Goal: Task Accomplishment & Management: Manage account settings

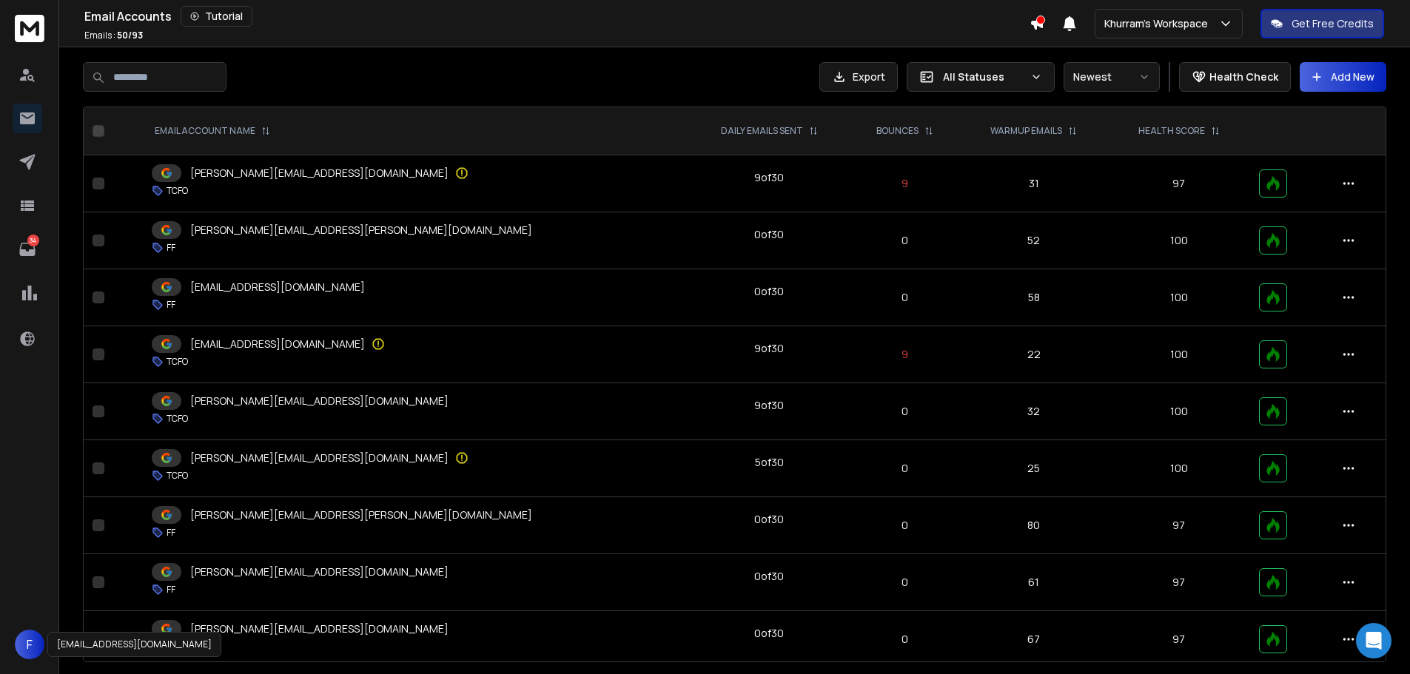
click at [31, 641] on span "F" at bounding box center [30, 645] width 30 height 30
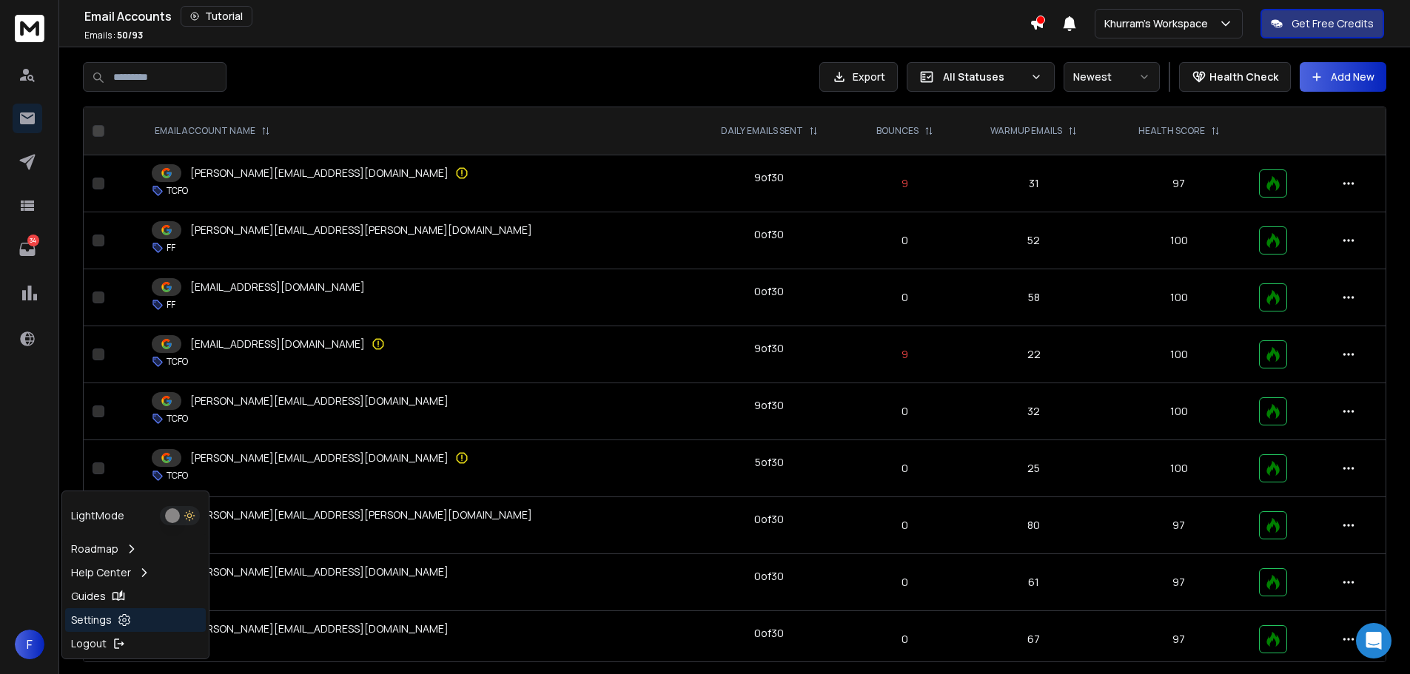
click at [90, 619] on p "Settings" at bounding box center [91, 620] width 41 height 15
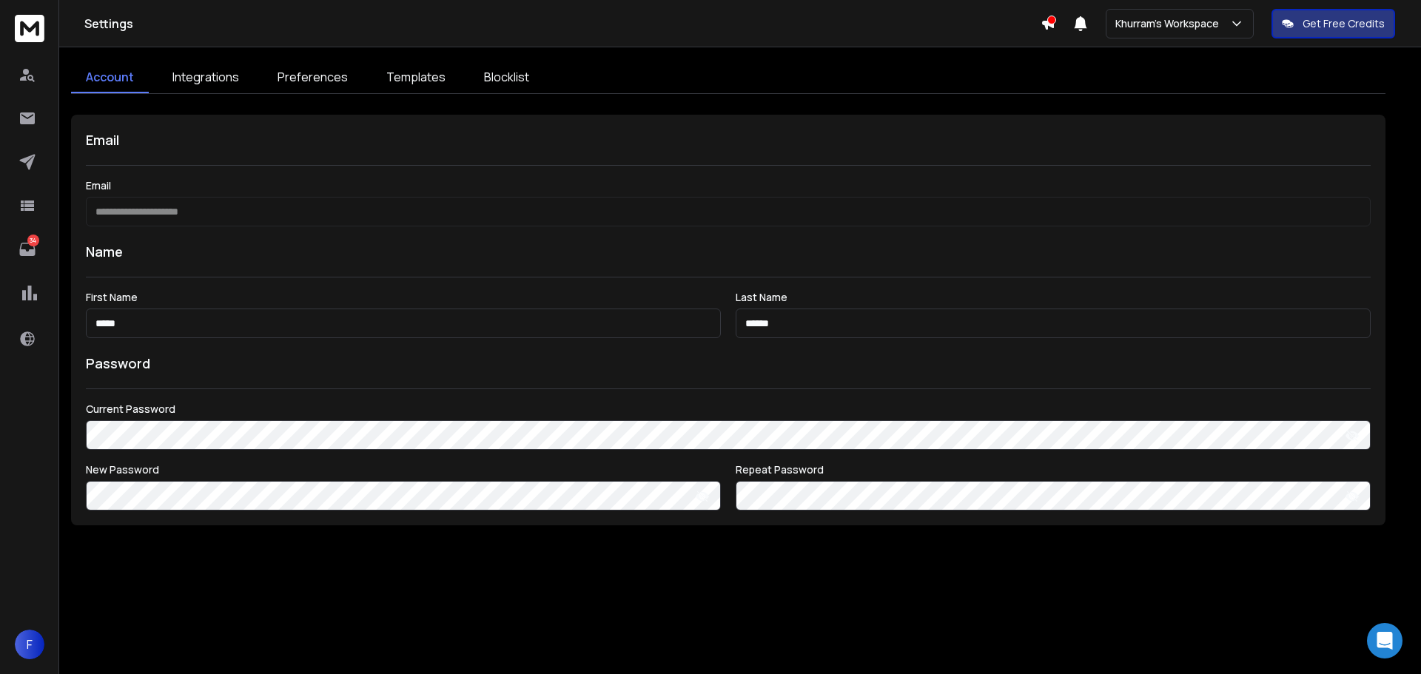
click at [225, 79] on link "Integrations" at bounding box center [206, 77] width 96 height 31
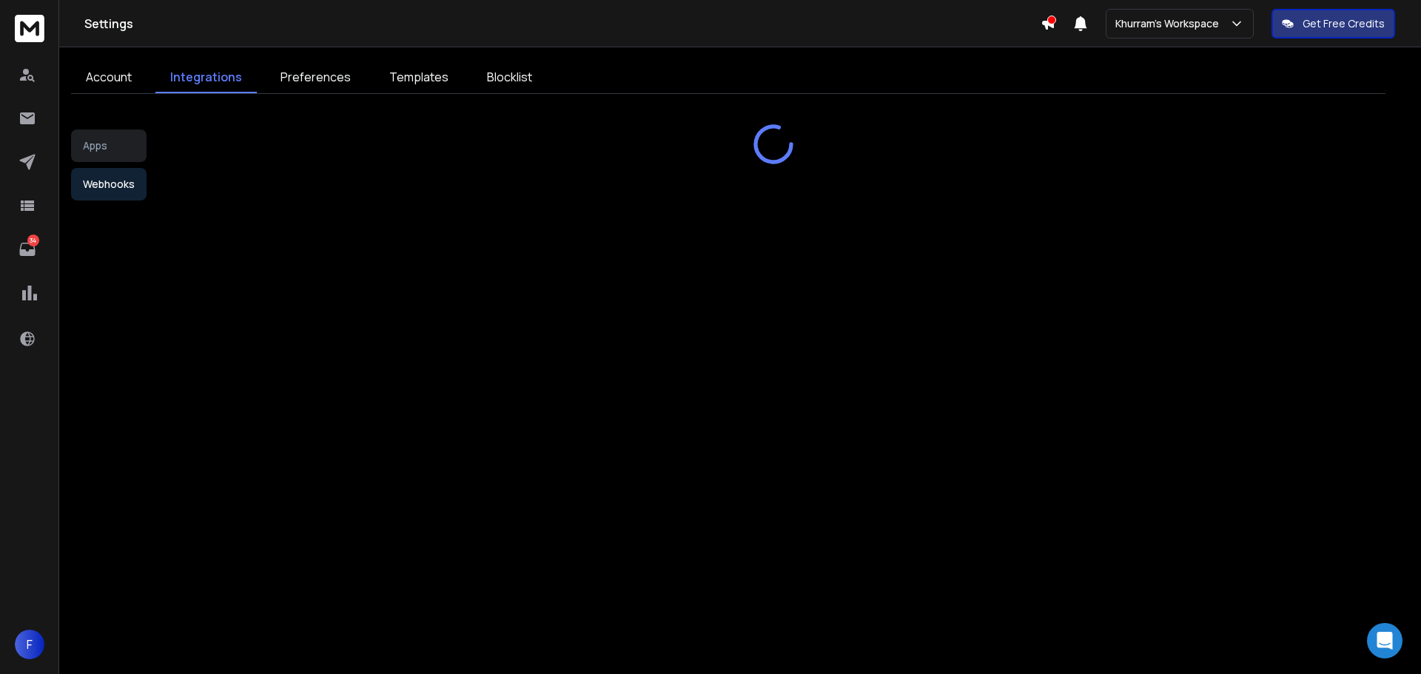
click at [124, 192] on button "Webhooks" at bounding box center [108, 184] width 75 height 33
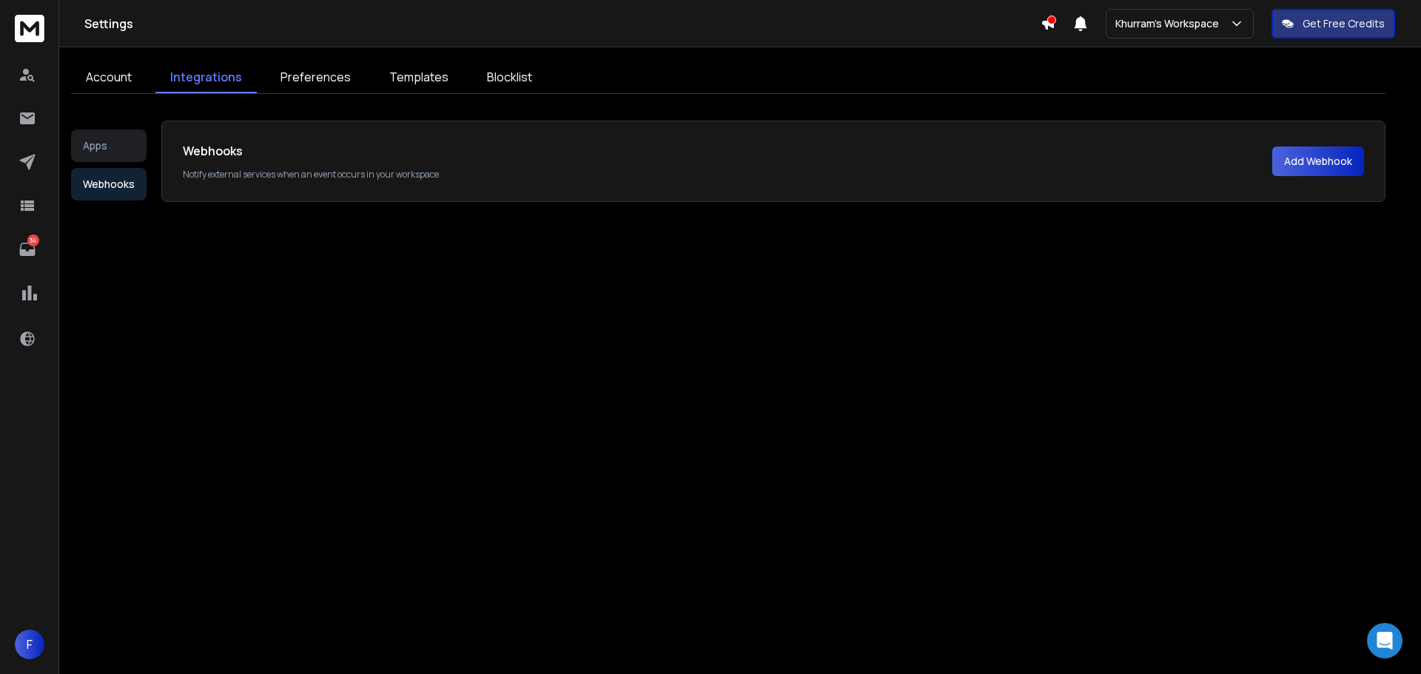
click at [1305, 159] on button "Add Webhook" at bounding box center [1318, 162] width 92 height 30
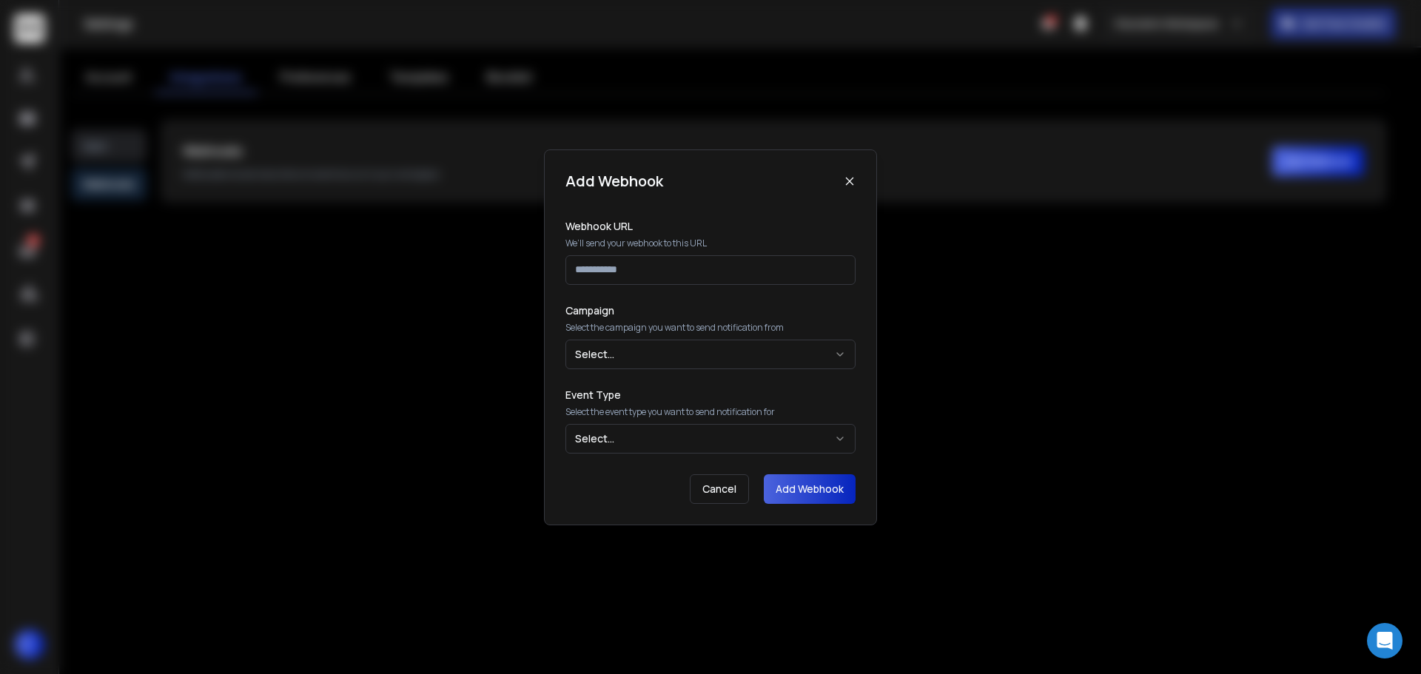
click at [744, 277] on input at bounding box center [710, 270] width 290 height 30
paste input "**********"
type input "**********"
click at [754, 351] on button "Select..." at bounding box center [710, 355] width 290 height 30
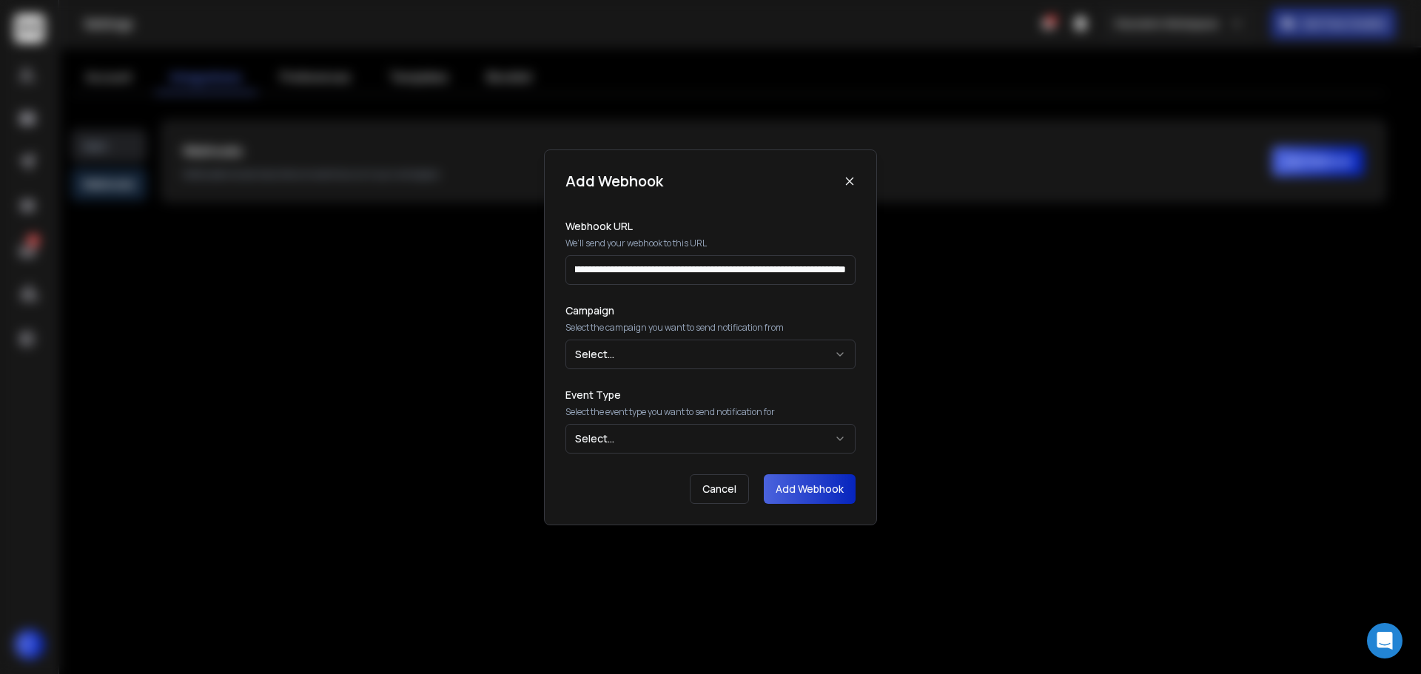
scroll to position [0, 0]
click at [629, 306] on label "Campaign" at bounding box center [710, 311] width 290 height 10
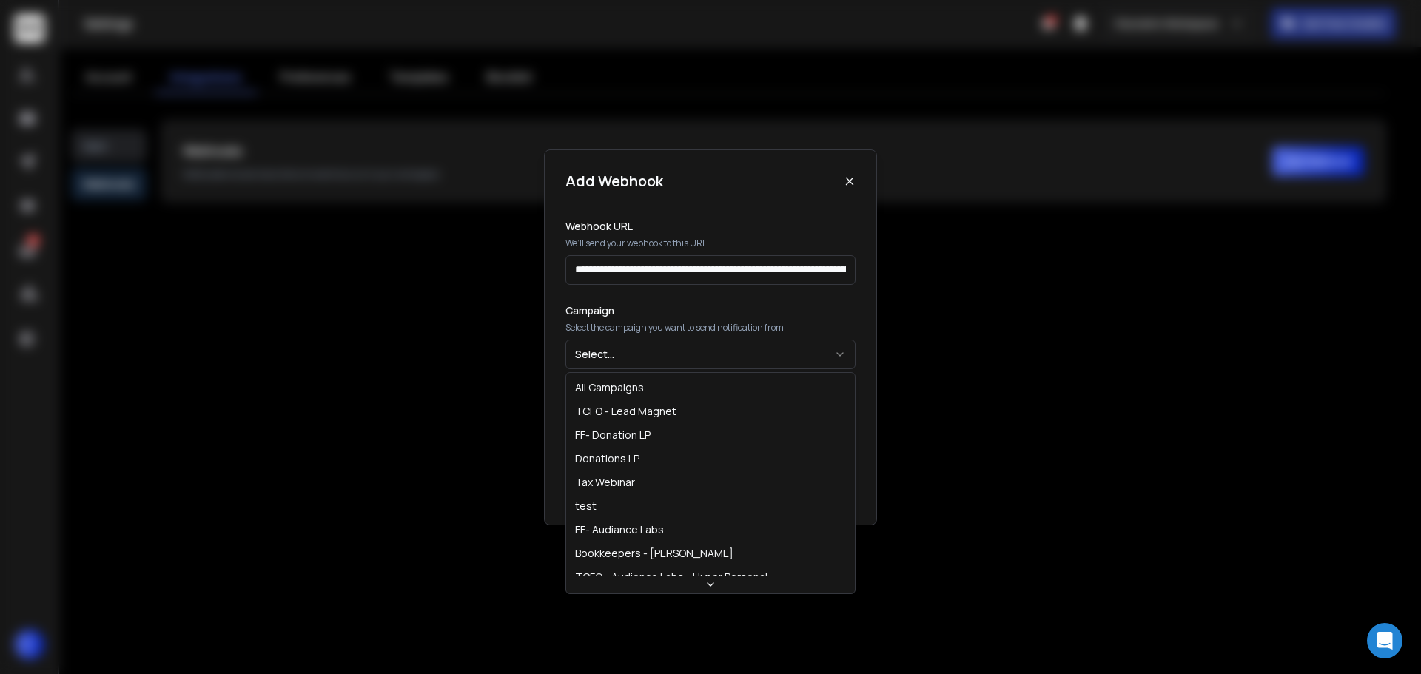
click at [647, 347] on button "Select..." at bounding box center [710, 355] width 290 height 30
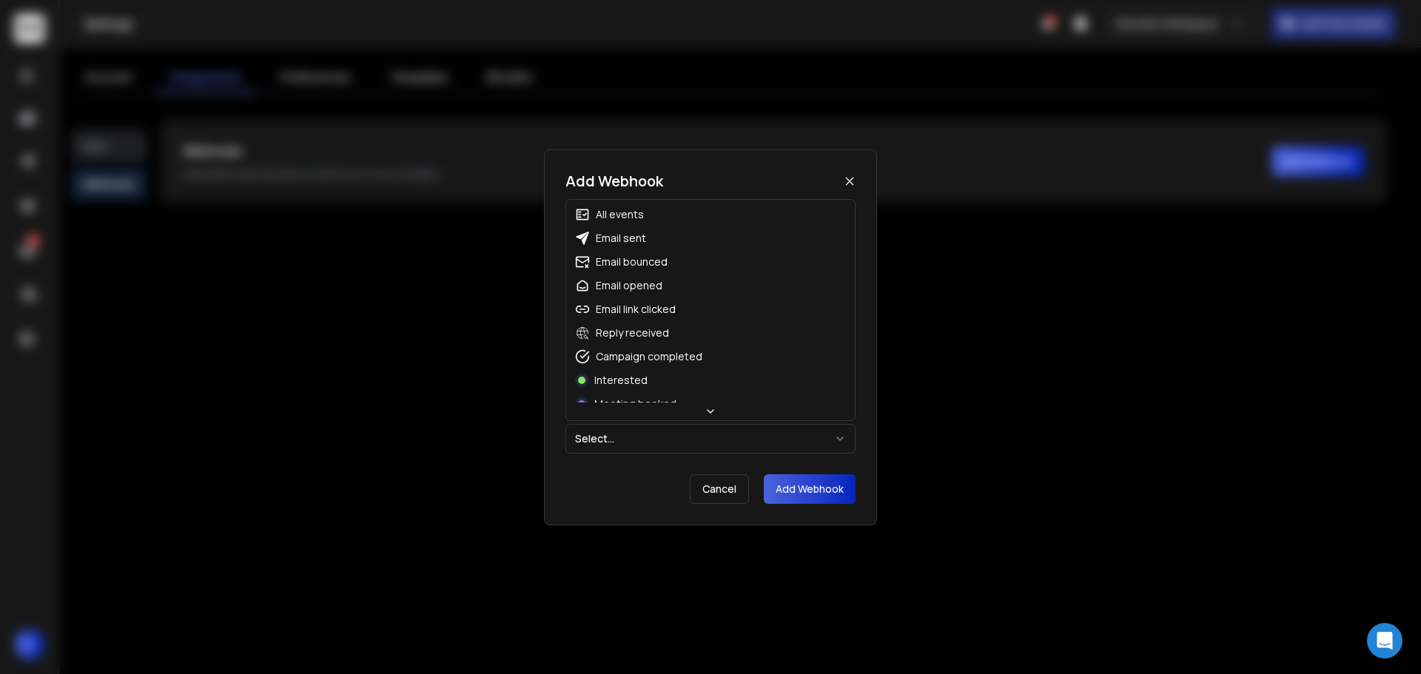
click at [633, 447] on button "Select..." at bounding box center [710, 439] width 290 height 30
select select "**********"
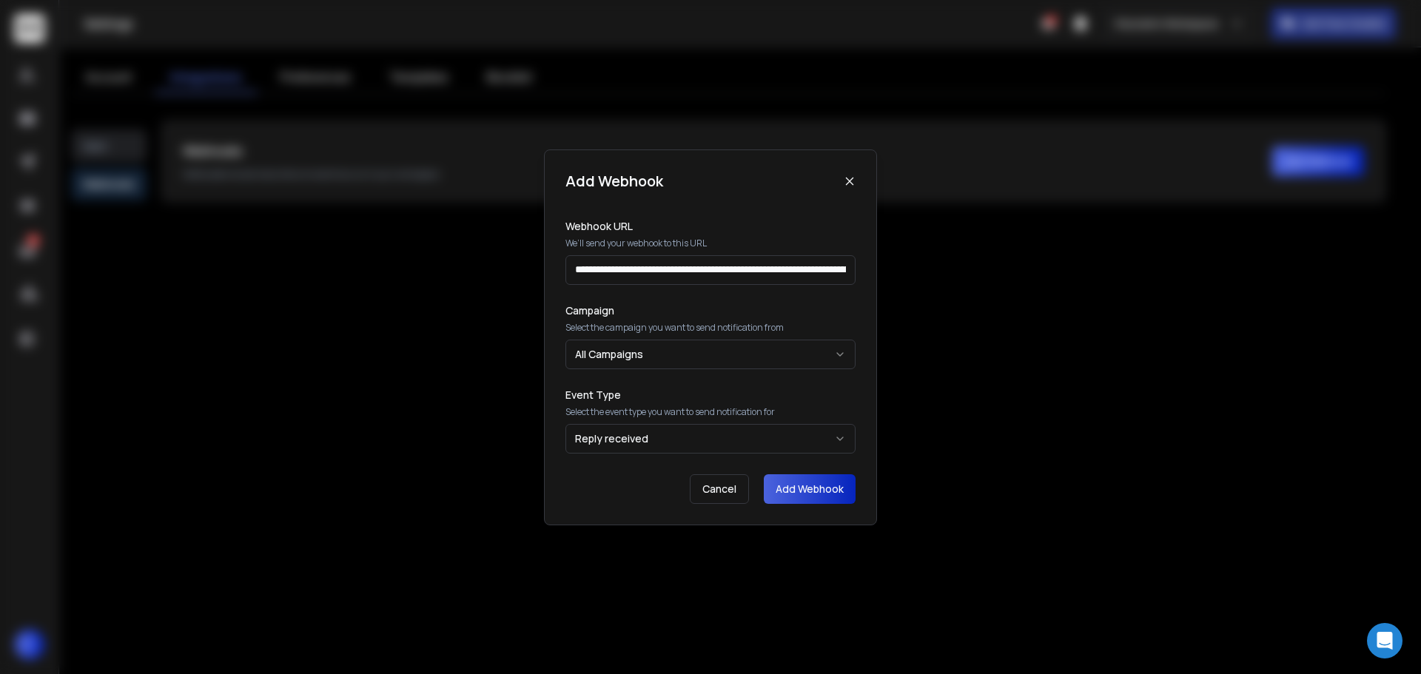
click at [829, 491] on button "Add Webhook" at bounding box center [810, 489] width 92 height 30
click at [828, 490] on button "Add Webhook" at bounding box center [810, 489] width 92 height 30
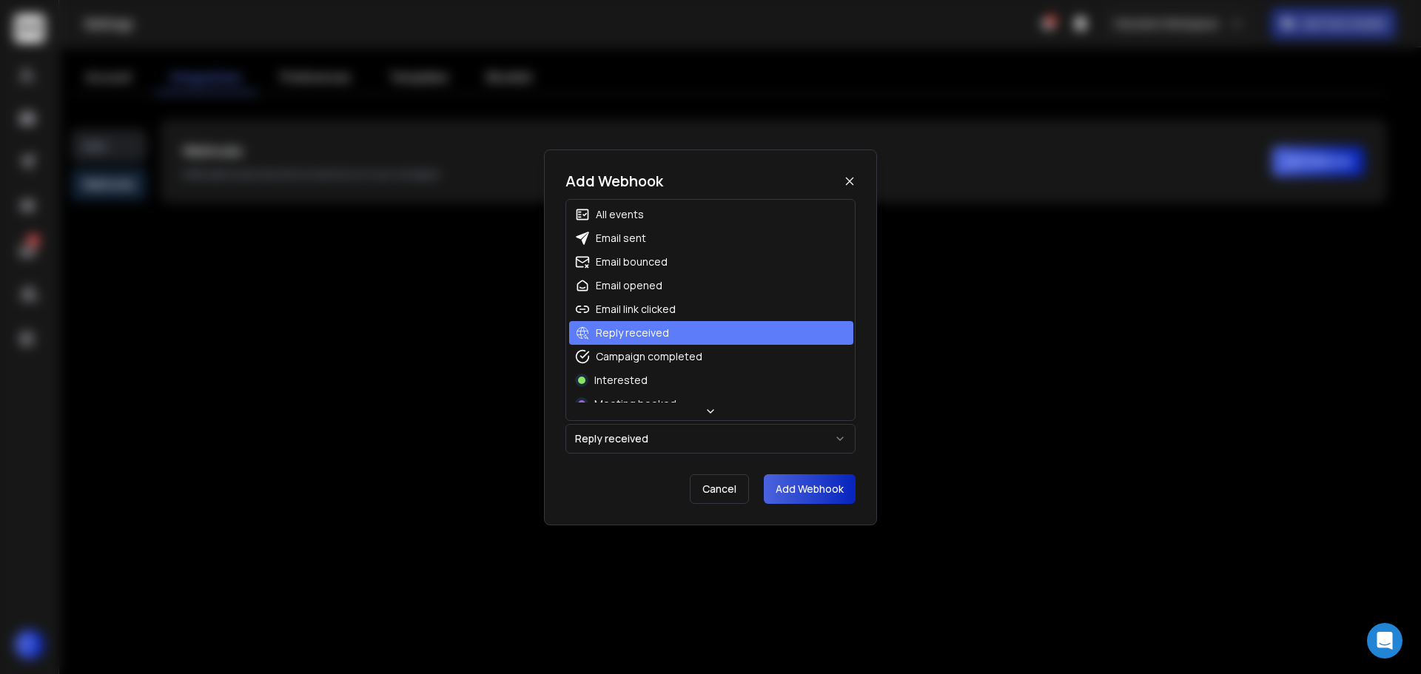
click at [700, 447] on button "Reply received" at bounding box center [710, 439] width 290 height 30
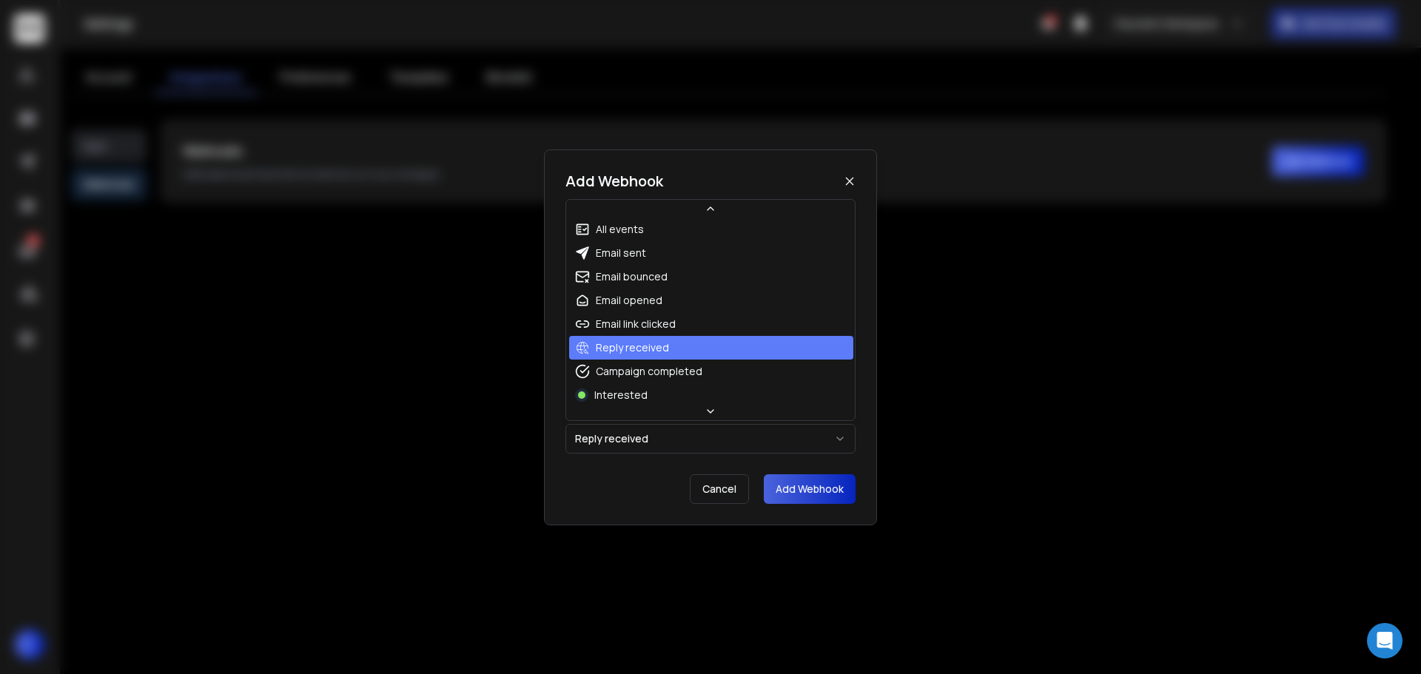
scroll to position [0, 0]
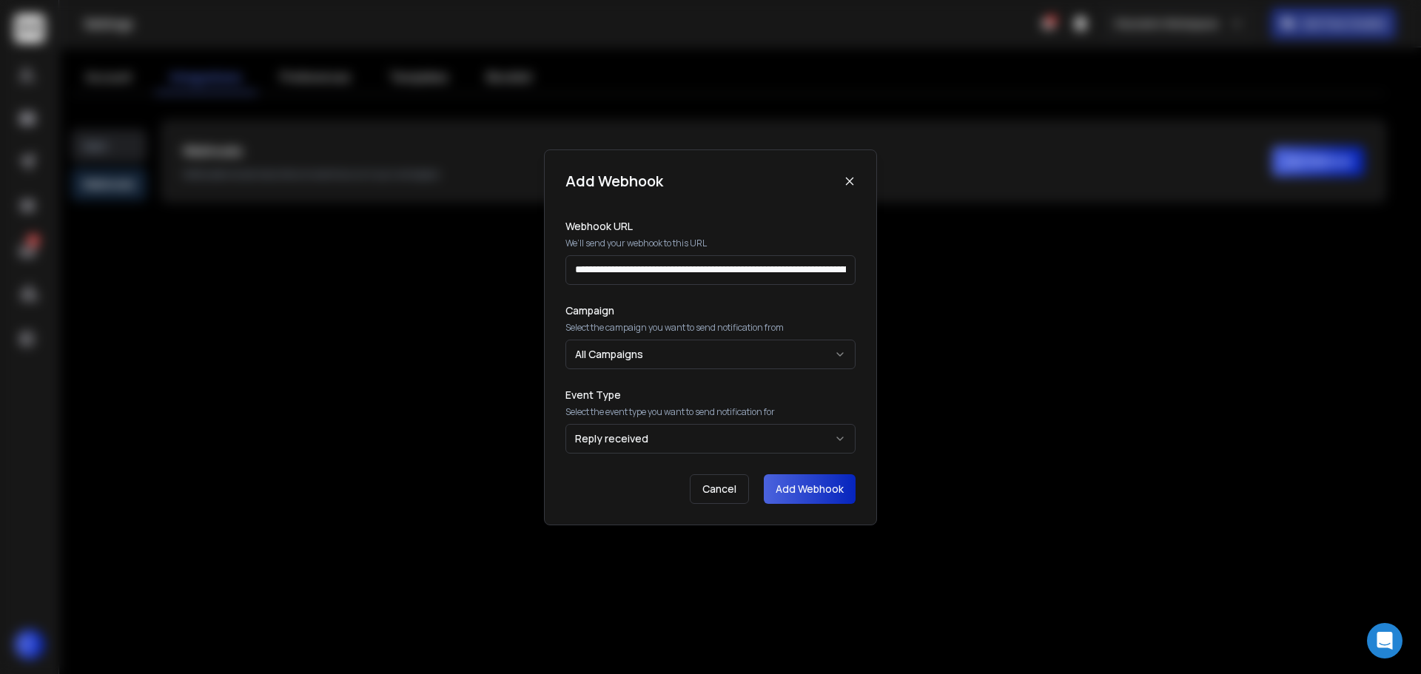
click at [636, 471] on div "**********" at bounding box center [710, 362] width 290 height 283
click at [818, 492] on button "Add Webhook" at bounding box center [810, 489] width 92 height 30
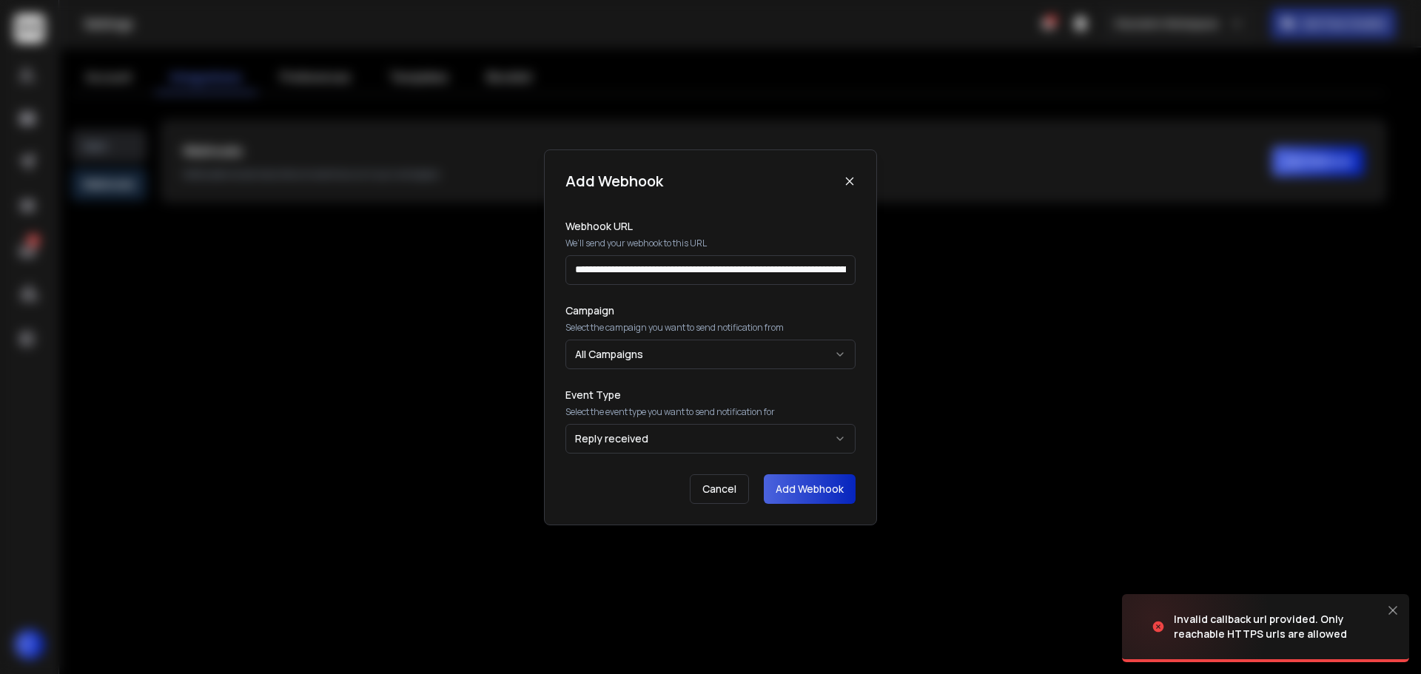
drag, startPoint x: 1287, startPoint y: 632, endPoint x: 1187, endPoint y: 608, distance: 103.4
click at [1187, 608] on div "Invalid callback url provided. Only reachable HTTPS urls are allowed" at bounding box center [1271, 626] width 275 height 65
click at [696, 278] on input "**********" at bounding box center [710, 270] width 290 height 30
paste input "*****"
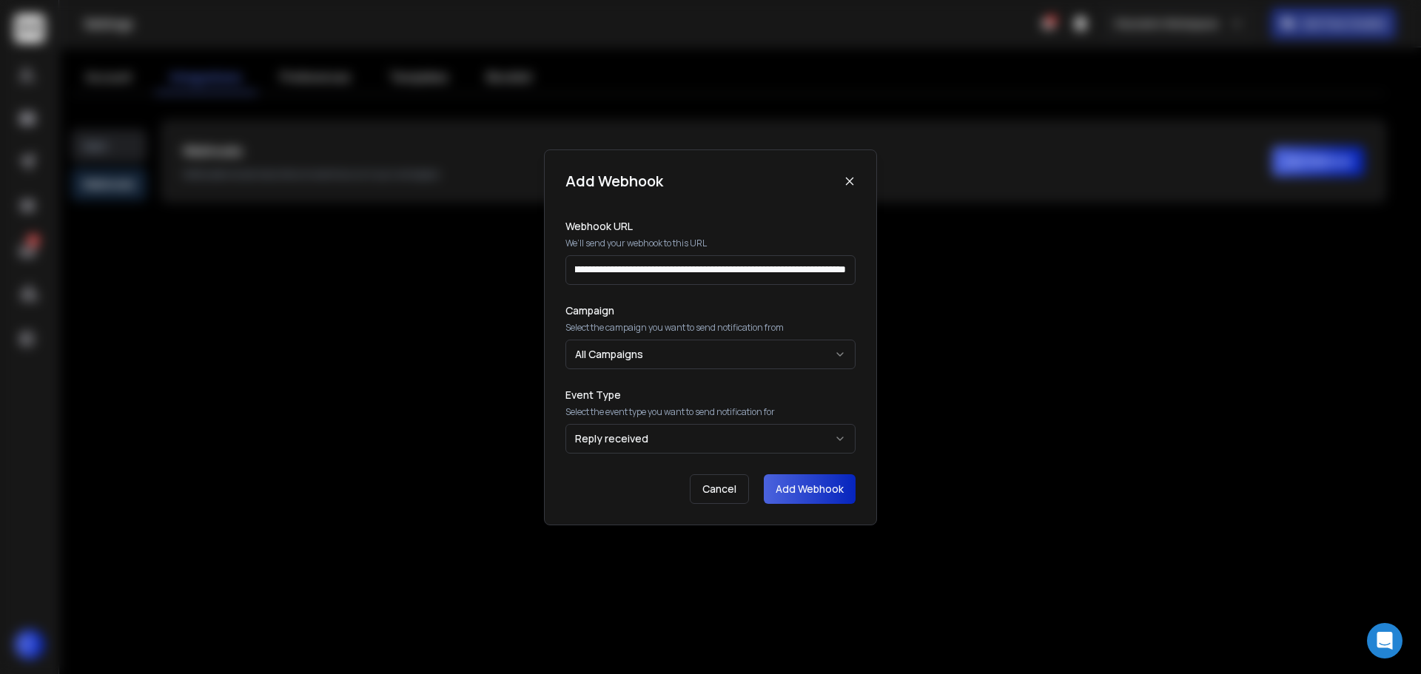
type input "**********"
click at [820, 487] on button "Add Webhook" at bounding box center [810, 489] width 92 height 30
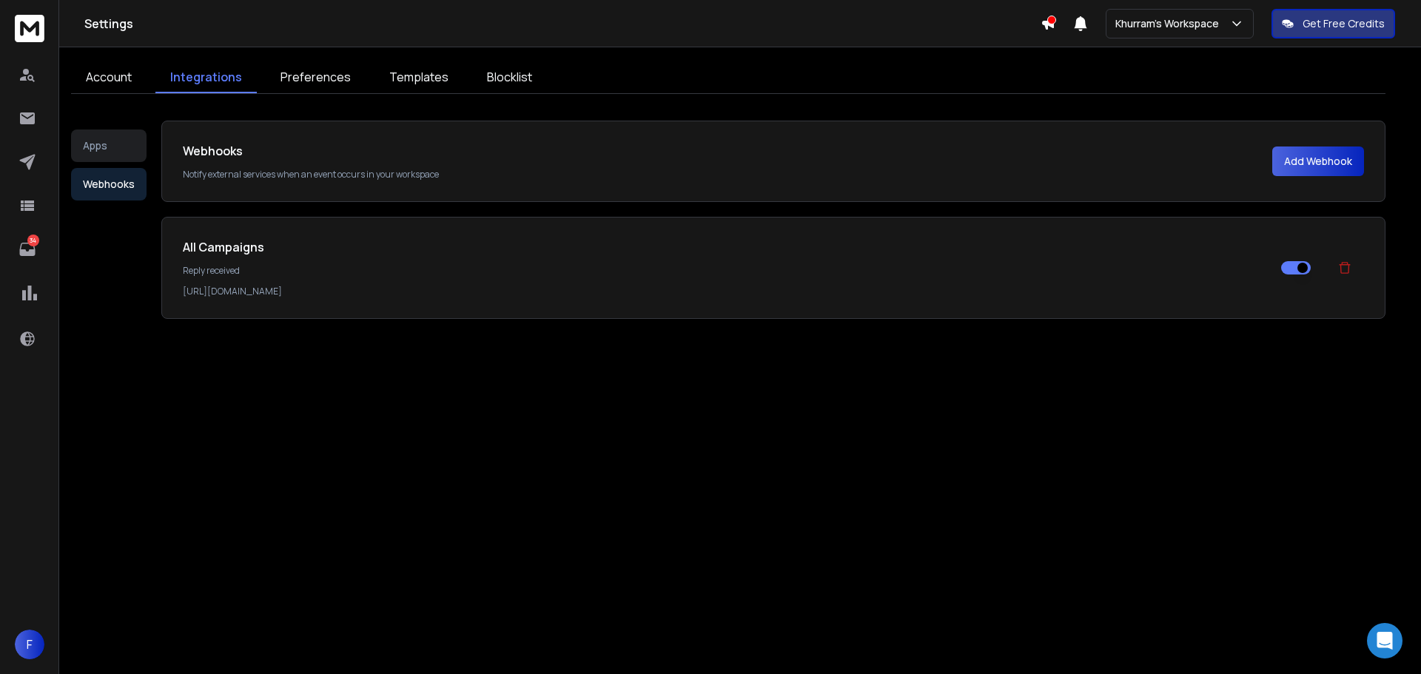
click at [1029, 282] on div "All Campaigns Reply received https://n8n-tcfo.cool.ytosko.dev/webhook-test/ebe9…" at bounding box center [726, 267] width 1086 height 59
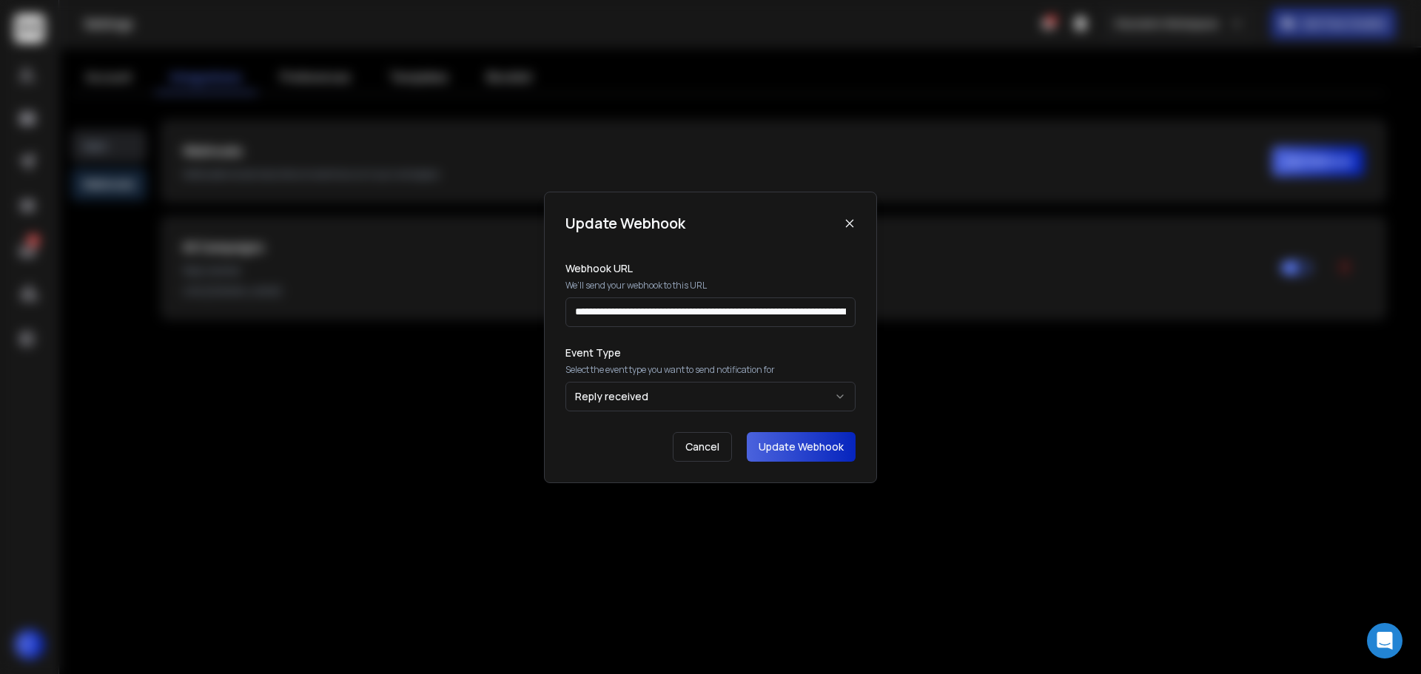
click at [661, 318] on input "**********" at bounding box center [710, 312] width 290 height 30
paste input
type input "**********"
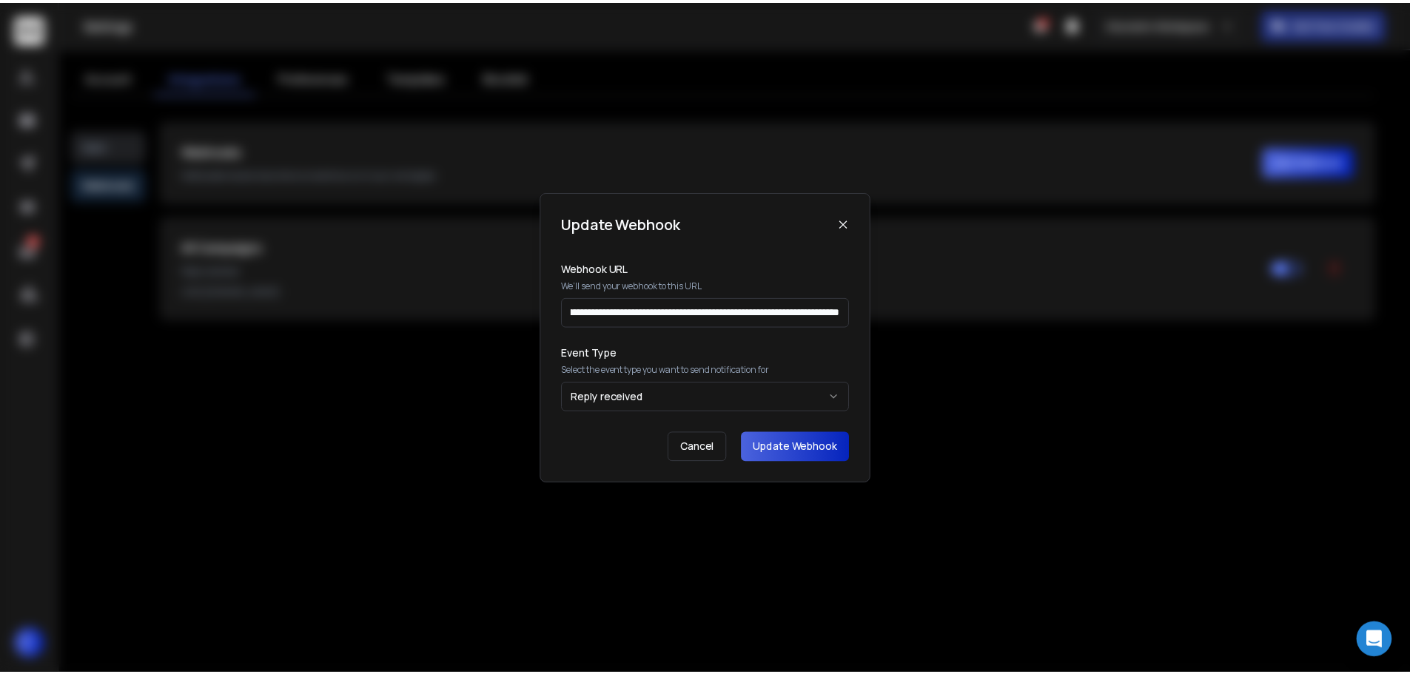
scroll to position [0, 0]
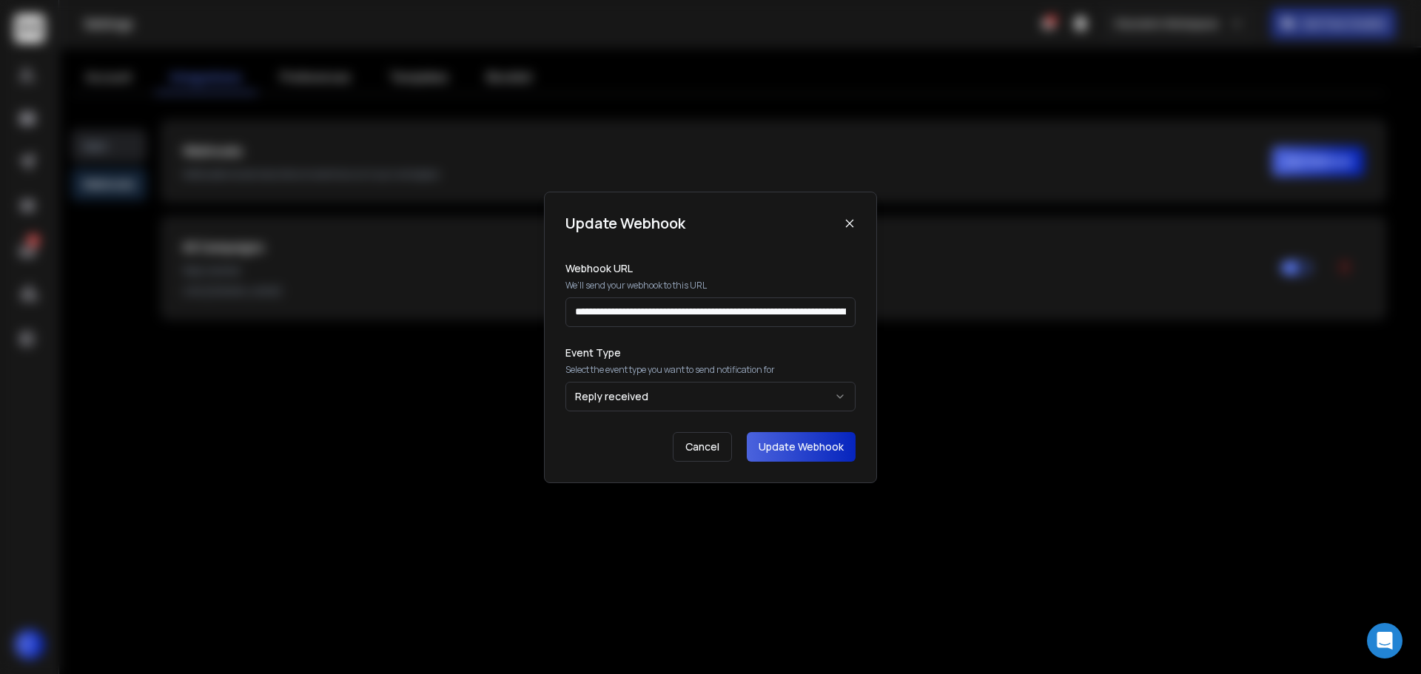
click at [801, 439] on button "Update Webhook" at bounding box center [801, 447] width 109 height 30
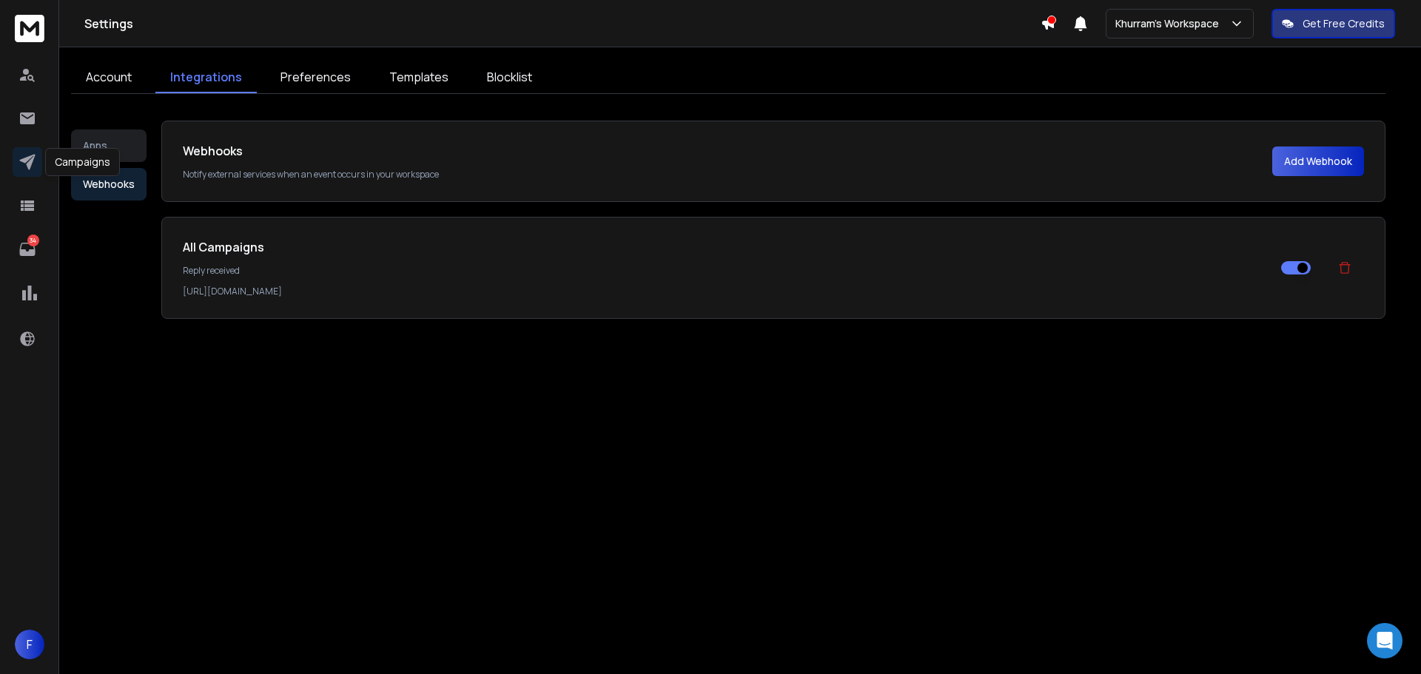
click at [27, 158] on icon at bounding box center [27, 163] width 16 height 16
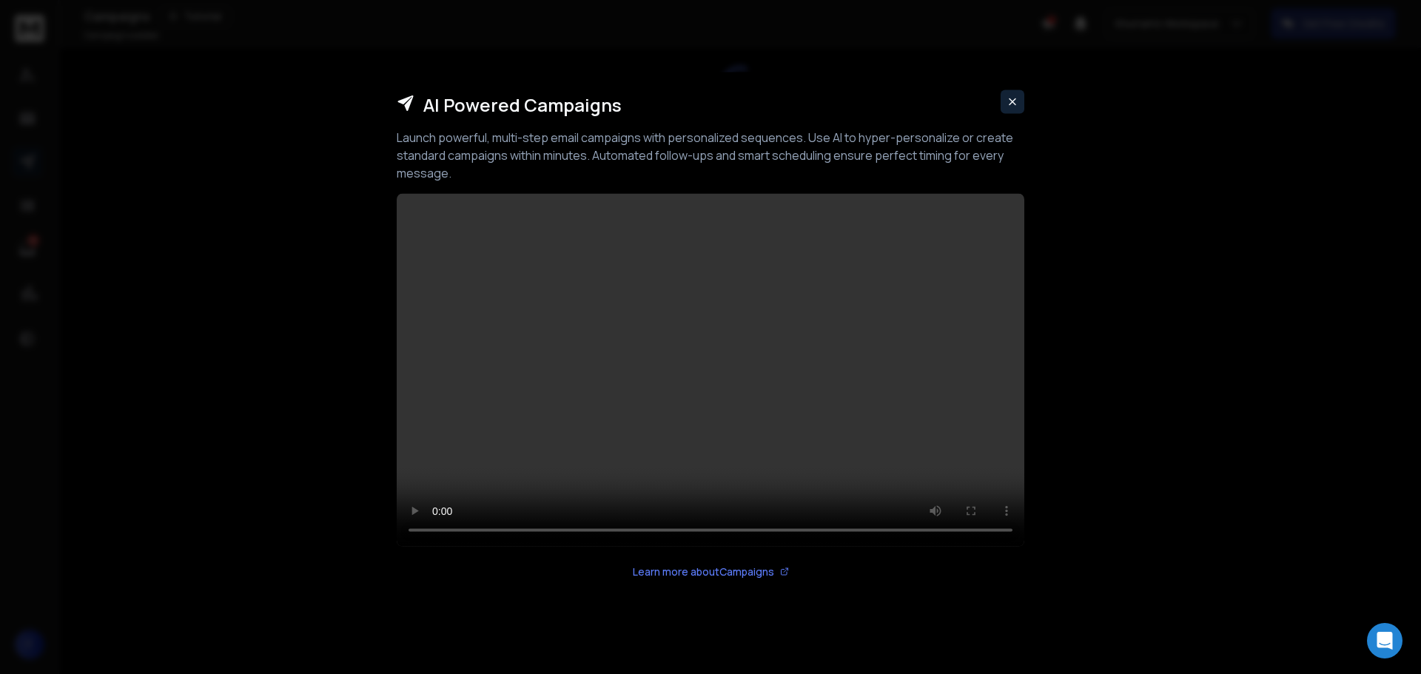
click at [1009, 107] on button at bounding box center [1012, 102] width 24 height 24
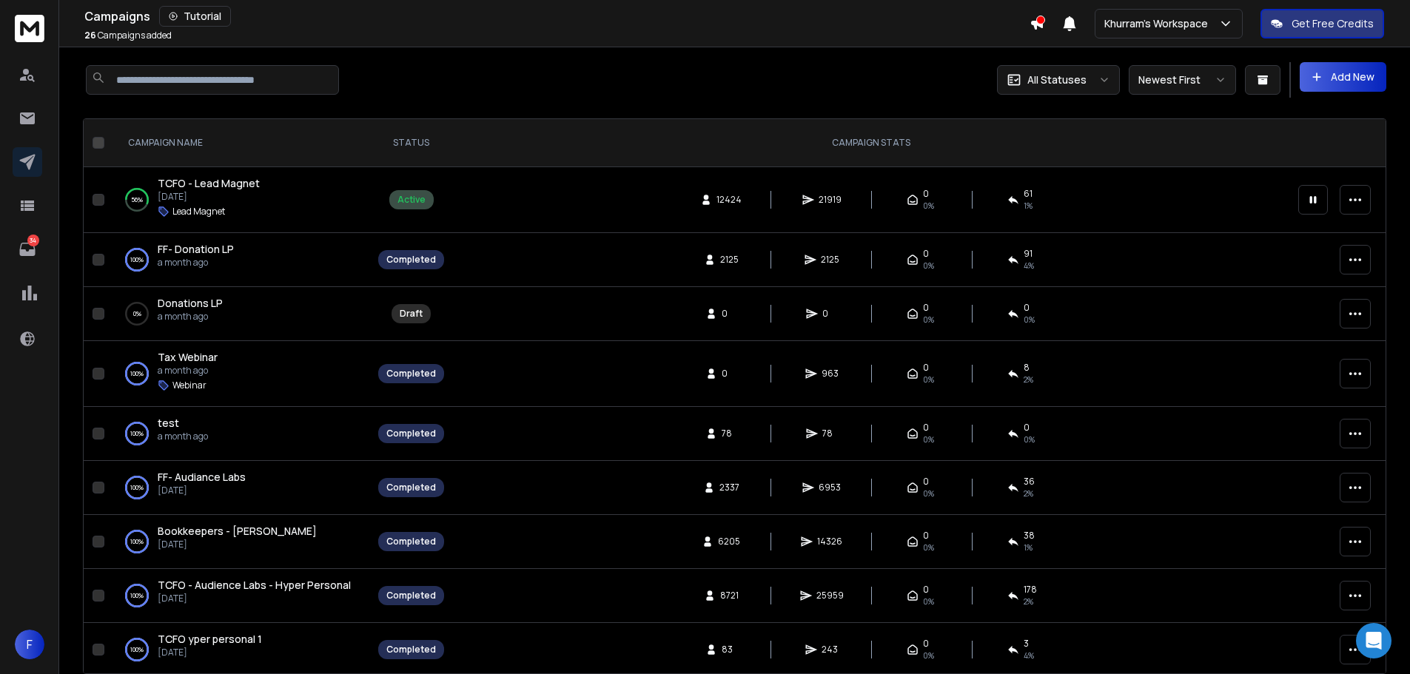
click at [1339, 198] on button "button" at bounding box center [1354, 200] width 31 height 30
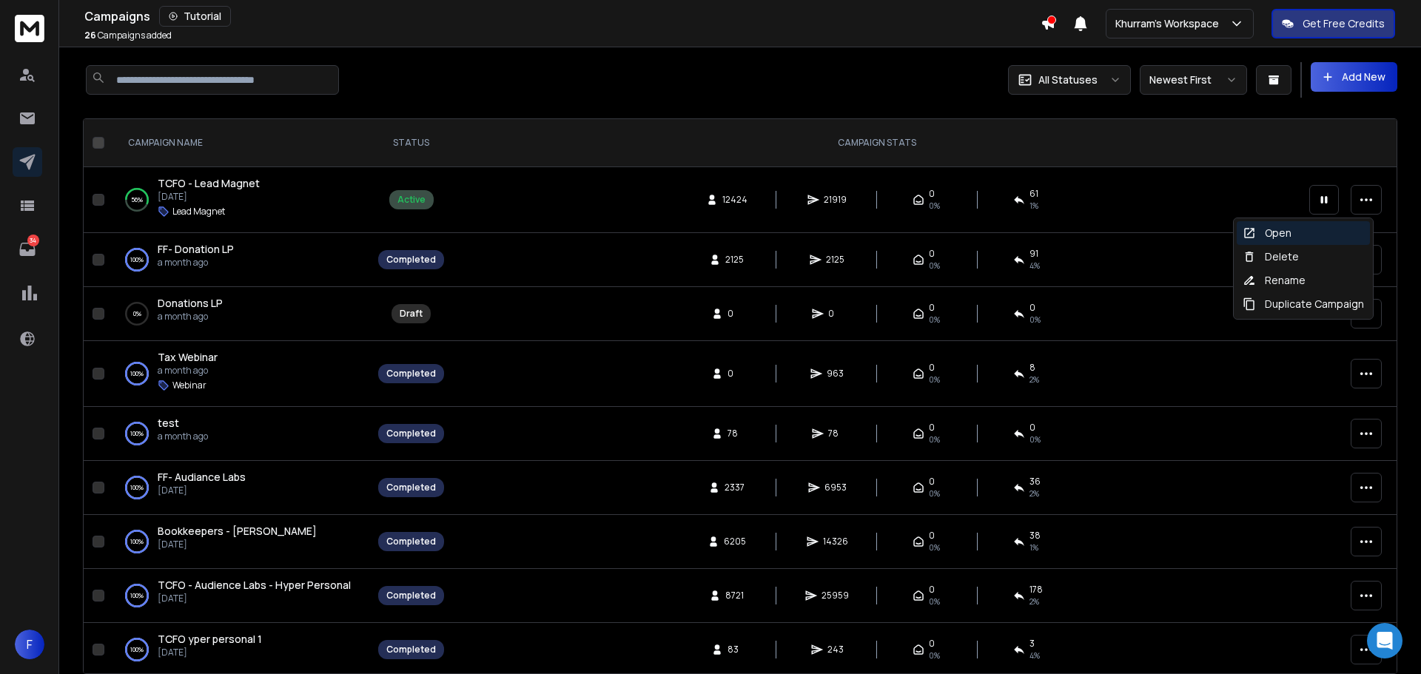
click at [1273, 237] on div "Open" at bounding box center [1266, 233] width 49 height 15
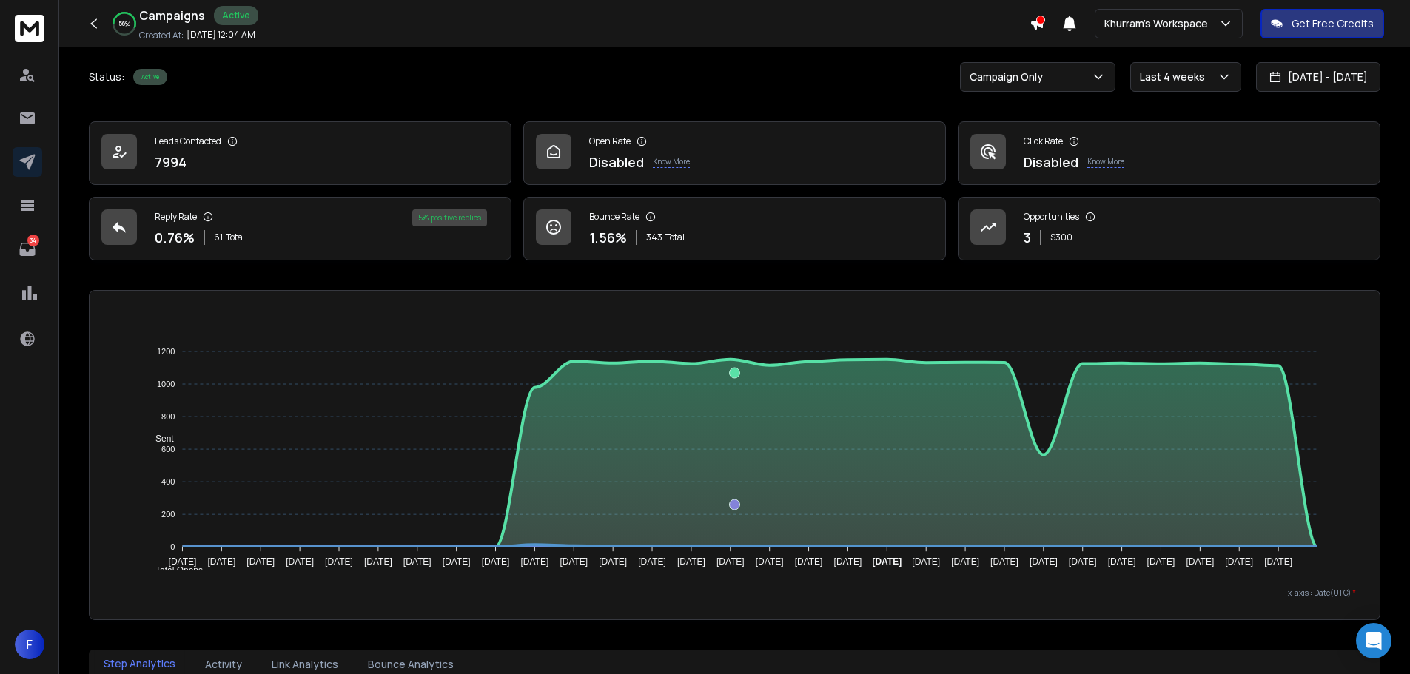
scroll to position [7, 0]
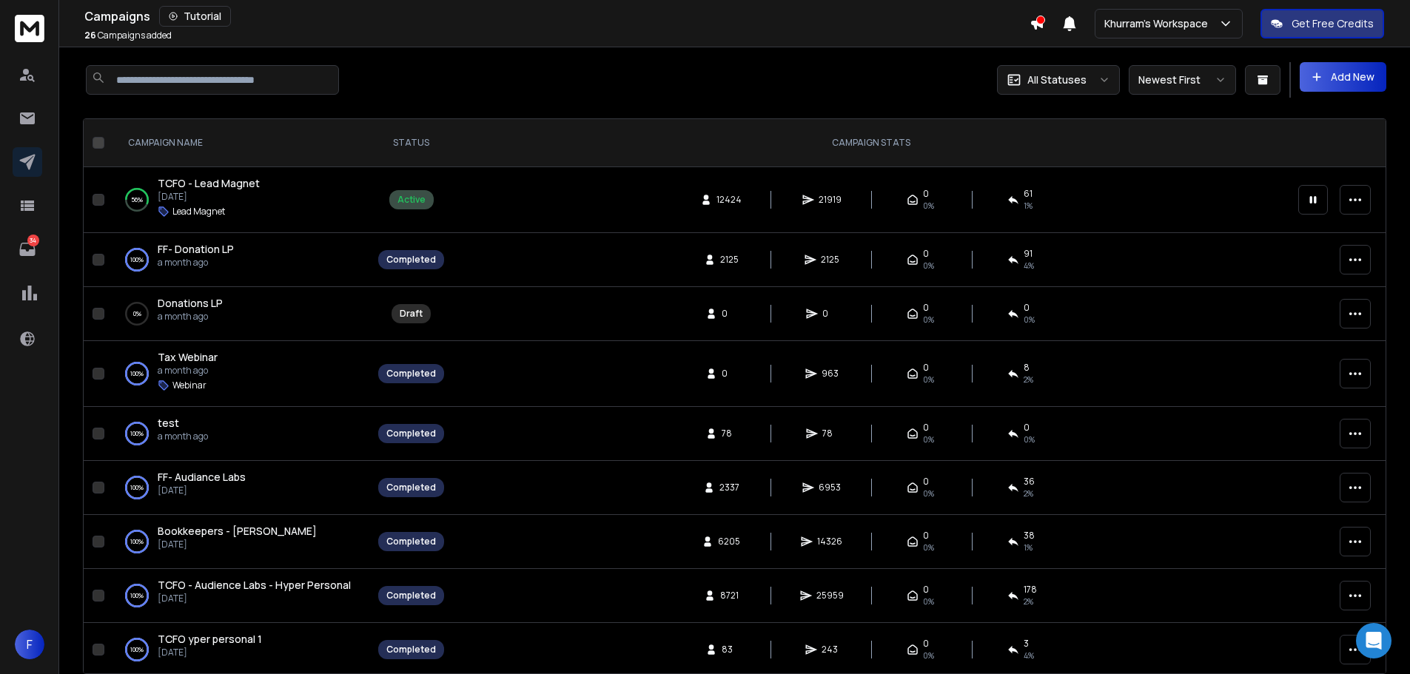
click at [546, 26] on div "Campaigns Tutorial" at bounding box center [556, 16] width 945 height 21
click at [25, 652] on span "F" at bounding box center [30, 645] width 30 height 30
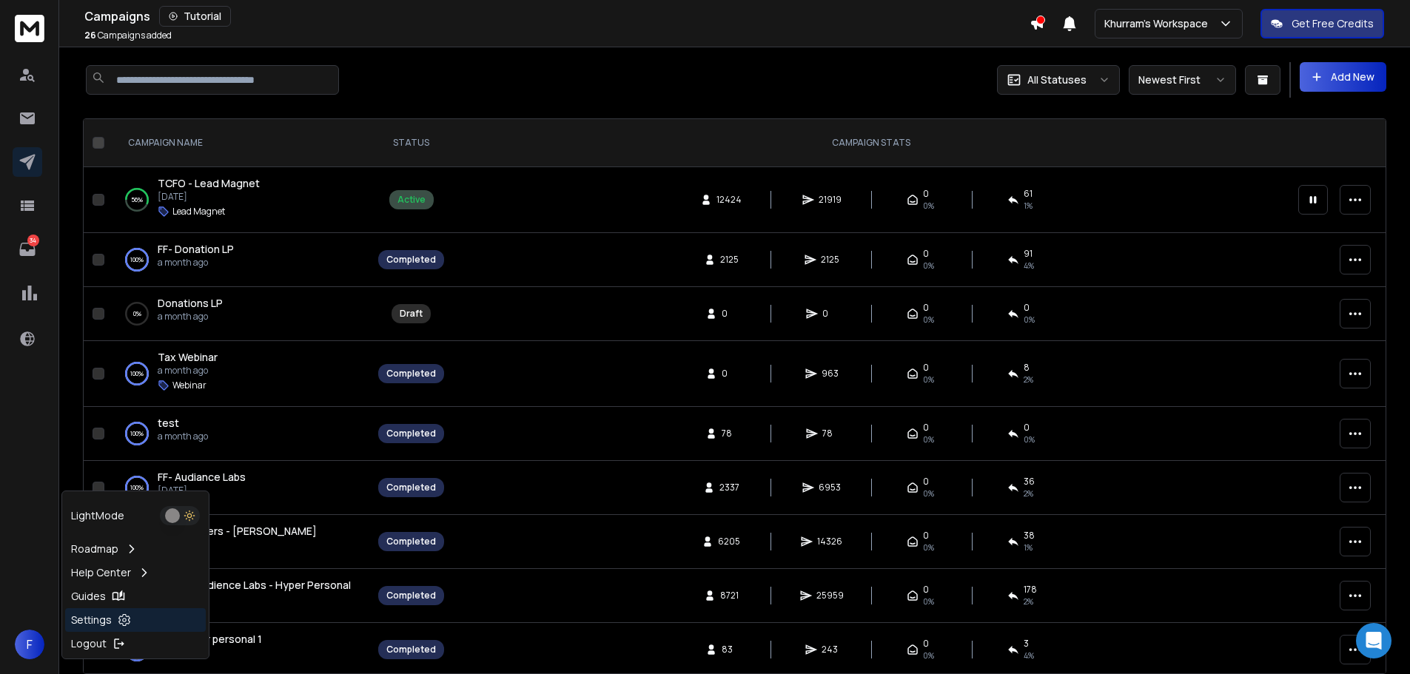
click at [84, 618] on p "Settings" at bounding box center [91, 620] width 41 height 15
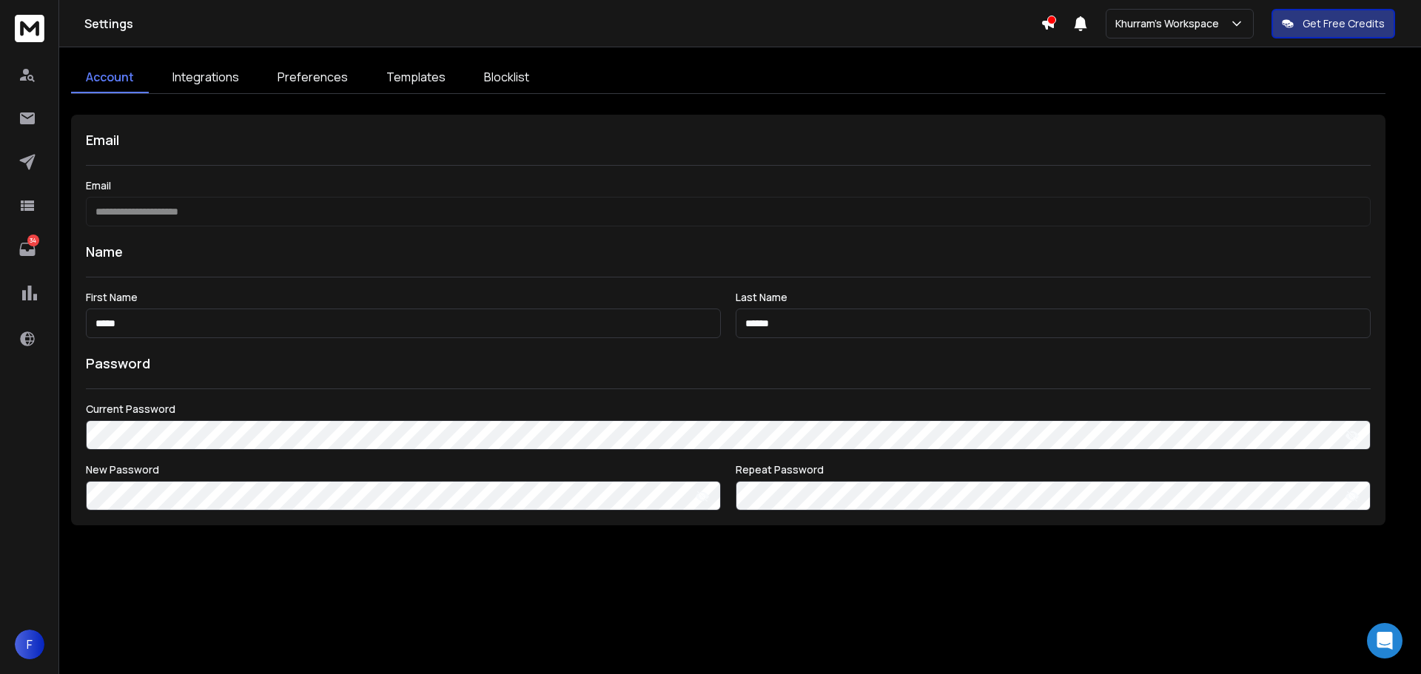
click at [226, 73] on link "Integrations" at bounding box center [206, 77] width 96 height 31
click at [212, 73] on link "Integrations" at bounding box center [206, 77] width 96 height 31
click at [202, 80] on link "Integrations" at bounding box center [206, 77] width 96 height 31
click at [18, 151] on link at bounding box center [28, 162] width 30 height 30
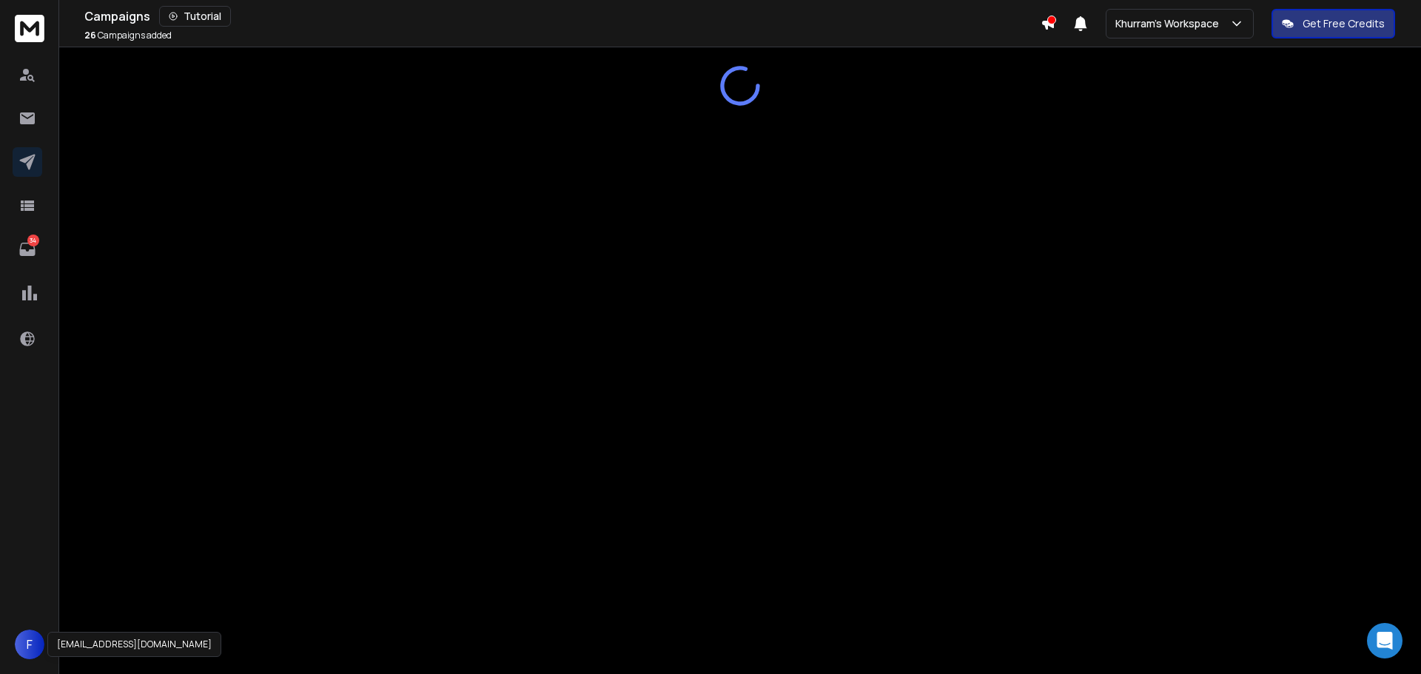
click at [26, 648] on span "F" at bounding box center [30, 645] width 30 height 30
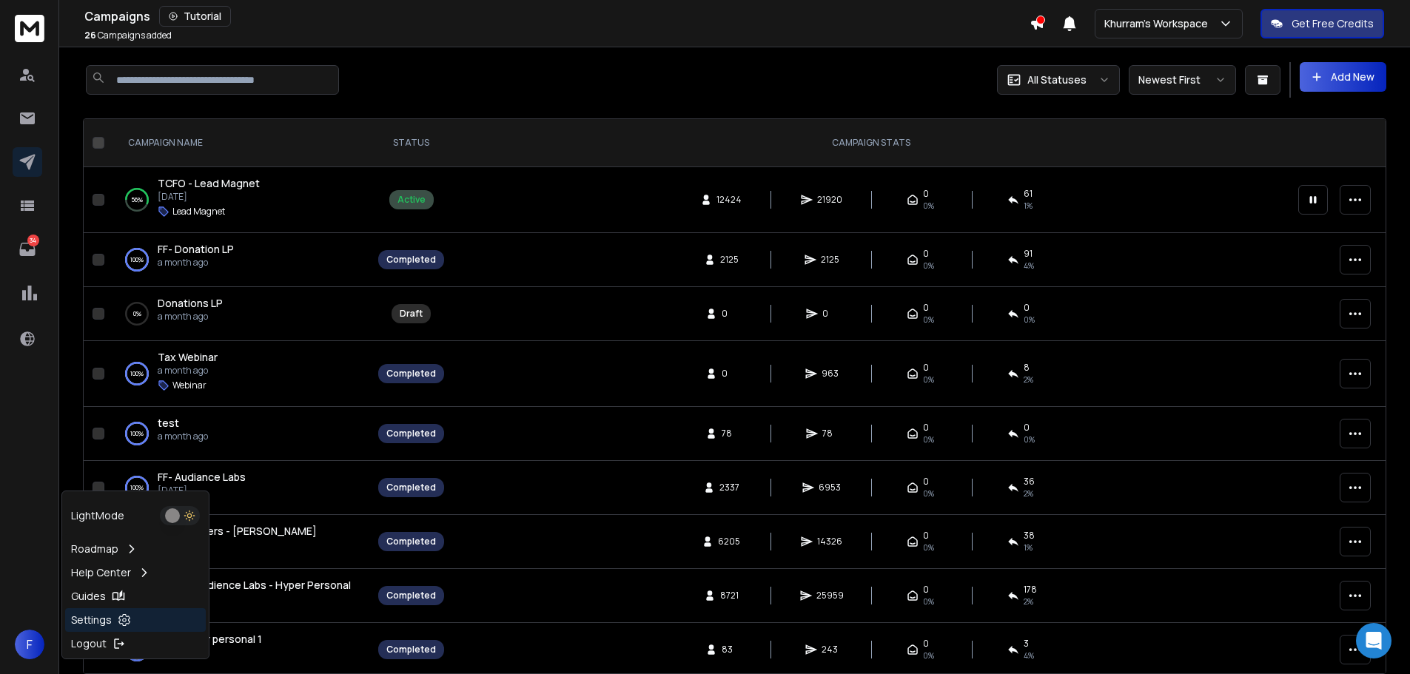
click at [87, 619] on p "Settings" at bounding box center [91, 620] width 41 height 15
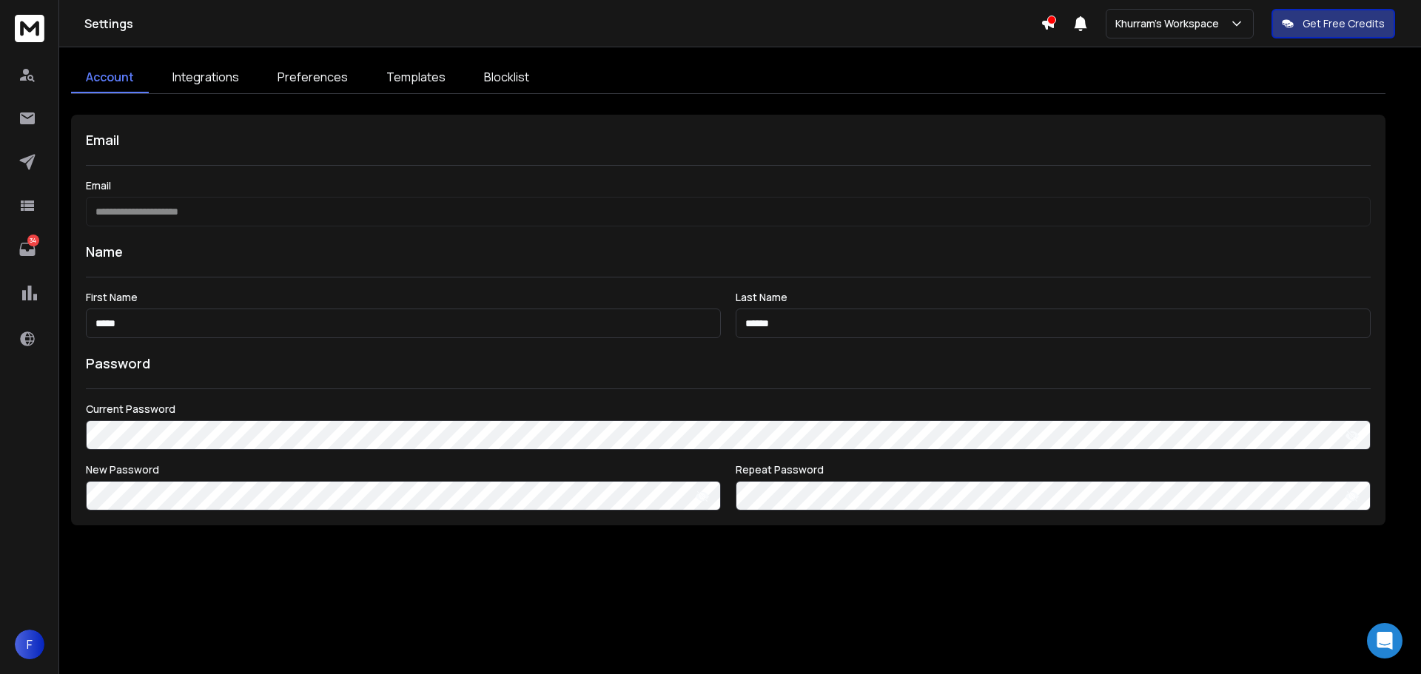
click at [219, 75] on link "Integrations" at bounding box center [206, 77] width 96 height 31
click at [309, 80] on link "Preferences" at bounding box center [313, 77] width 100 height 31
click at [496, 72] on link "Blocklist" at bounding box center [506, 77] width 75 height 31
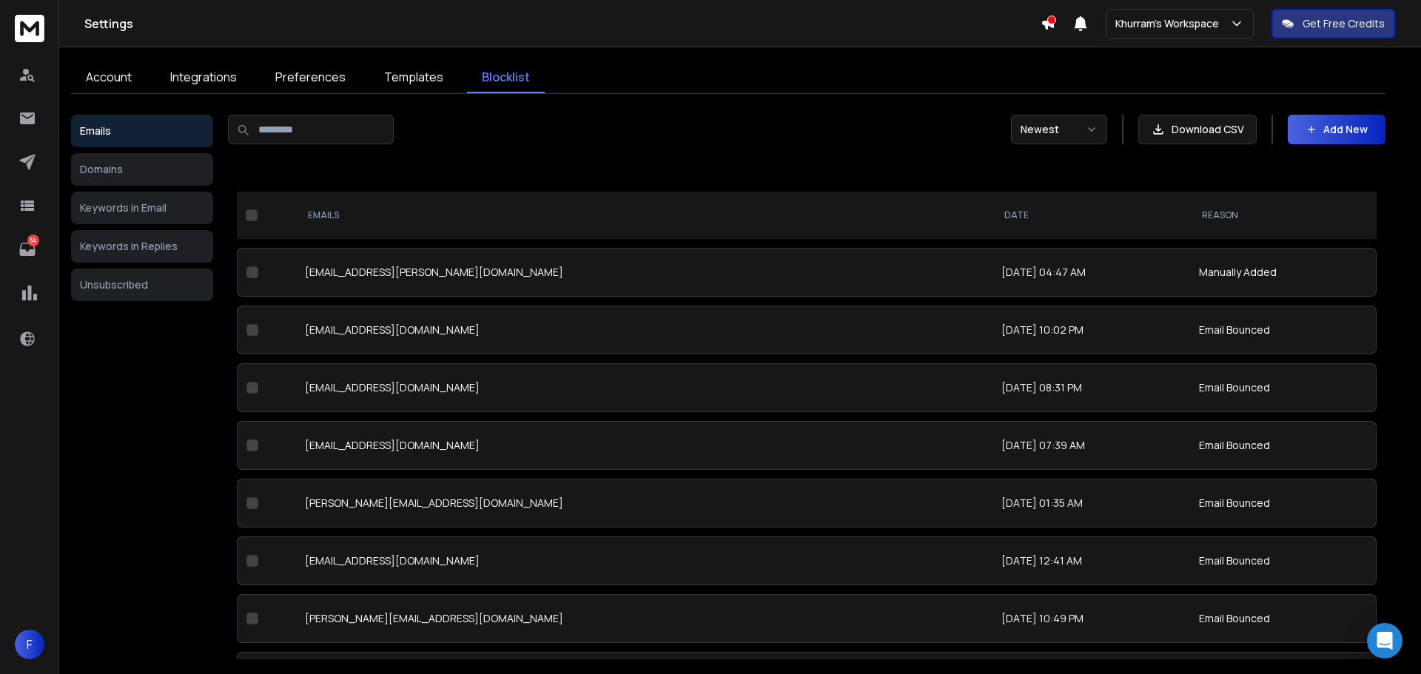
click at [216, 77] on link "Integrations" at bounding box center [203, 77] width 96 height 31
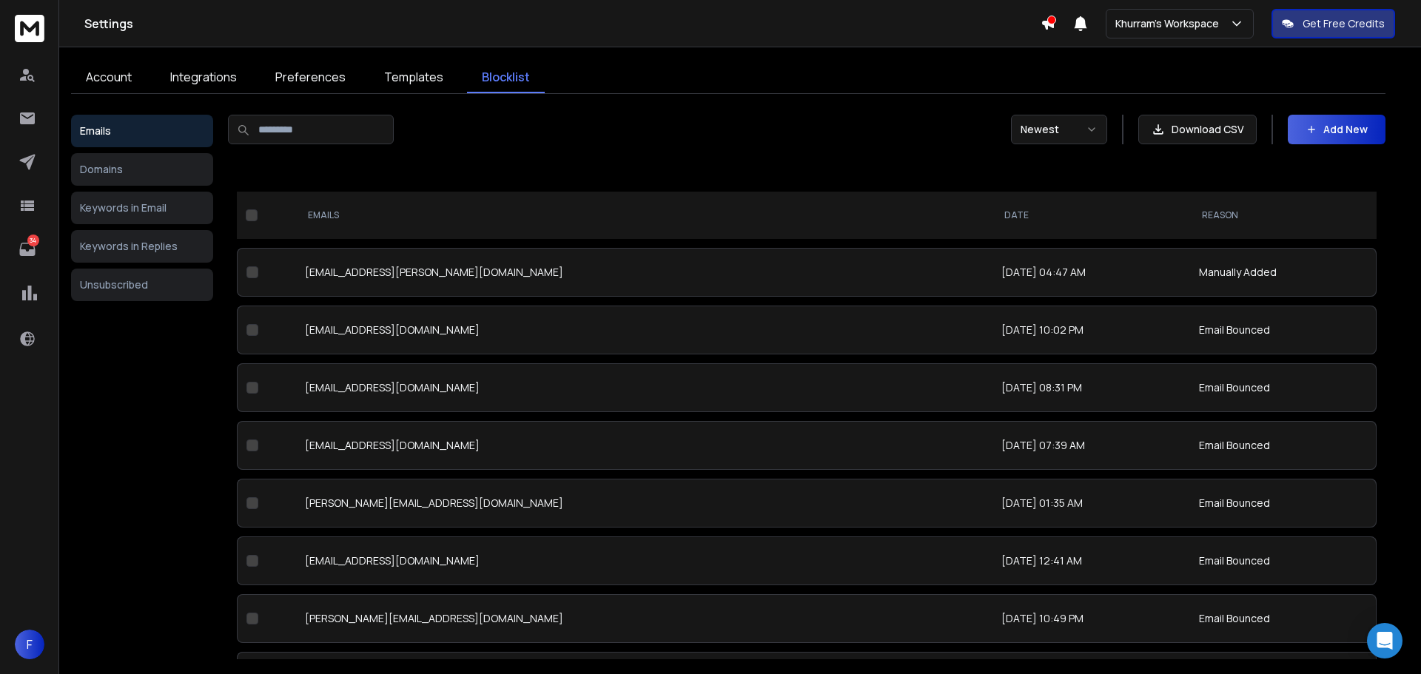
click at [216, 77] on link "Integrations" at bounding box center [203, 77] width 96 height 31
click at [333, 78] on link "Preferences" at bounding box center [310, 77] width 100 height 31
click at [209, 75] on link "Integrations" at bounding box center [203, 77] width 96 height 31
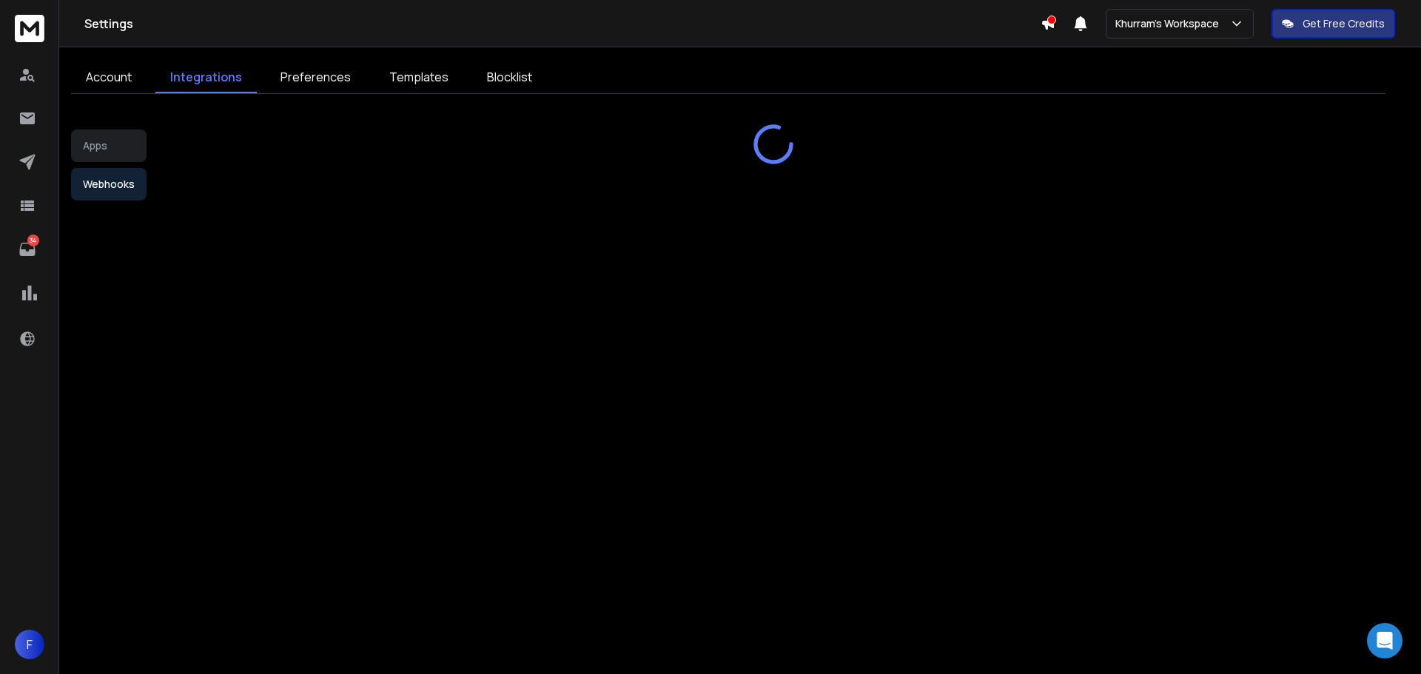
click at [132, 181] on button "Webhooks" at bounding box center [108, 184] width 75 height 33
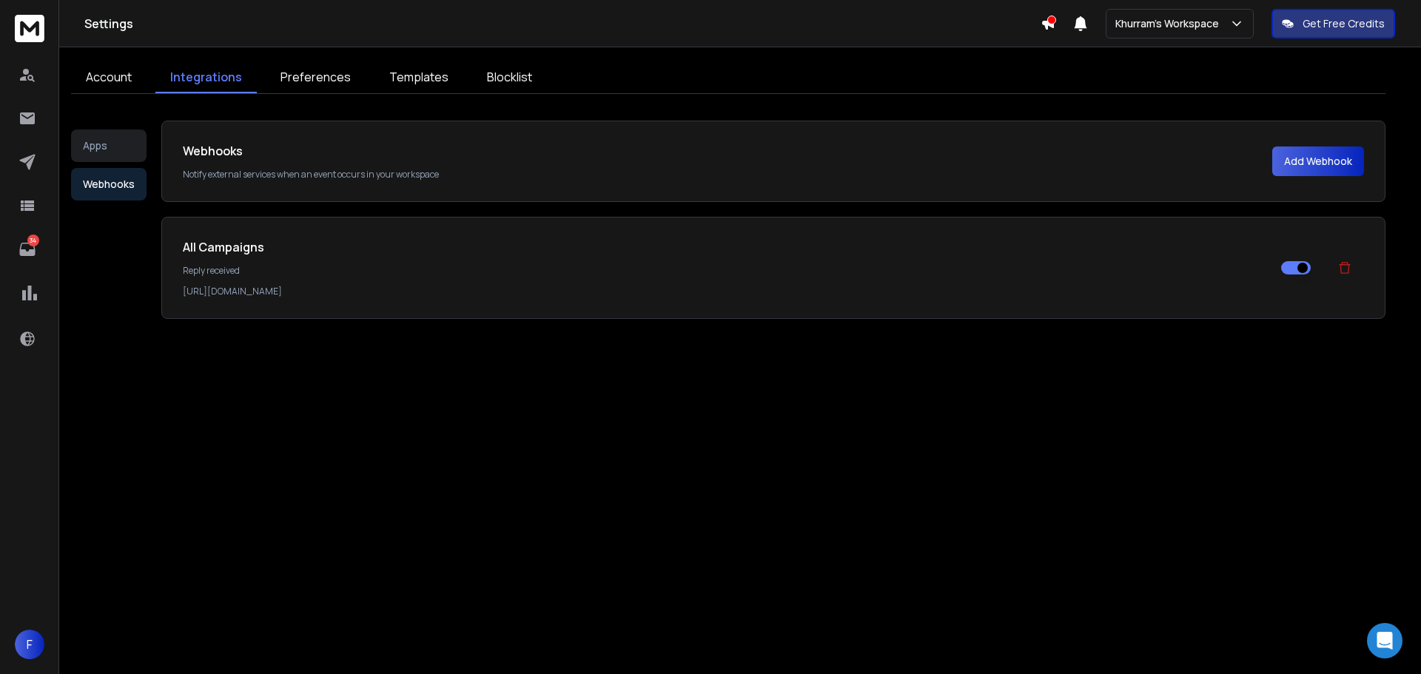
click at [388, 269] on p "Reply received" at bounding box center [726, 271] width 1086 height 12
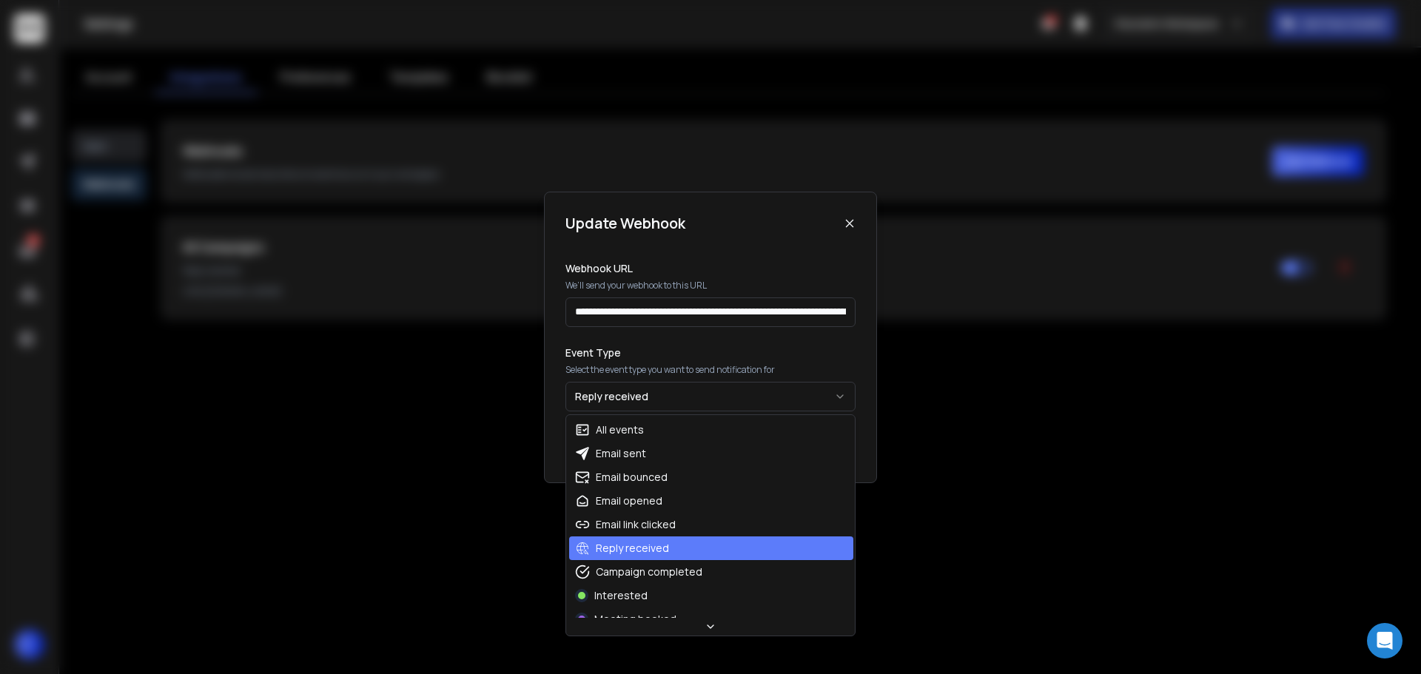
click at [660, 392] on button "Reply received" at bounding box center [710, 397] width 290 height 30
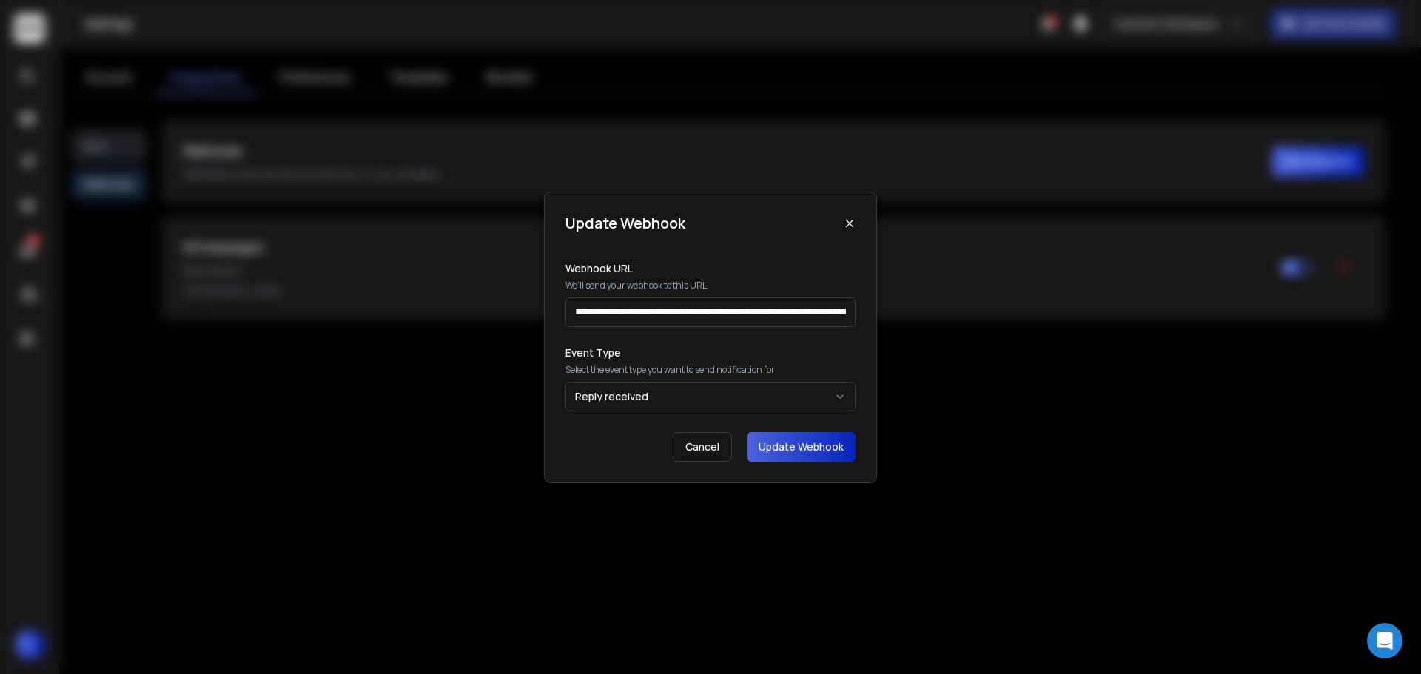
click at [660, 392] on button "Reply received" at bounding box center [710, 397] width 290 height 30
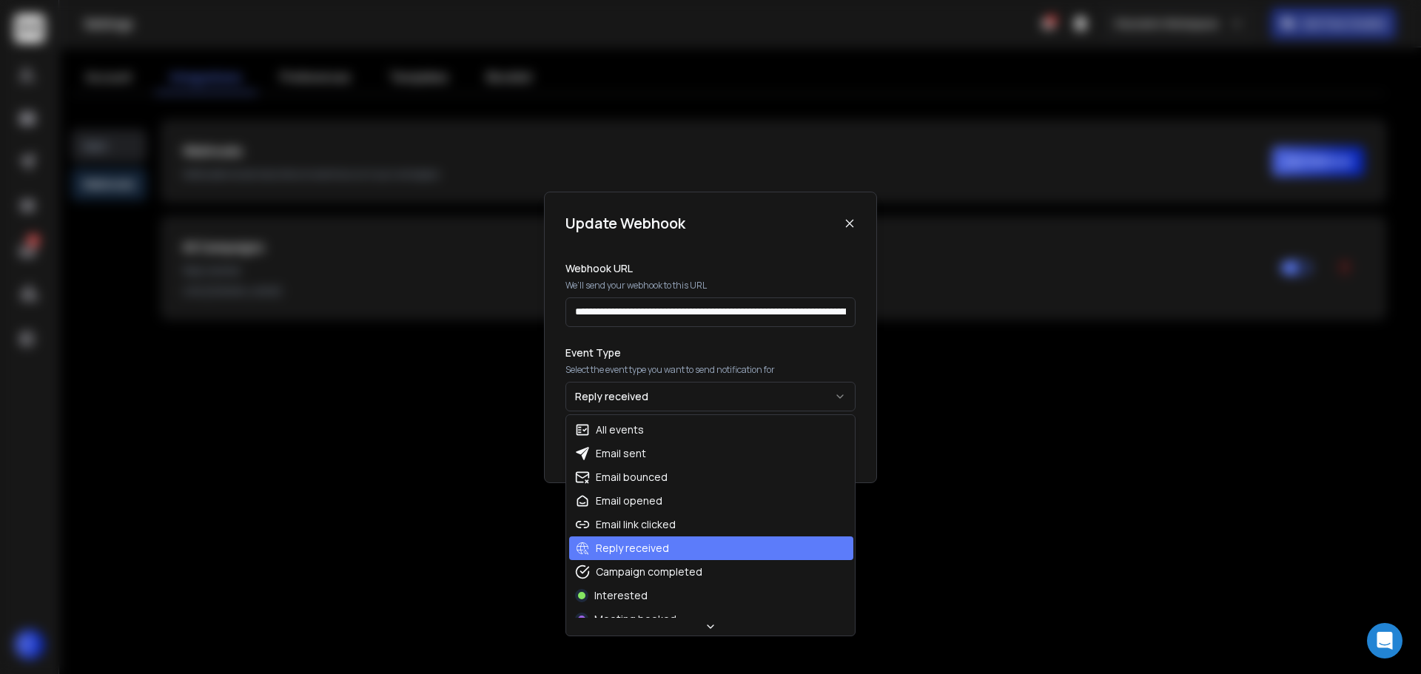
click at [650, 396] on button "Reply received" at bounding box center [710, 397] width 290 height 30
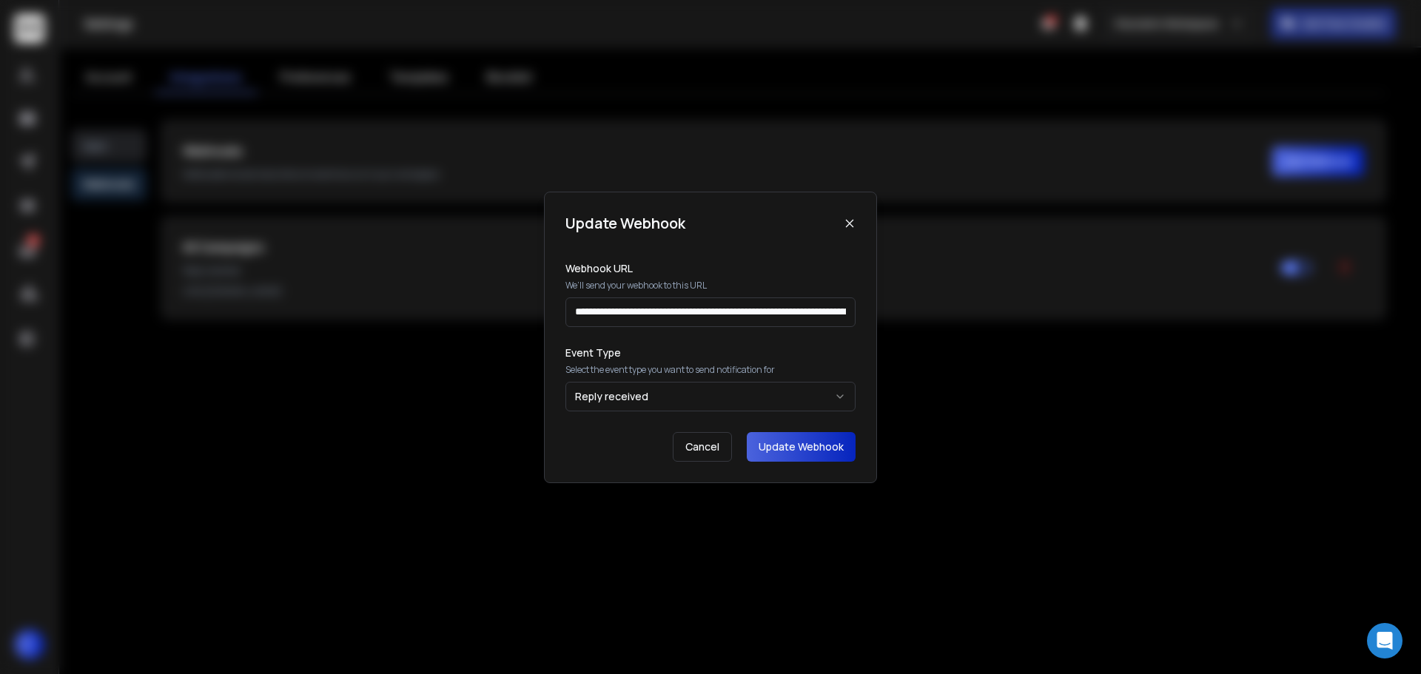
click at [673, 356] on label "Event Type" at bounding box center [710, 353] width 290 height 10
drag, startPoint x: 701, startPoint y: 316, endPoint x: 833, endPoint y: 316, distance: 131.7
click at [833, 316] on input "**********" at bounding box center [710, 312] width 290 height 30
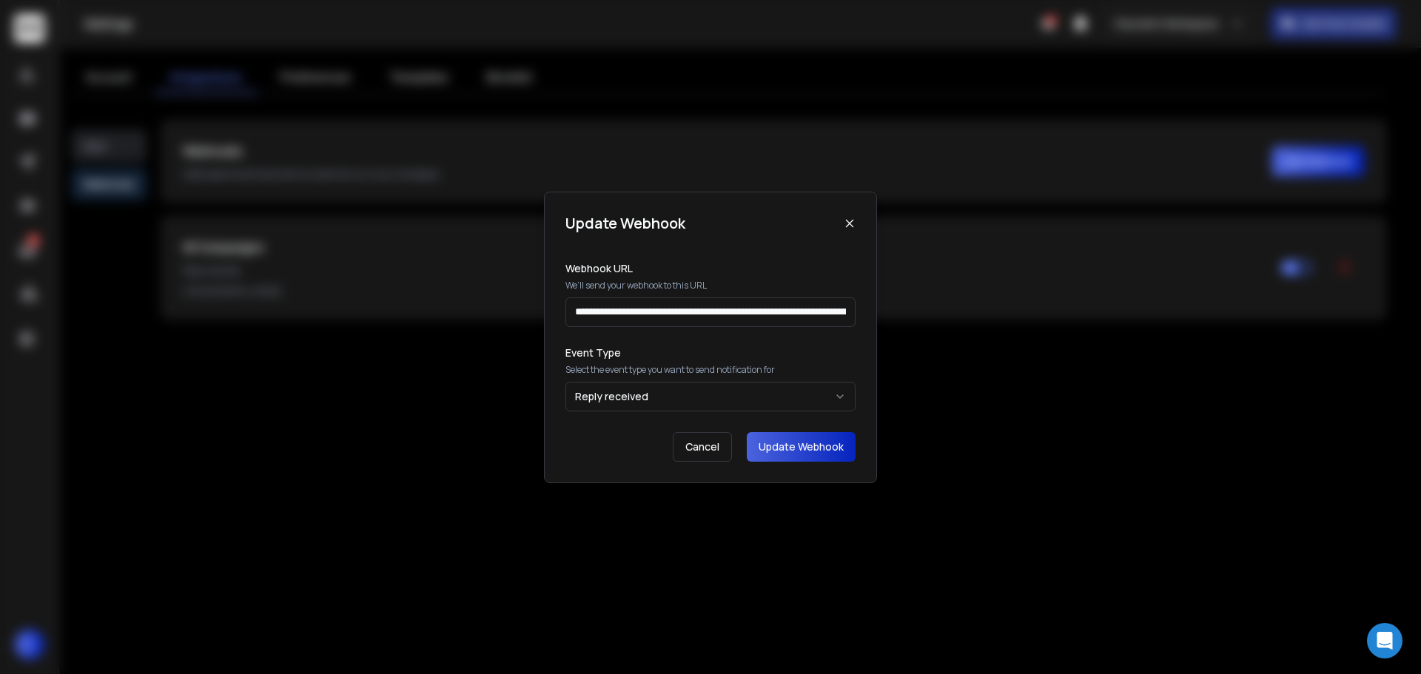
click at [849, 218] on icon at bounding box center [850, 224] width 12 height 12
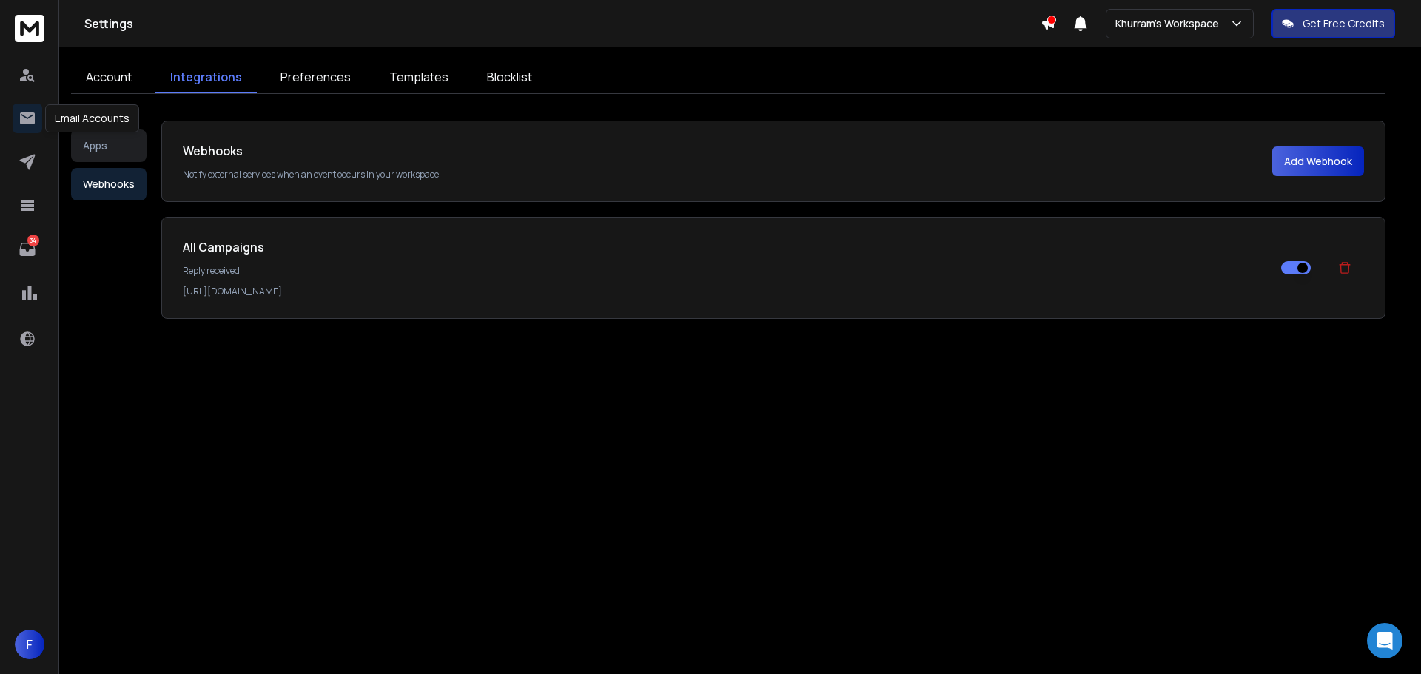
click at [23, 117] on icon at bounding box center [27, 118] width 15 height 12
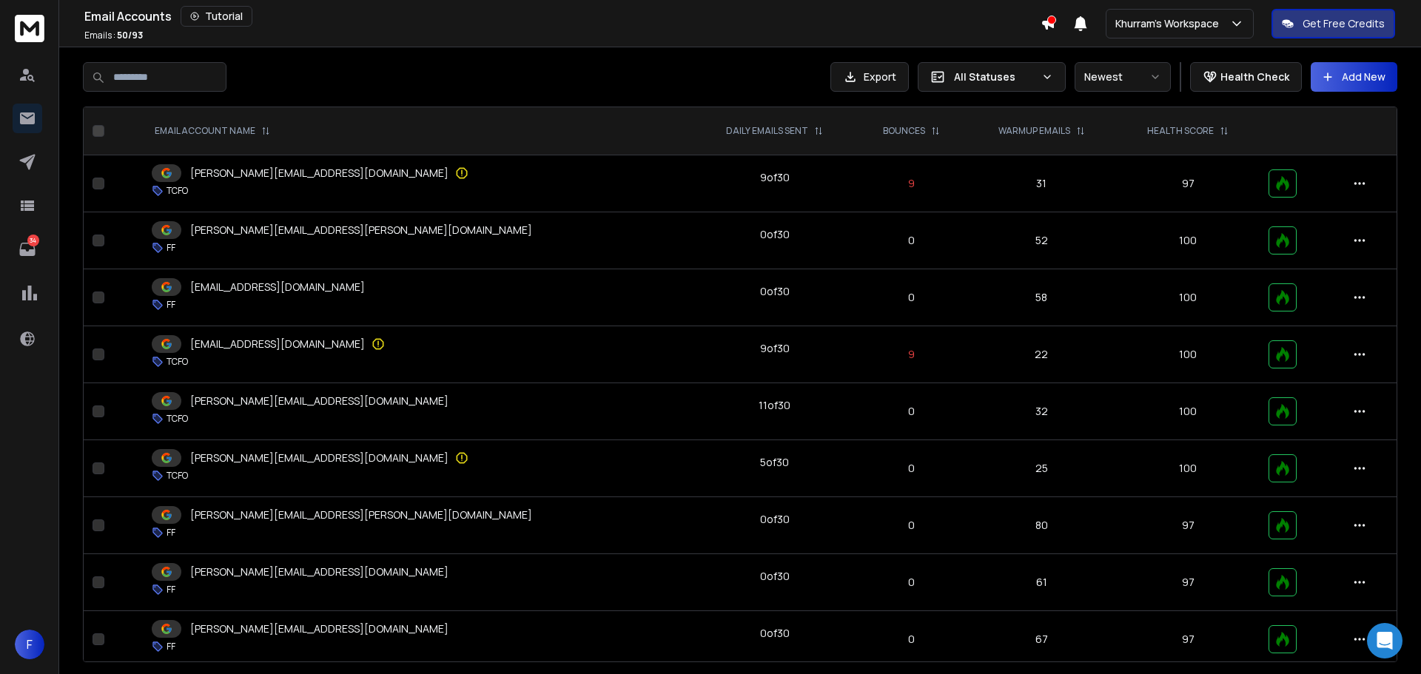
click at [1353, 181] on icon at bounding box center [1359, 183] width 13 height 13
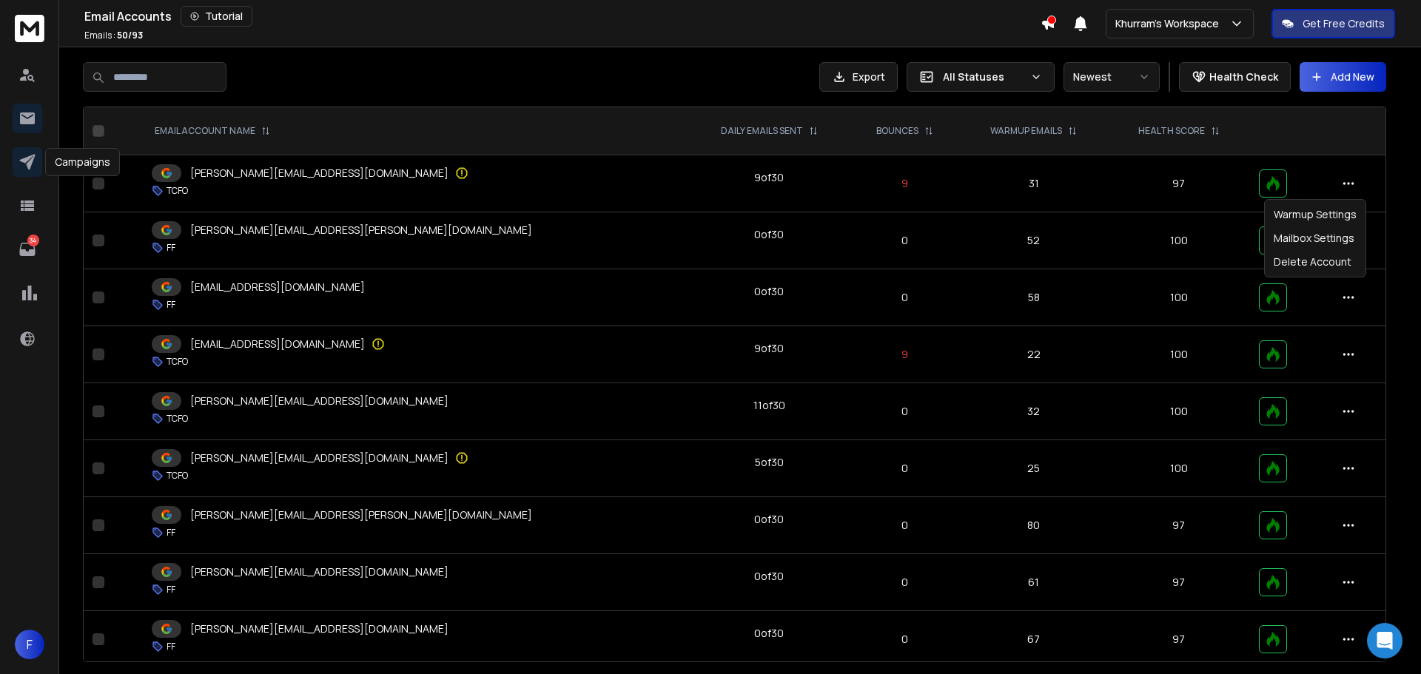
click at [27, 166] on icon at bounding box center [27, 163] width 16 height 16
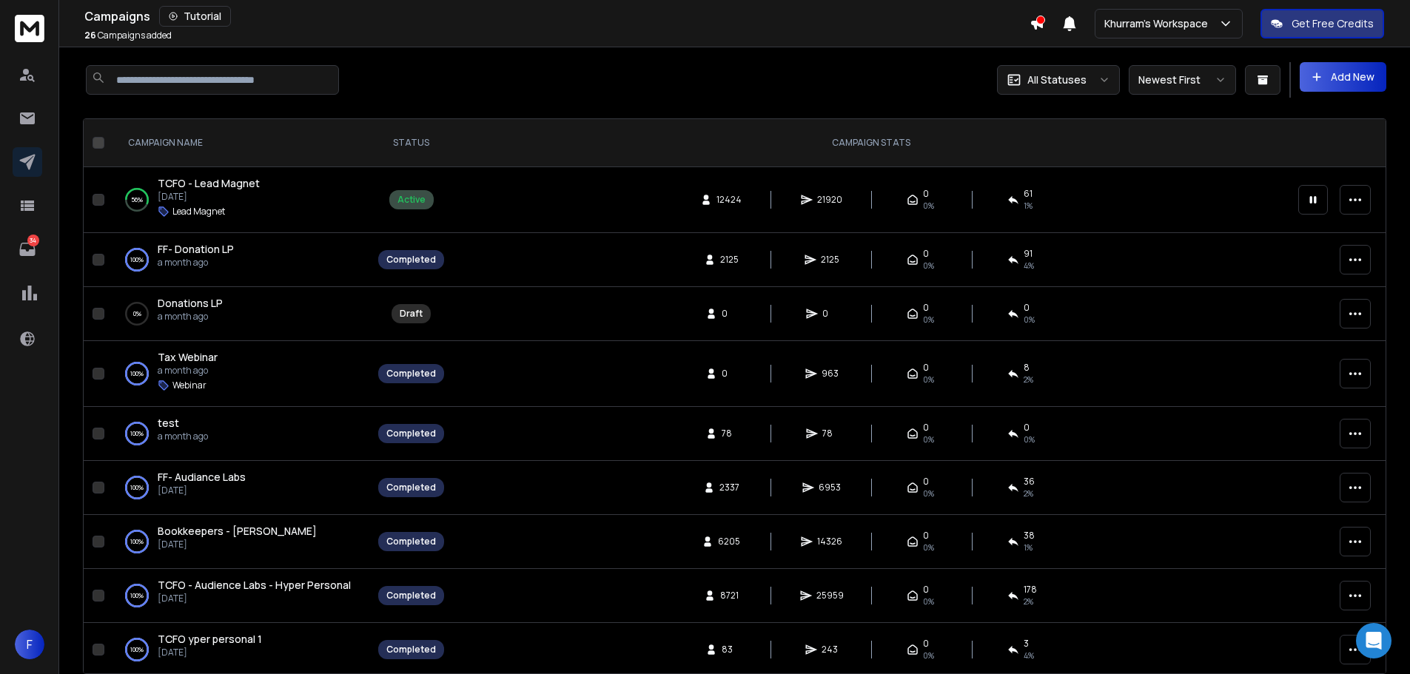
click at [1347, 202] on icon "button" at bounding box center [1354, 199] width 15 height 15
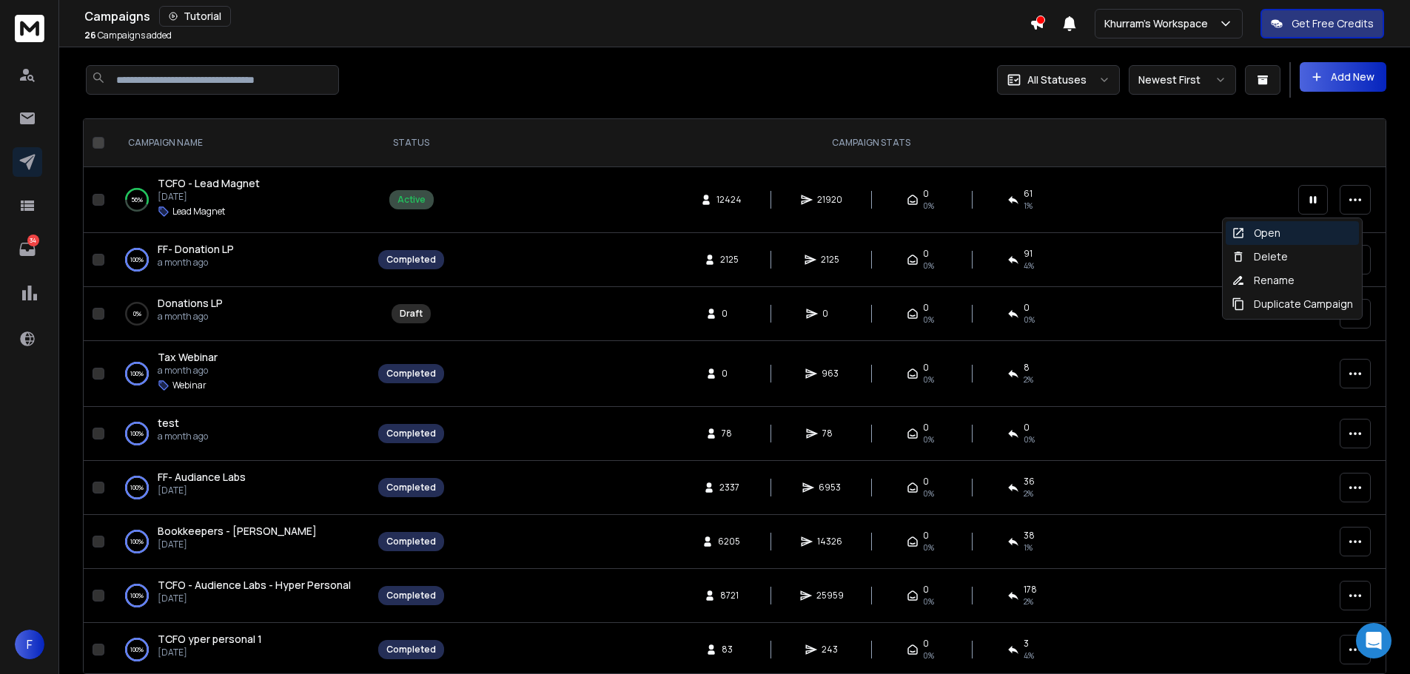
click at [655, 181] on td "12424 21920 0 0% 61 1 %" at bounding box center [871, 200] width 836 height 66
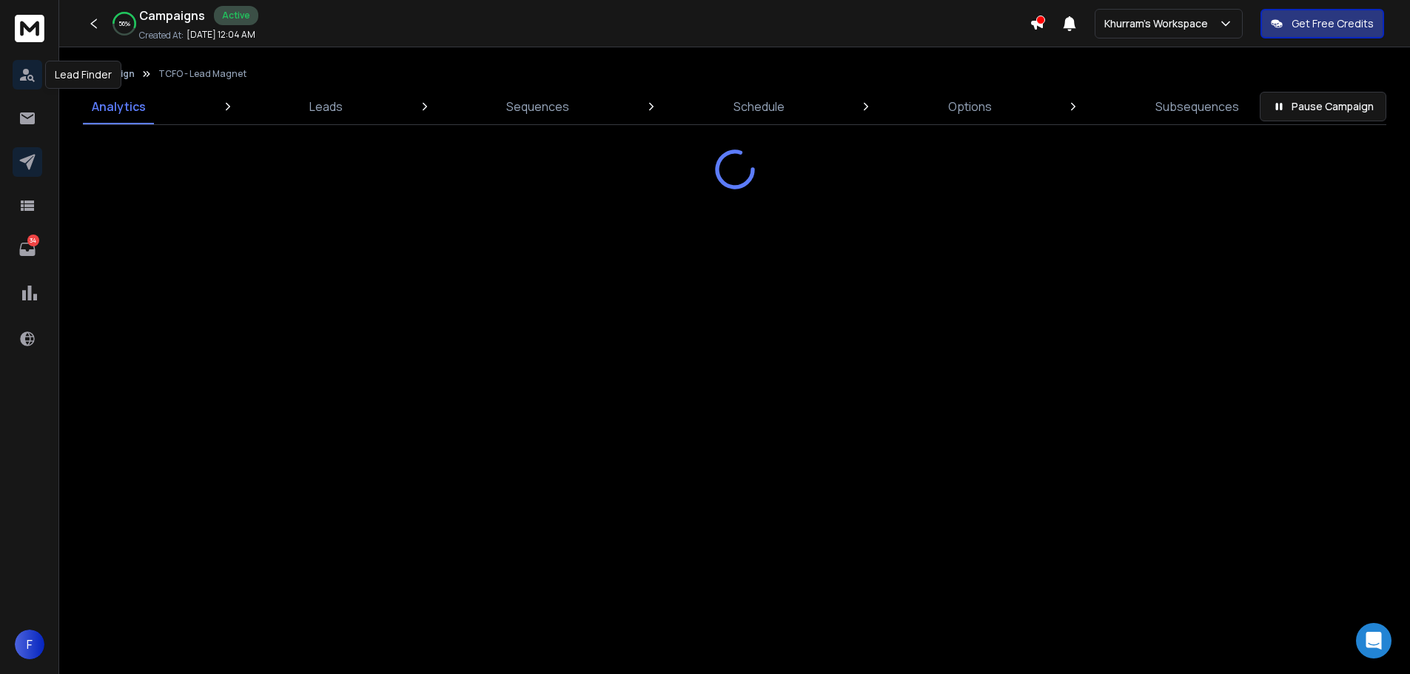
click at [33, 70] on icon at bounding box center [27, 75] width 18 height 18
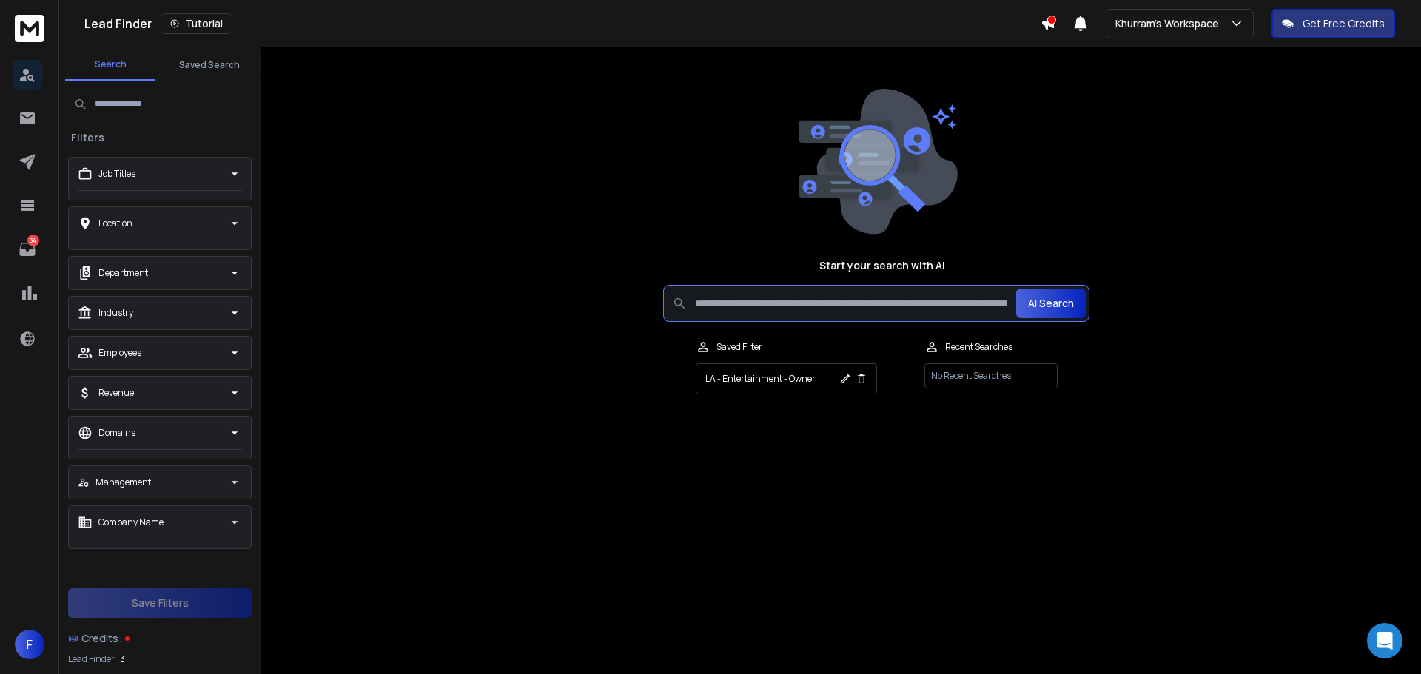
click at [778, 304] on textarea at bounding box center [851, 304] width 312 height 30
click at [800, 295] on textarea at bounding box center [851, 304] width 312 height 30
type textarea "*****"
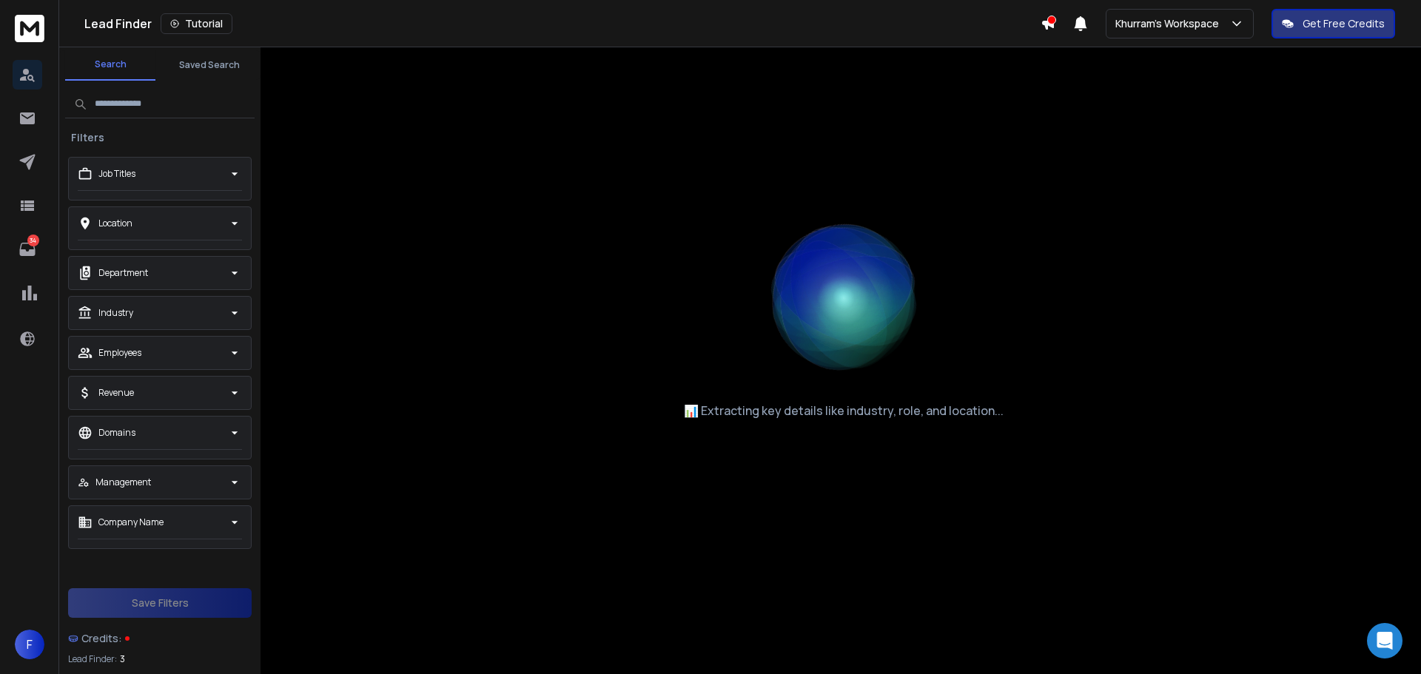
type input "*****"
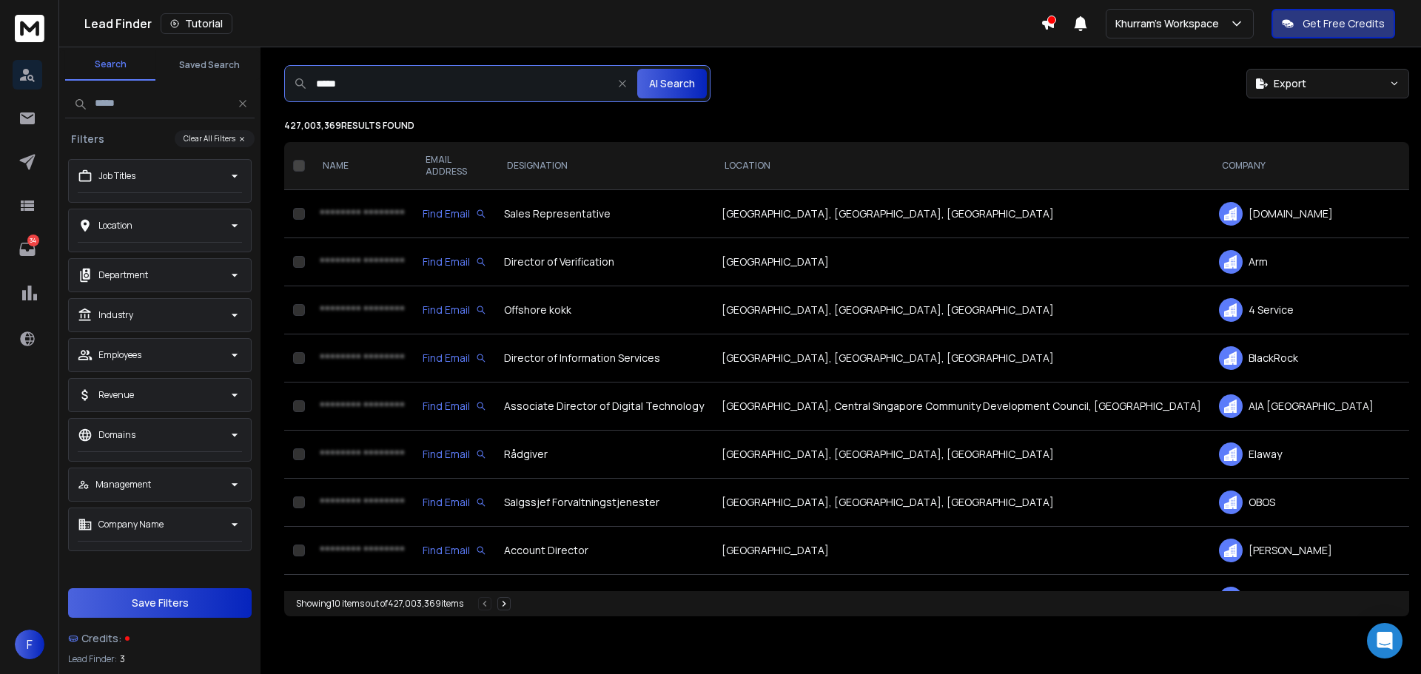
click at [388, 97] on textarea "*****" at bounding box center [462, 84] width 292 height 30
type textarea "**********"
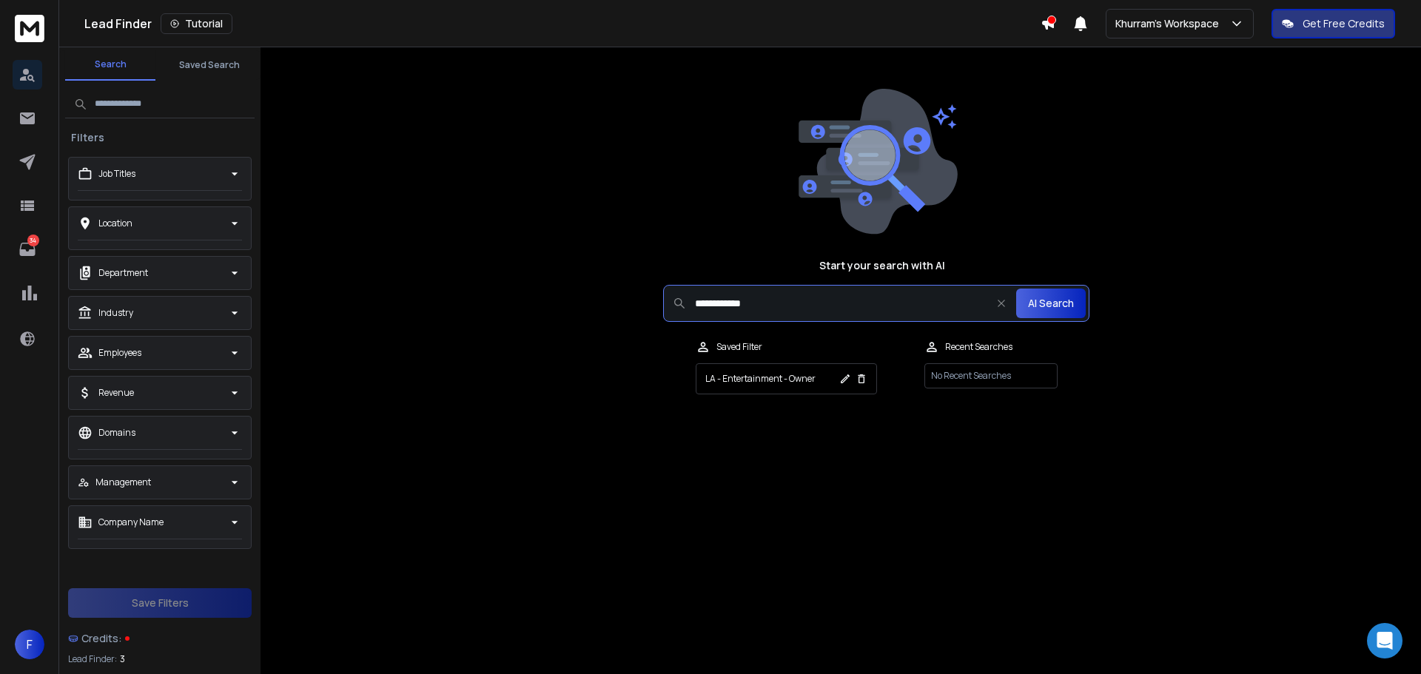
drag, startPoint x: 773, startPoint y: 310, endPoint x: 661, endPoint y: 304, distance: 111.9
click at [661, 304] on div "**********" at bounding box center [876, 303] width 1184 height 37
type input "**********"
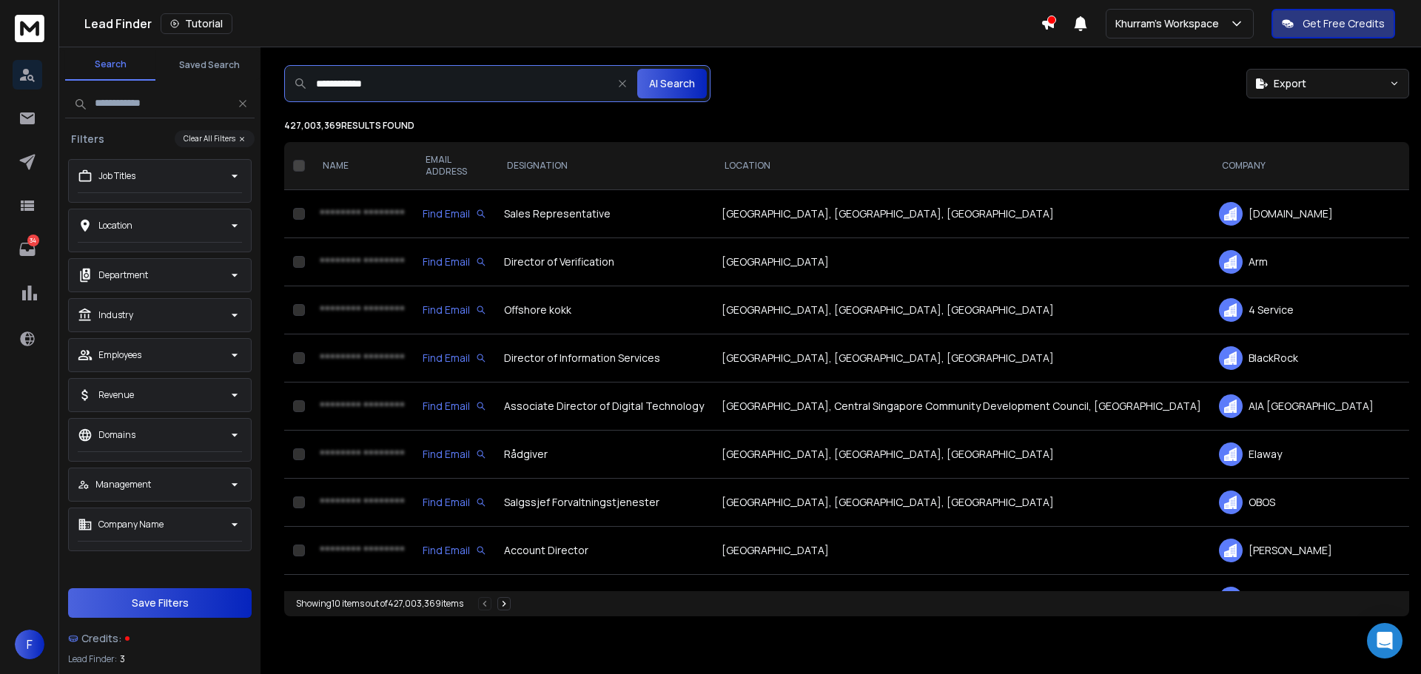
click at [623, 78] on icon at bounding box center [622, 84] width 12 height 12
click at [31, 122] on icon at bounding box center [27, 118] width 15 height 12
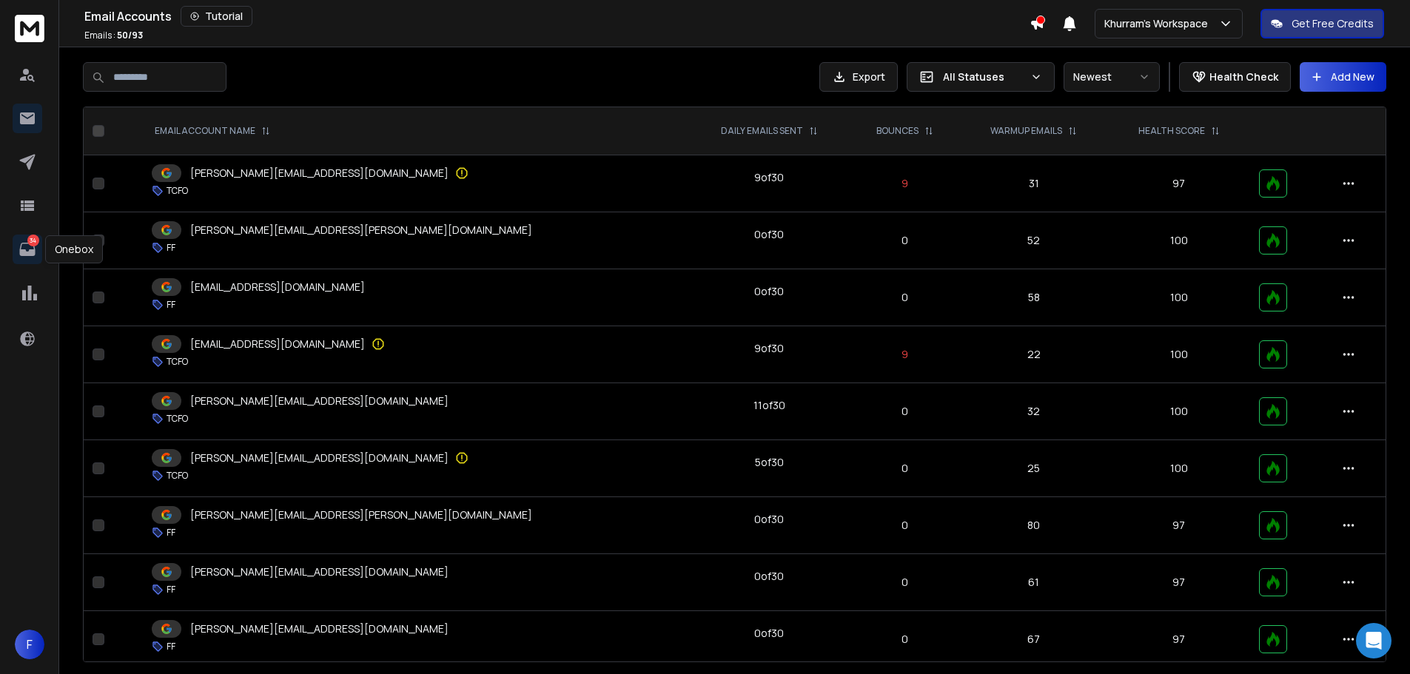
click at [30, 249] on icon at bounding box center [27, 249] width 18 height 18
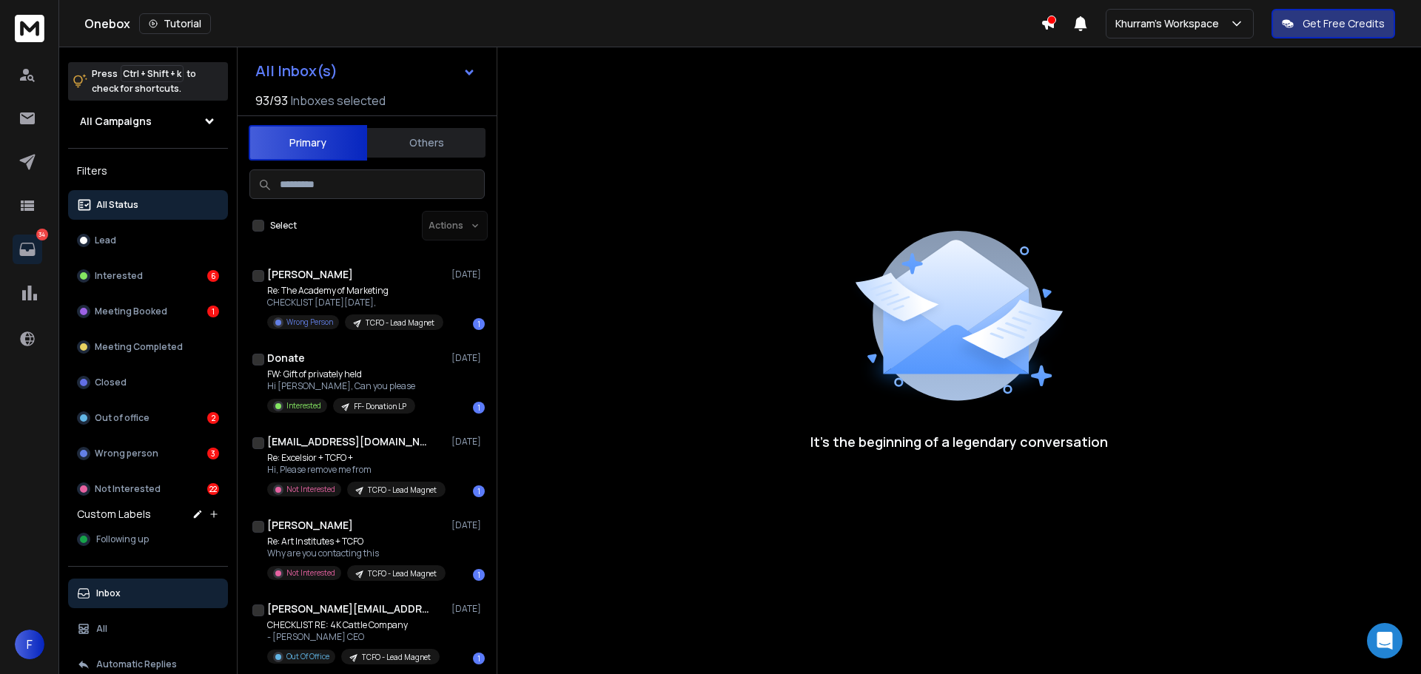
click at [345, 175] on input at bounding box center [366, 184] width 235 height 30
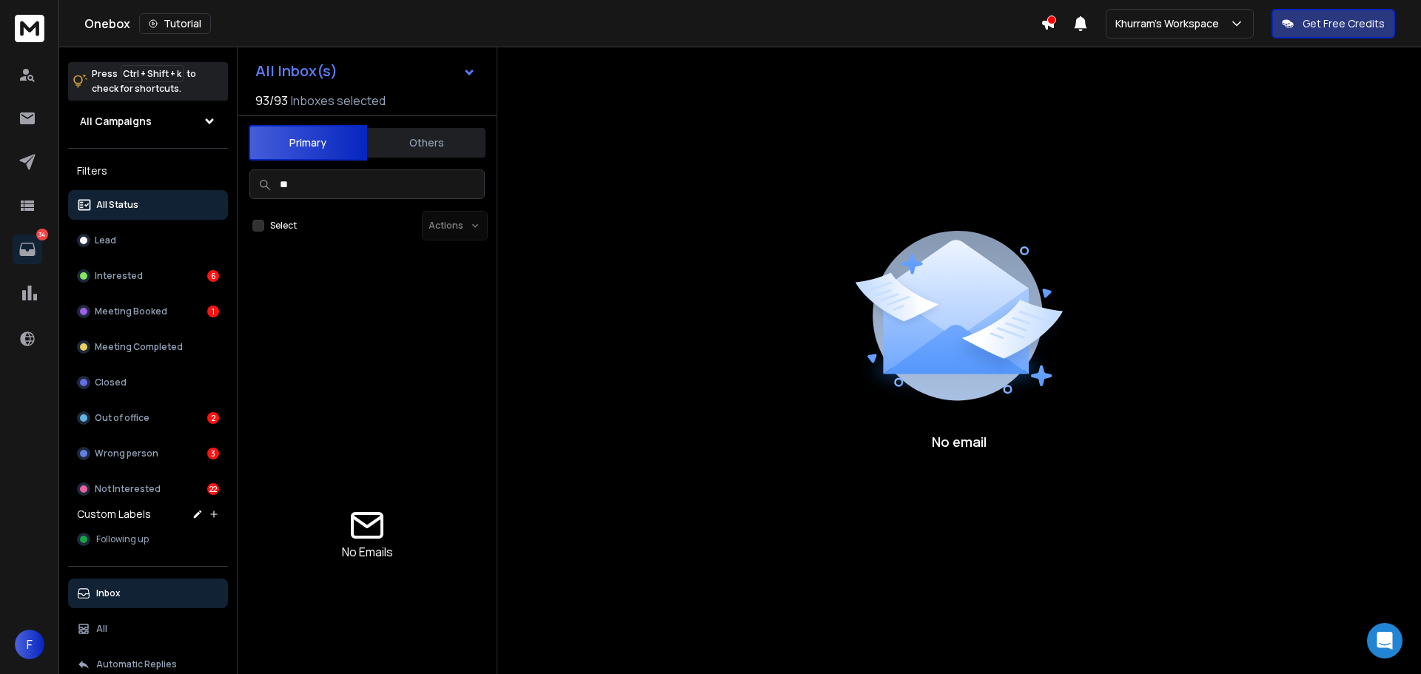
type input "*"
click at [1385, 640] on icon "Open Intercom Messenger" at bounding box center [1384, 640] width 17 height 19
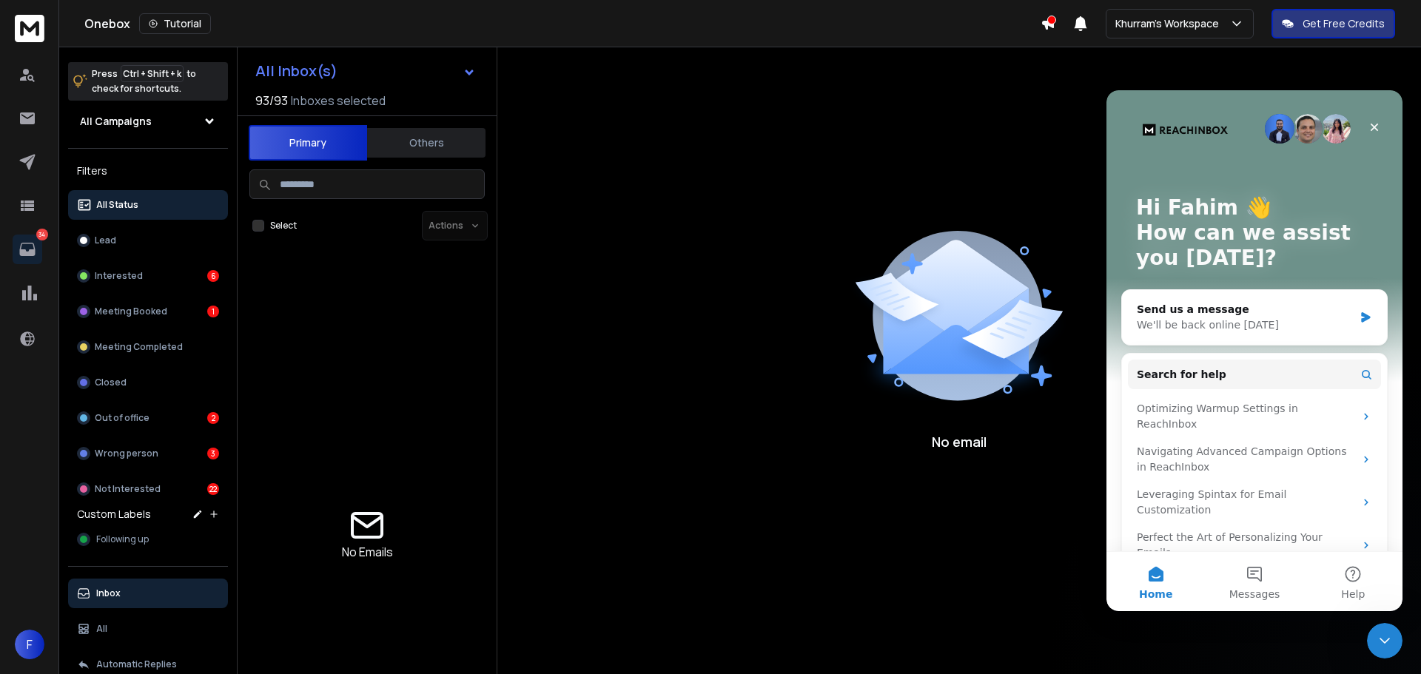
click at [1385, 639] on icon "Close Intercom Messenger" at bounding box center [1385, 641] width 18 height 18
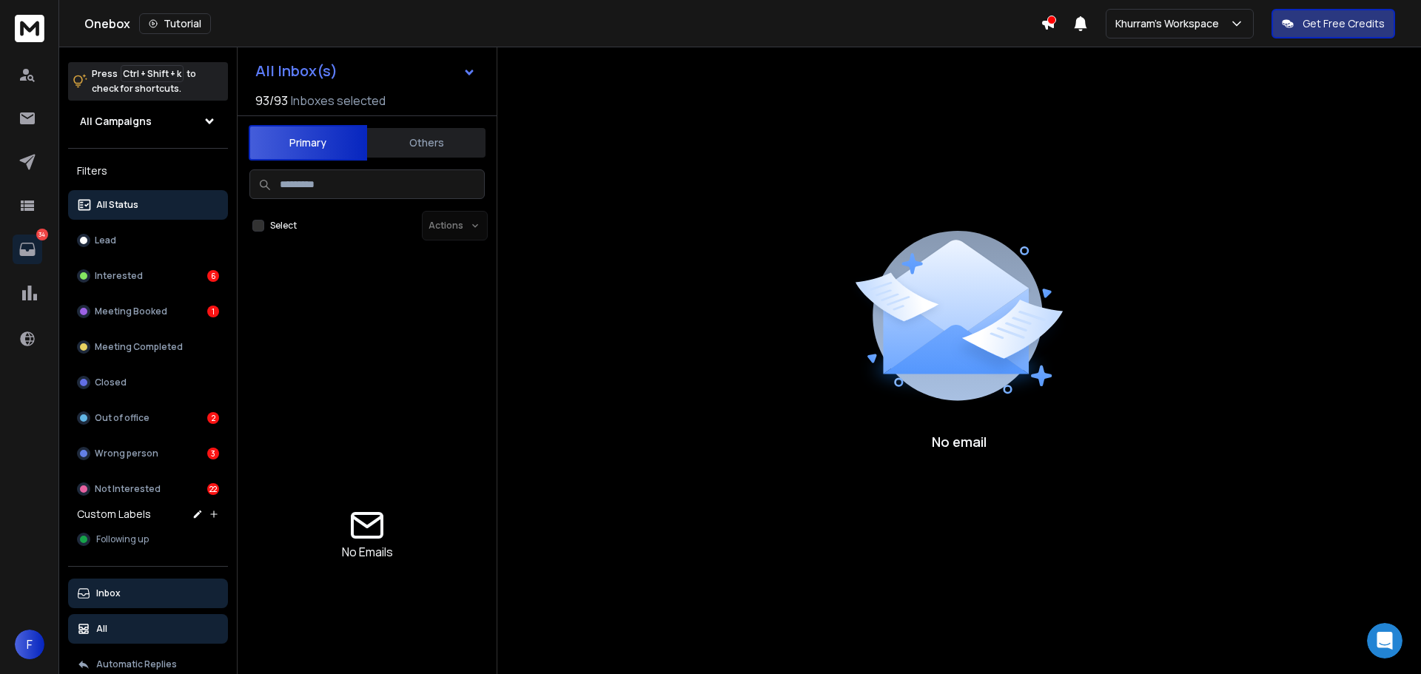
click at [103, 623] on p "All" at bounding box center [101, 629] width 11 height 12
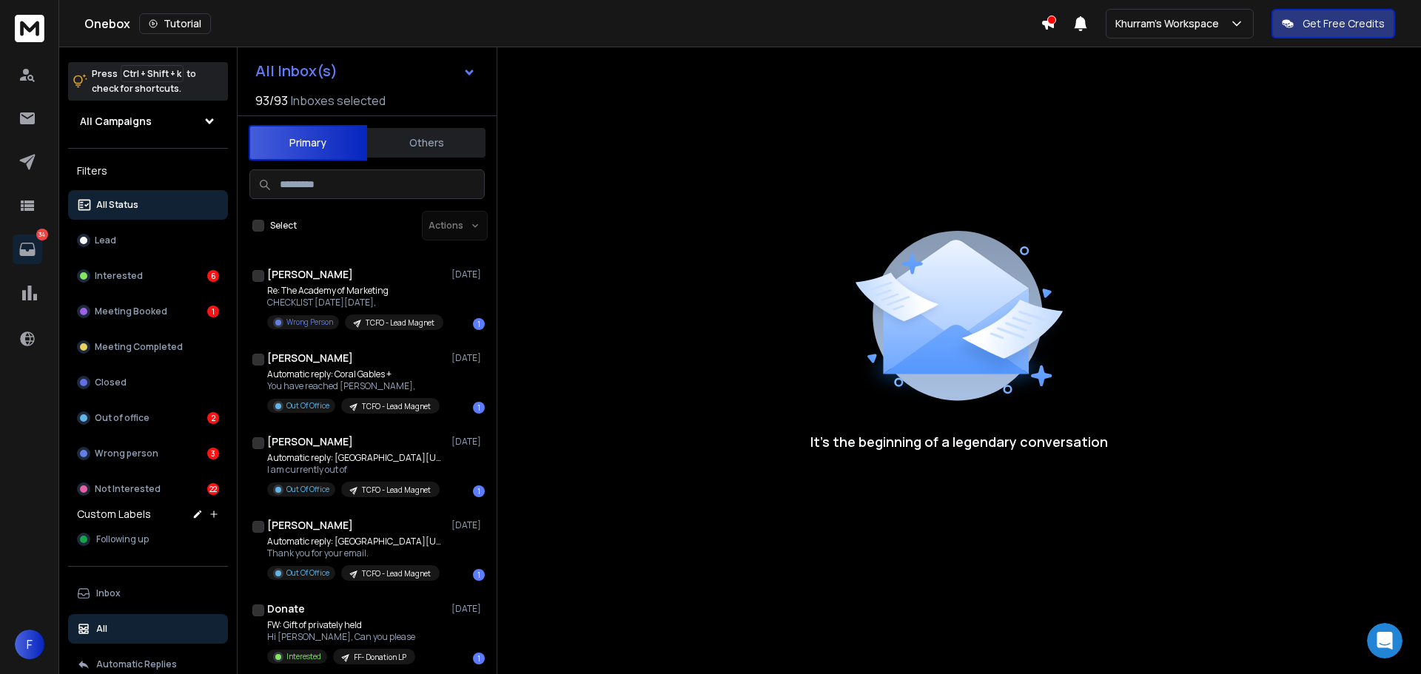
click at [301, 189] on input at bounding box center [366, 184] width 235 height 30
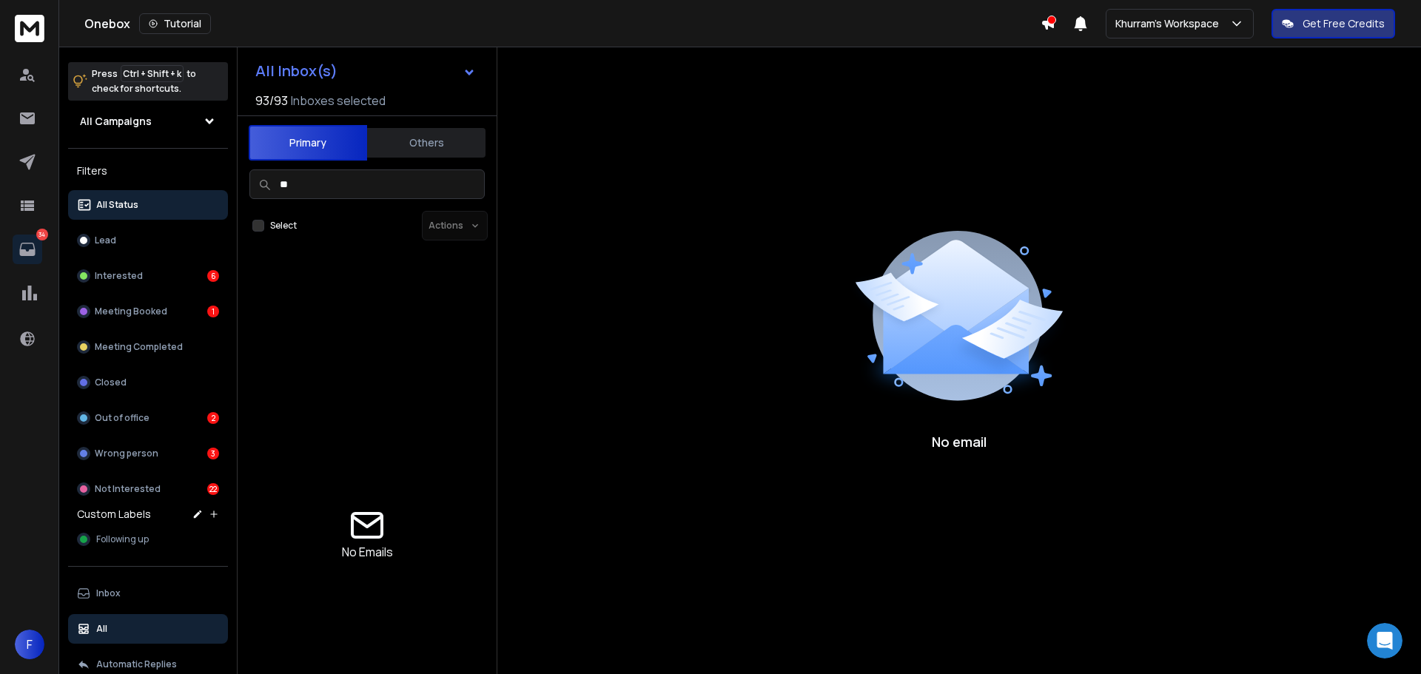
type input "*"
click at [956, 218] on div at bounding box center [959, 316] width 323 height 201
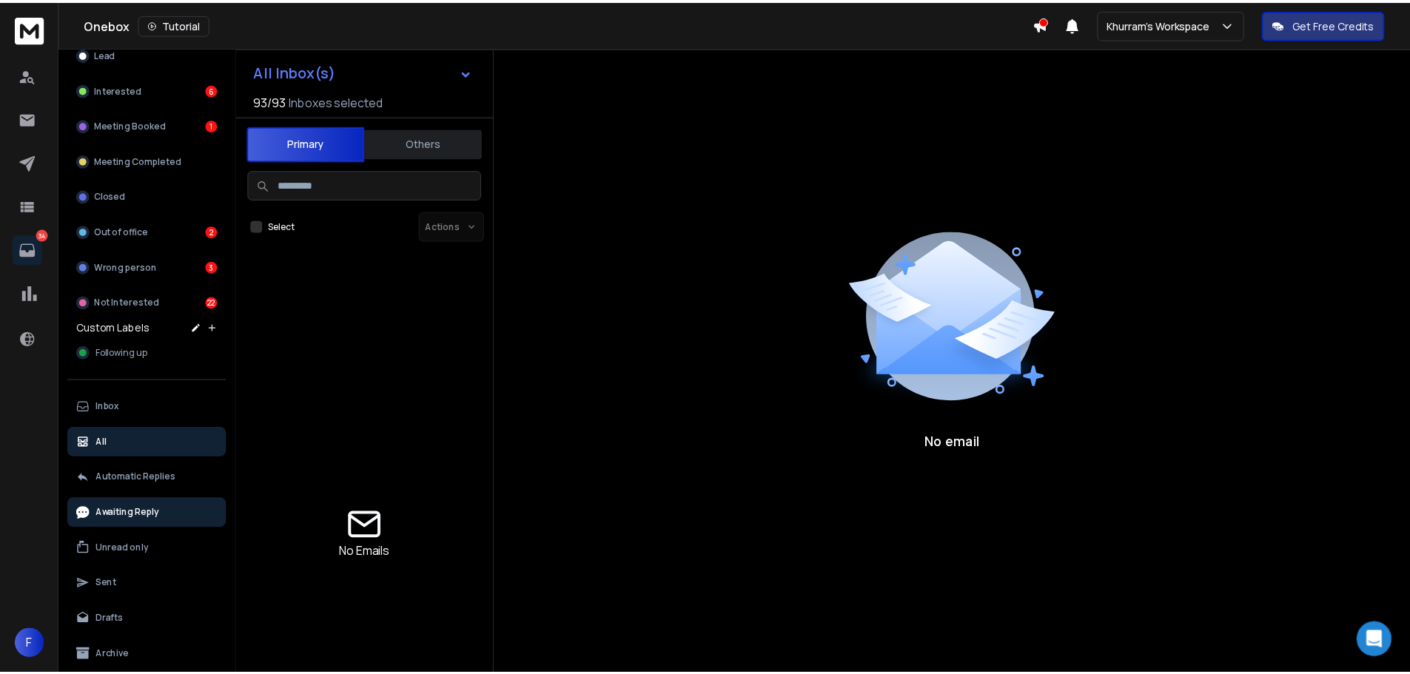
scroll to position [206, 0]
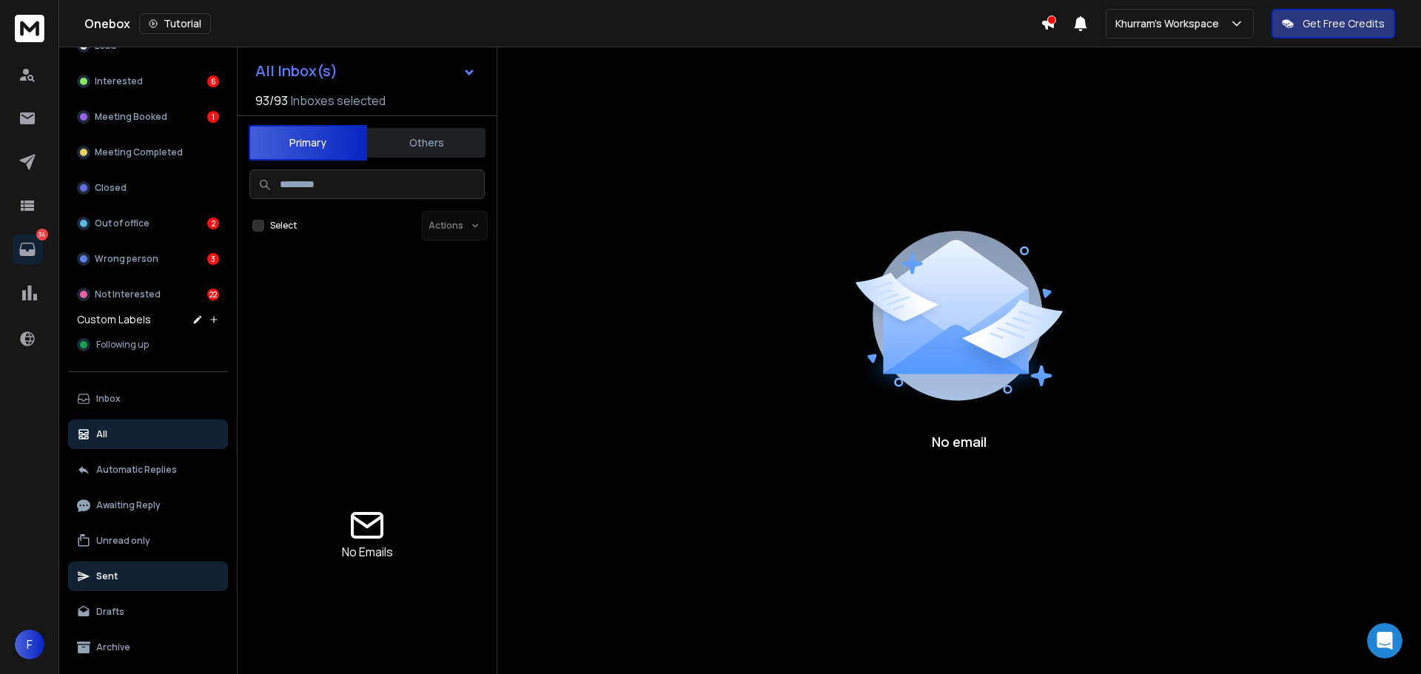
click at [128, 570] on button "Sent" at bounding box center [148, 577] width 160 height 30
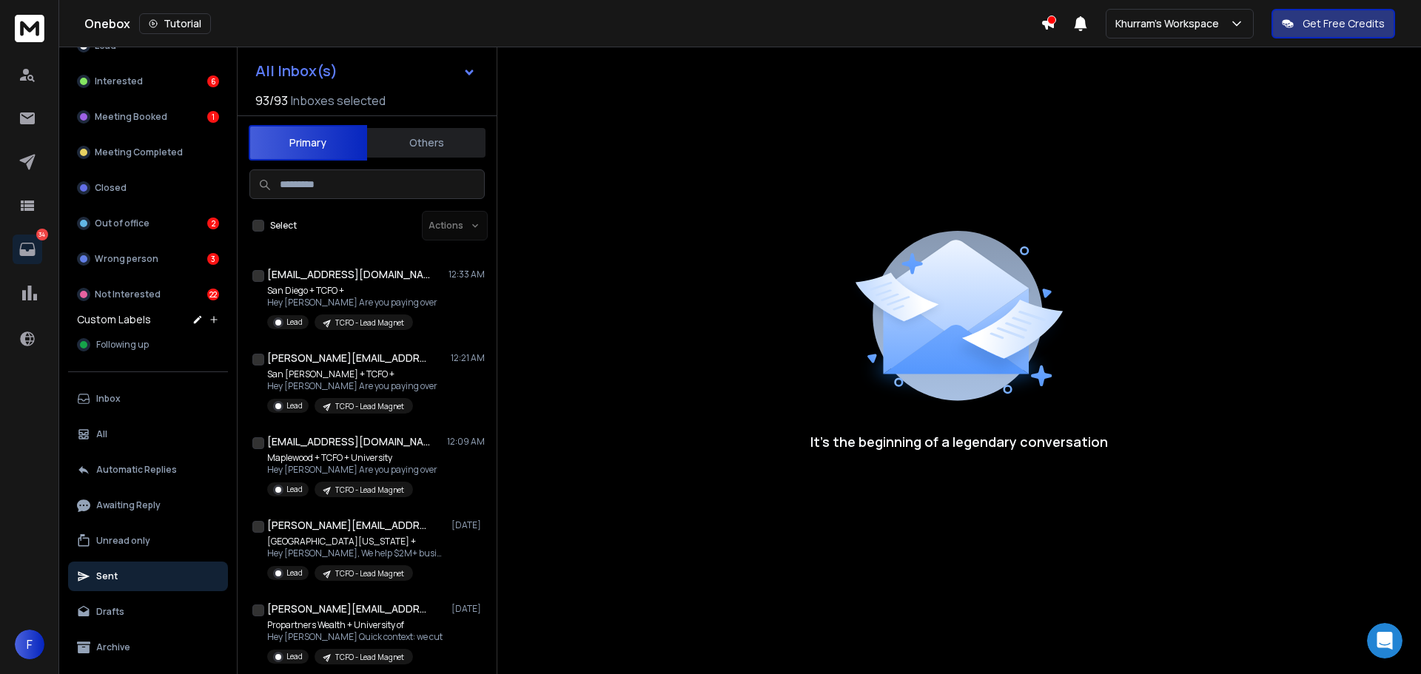
click at [343, 186] on input at bounding box center [366, 184] width 235 height 30
type input "**********"
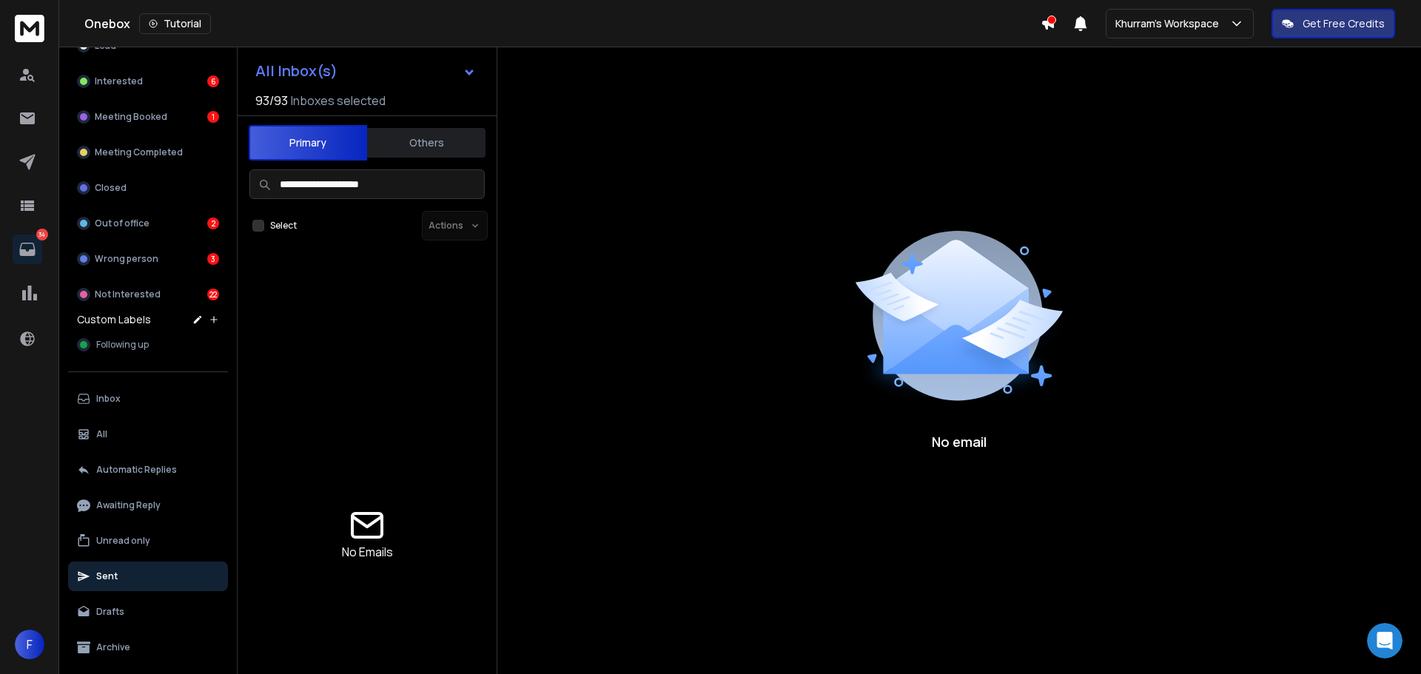
drag, startPoint x: 407, startPoint y: 190, endPoint x: 269, endPoint y: 189, distance: 137.6
click at [269, 189] on div "**********" at bounding box center [366, 184] width 235 height 30
click at [27, 84] on link at bounding box center [28, 75] width 30 height 30
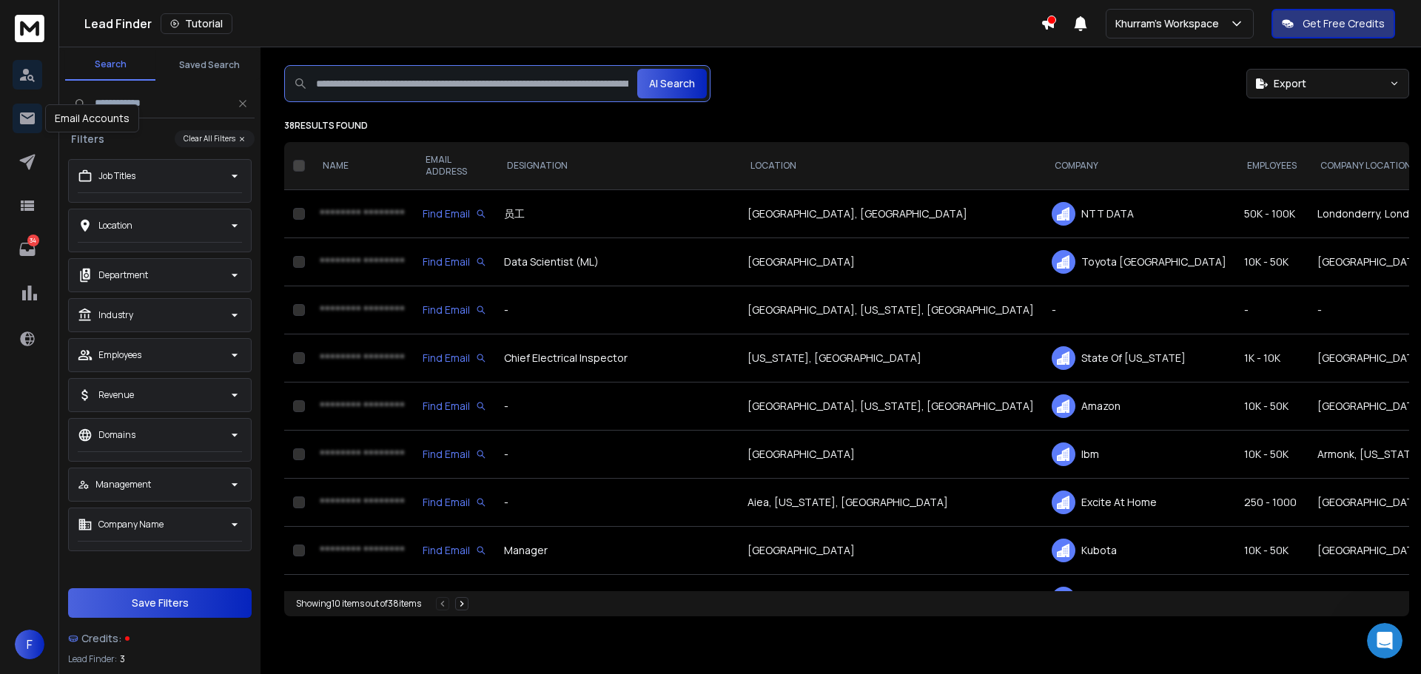
click at [30, 111] on icon at bounding box center [27, 119] width 18 height 18
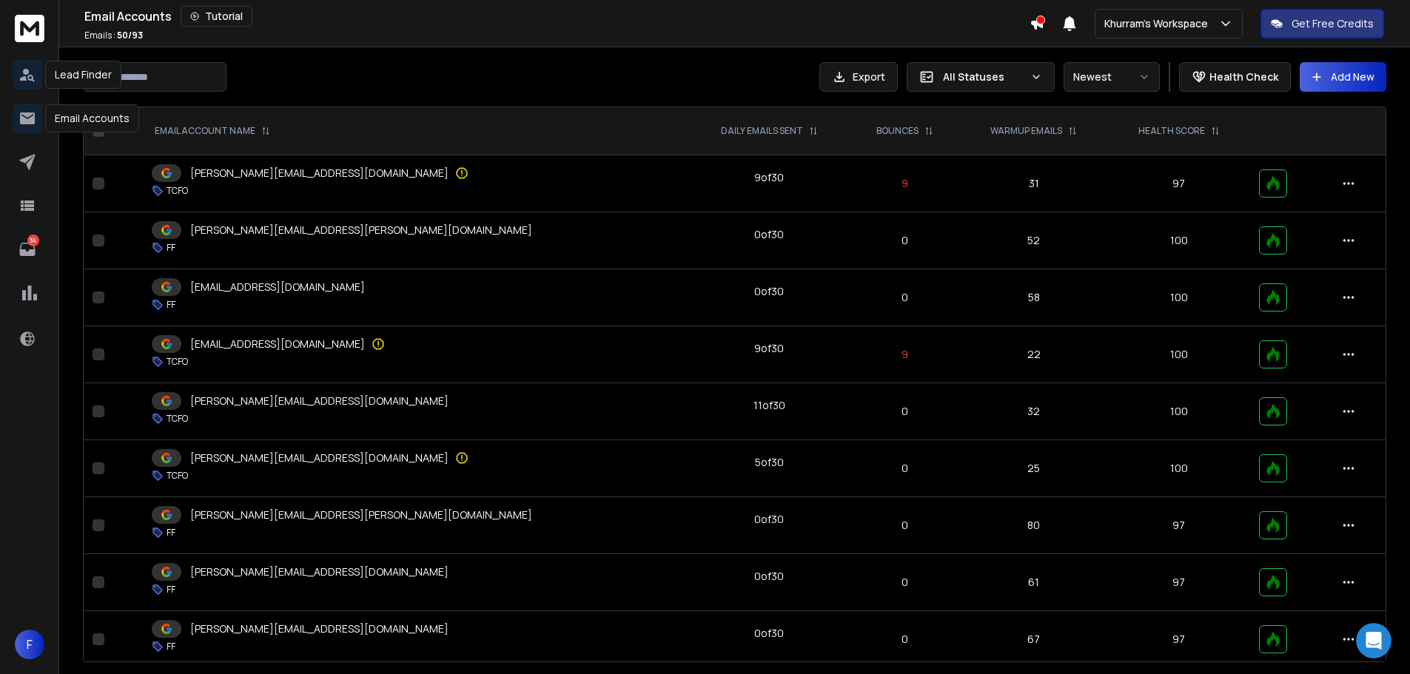
click at [30, 70] on icon at bounding box center [27, 75] width 18 height 18
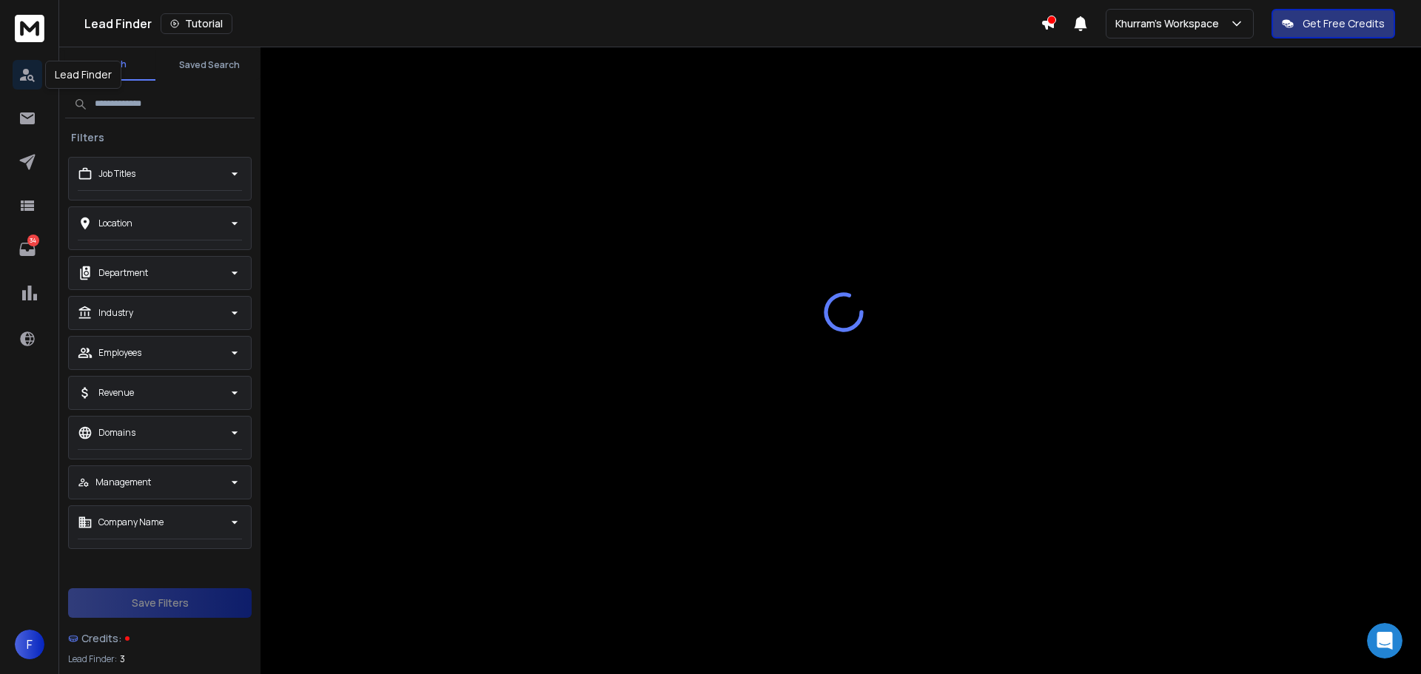
type input "**********"
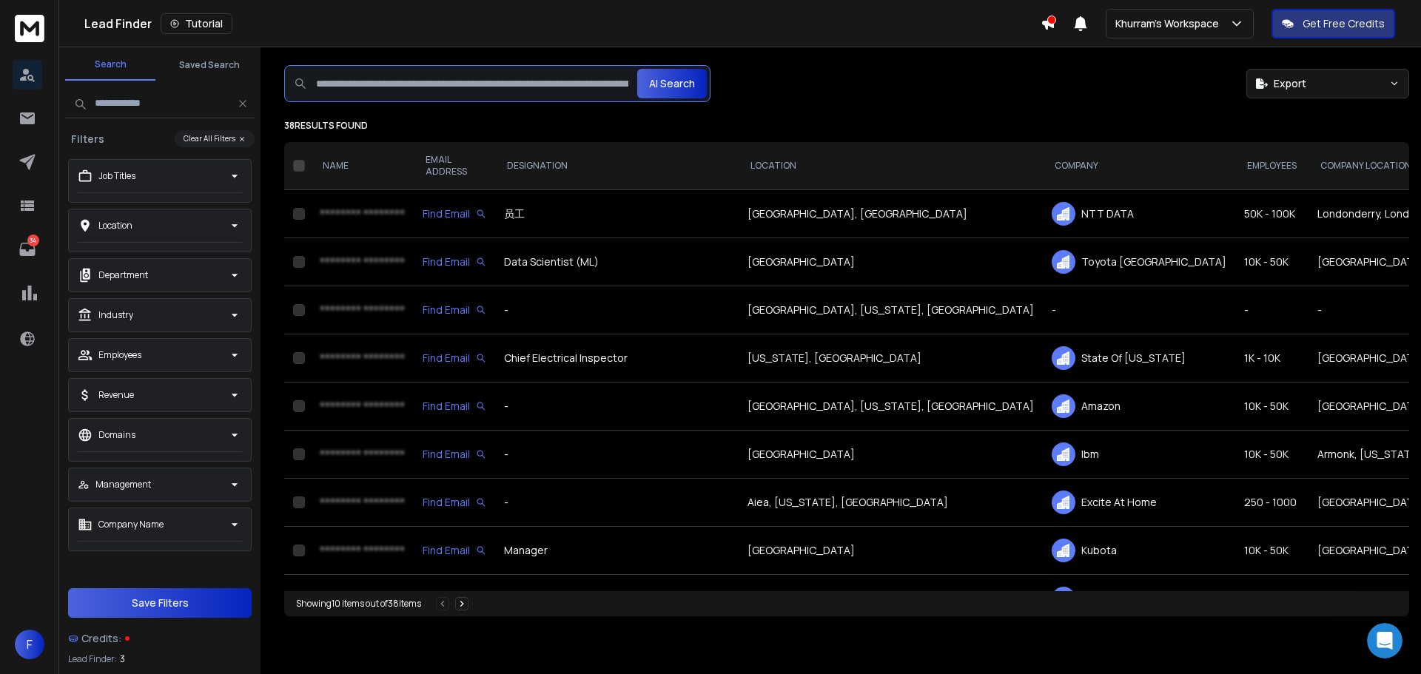
click at [247, 107] on icon at bounding box center [243, 104] width 12 height 12
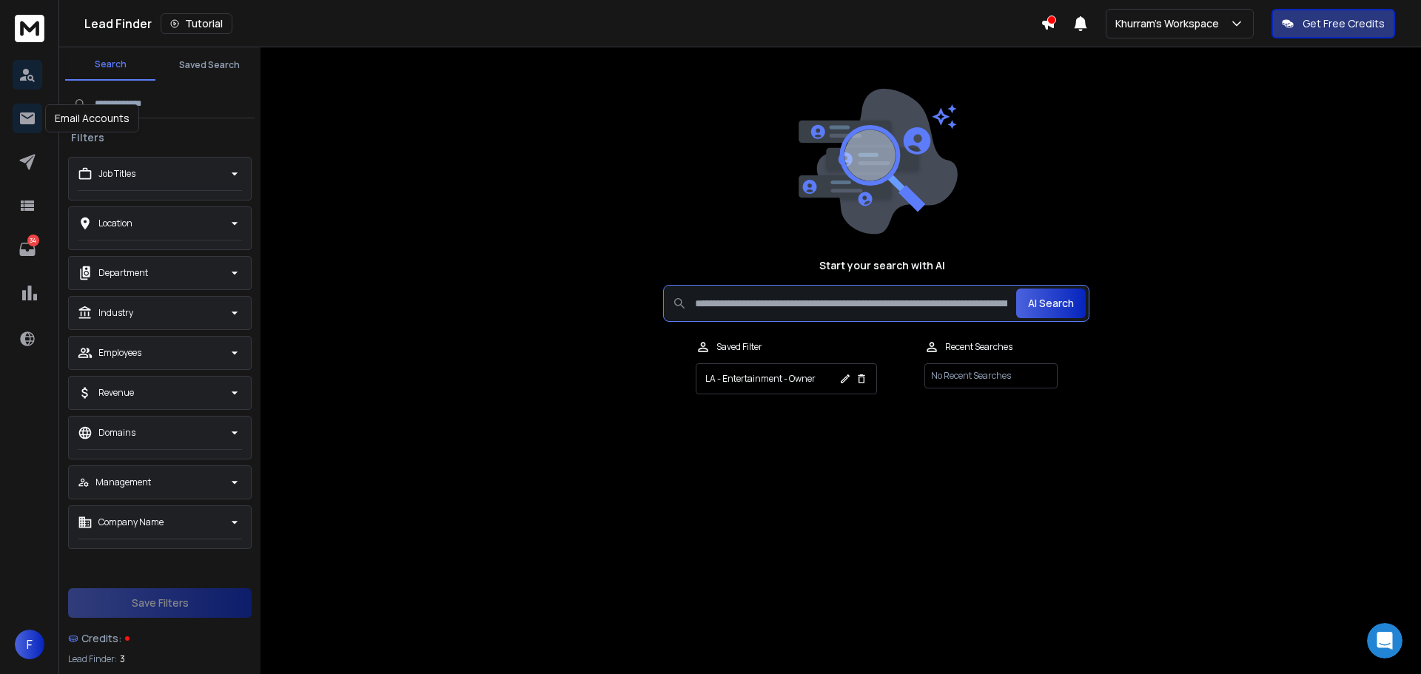
click at [16, 124] on link at bounding box center [28, 119] width 30 height 30
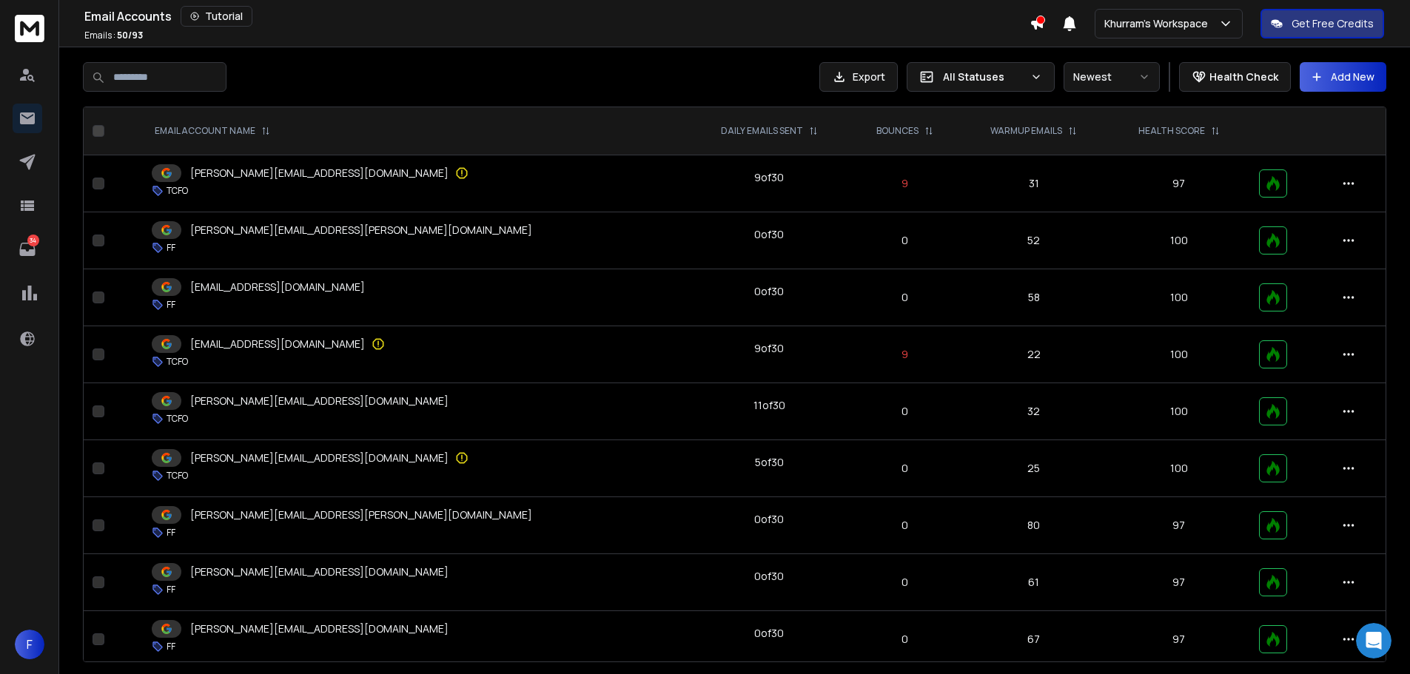
click at [203, 180] on p "[PERSON_NAME][EMAIL_ADDRESS][DOMAIN_NAME]" at bounding box center [319, 173] width 258 height 15
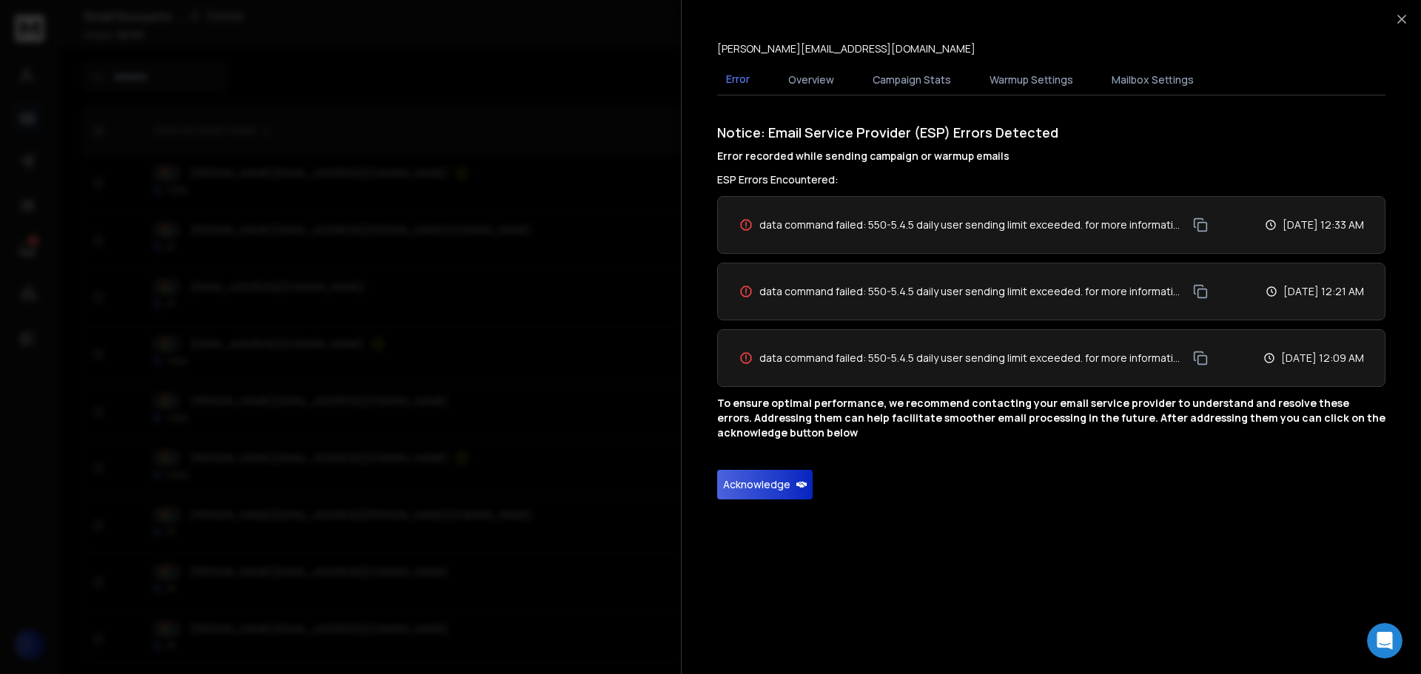
click at [900, 67] on button "Campaign Stats" at bounding box center [911, 80] width 96 height 33
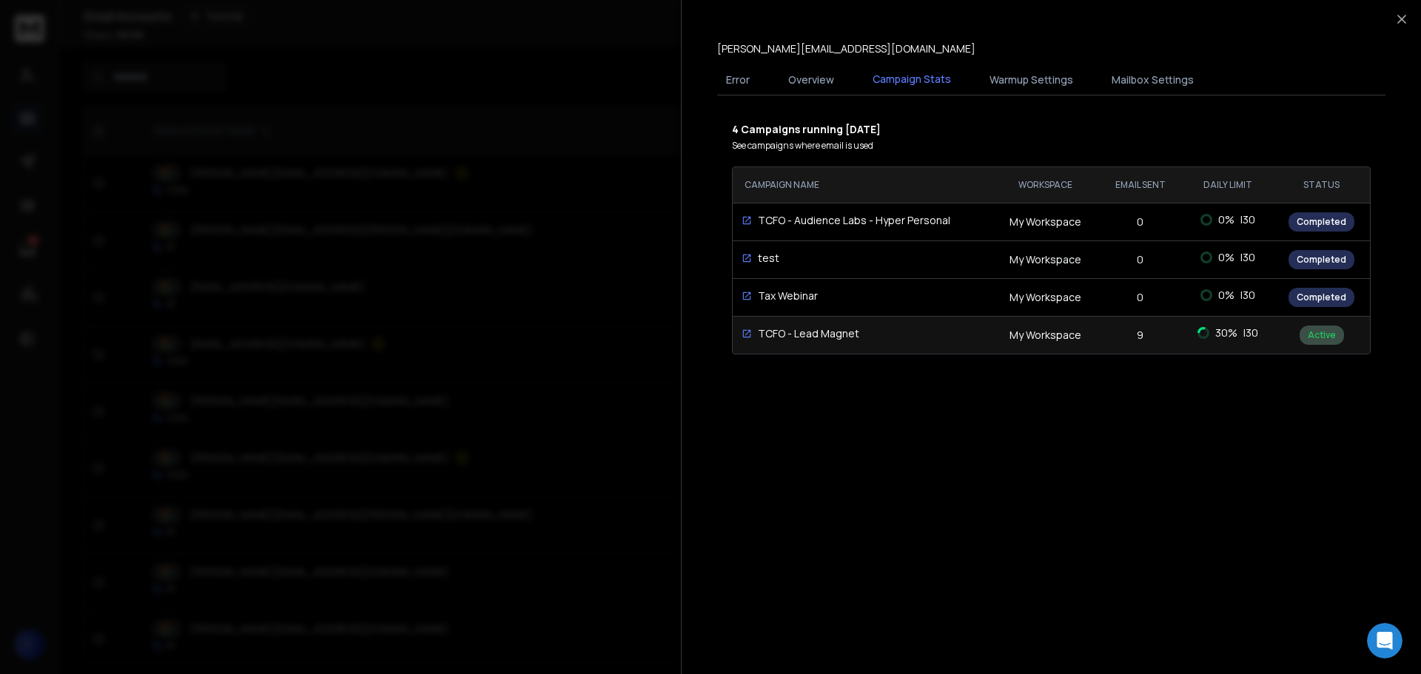
click at [1298, 326] on td "Active" at bounding box center [1321, 335] width 96 height 38
click at [804, 342] on td "TCFO - Lead Magnet" at bounding box center [851, 333] width 237 height 33
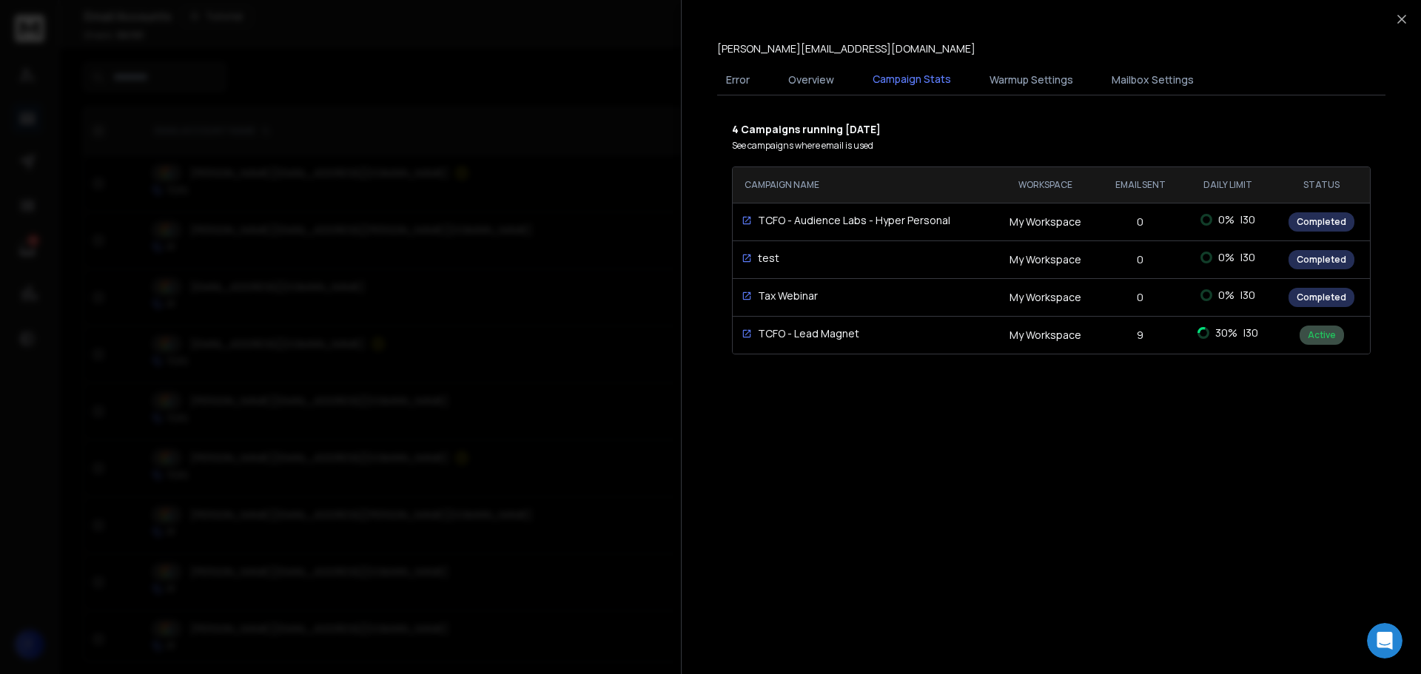
click at [568, 275] on div at bounding box center [710, 337] width 1421 height 674
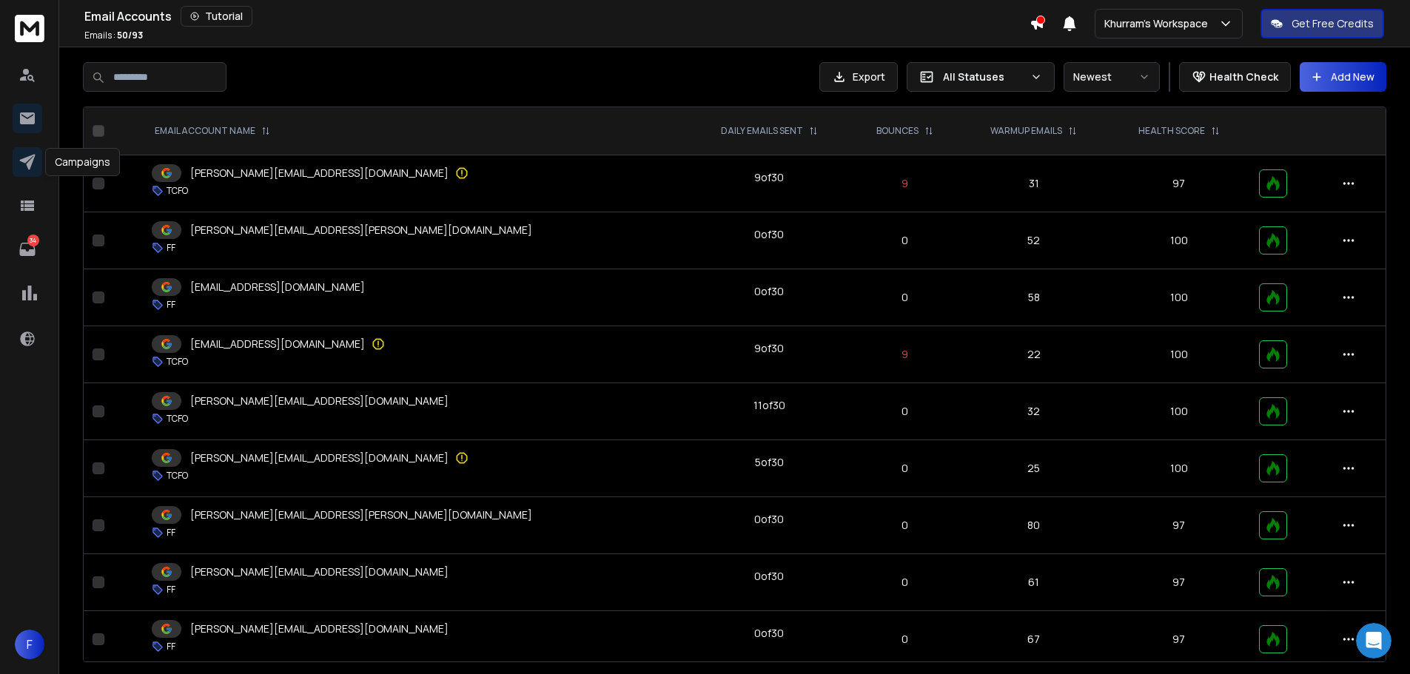
click at [34, 166] on icon at bounding box center [27, 162] width 18 height 18
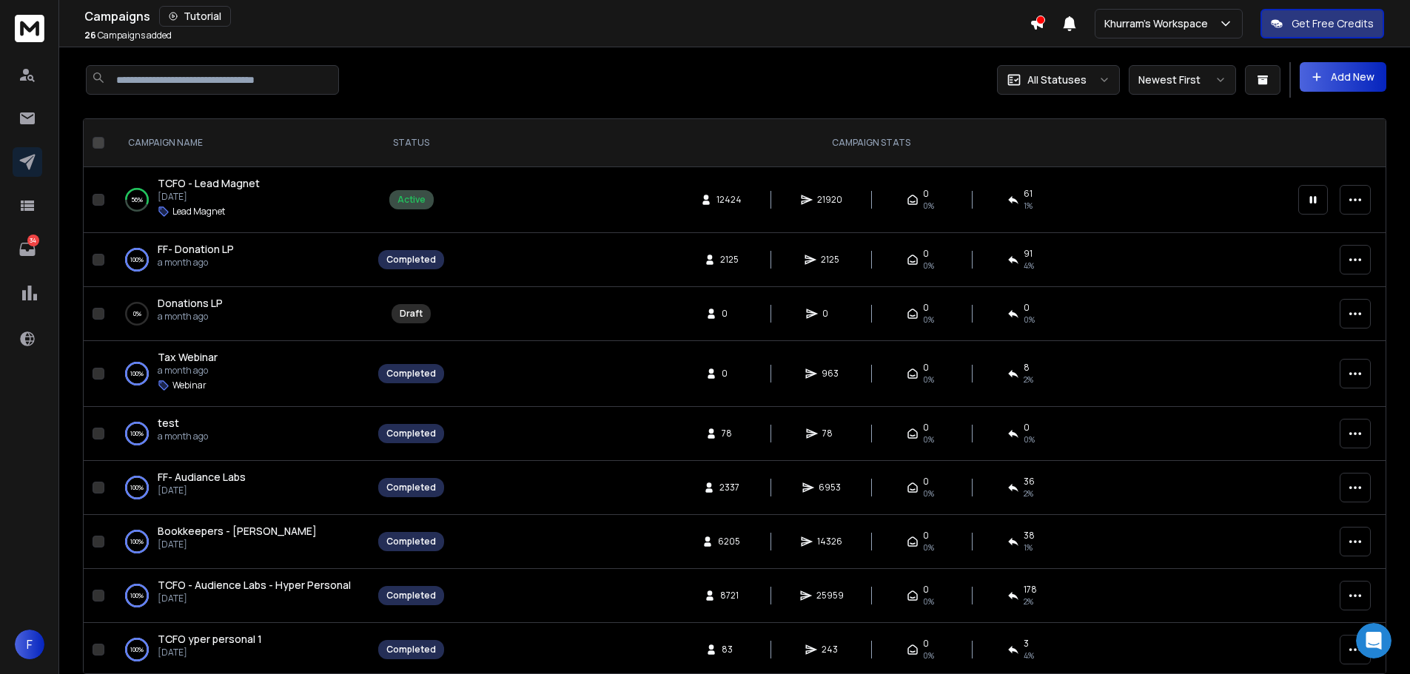
click at [226, 189] on span "TCFO - Lead Magnet" at bounding box center [209, 183] width 102 height 14
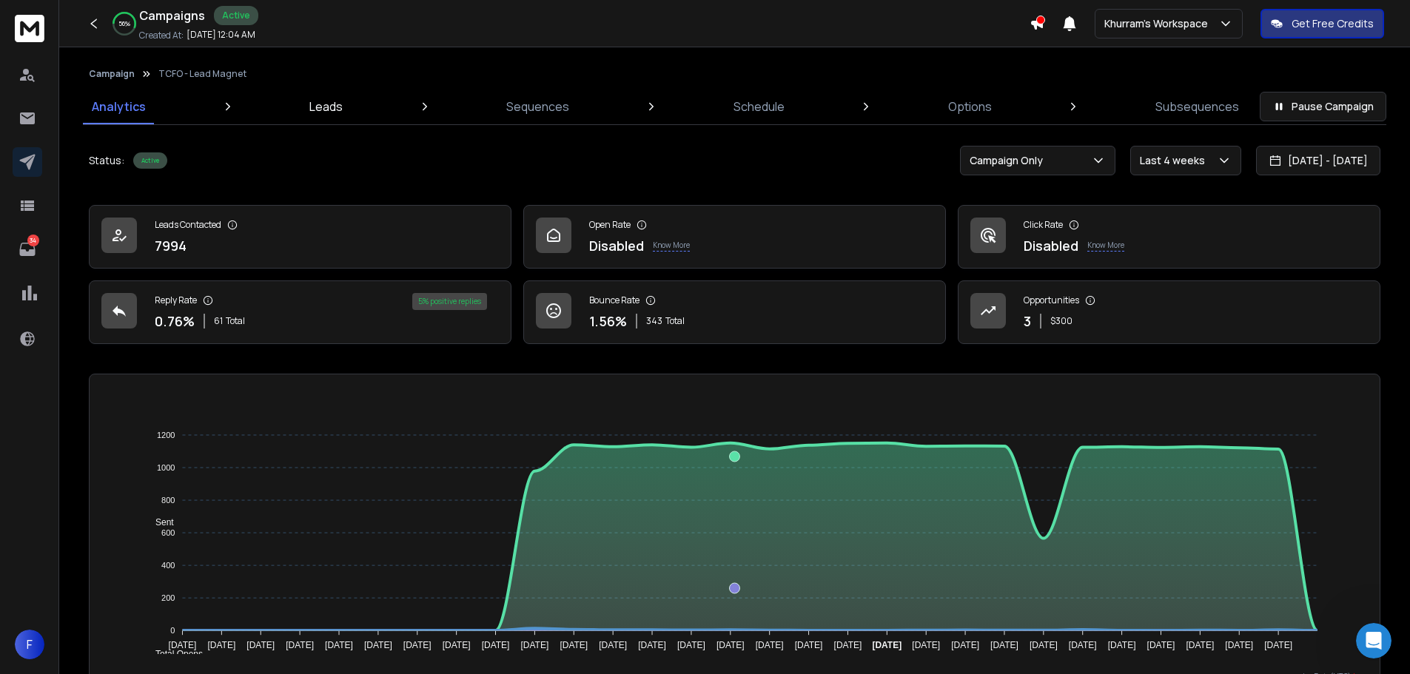
click at [320, 110] on p "Leads" at bounding box center [325, 107] width 33 height 18
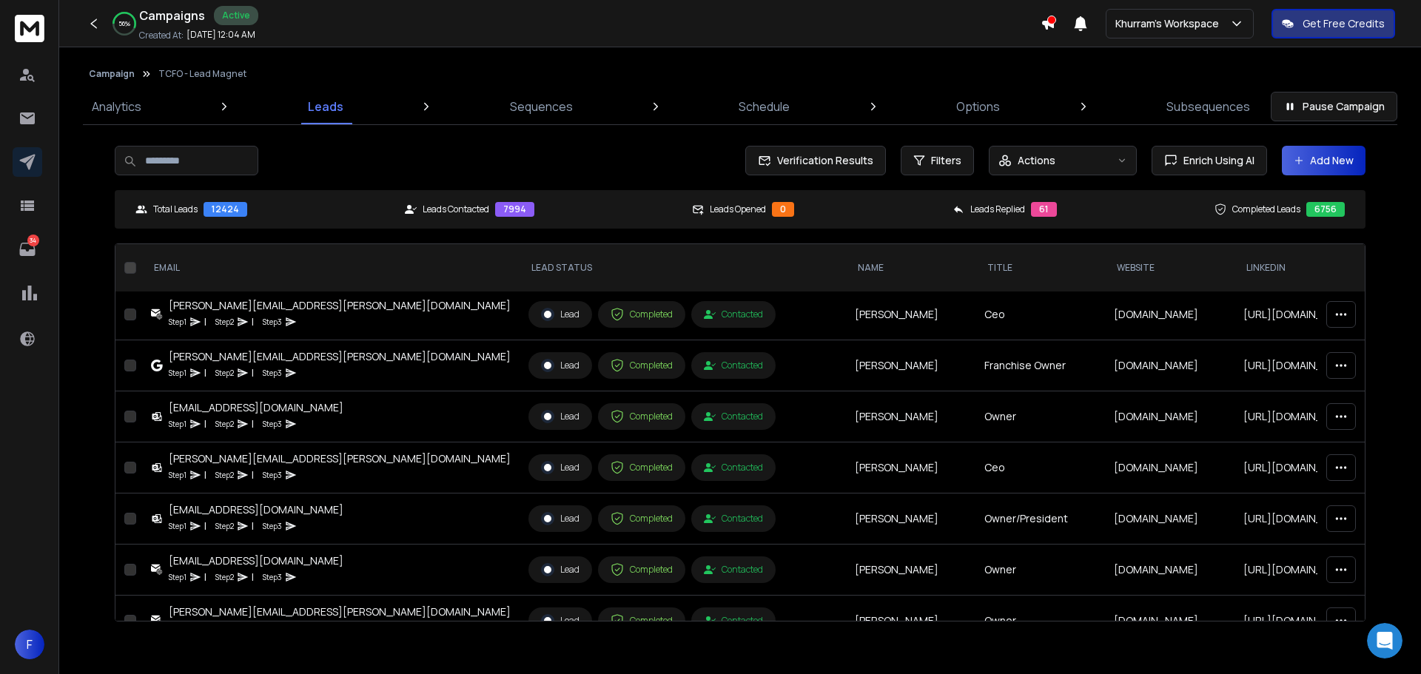
scroll to position [96, 0]
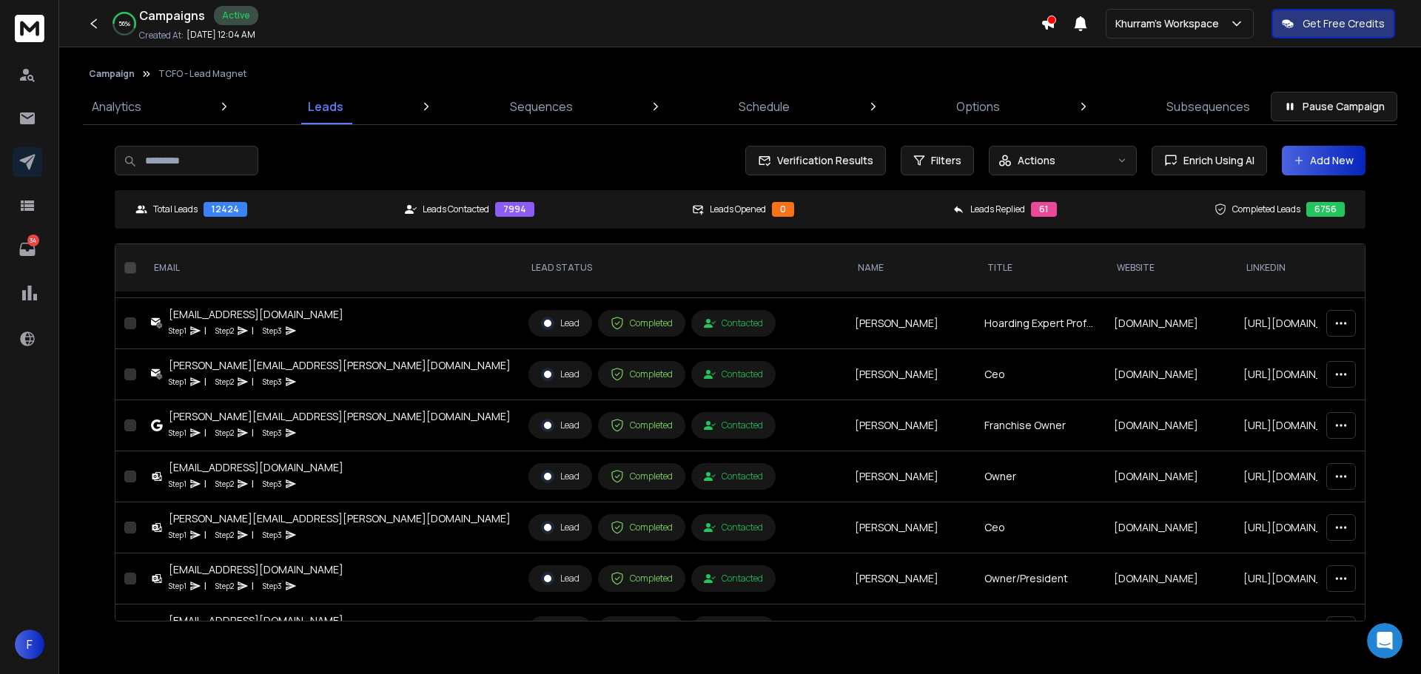
click at [104, 71] on button "Campaign" at bounding box center [112, 74] width 46 height 12
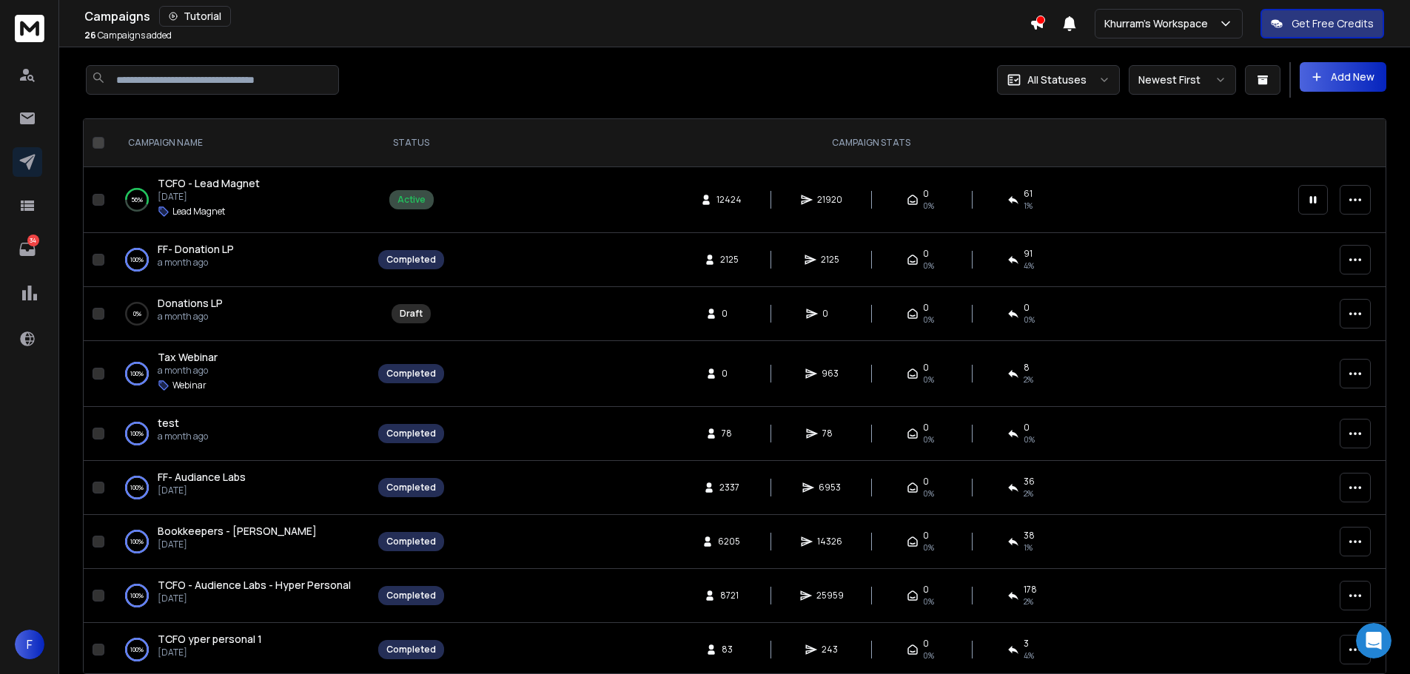
click at [1321, 76] on icon at bounding box center [1316, 77] width 10 height 10
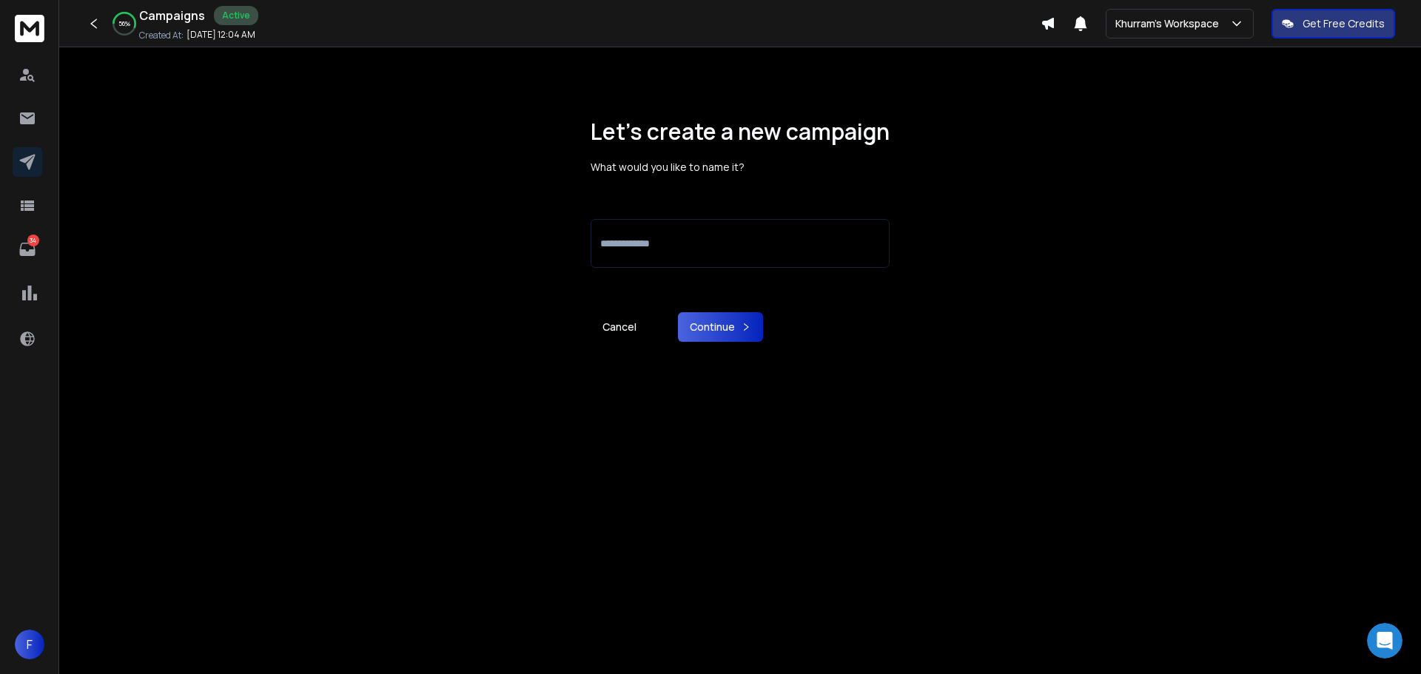
click at [690, 243] on input at bounding box center [739, 243] width 299 height 49
type input "****"
click at [559, 283] on div "Let’s create a new campaign What would you like to name it? **** Cancel Continue" at bounding box center [710, 171] width 1421 height 342
click at [724, 327] on button "Continue" at bounding box center [720, 327] width 85 height 30
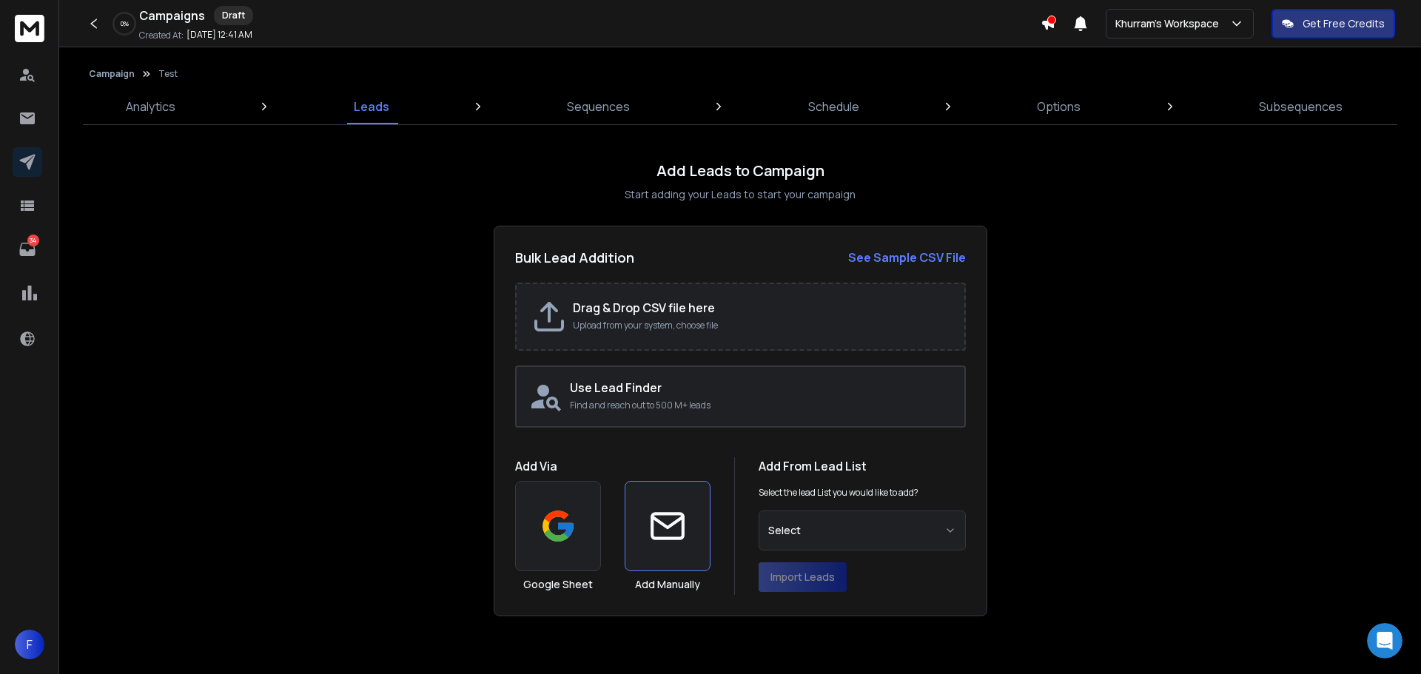
click at [653, 517] on polyline at bounding box center [667, 522] width 31 height 11
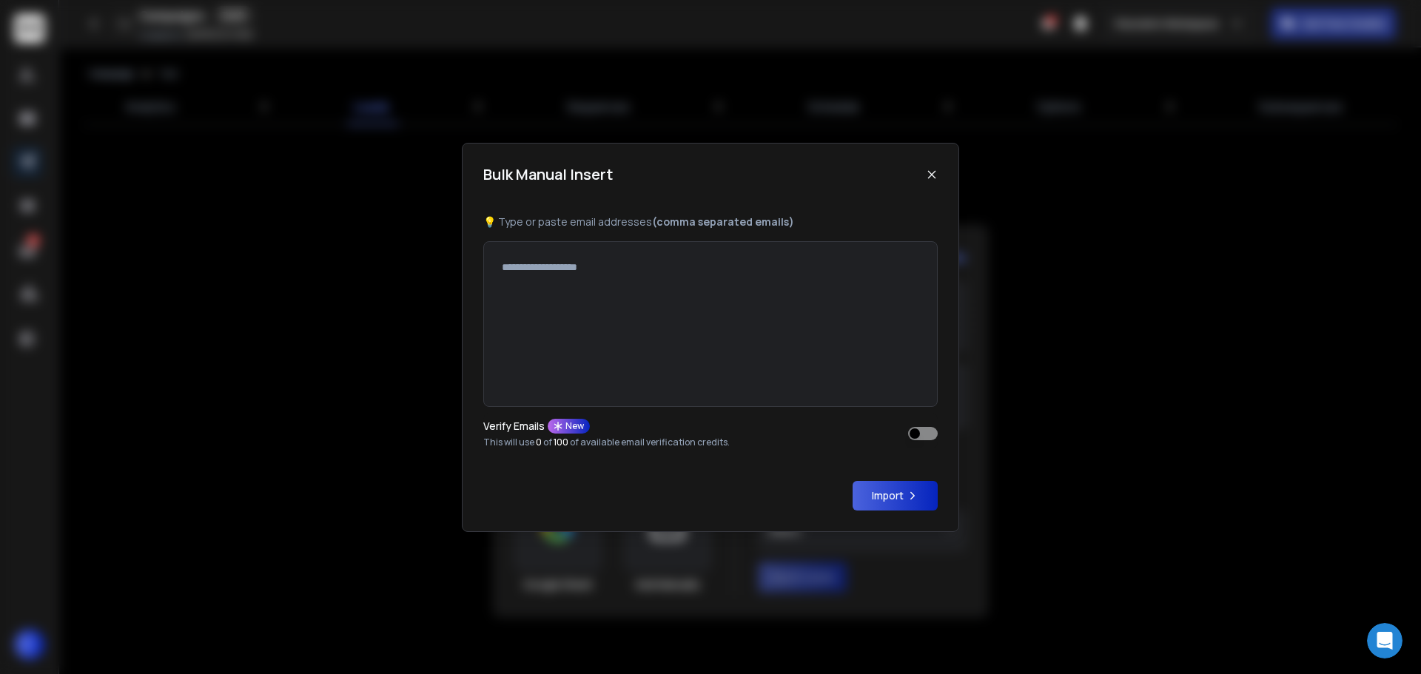
click at [570, 300] on textarea at bounding box center [710, 324] width 454 height 166
type textarea "**********"
click at [877, 490] on button "Import" at bounding box center [894, 496] width 85 height 30
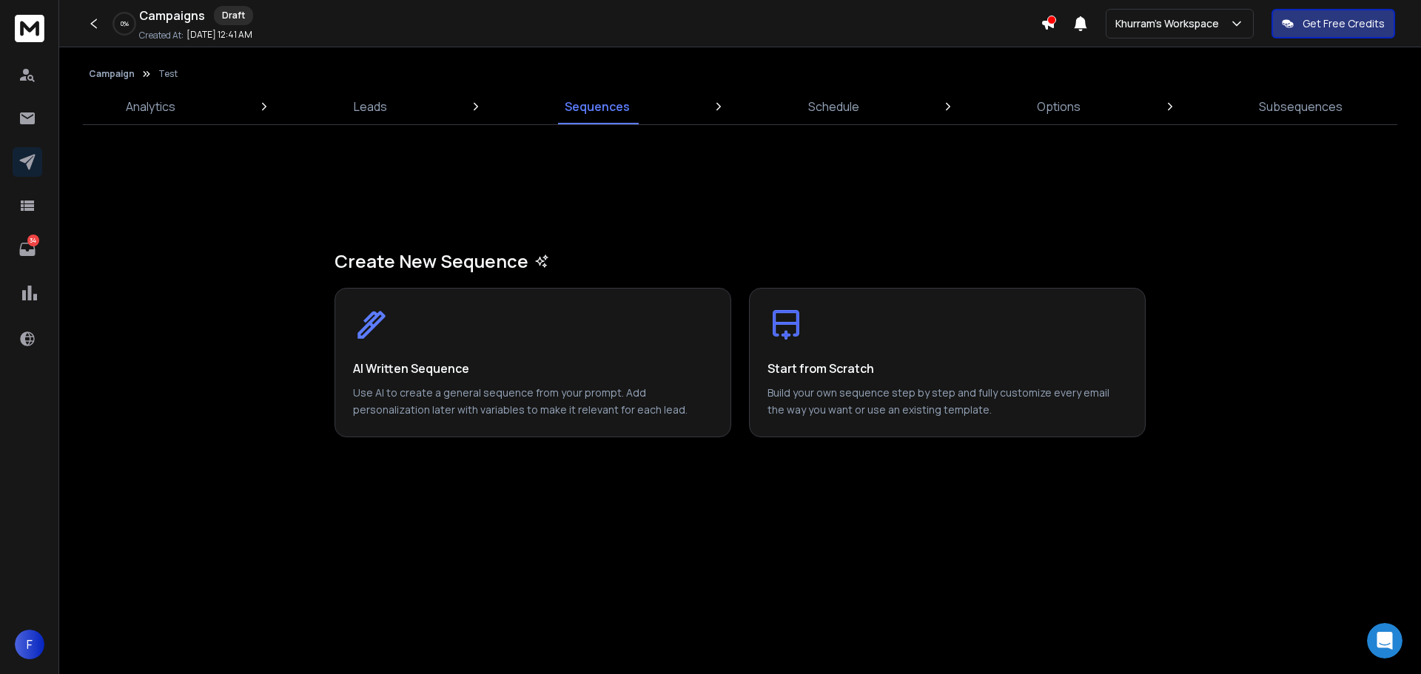
click at [411, 375] on h3 "AI Written Sequence" at bounding box center [411, 368] width 116 height 15
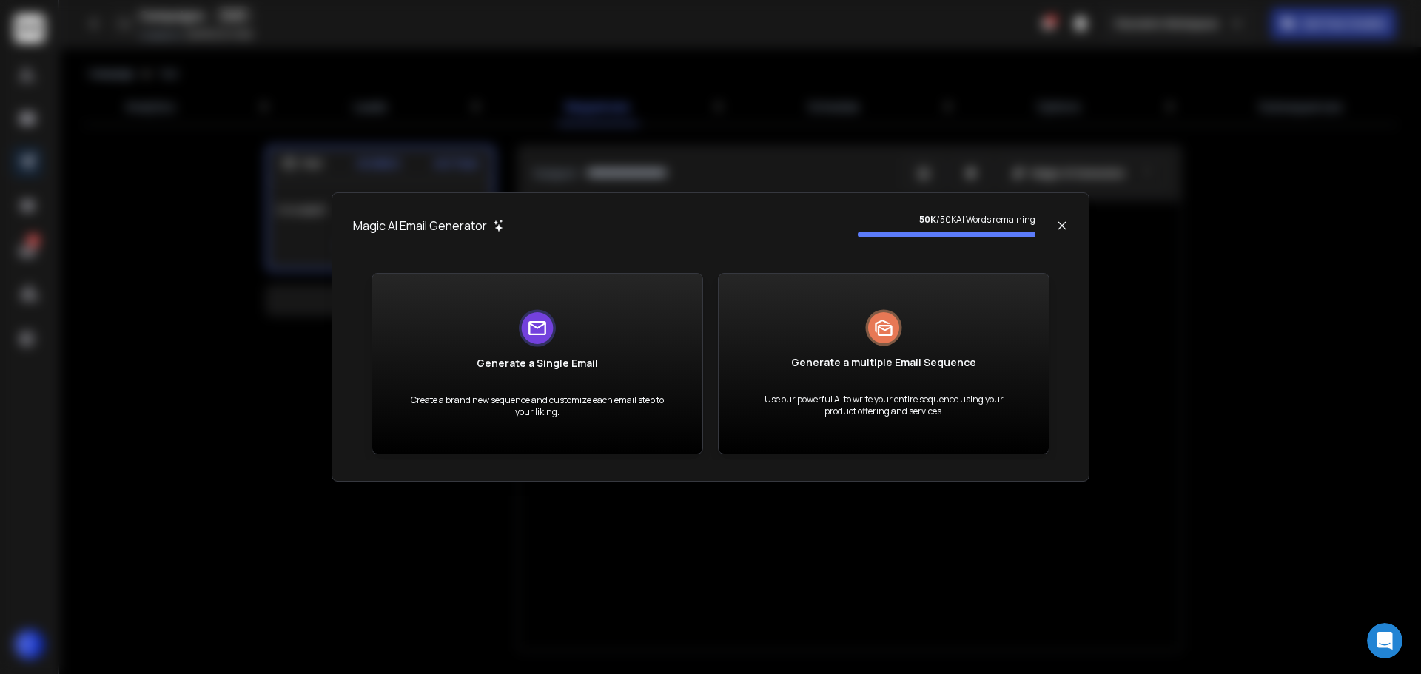
click at [517, 372] on div "Generate a Single Email Create a brand new sequence and customize each email st…" at bounding box center [537, 363] width 289 height 138
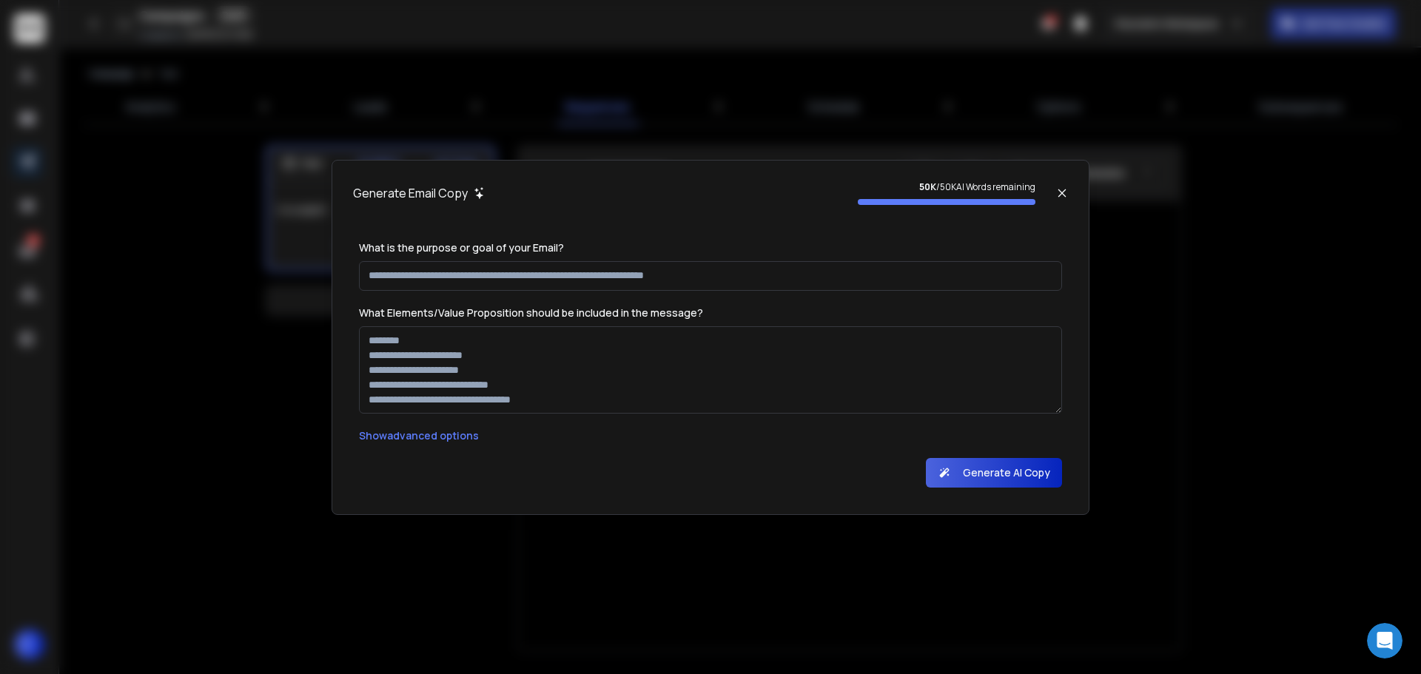
click at [517, 372] on textarea at bounding box center [710, 369] width 703 height 87
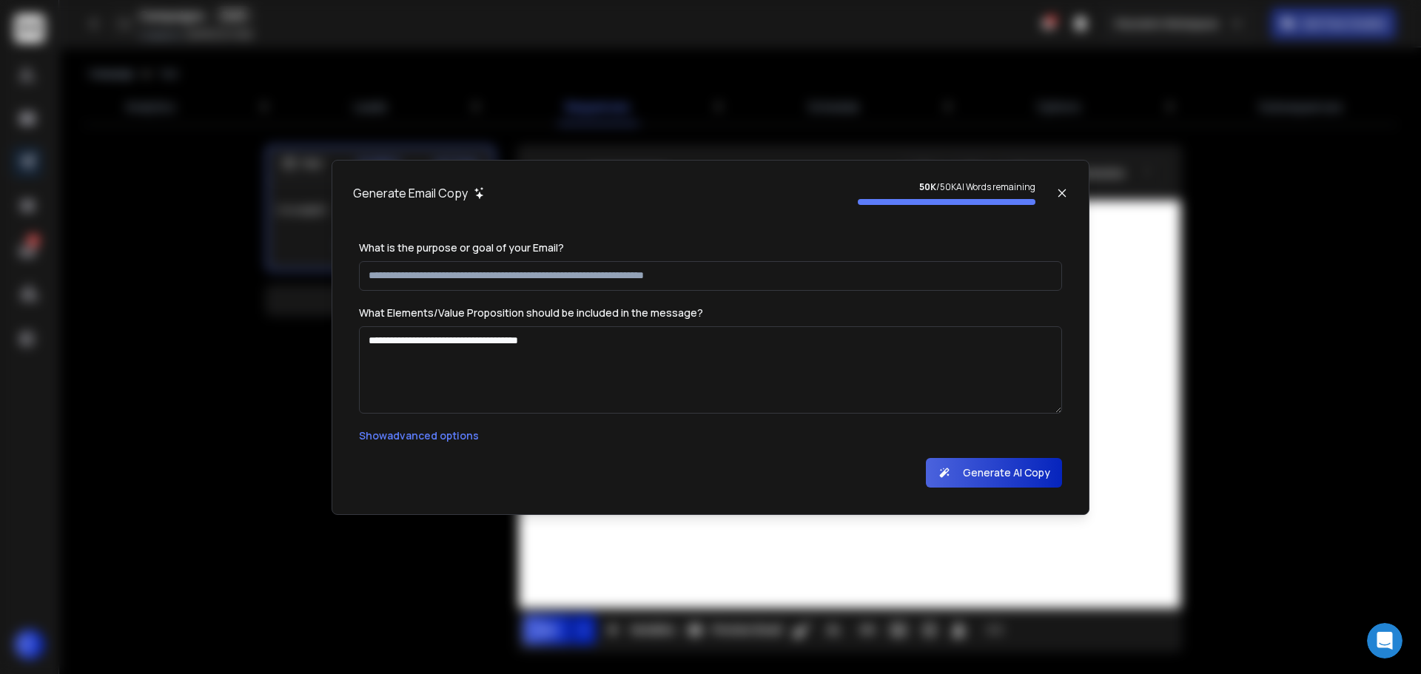
type textarea "**********"
click at [974, 470] on button "Generate AI Copy" at bounding box center [994, 473] width 136 height 30
drag, startPoint x: 594, startPoint y: 334, endPoint x: 337, endPoint y: 334, distance: 257.5
click at [337, 334] on div "**********" at bounding box center [710, 337] width 758 height 355
click at [541, 285] on input at bounding box center [710, 276] width 703 height 30
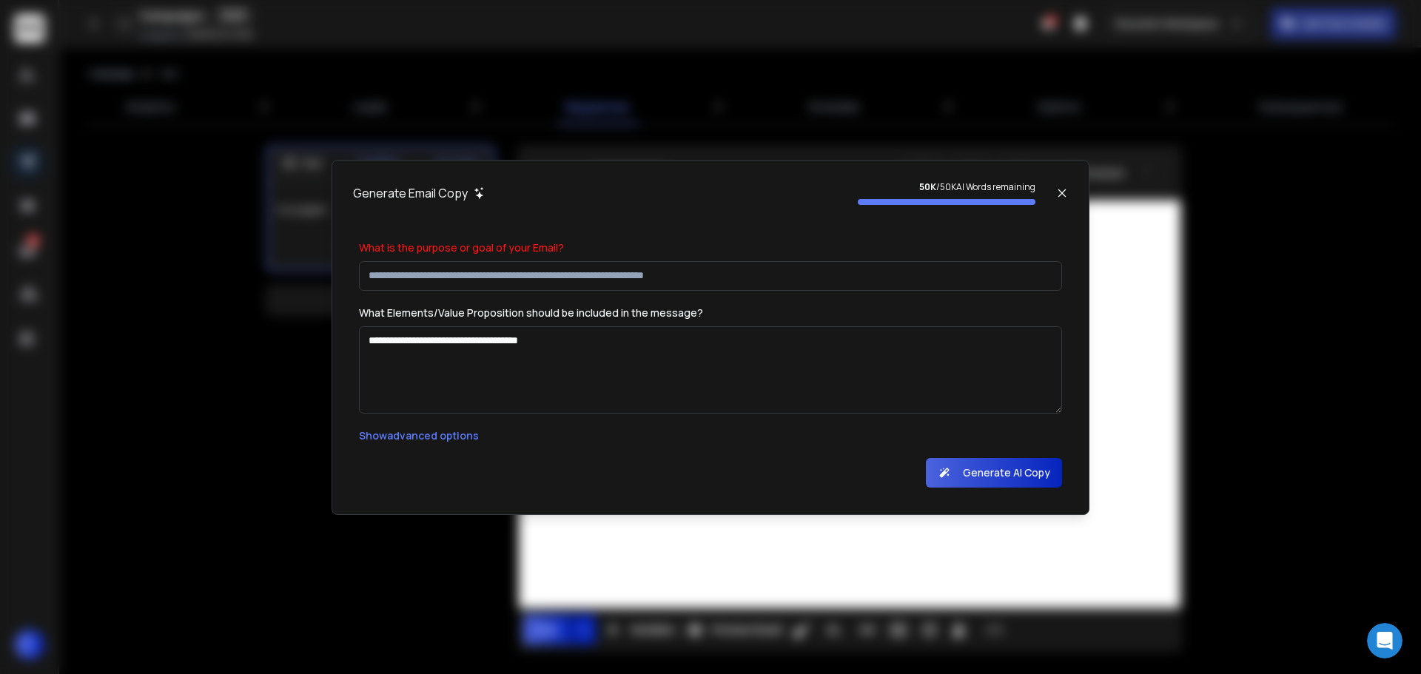
paste input "**********"
type input "**********"
click at [972, 474] on button "Generate AI Copy" at bounding box center [994, 473] width 136 height 30
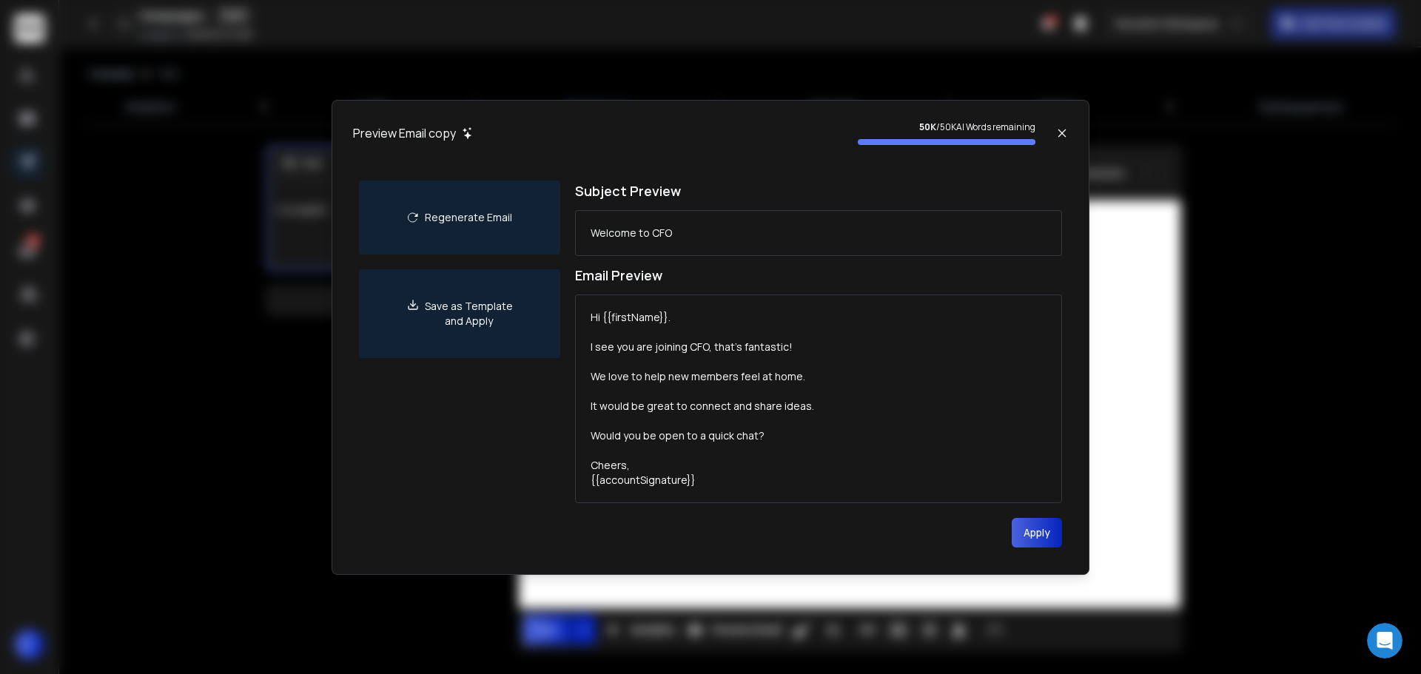
click at [1016, 537] on button "Apply" at bounding box center [1036, 533] width 50 height 30
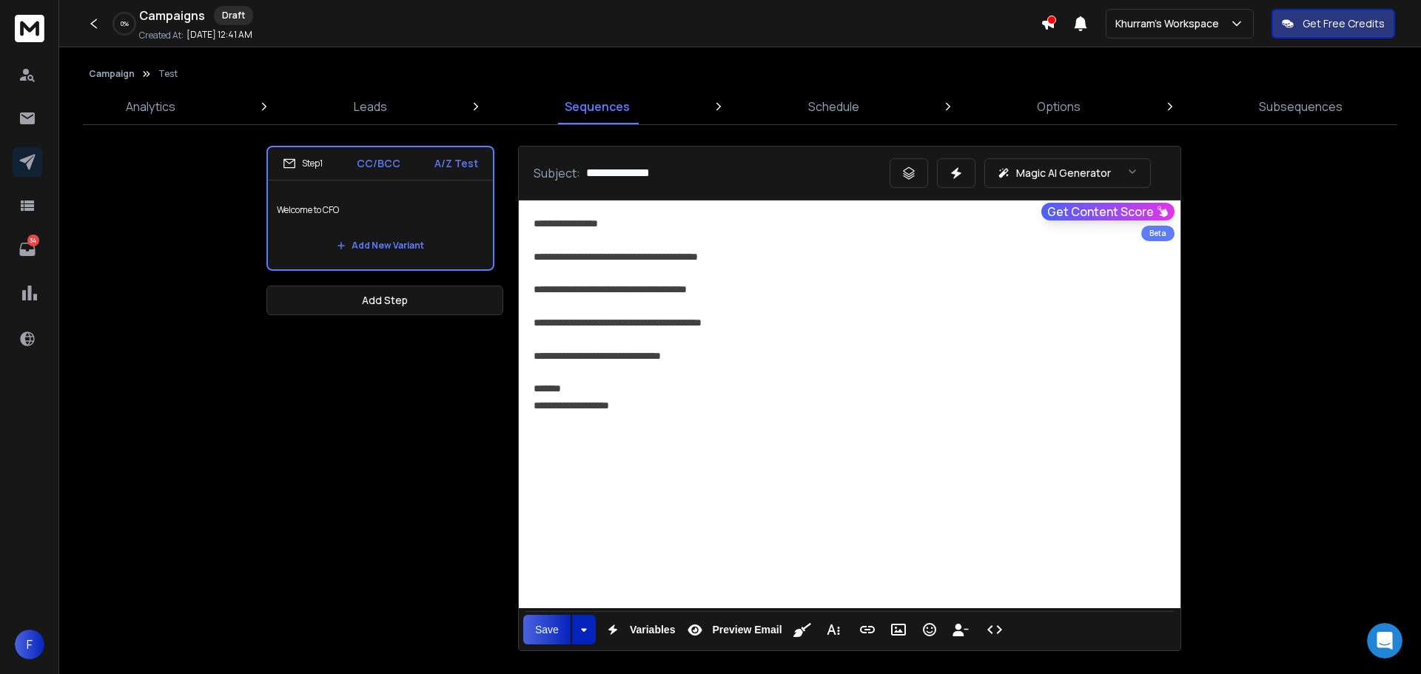
click at [653, 172] on input "**********" at bounding box center [730, 173] width 289 height 18
type input "**********"
click at [649, 628] on span "Variables" at bounding box center [653, 630] width 52 height 13
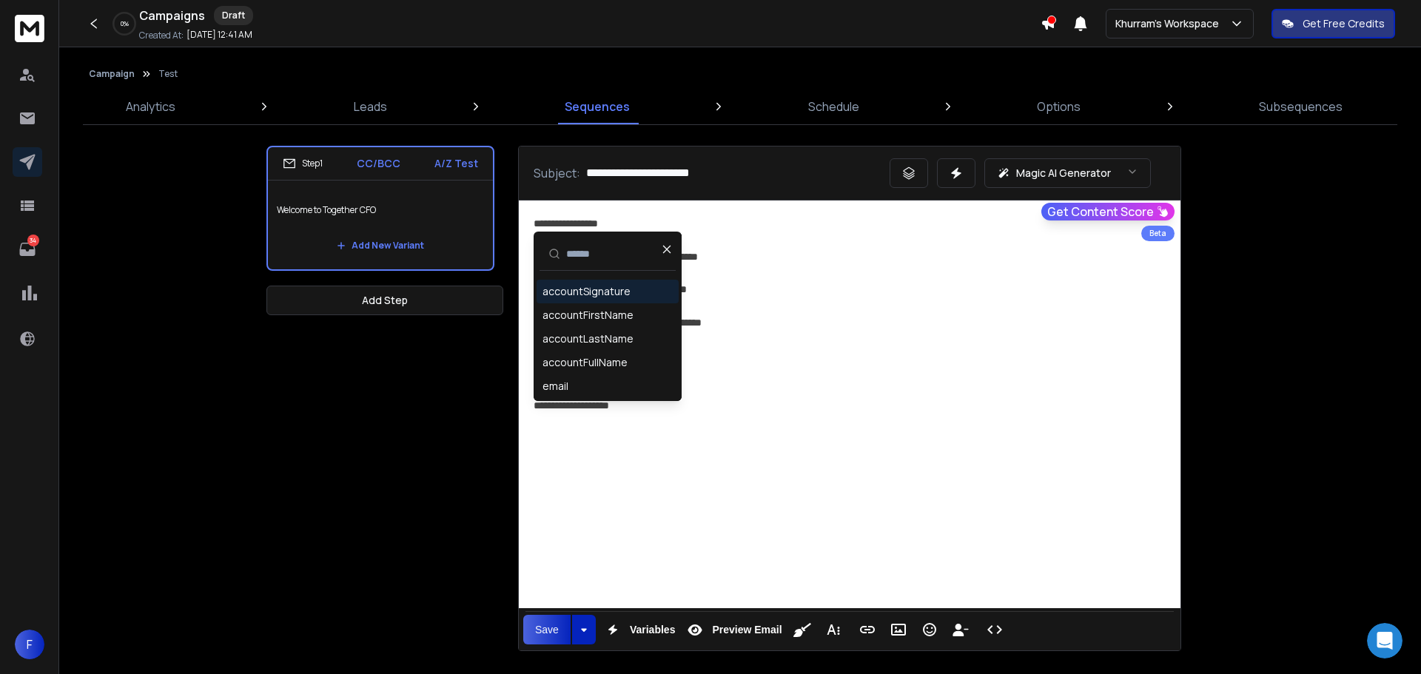
click at [692, 455] on div "**********" at bounding box center [849, 403] width 661 height 405
click at [664, 243] on div at bounding box center [667, 250] width 30 height 30
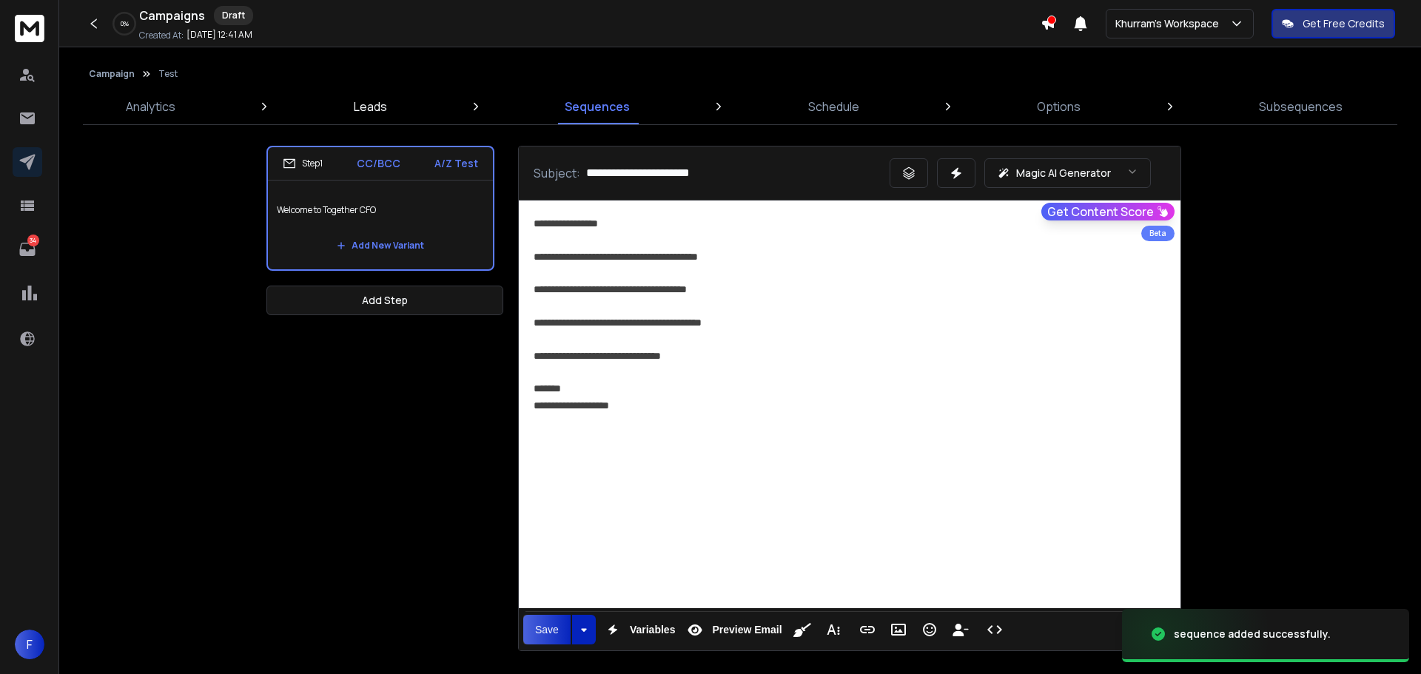
click at [378, 104] on p "Leads" at bounding box center [370, 107] width 33 height 18
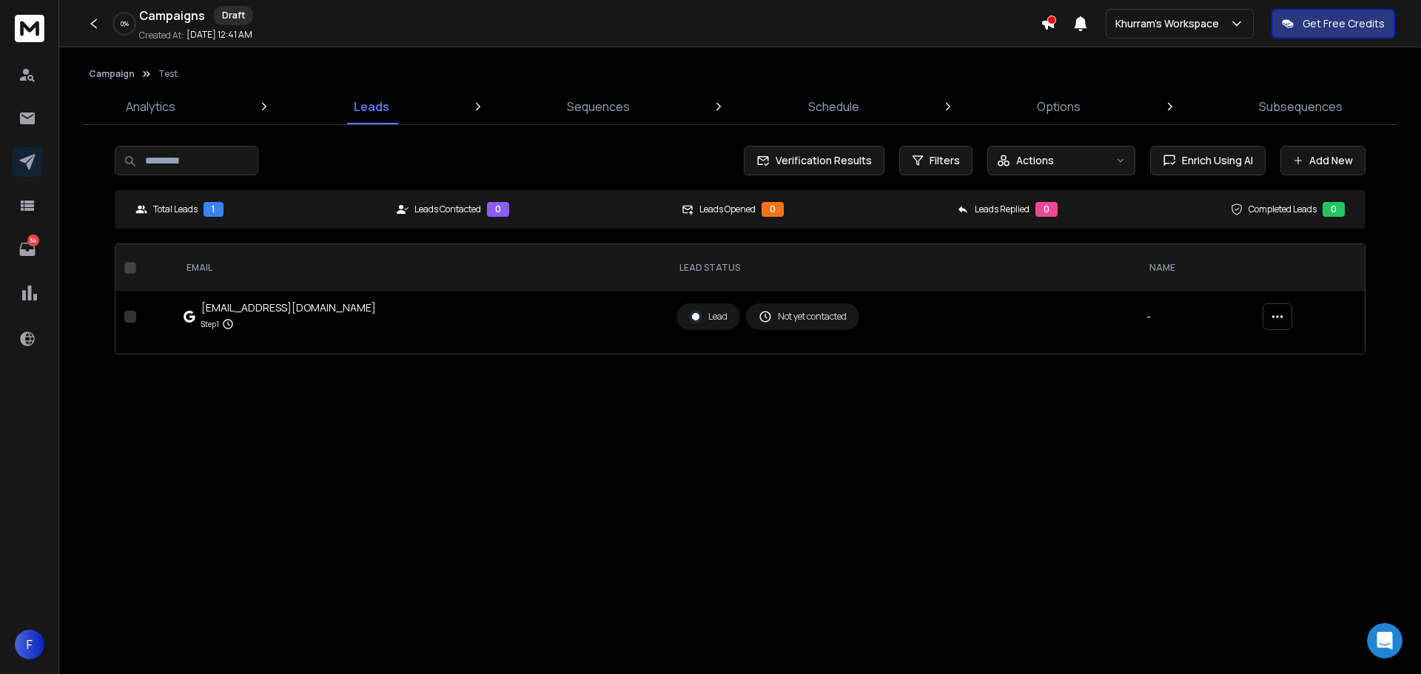
click at [1270, 322] on icon "button" at bounding box center [1276, 316] width 13 height 13
click at [637, 94] on link "Sequences" at bounding box center [598, 107] width 81 height 36
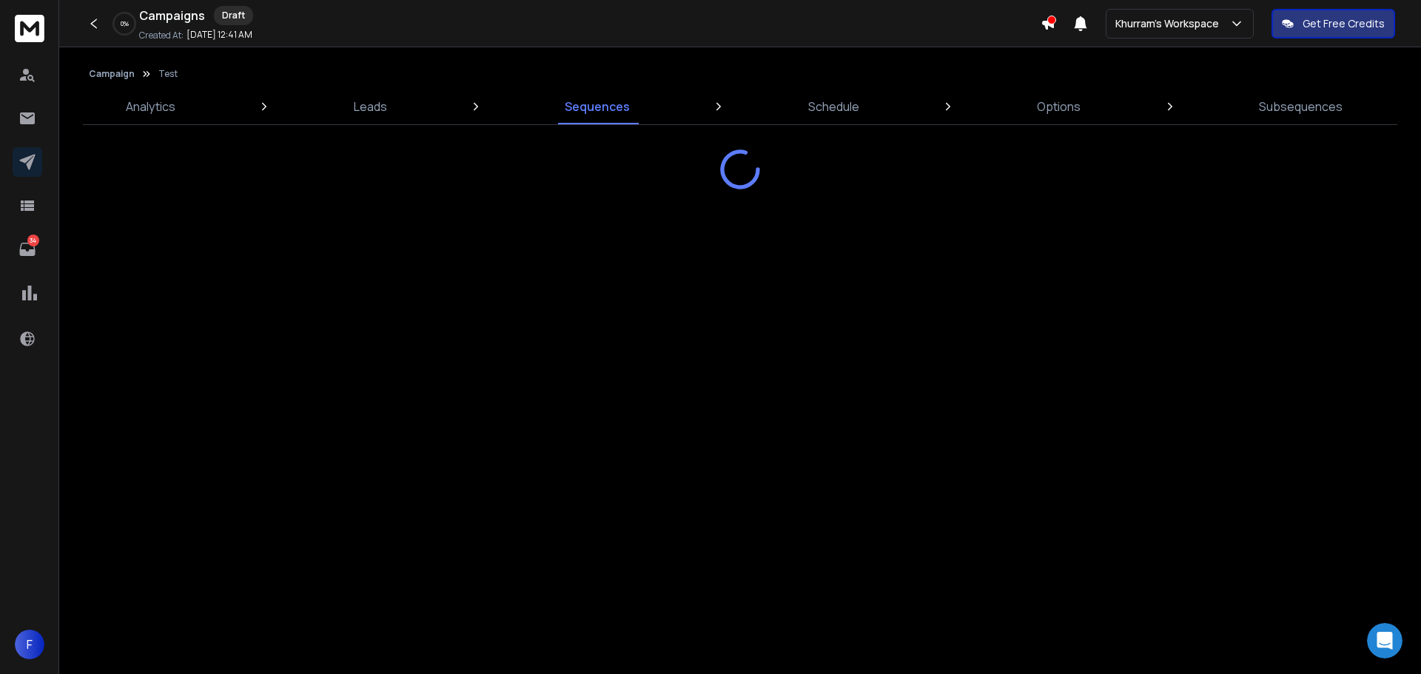
click at [616, 108] on p "Sequences" at bounding box center [597, 107] width 65 height 18
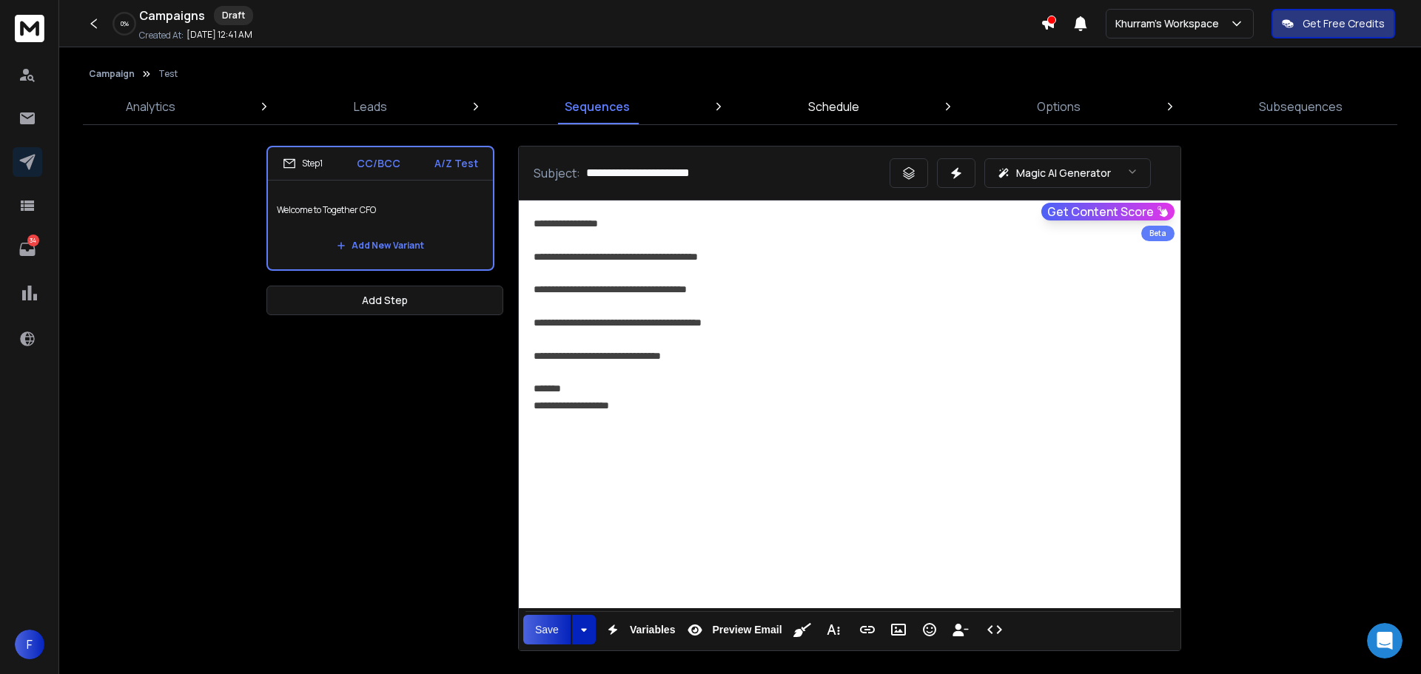
click at [841, 95] on link "Schedule" at bounding box center [833, 107] width 69 height 36
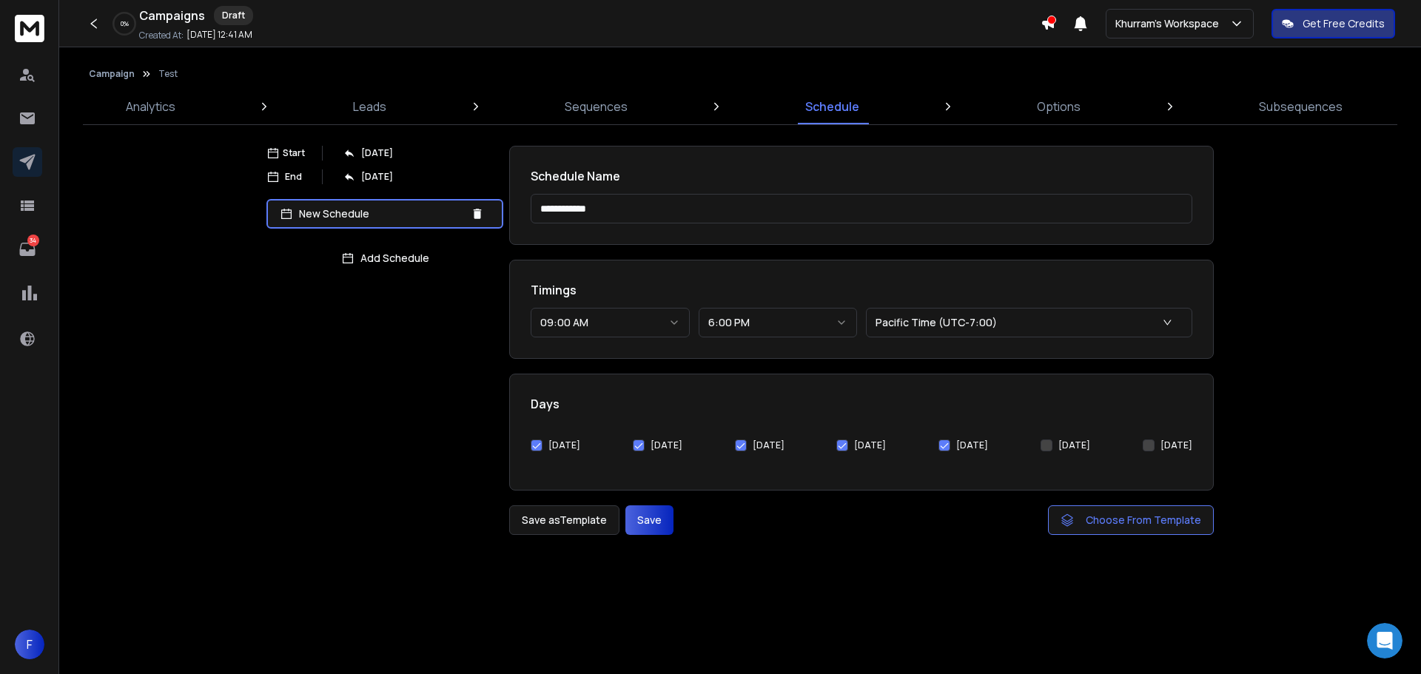
drag, startPoint x: 616, startPoint y: 215, endPoint x: 517, endPoint y: 212, distance: 99.2
click at [517, 212] on div "**********" at bounding box center [861, 195] width 704 height 99
type input "****"
click at [473, 376] on div "Start [DATE] End [DATE] Test Add Schedule Schedule Name **** Timings 09:00 AM *…" at bounding box center [739, 340] width 947 height 389
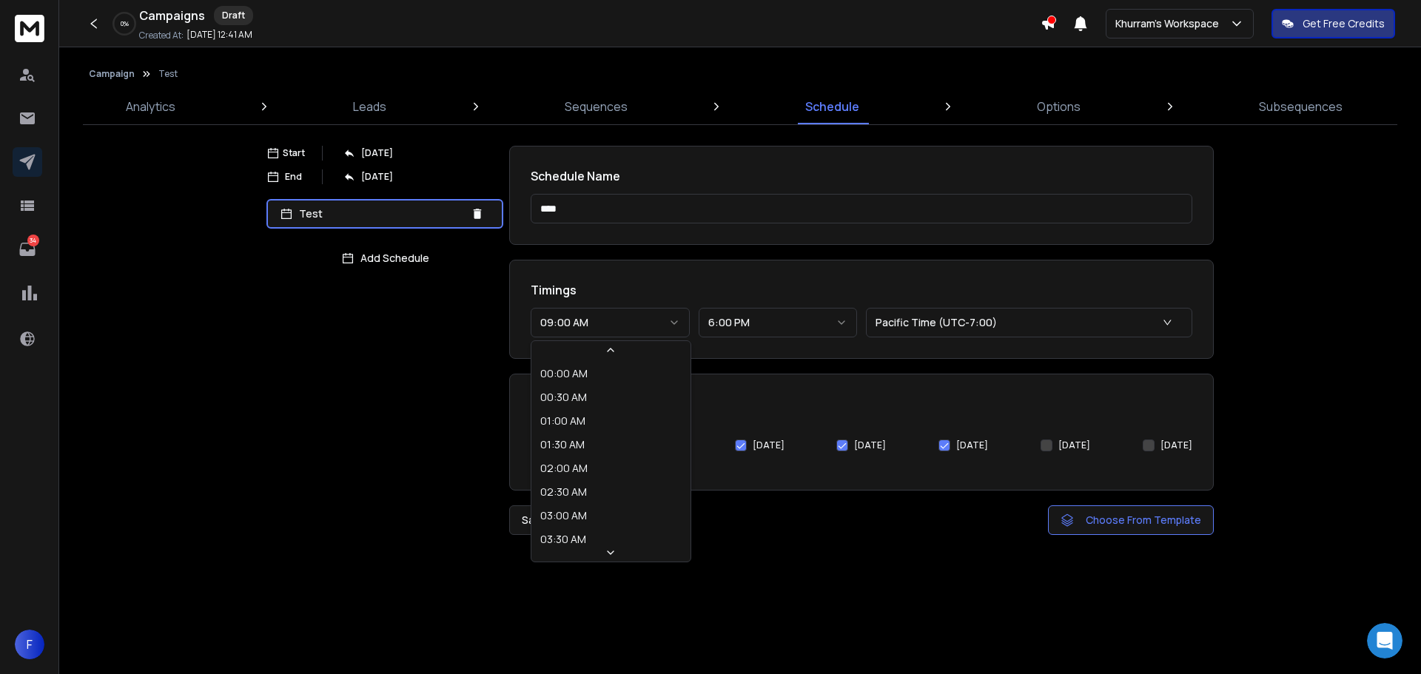
click at [624, 323] on button "09:00 AM" at bounding box center [610, 323] width 159 height 30
click at [744, 322] on button "6:00 PM" at bounding box center [777, 323] width 159 height 30
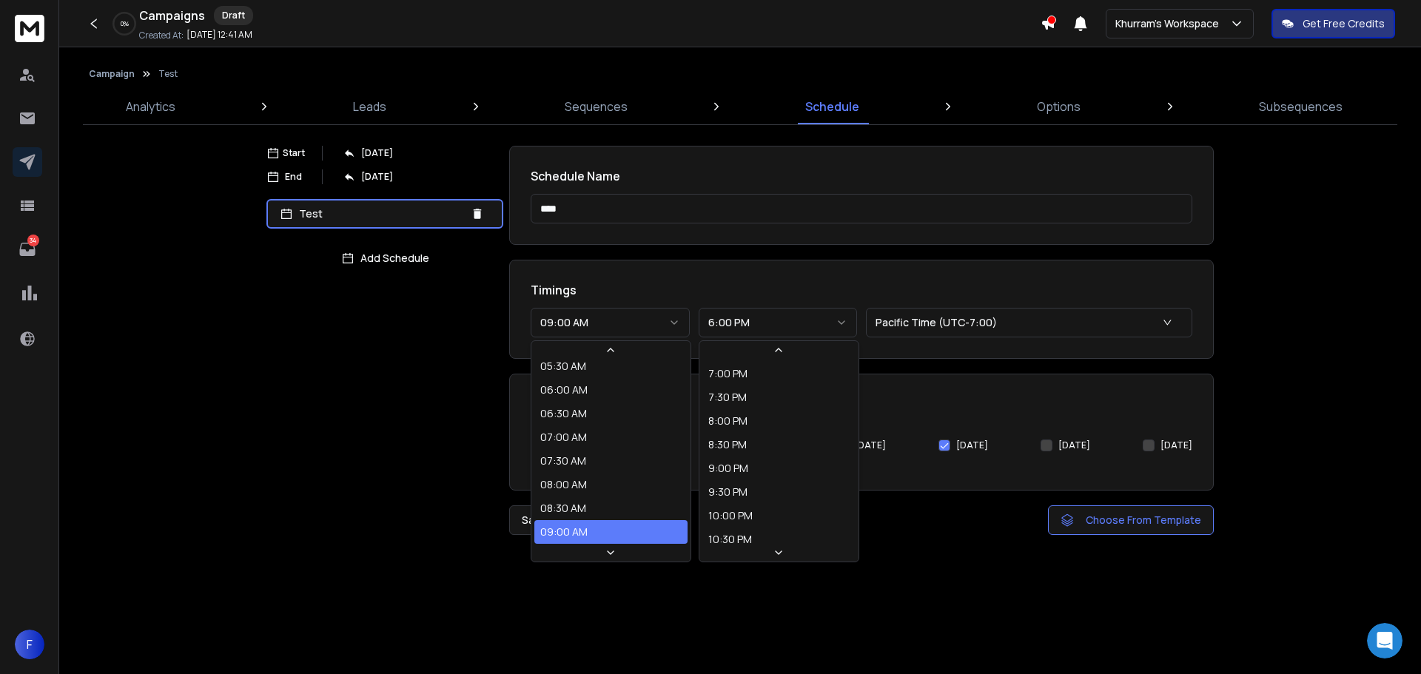
scroll to position [514, 0]
select select "********"
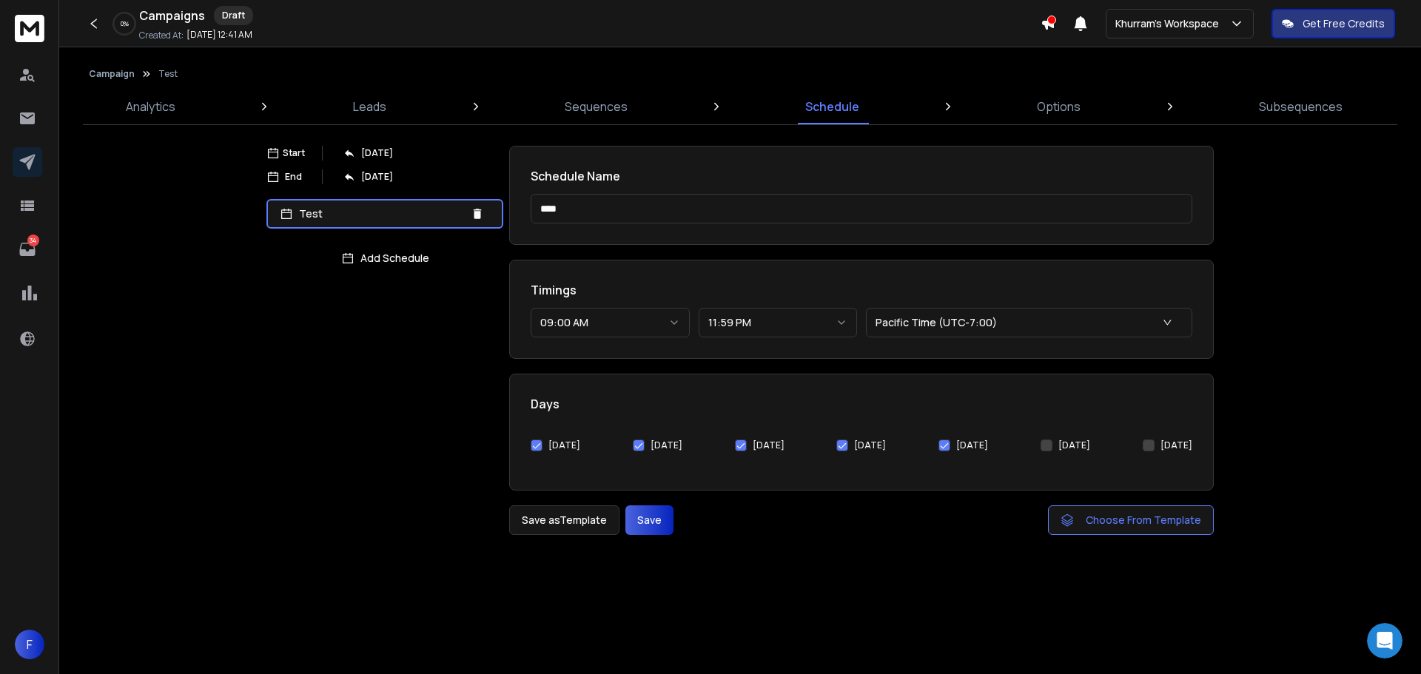
click at [719, 590] on div "ReferralStack Unlock AI-powered affiliate growth Lifetime Deals available! Clai…" at bounding box center [710, 337] width 1421 height 674
click at [1044, 443] on button "[DATE]" at bounding box center [1046, 446] width 12 height 12
click at [1151, 445] on button "[DATE]" at bounding box center [1148, 446] width 12 height 12
click at [653, 513] on button "Save" at bounding box center [649, 520] width 48 height 30
click at [653, 523] on button "Save" at bounding box center [649, 520] width 48 height 30
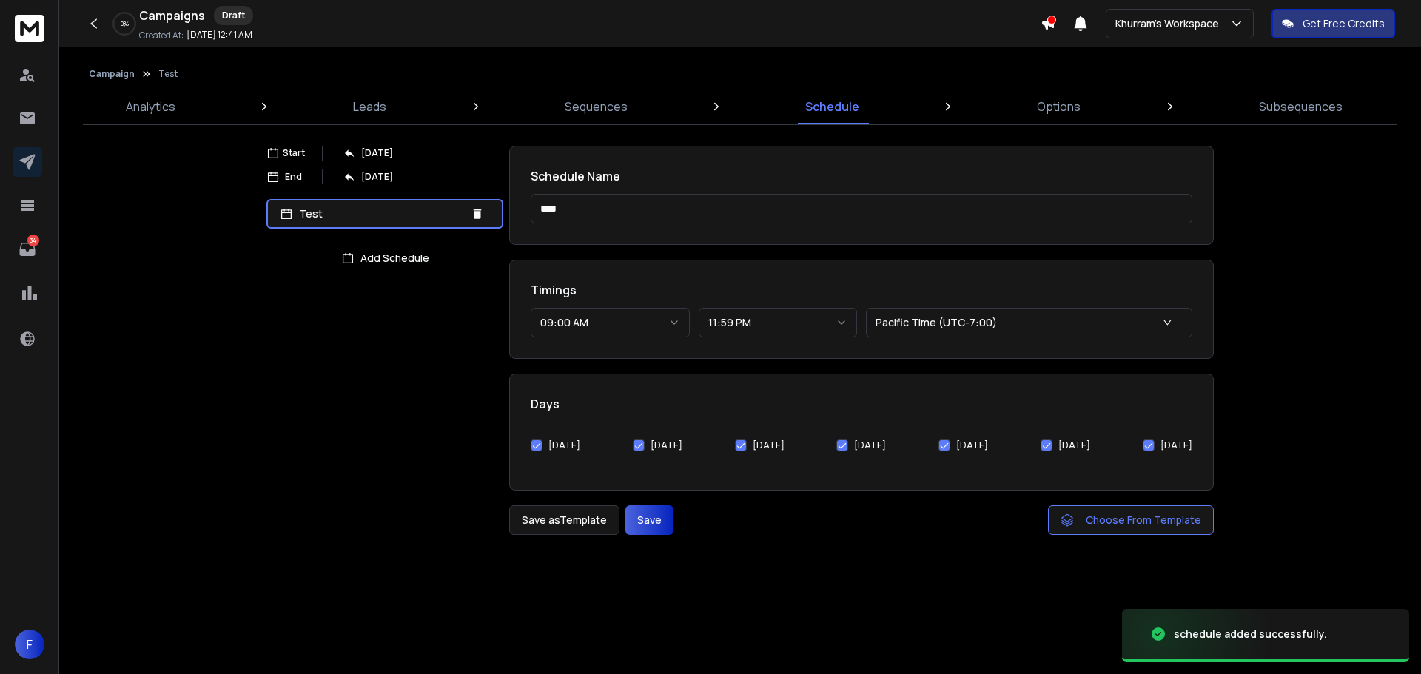
click at [1025, 106] on div "Analytics Leads Sequences Schedule Options Subsequences" at bounding box center [734, 107] width 1302 height 36
click at [1056, 108] on p "Options" at bounding box center [1059, 107] width 44 height 18
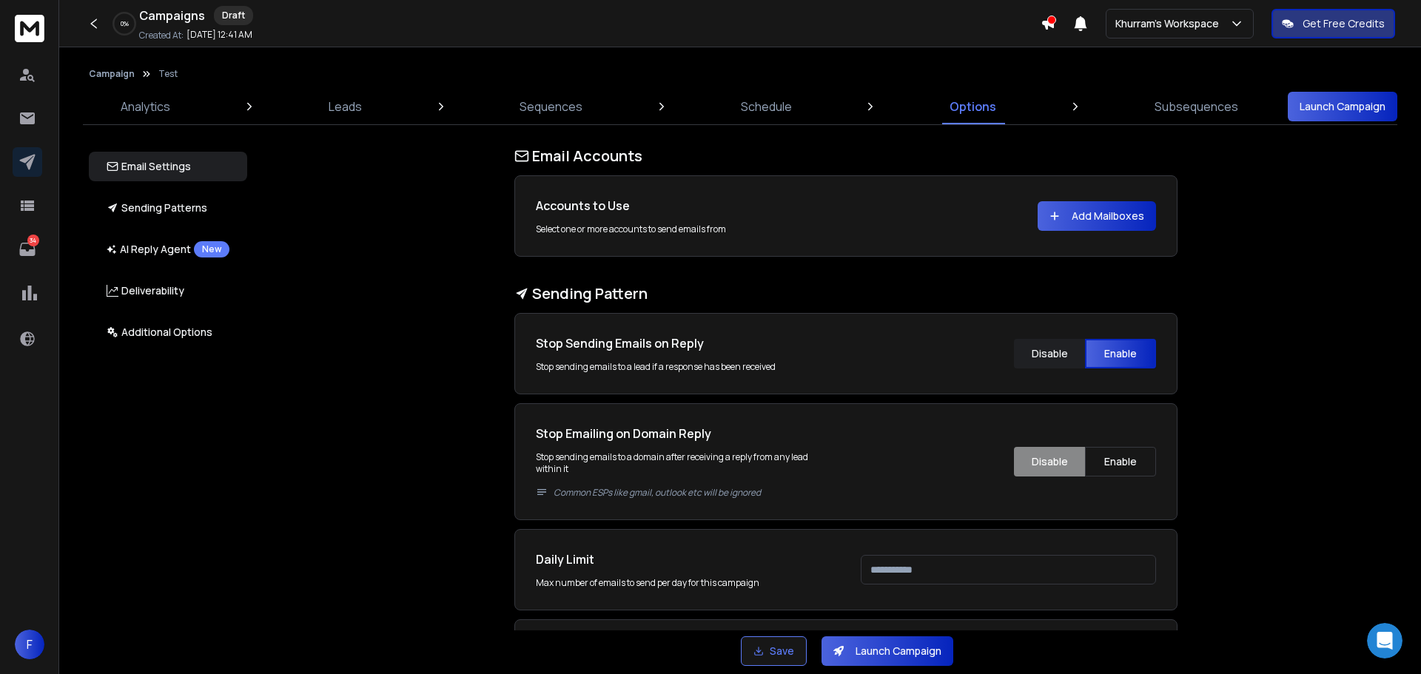
click at [1071, 214] on button "Add Mailboxes" at bounding box center [1096, 216] width 118 height 30
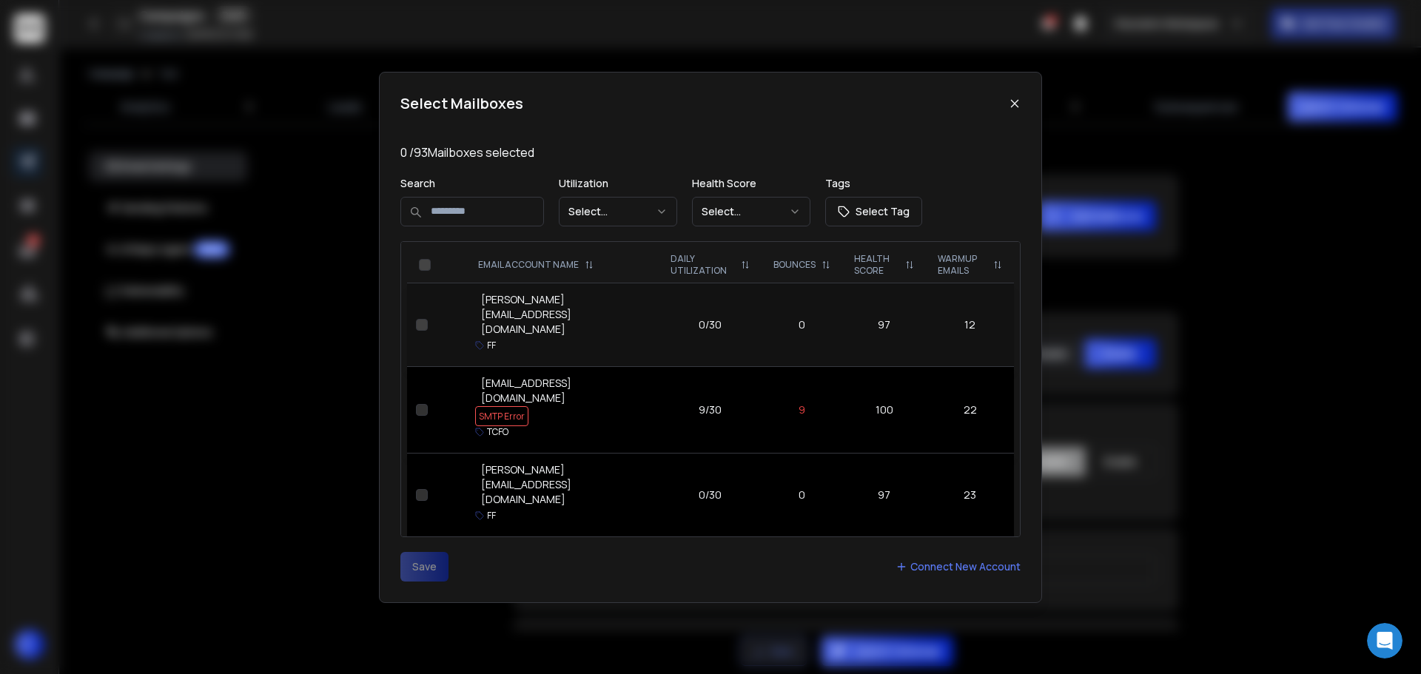
click at [422, 319] on button "button" at bounding box center [422, 325] width 12 height 12
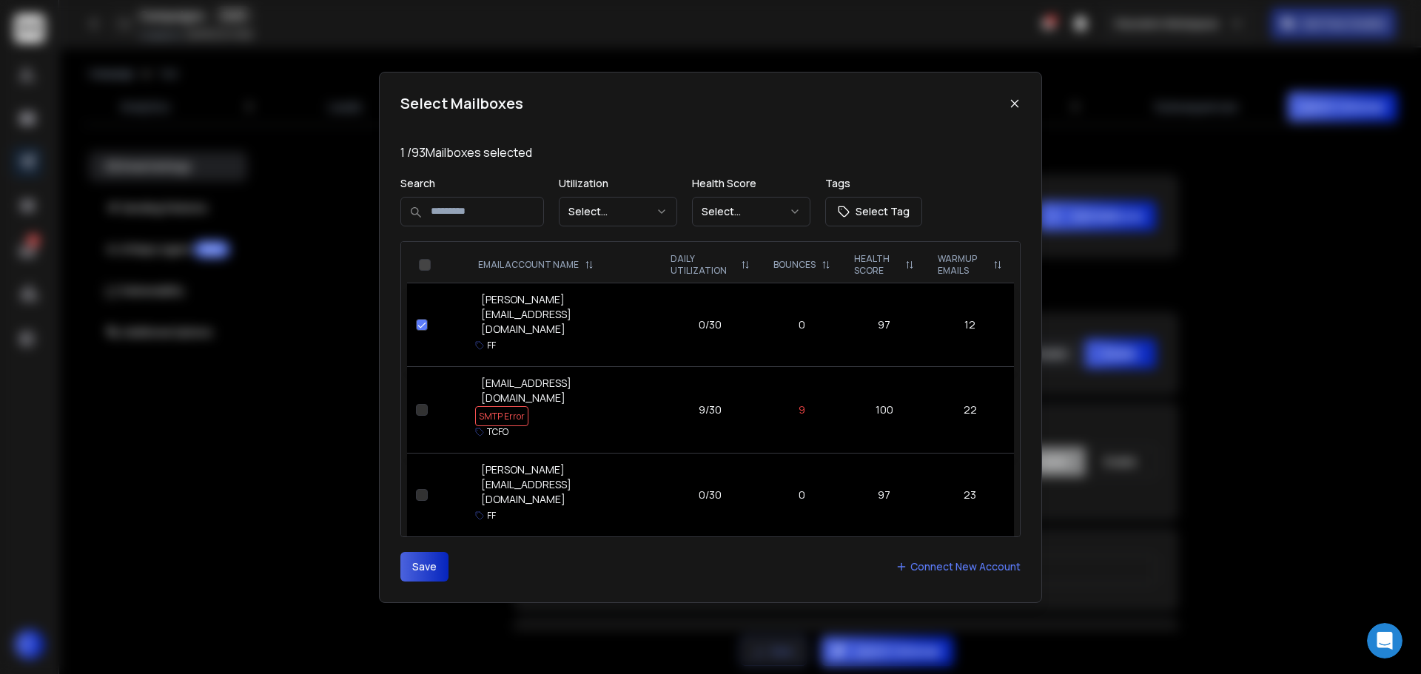
click at [427, 565] on button "Save" at bounding box center [424, 567] width 48 height 30
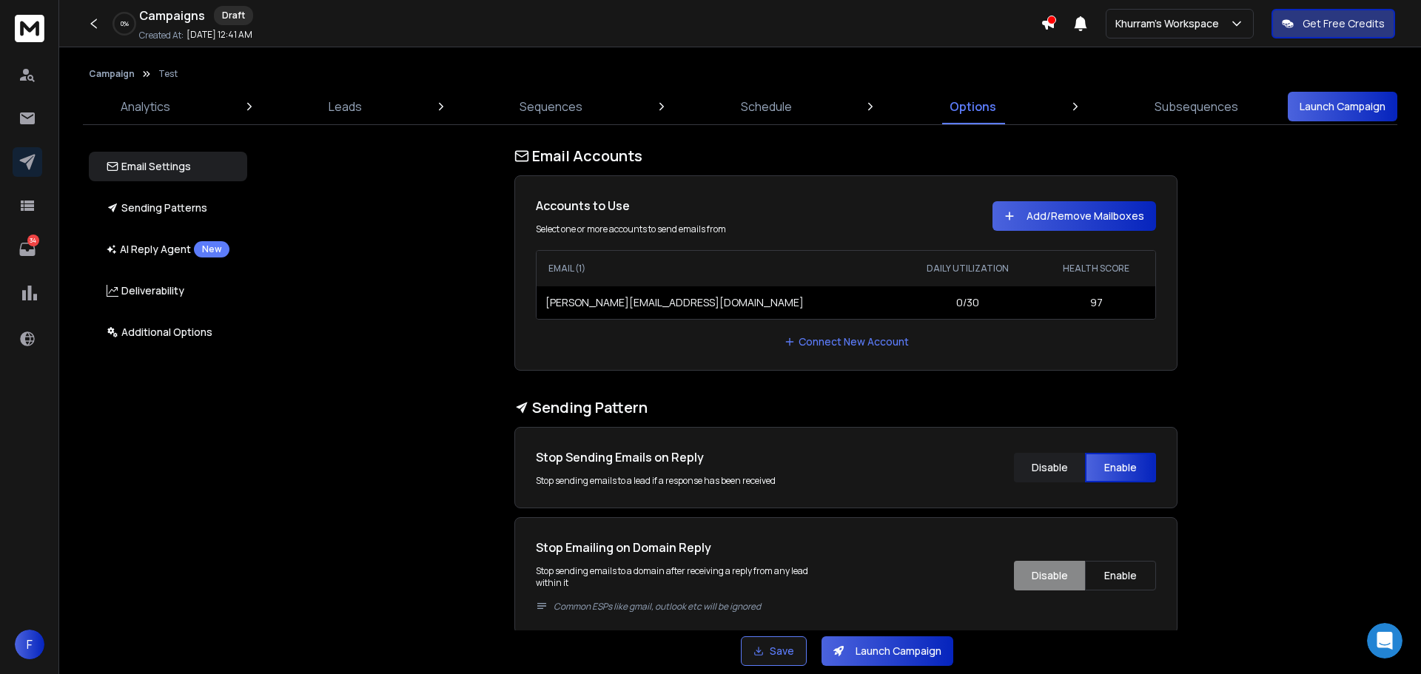
click at [880, 655] on button "Launch Campaign" at bounding box center [887, 651] width 132 height 30
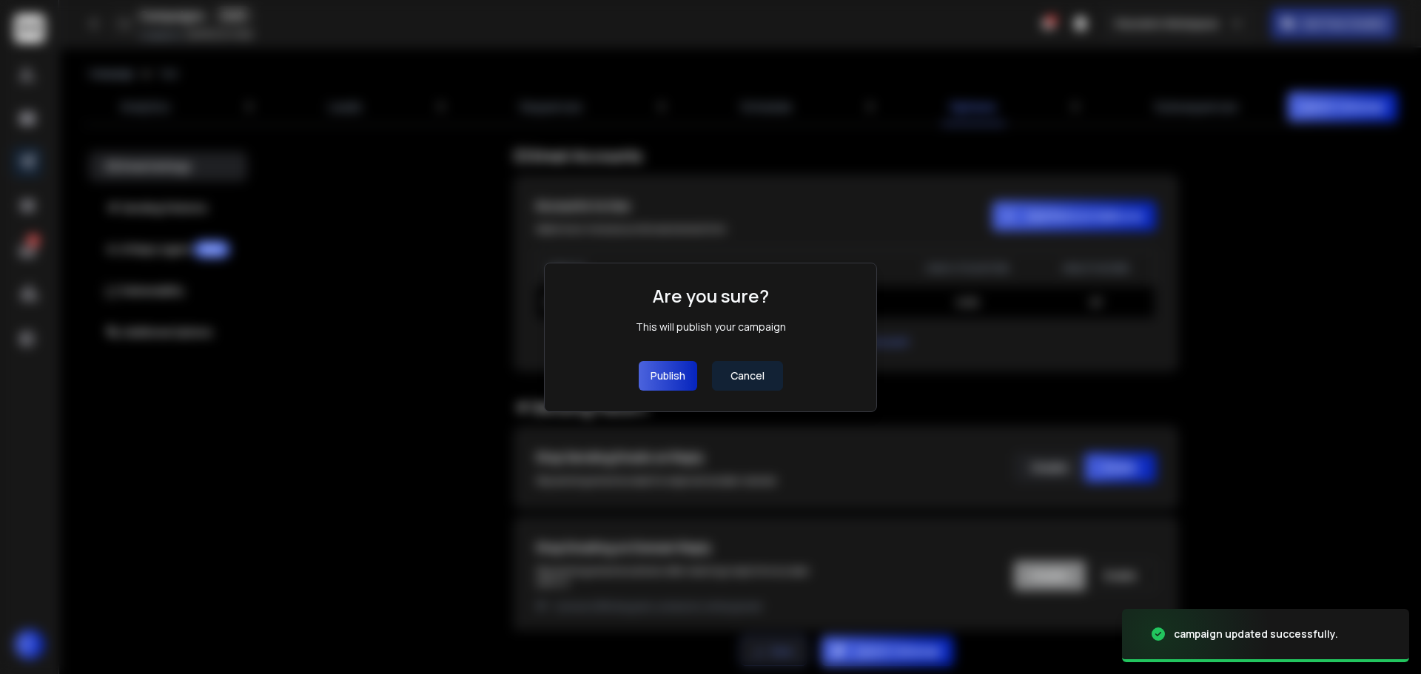
click at [670, 369] on button "Publish" at bounding box center [668, 376] width 58 height 30
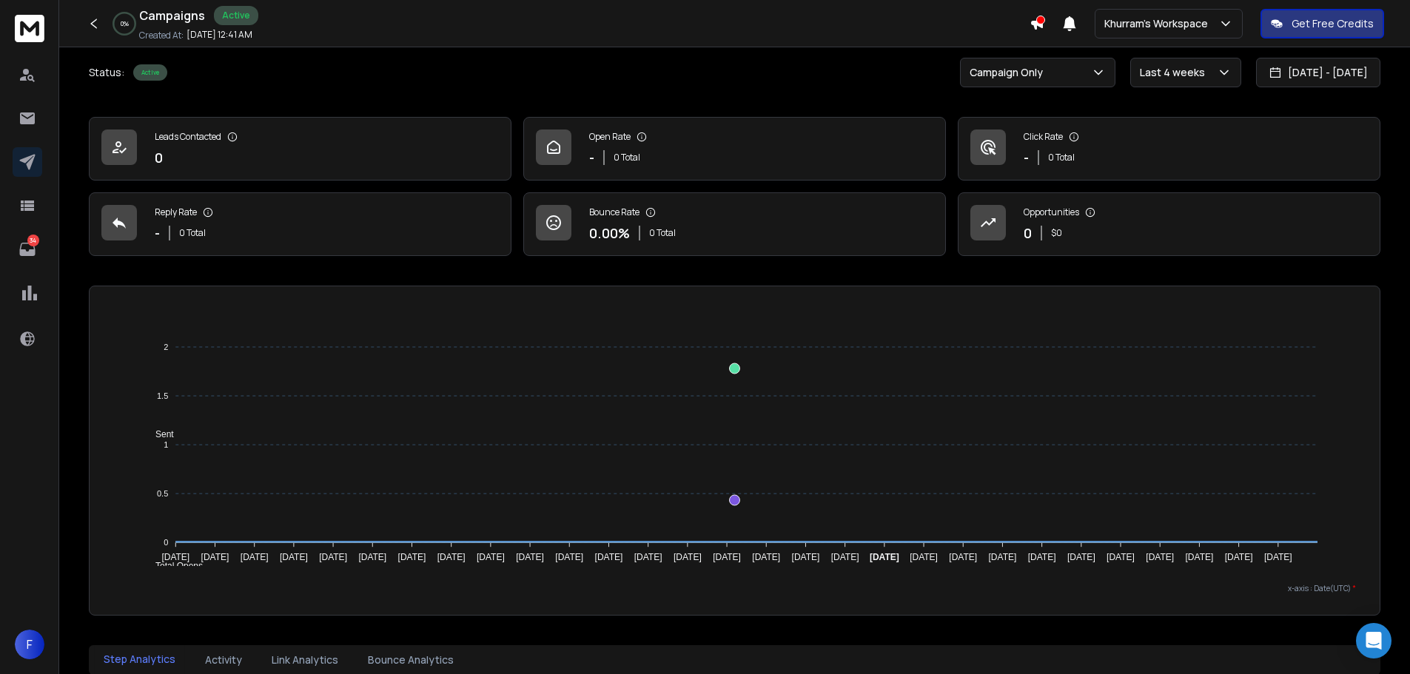
scroll to position [62, 0]
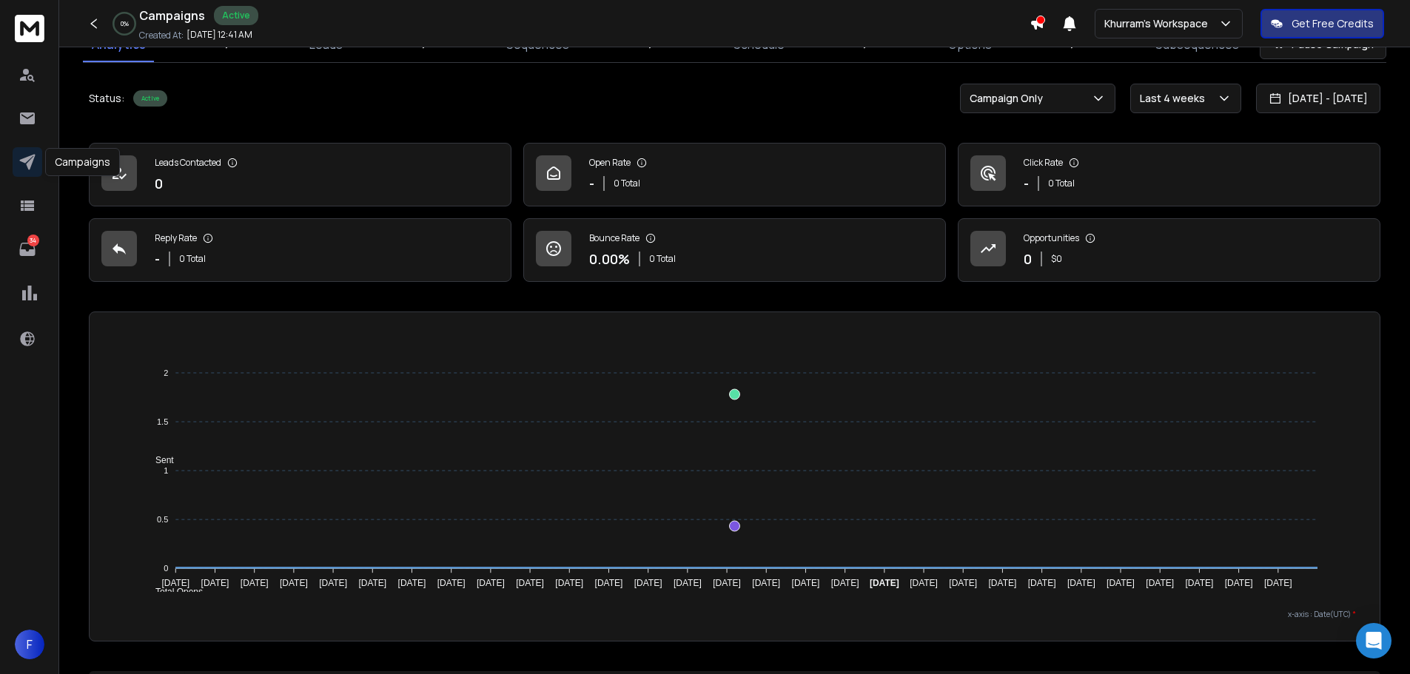
click at [35, 159] on icon at bounding box center [27, 162] width 18 height 18
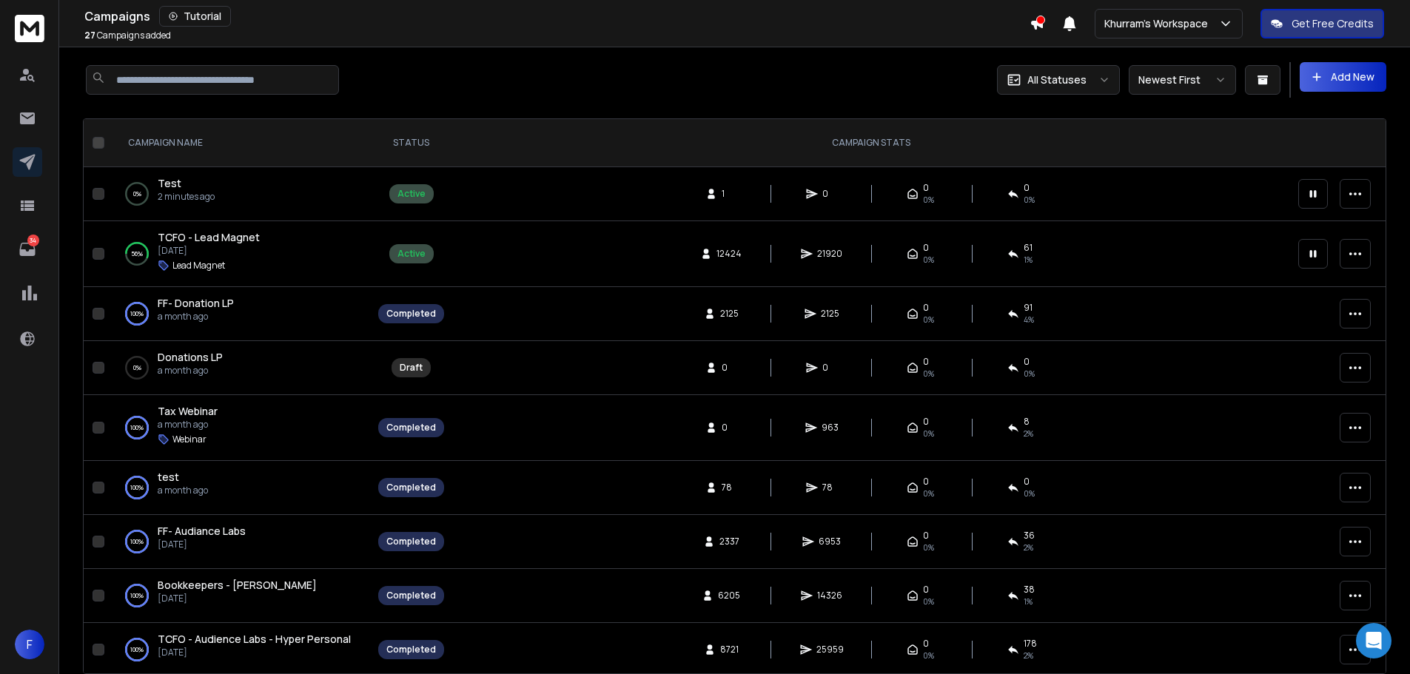
click at [1347, 201] on icon "button" at bounding box center [1354, 193] width 15 height 15
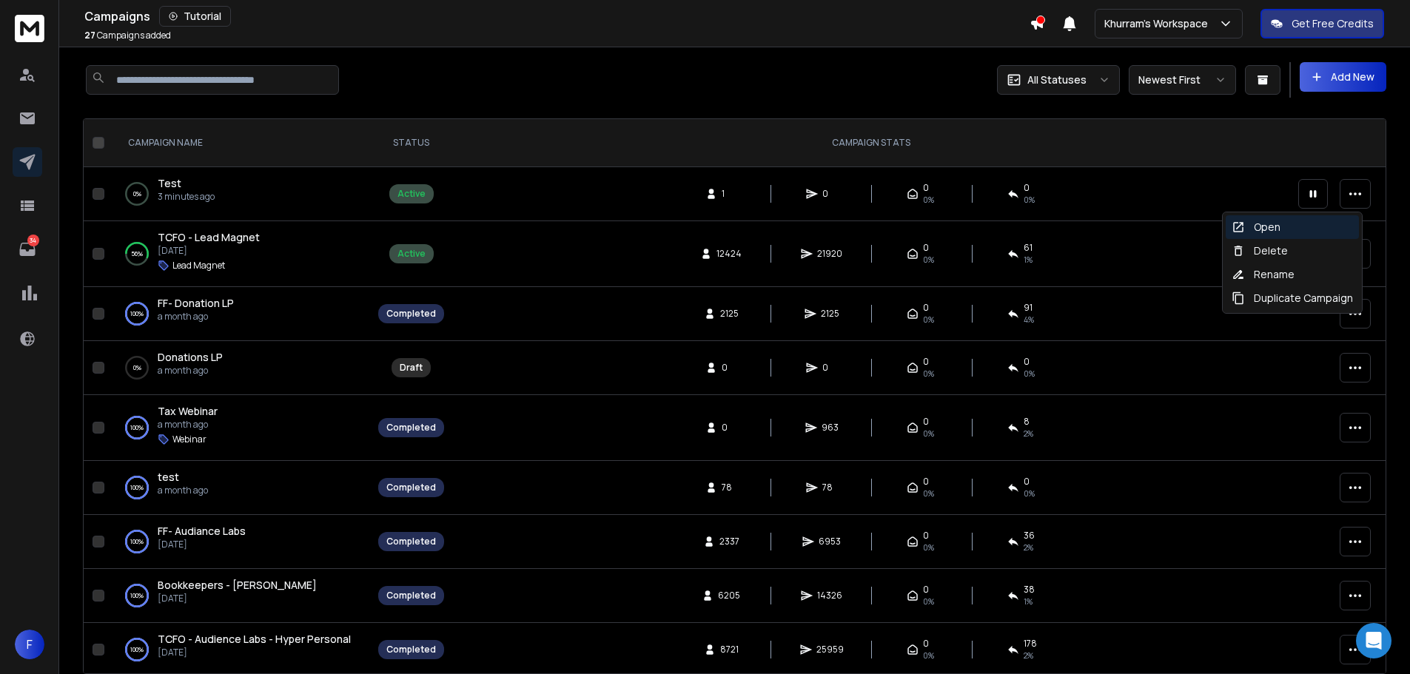
click at [1056, 190] on div "1 0 0 0% 0 0%" at bounding box center [871, 194] width 818 height 24
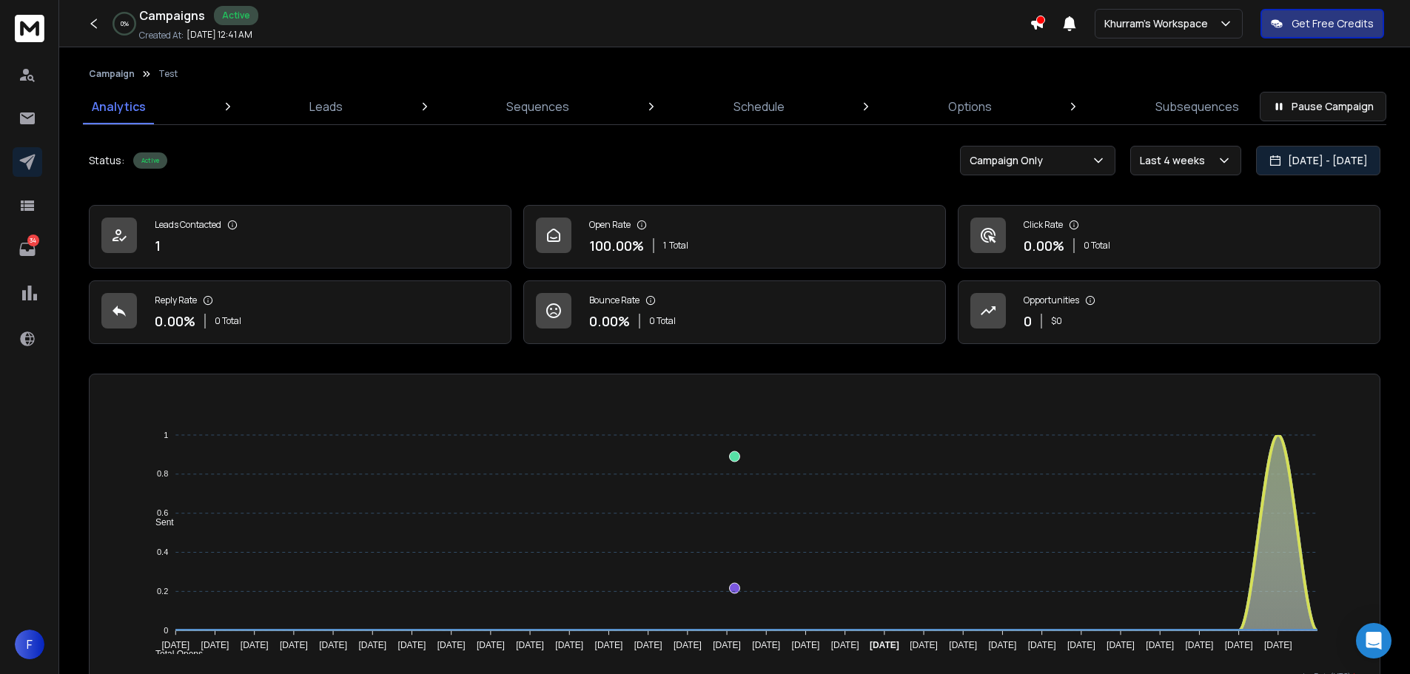
click at [1299, 161] on button "[DATE] - [DATE]" at bounding box center [1318, 161] width 124 height 30
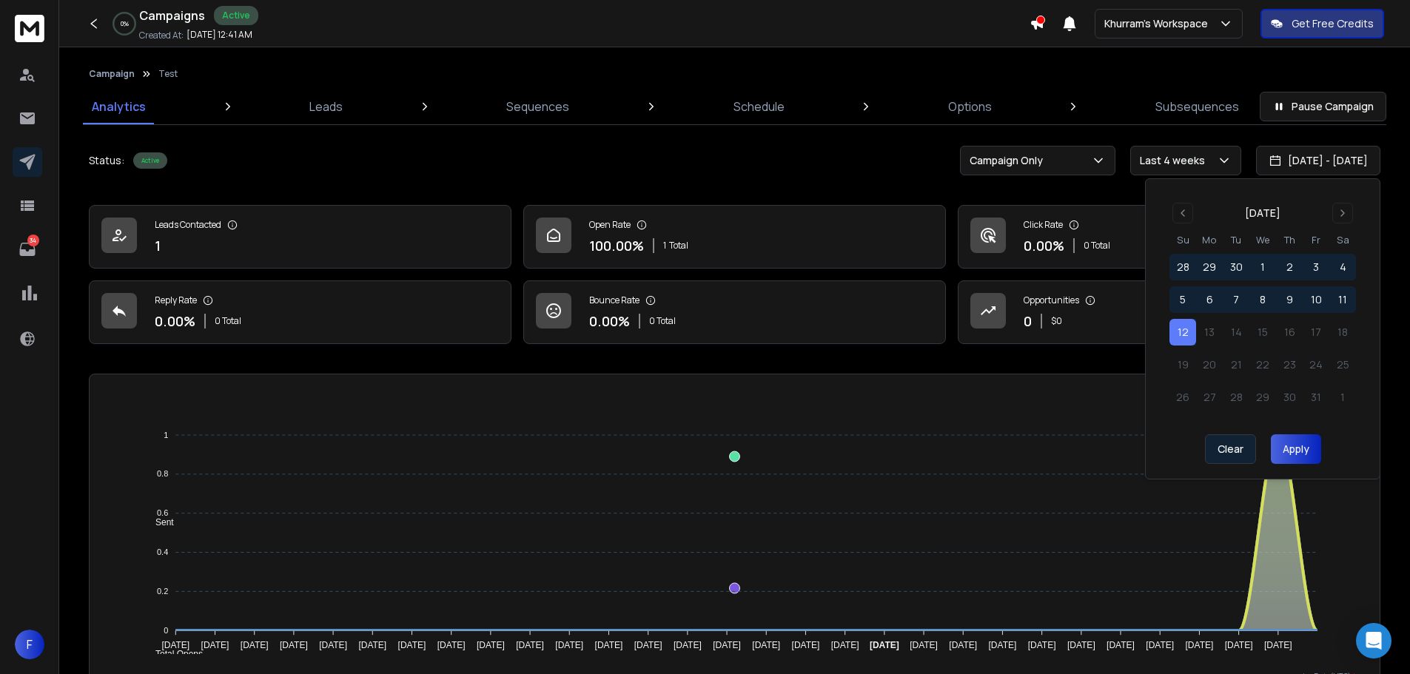
click at [1241, 448] on button "Clear" at bounding box center [1230, 449] width 51 height 30
click at [1238, 448] on button "Clear" at bounding box center [1230, 449] width 51 height 30
click at [1226, 448] on button "Clear" at bounding box center [1230, 449] width 51 height 30
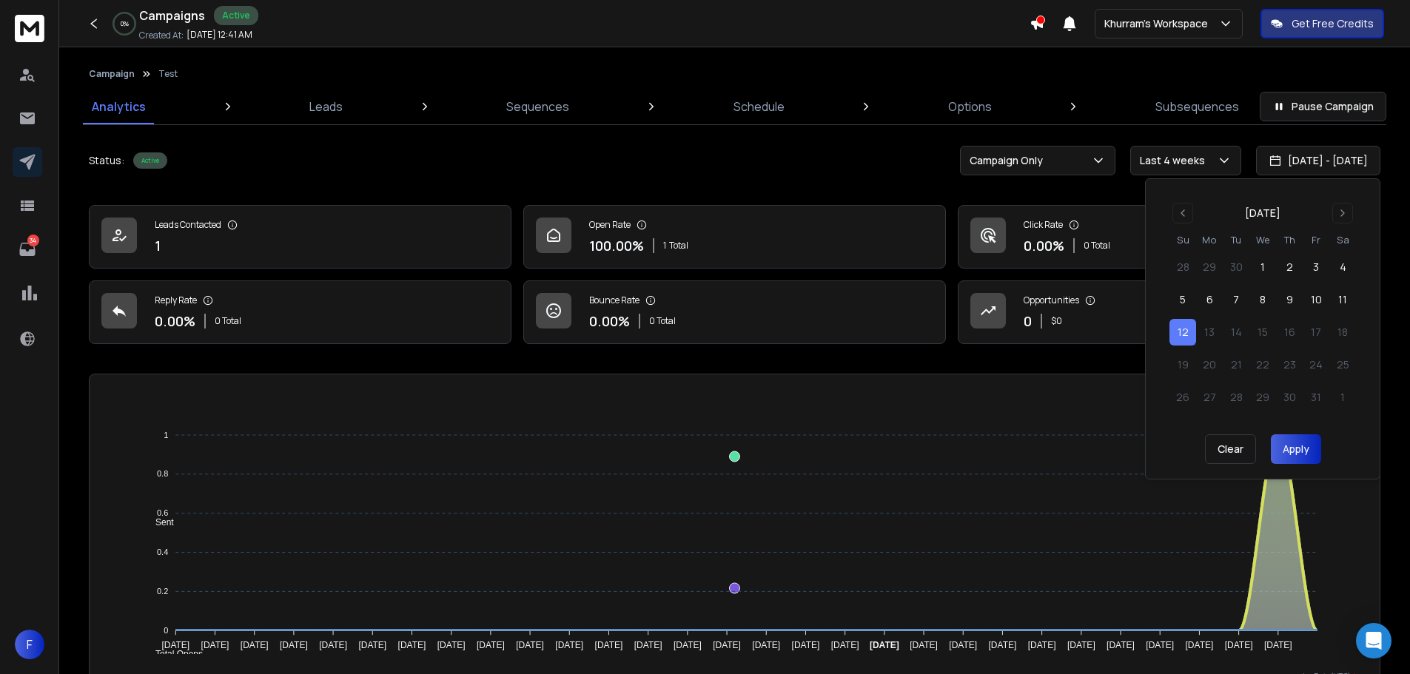
click at [460, 399] on div "Sent Total Opens Unique Opens Links Clicked Total Replies" at bounding box center [734, 462] width 1180 height 129
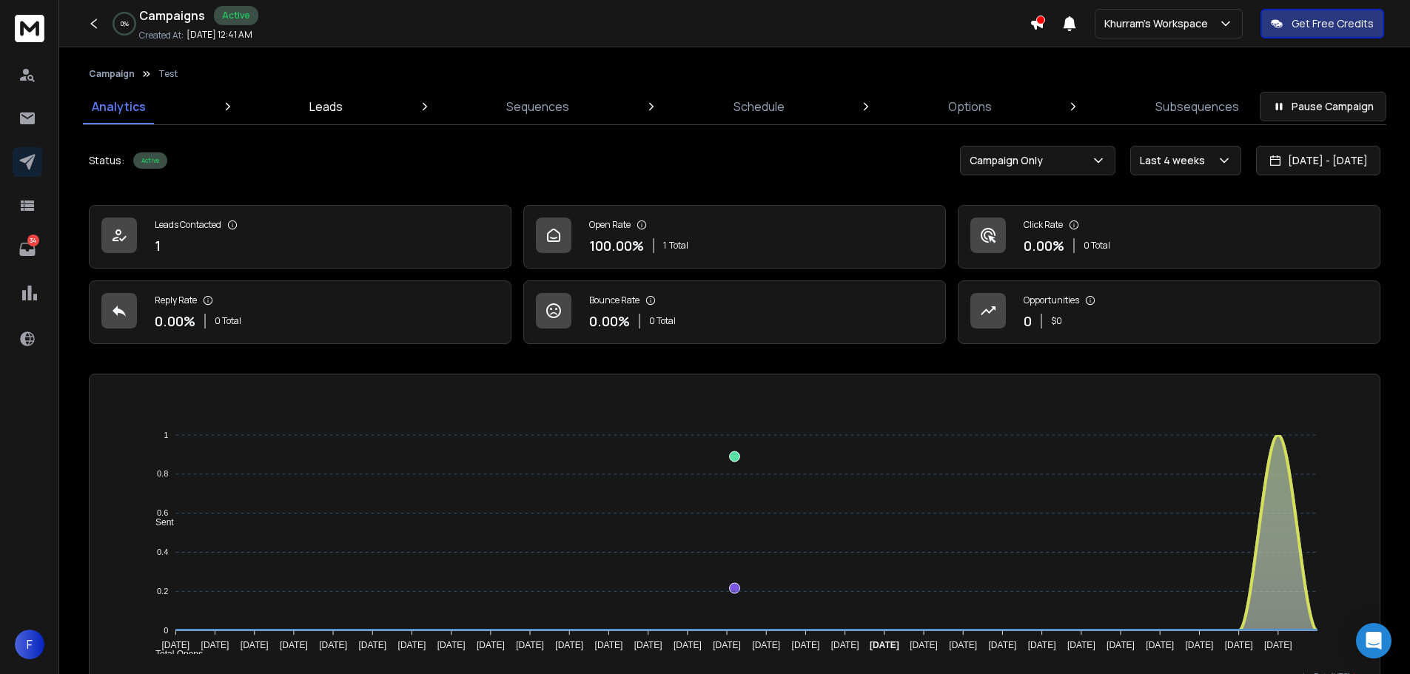
click at [323, 109] on p "Leads" at bounding box center [325, 107] width 33 height 18
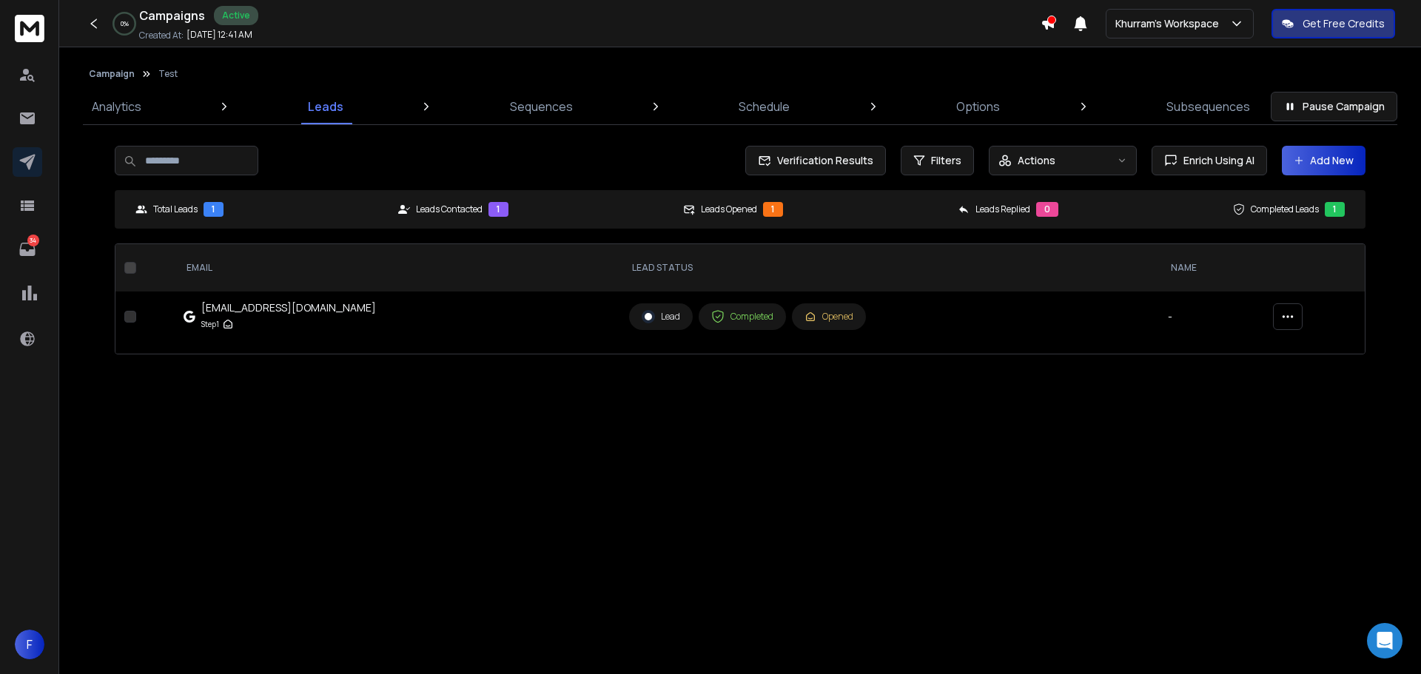
click at [1273, 324] on button "button" at bounding box center [1288, 316] width 30 height 27
click at [1333, 420] on div "ReferralStack Unlock AI-powered affiliate growth Lifetime Deals available! Clai…" at bounding box center [710, 337] width 1421 height 674
click at [754, 205] on p "Leads Opened" at bounding box center [729, 209] width 56 height 12
click at [462, 202] on div "Leads Contacted 1" at bounding box center [453, 209] width 110 height 15
click at [1000, 203] on p "Leads Replied" at bounding box center [1002, 209] width 55 height 12
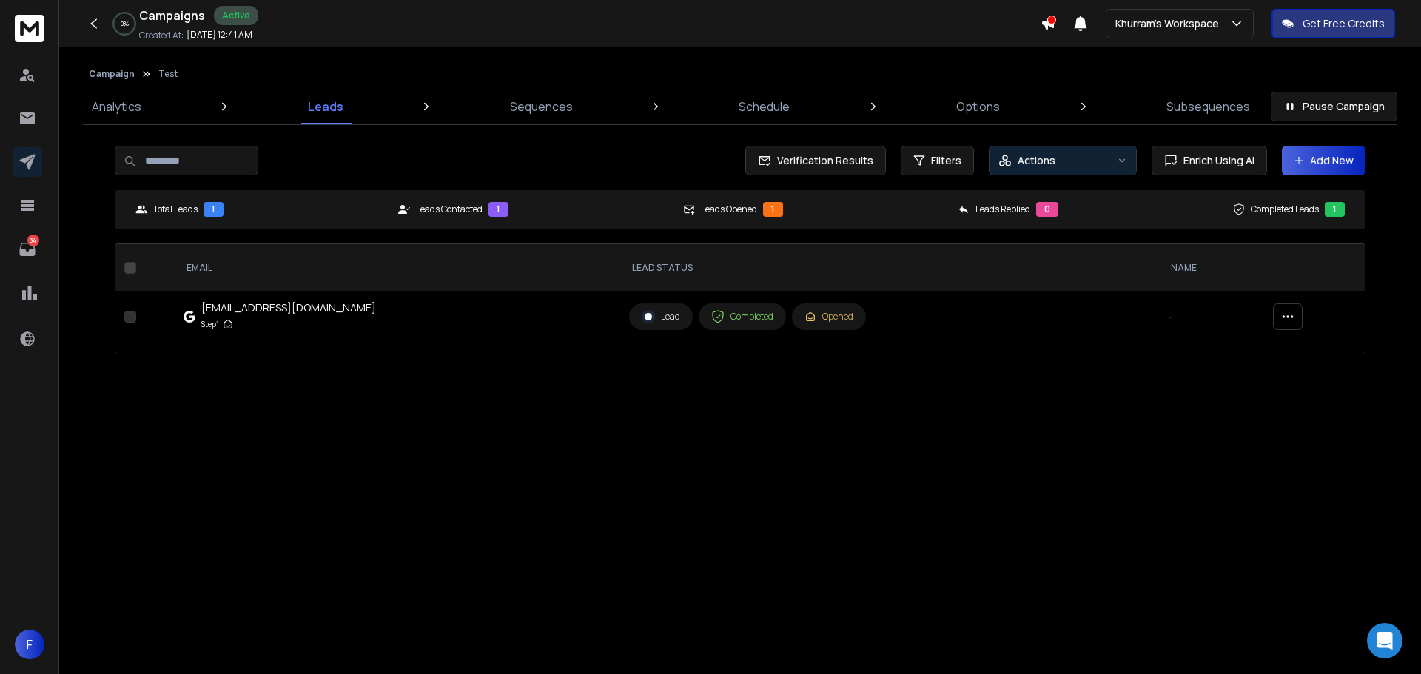
click at [1089, 165] on div "Actions" at bounding box center [1054, 160] width 112 height 15
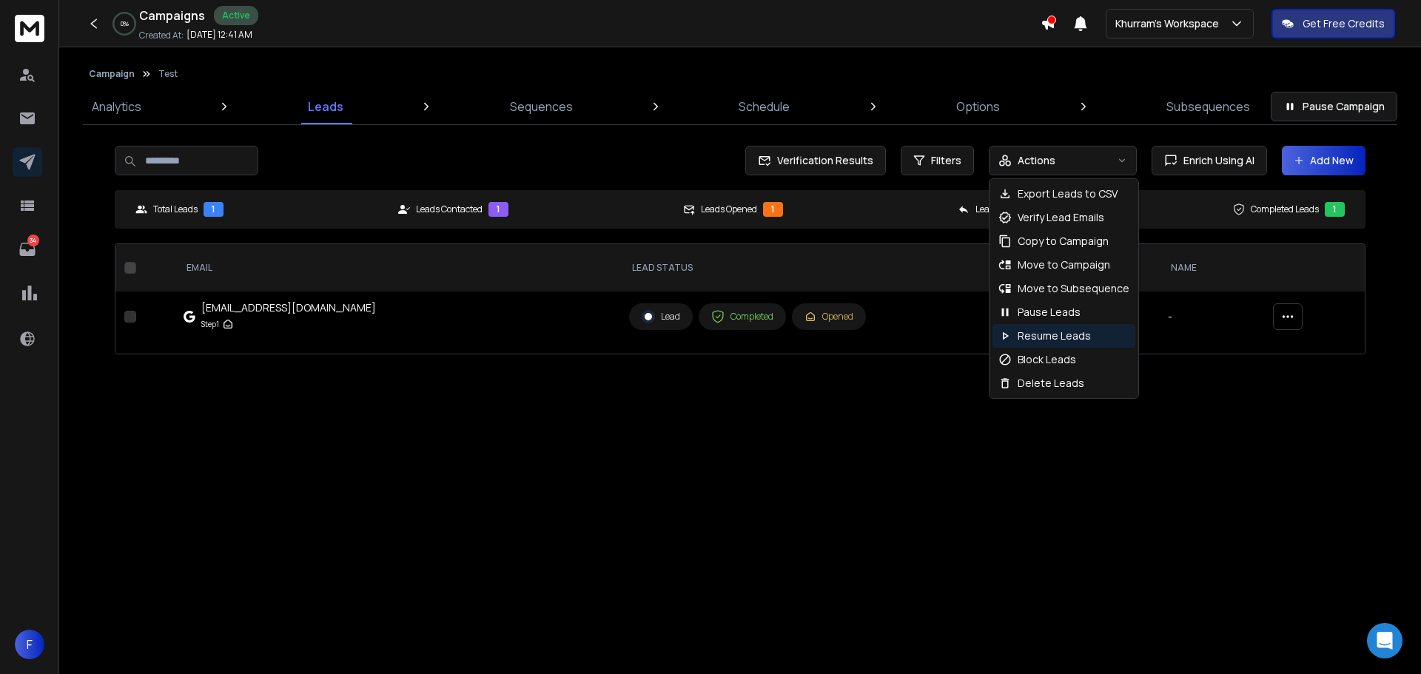
click at [1090, 338] on div "Resume Leads" at bounding box center [1063, 336] width 143 height 24
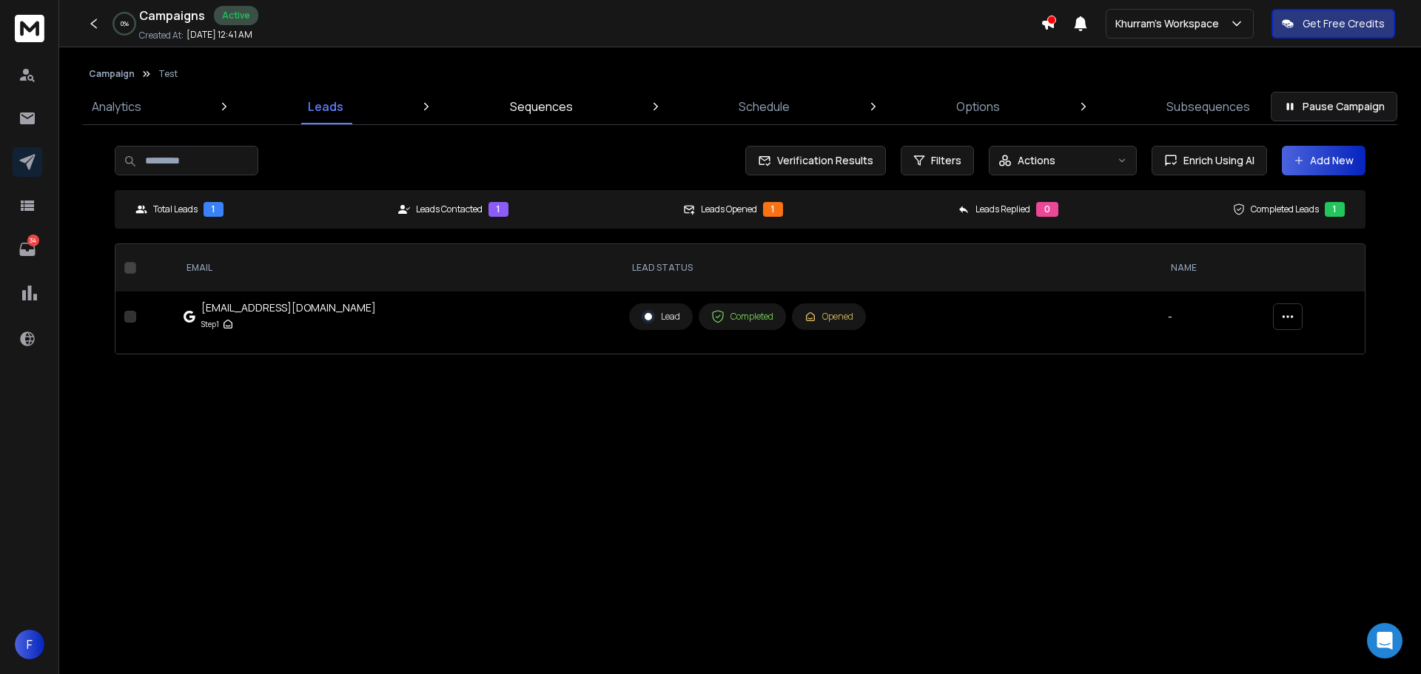
click at [559, 104] on p "Sequences" at bounding box center [541, 107] width 63 height 18
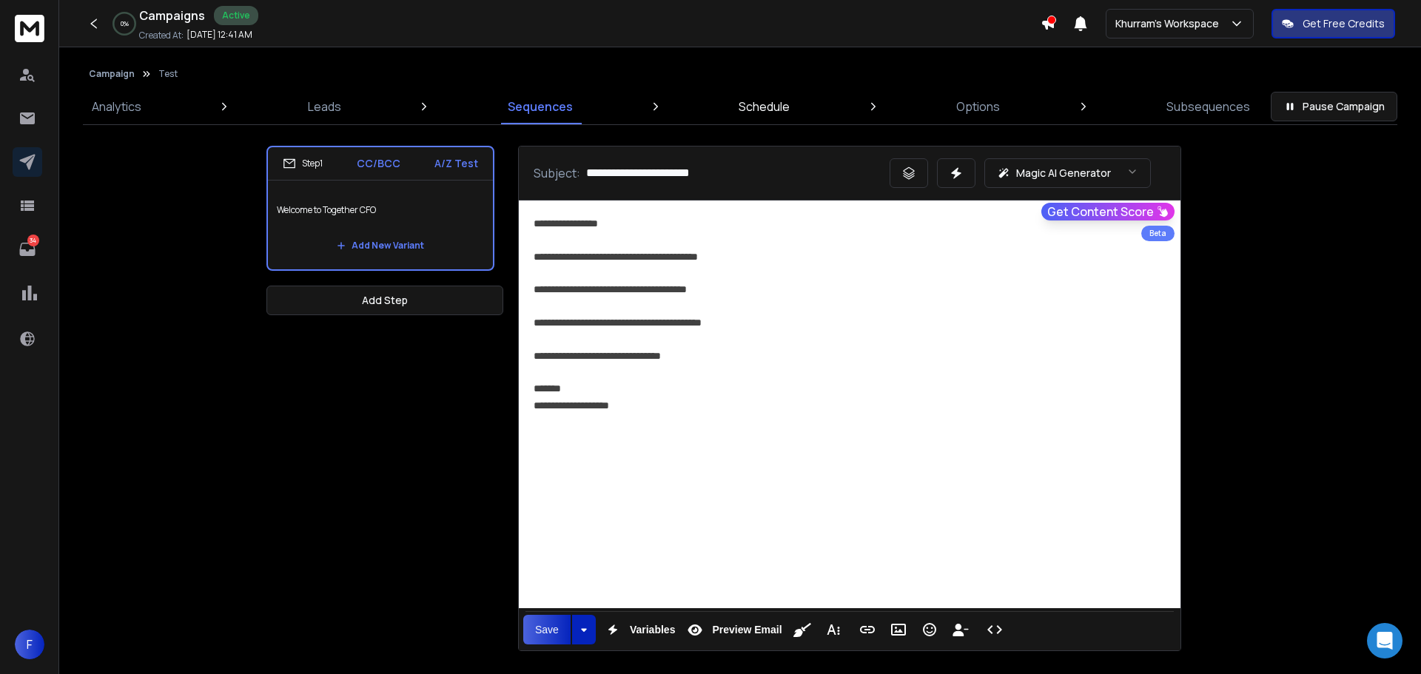
click at [741, 104] on p "Schedule" at bounding box center [763, 107] width 51 height 18
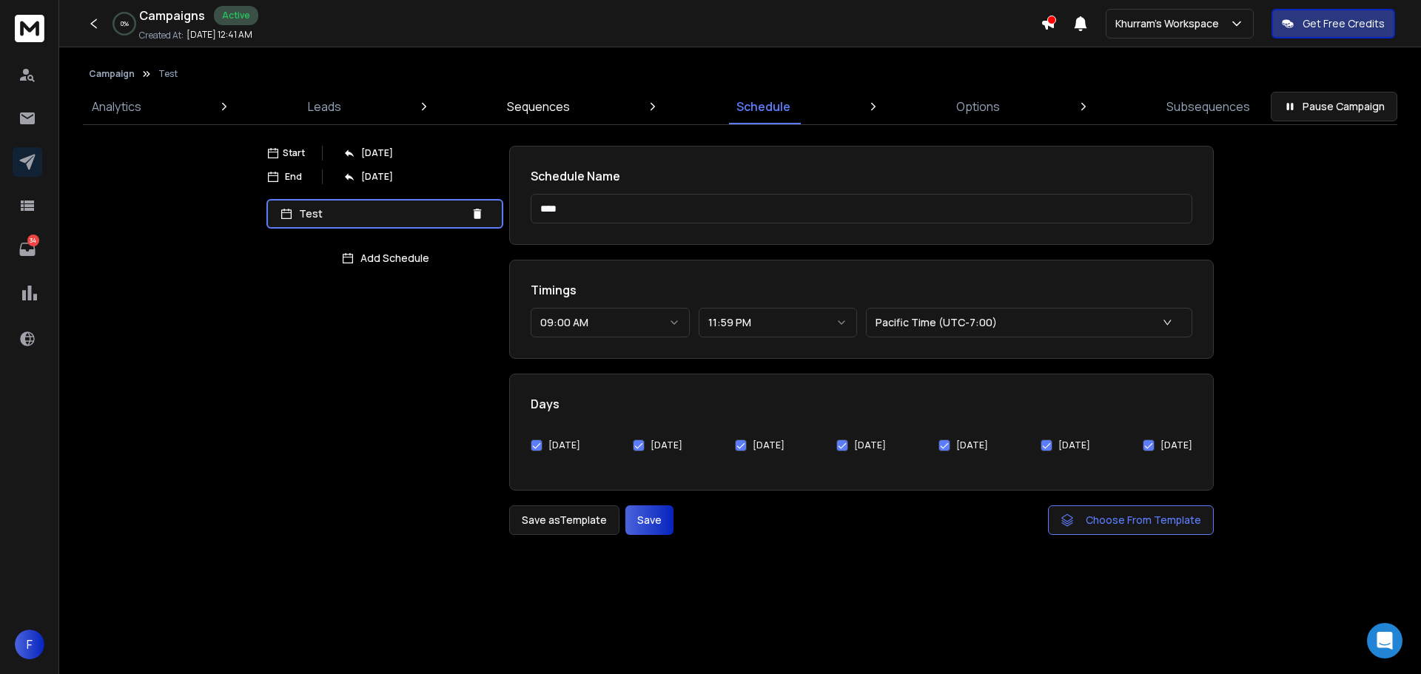
click at [569, 103] on p "Sequences" at bounding box center [538, 107] width 63 height 18
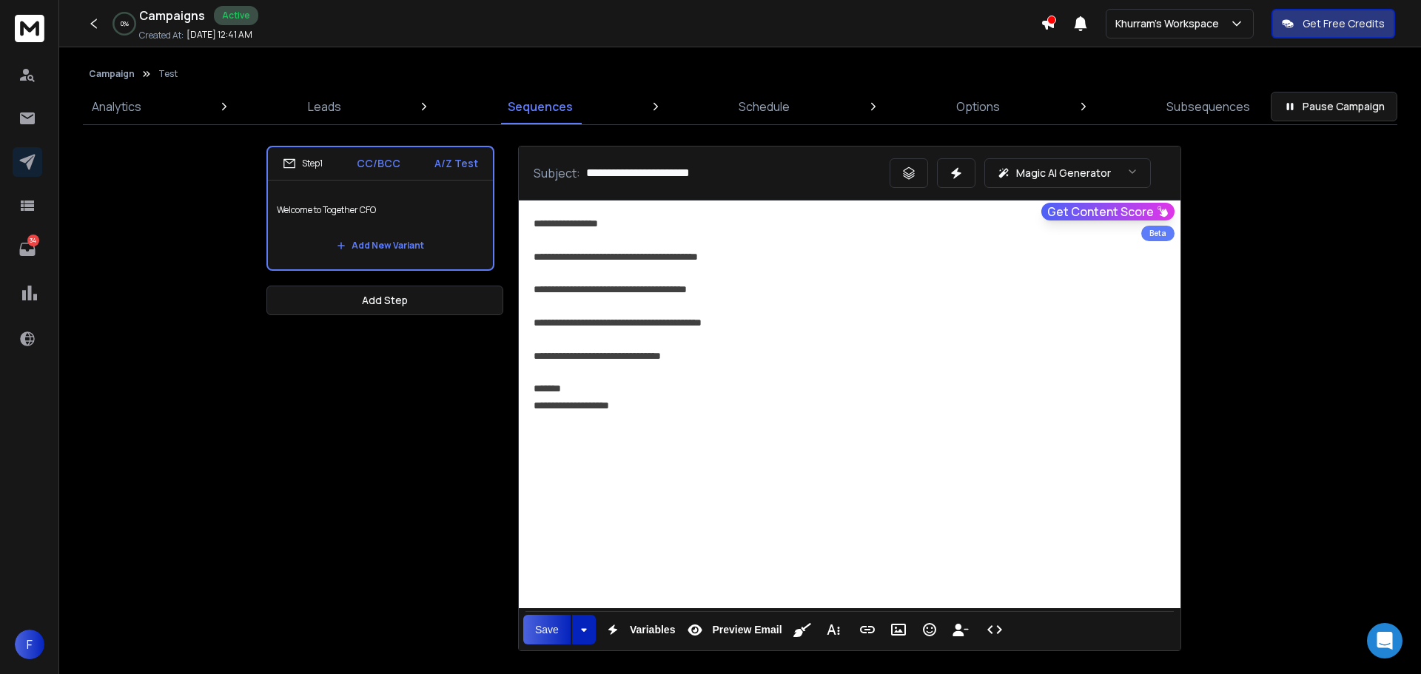
click at [459, 172] on div "Step 1 CC/BCC A/Z Test" at bounding box center [380, 163] width 225 height 33
click at [456, 165] on p "A/Z Test" at bounding box center [456, 163] width 44 height 15
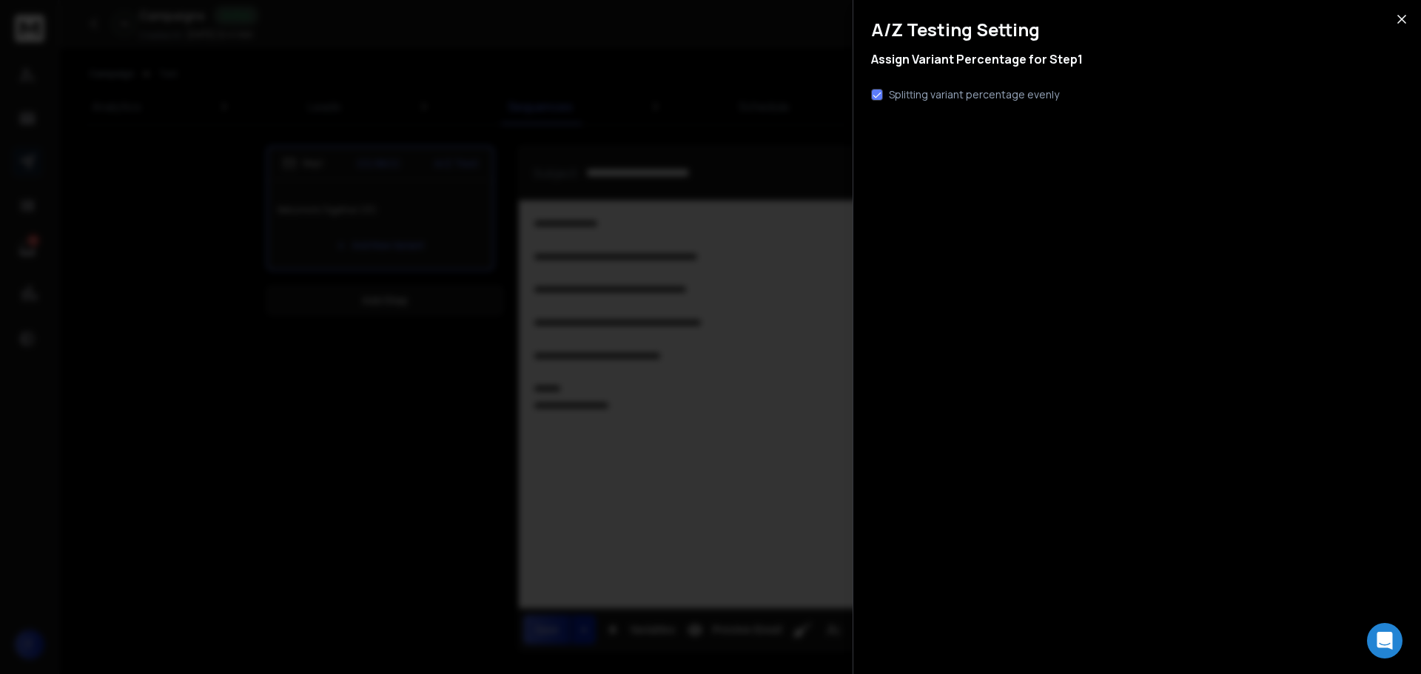
click at [1405, 14] on icon "button" at bounding box center [1401, 19] width 15 height 15
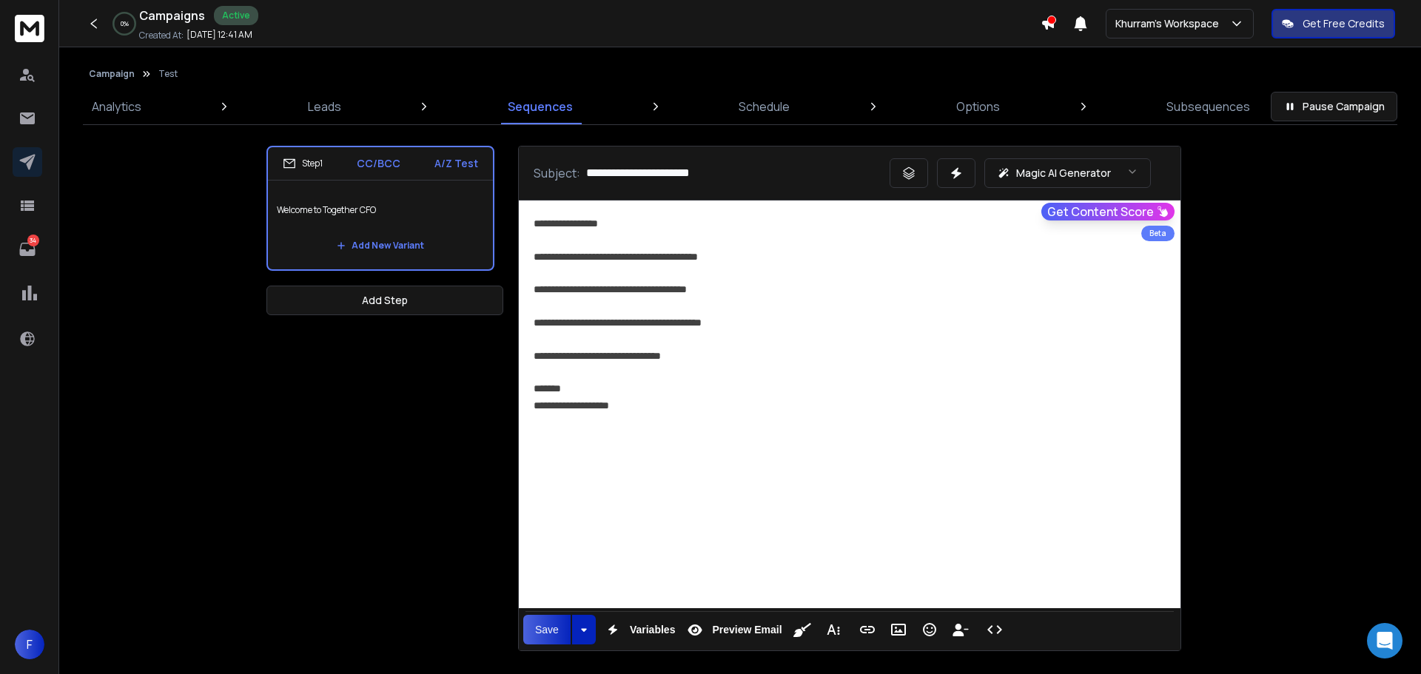
click at [730, 110] on div "Analytics Leads Sequences Schedule Options Subsequences" at bounding box center [671, 107] width 1176 height 36
click at [747, 107] on p "Schedule" at bounding box center [763, 107] width 51 height 18
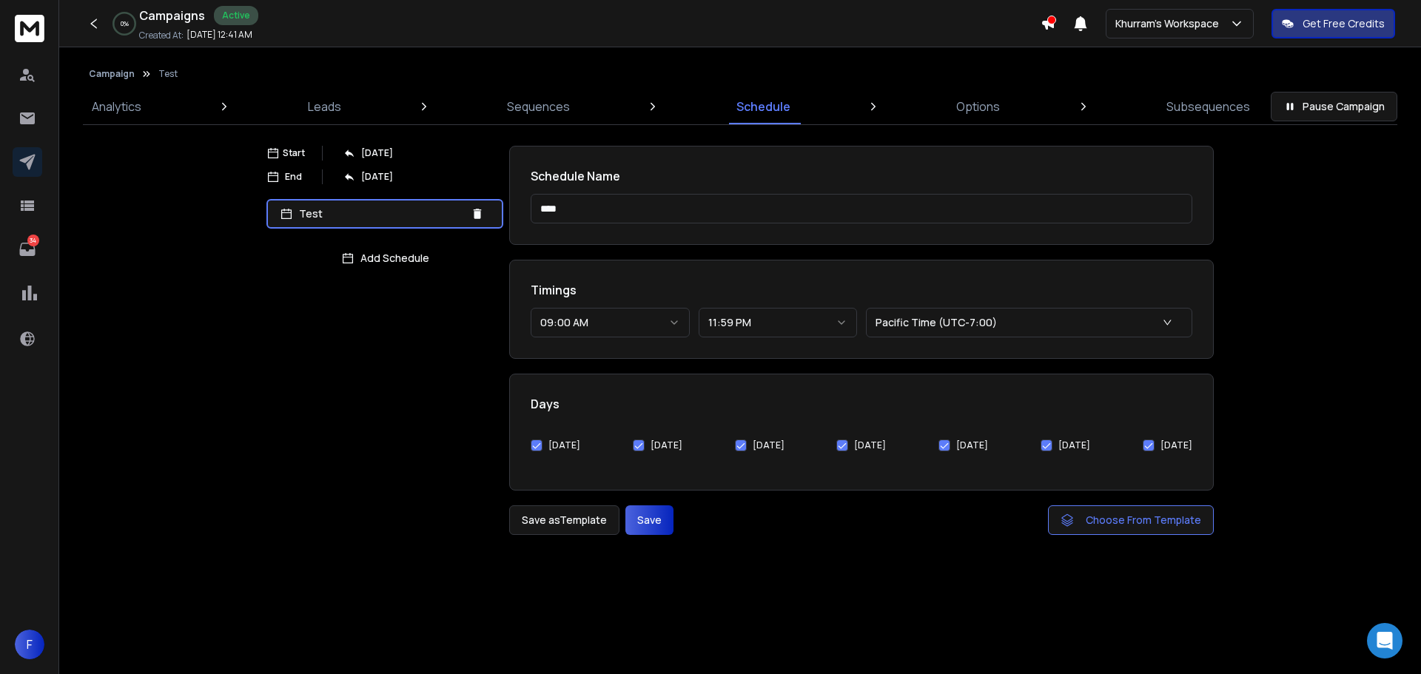
click at [351, 149] on icon at bounding box center [349, 153] width 12 height 12
click at [353, 171] on icon at bounding box center [349, 177] width 12 height 12
click at [1223, 101] on p "Subsequences" at bounding box center [1208, 107] width 84 height 18
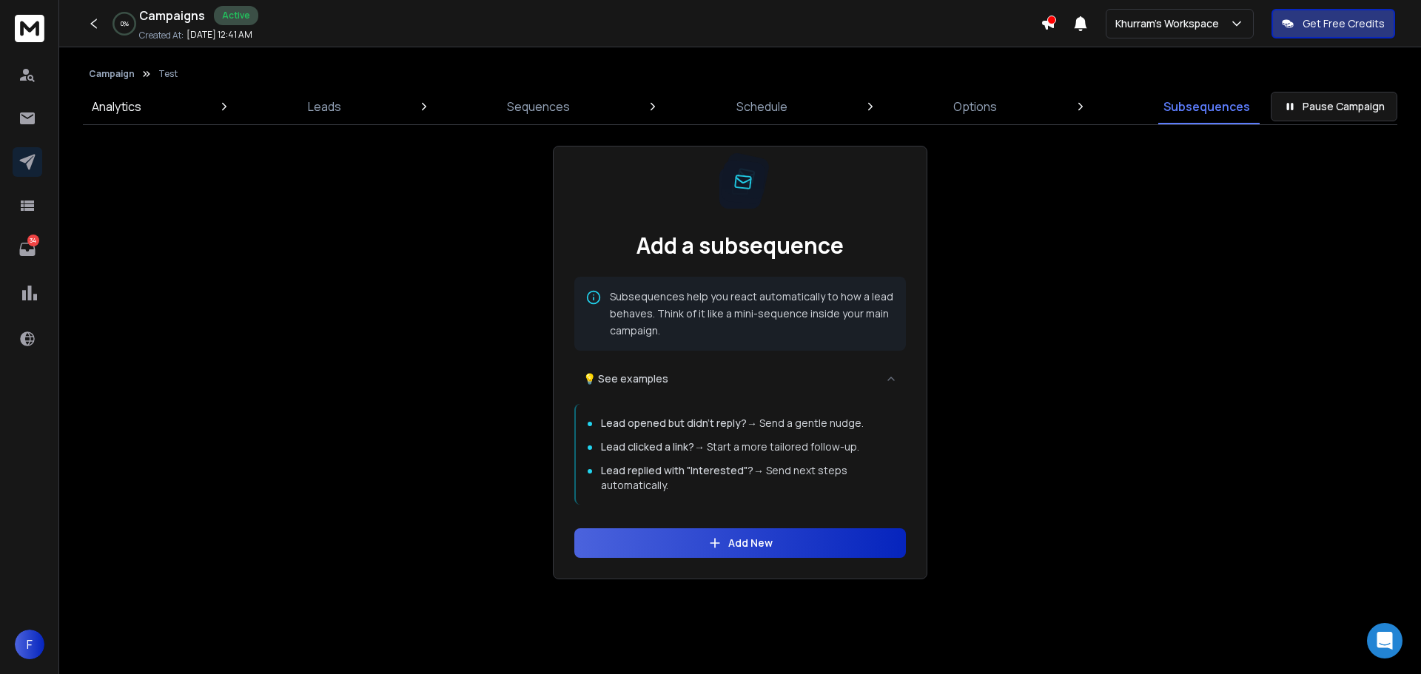
click at [123, 112] on p "Analytics" at bounding box center [117, 107] width 50 height 18
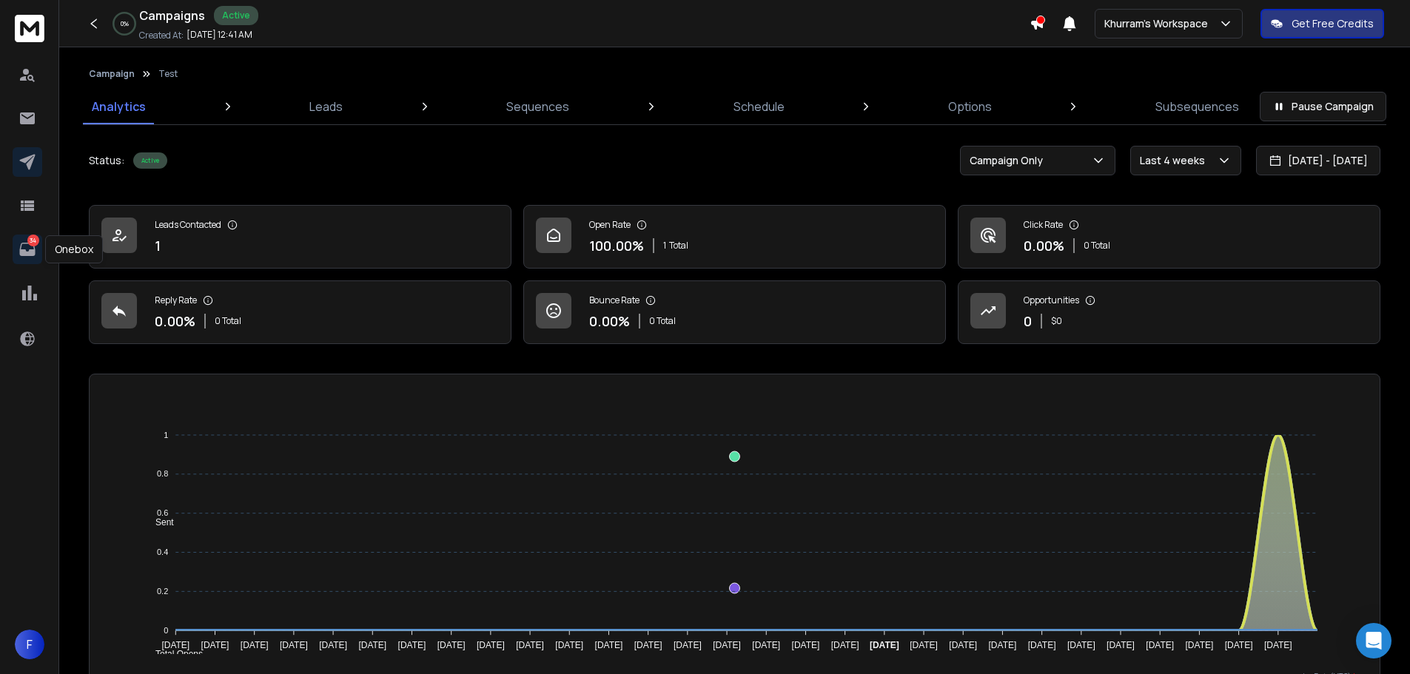
click at [34, 238] on p "34" at bounding box center [33, 241] width 12 height 12
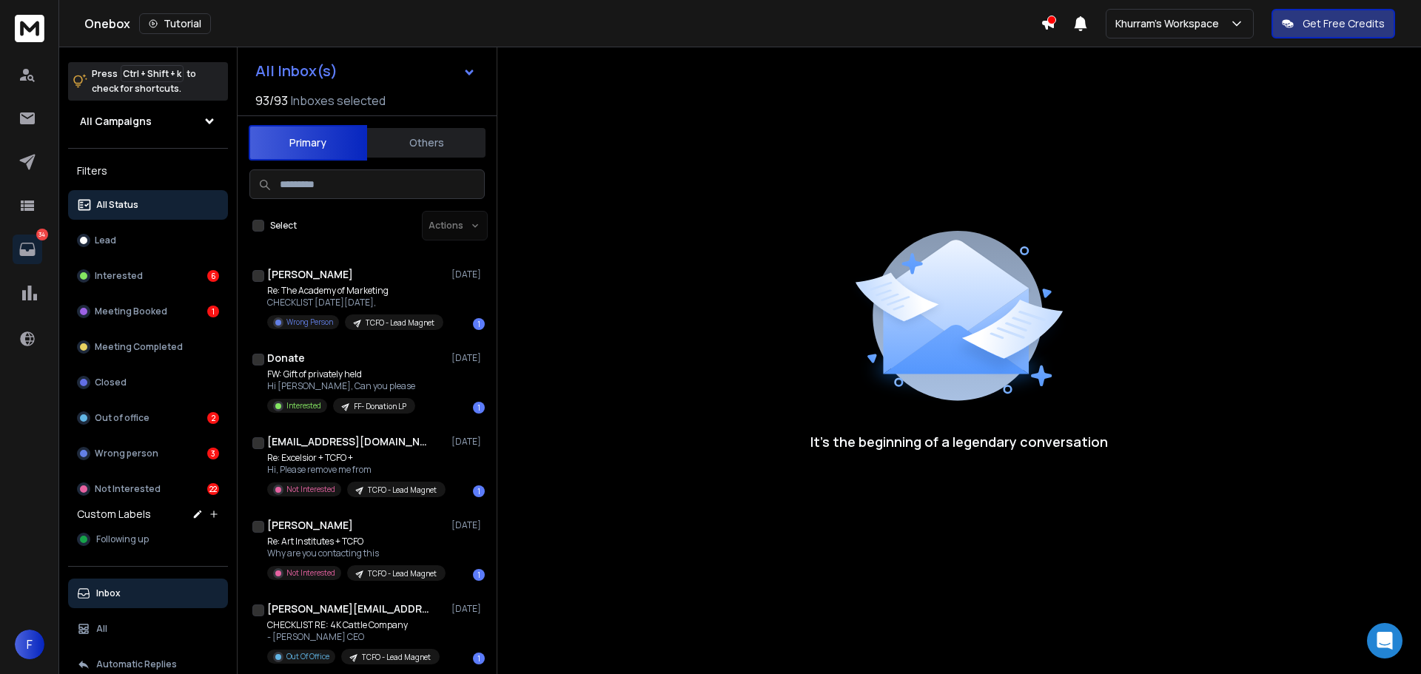
click at [435, 156] on button "Others" at bounding box center [426, 143] width 118 height 33
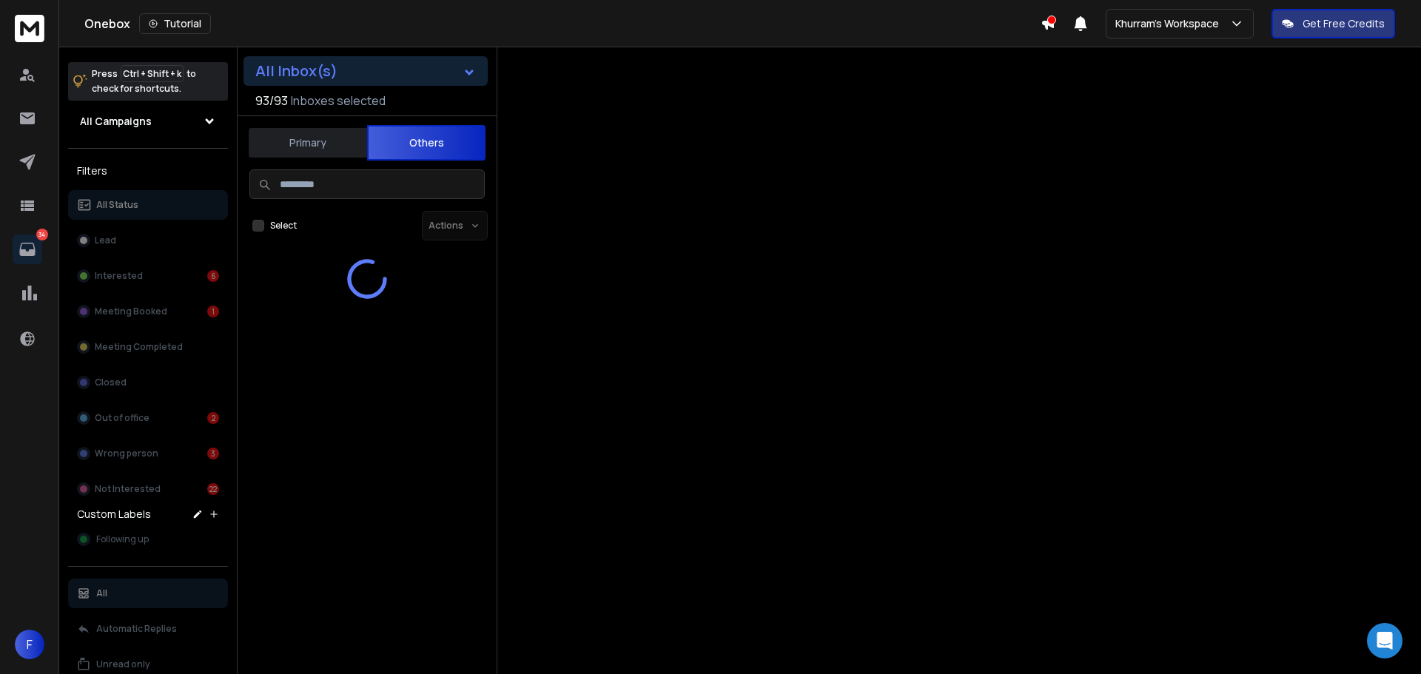
click at [439, 69] on button "All Inbox(s)" at bounding box center [365, 71] width 244 height 30
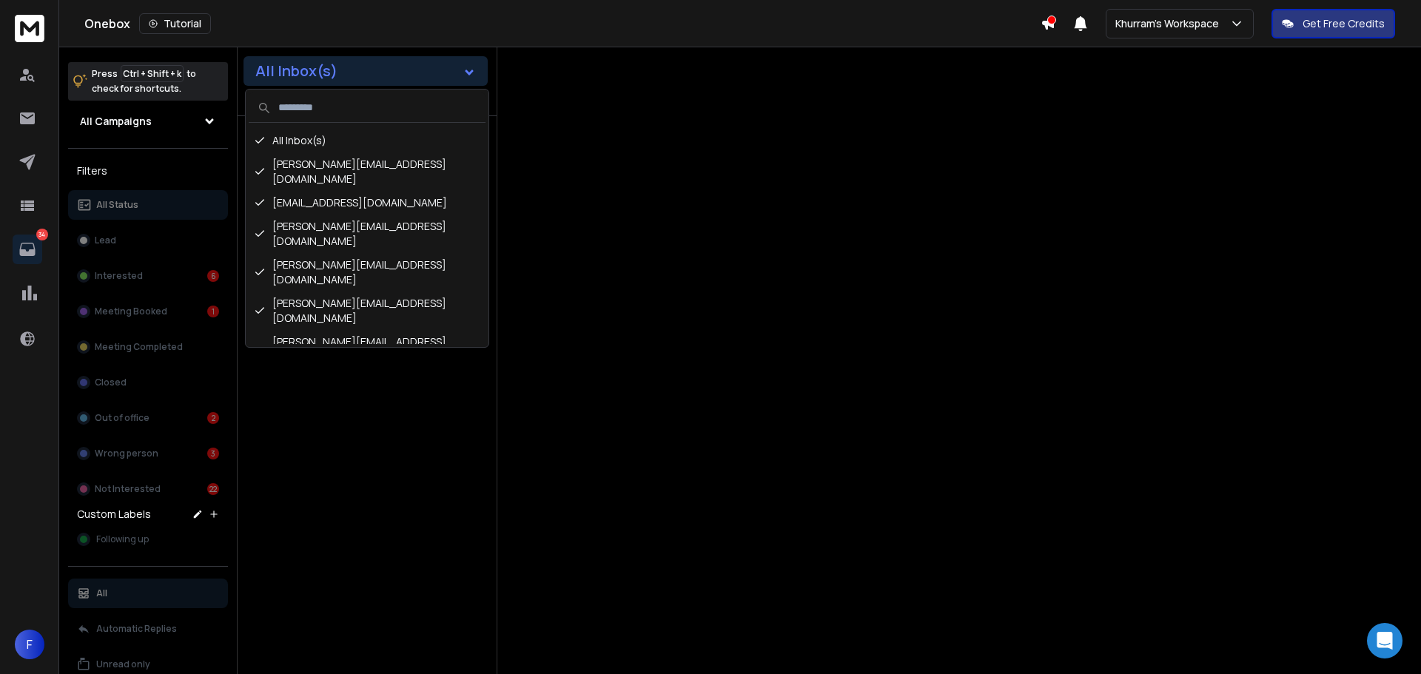
click at [439, 69] on button "All Inbox(s)" at bounding box center [365, 71] width 244 height 30
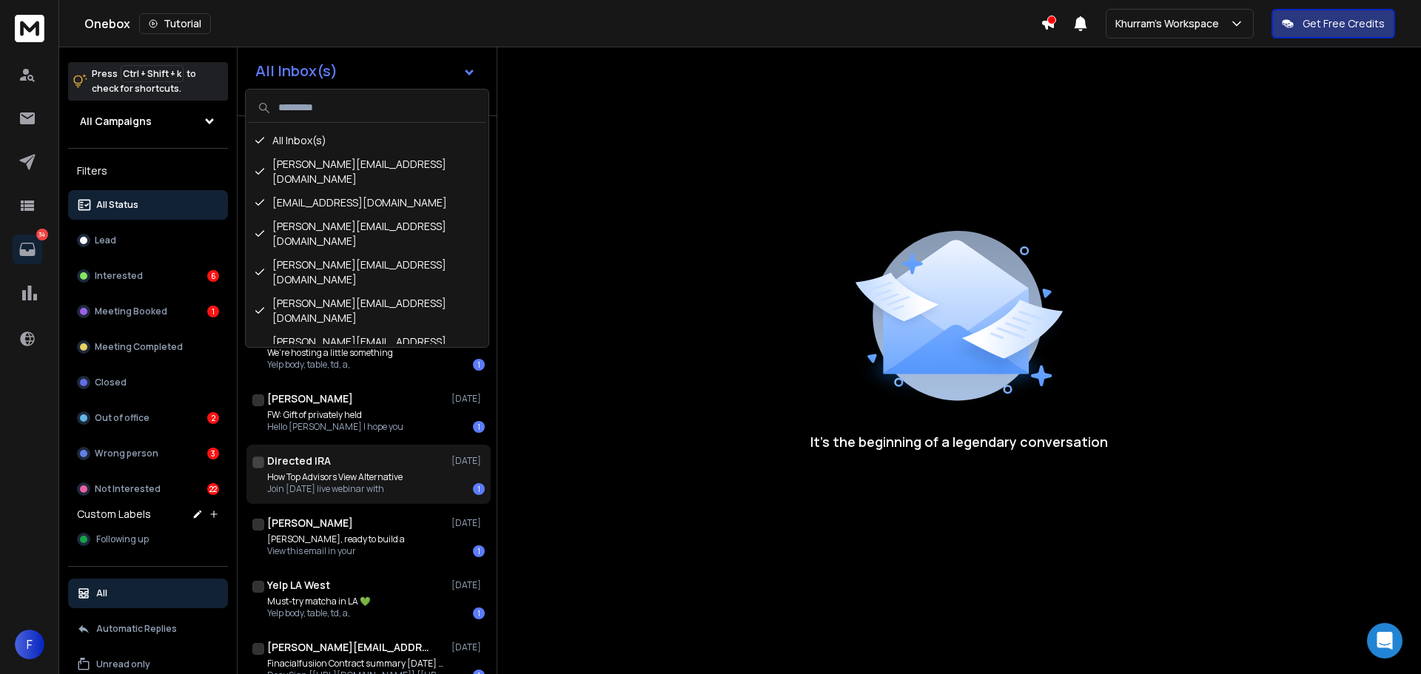
click at [476, 475] on div "How Top Advisors View Alternative Join Friday’s live webinar with 1" at bounding box center [376, 483] width 218 height 24
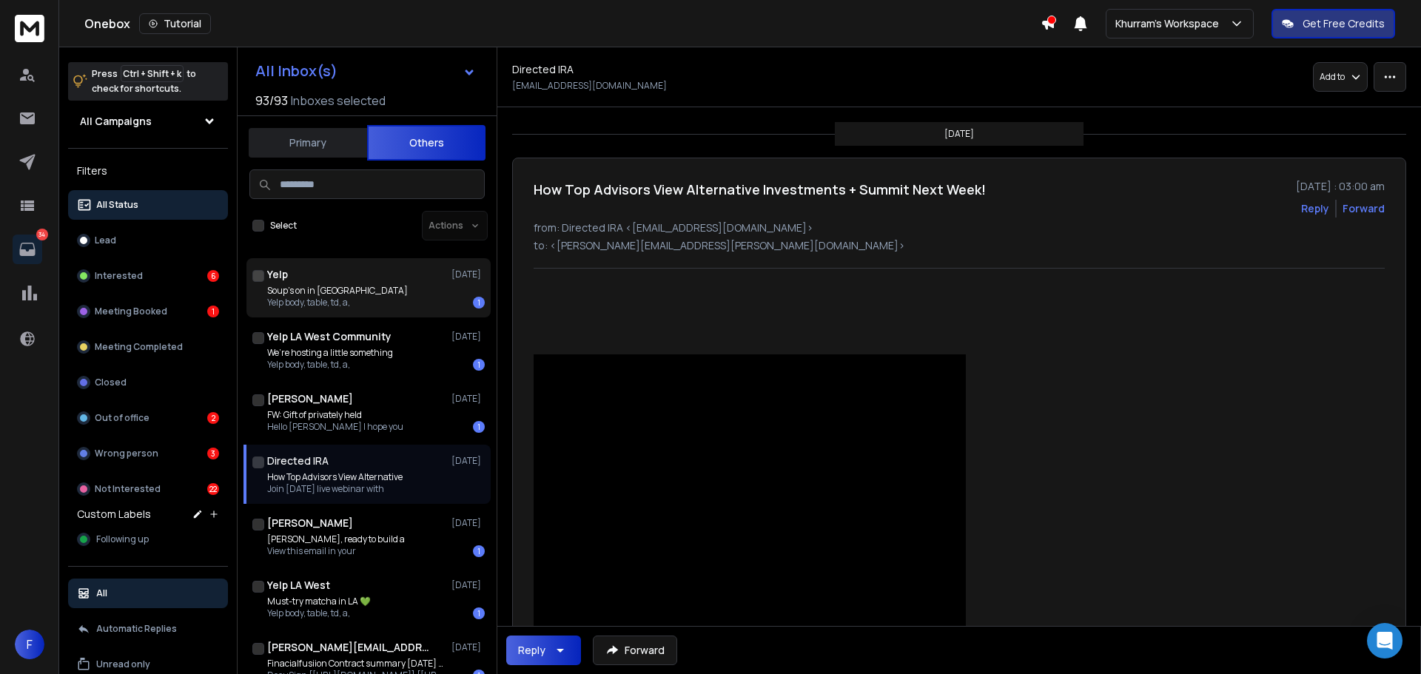
click at [352, 294] on p "Soup’s on in Los Angeles" at bounding box center [337, 291] width 141 height 12
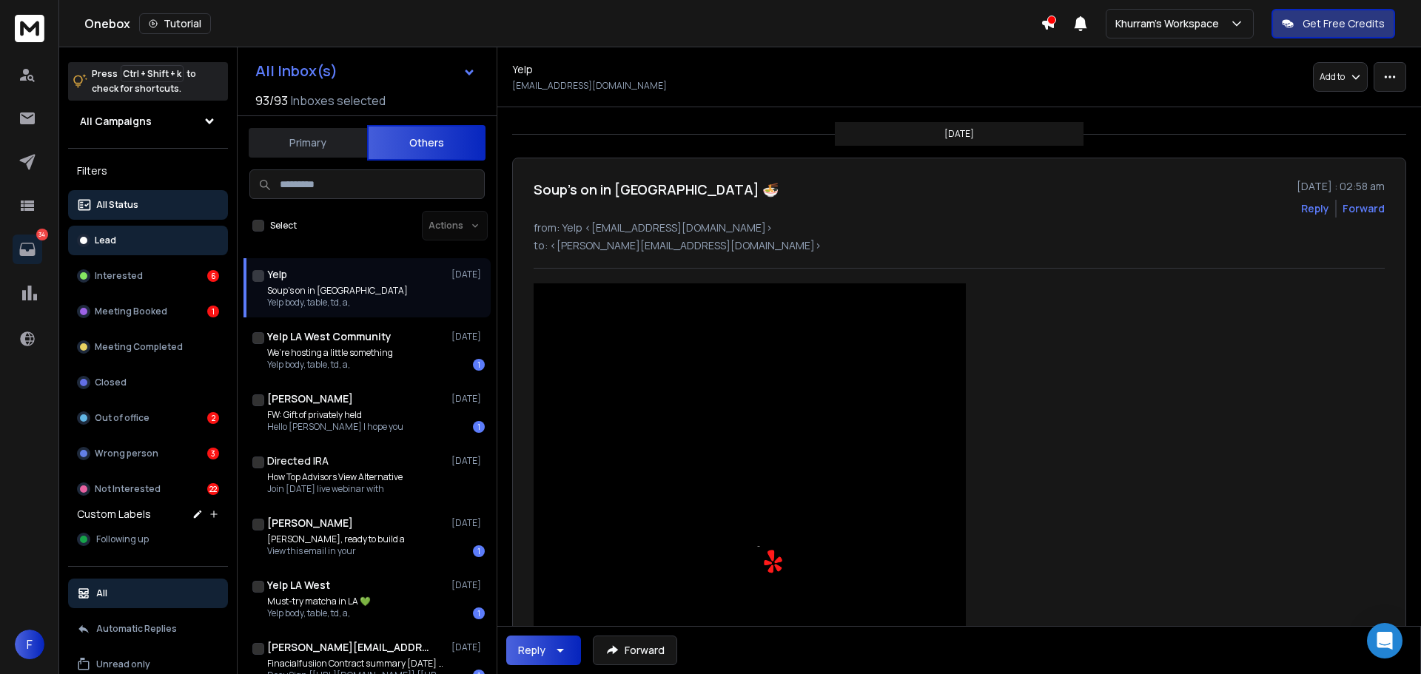
click at [101, 240] on p "Lead" at bounding box center [105, 241] width 21 height 12
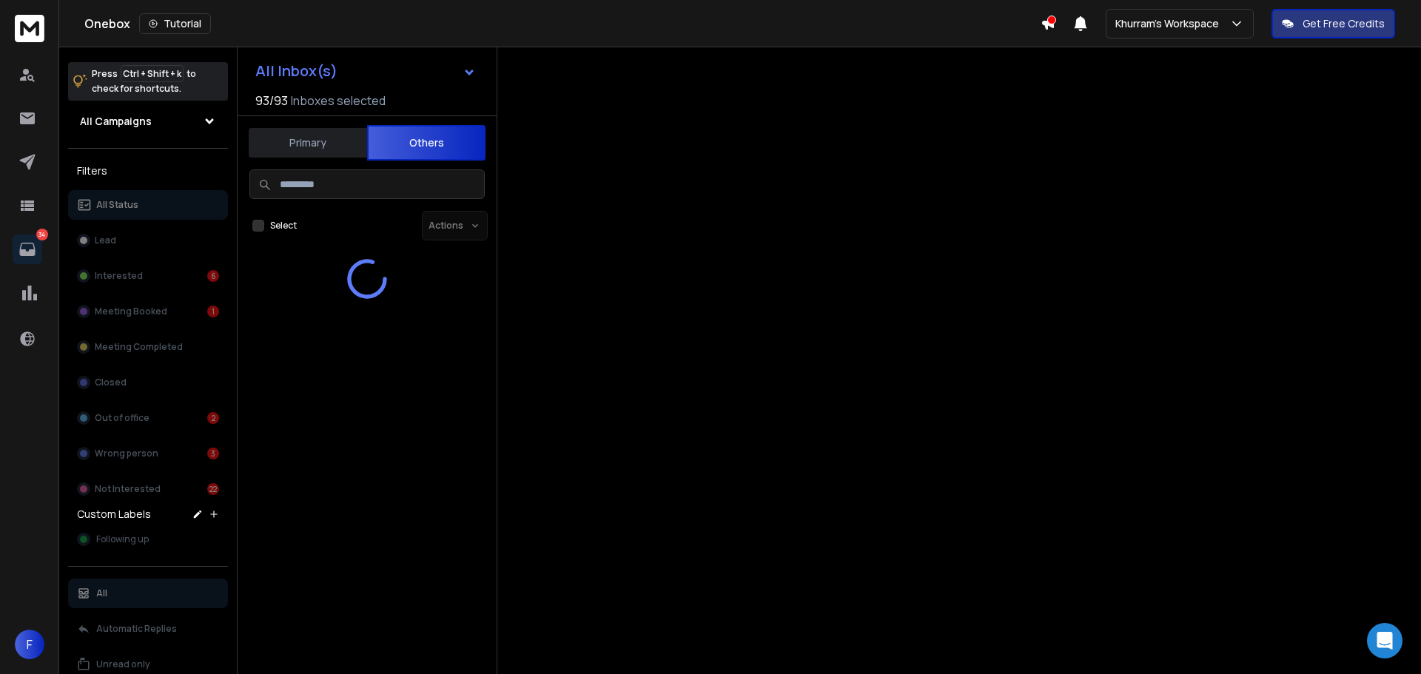
click at [385, 144] on button "Others" at bounding box center [426, 143] width 118 height 36
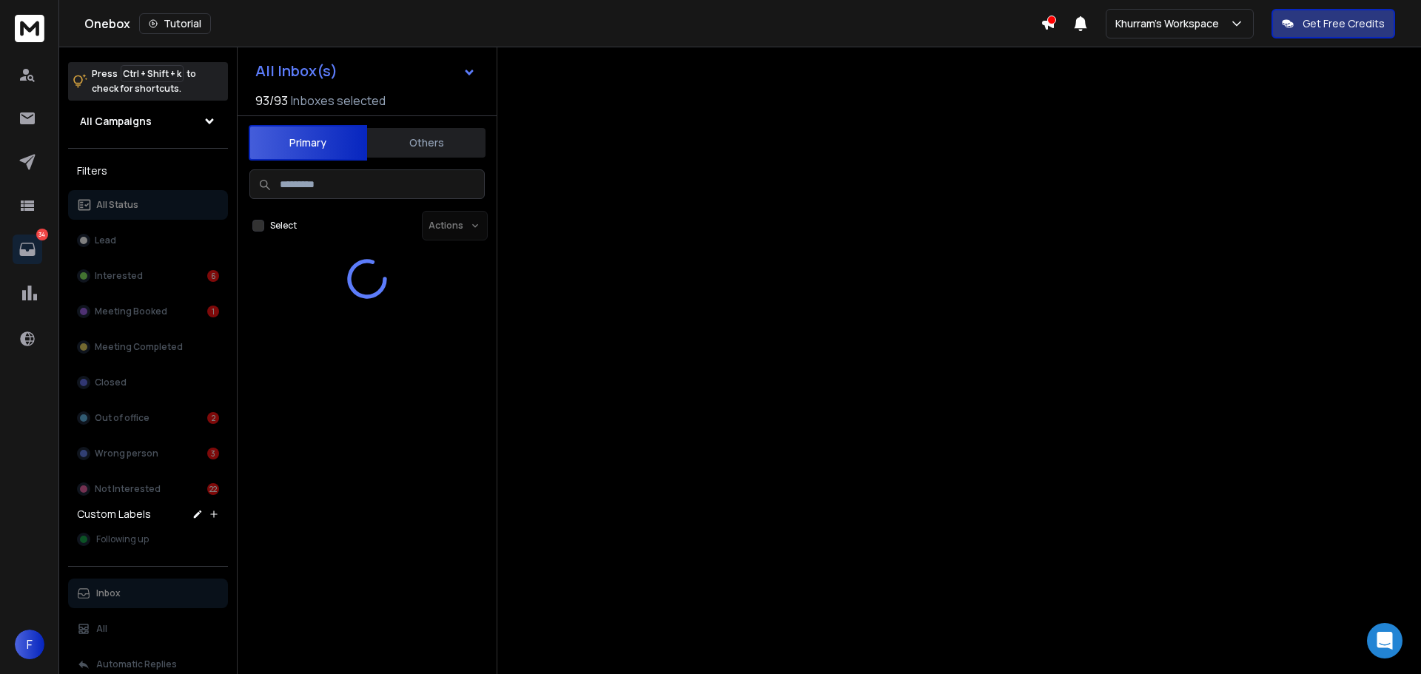
click at [286, 140] on button "Primary" at bounding box center [308, 143] width 118 height 36
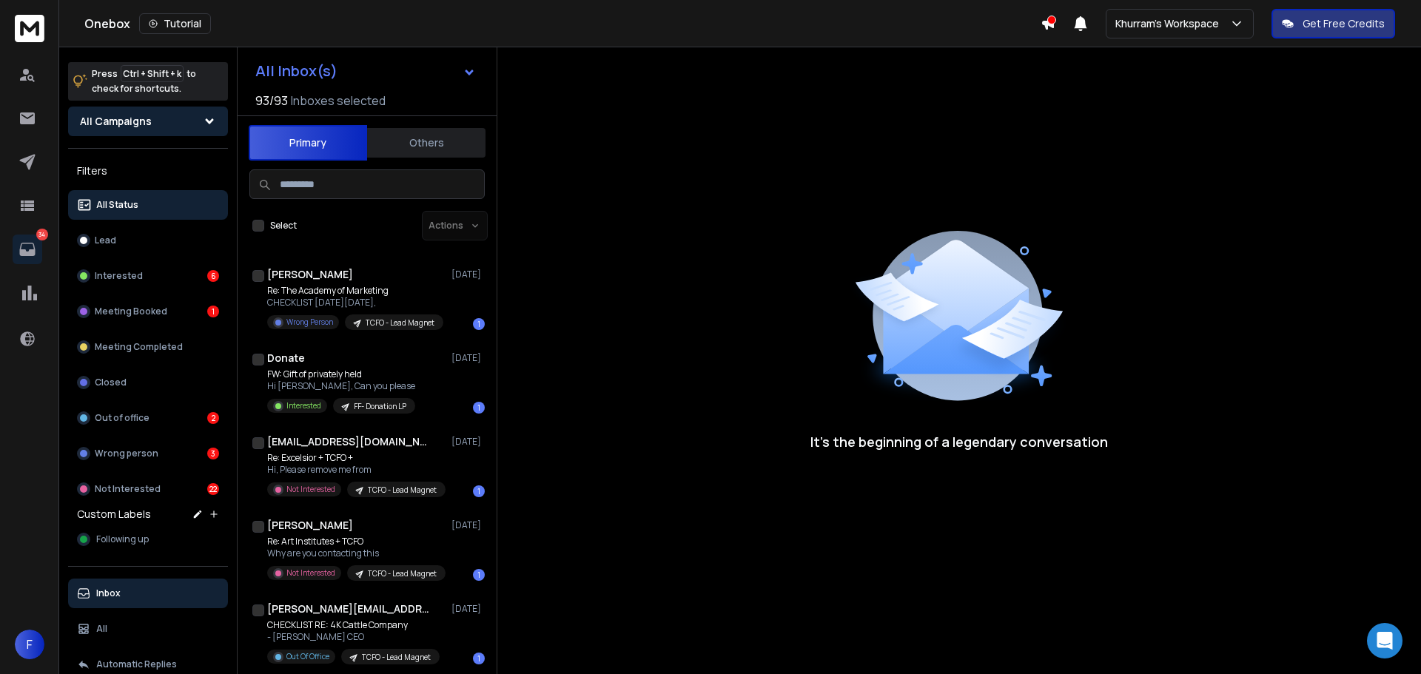
click at [101, 119] on h1 "All Campaigns" at bounding box center [116, 121] width 72 height 15
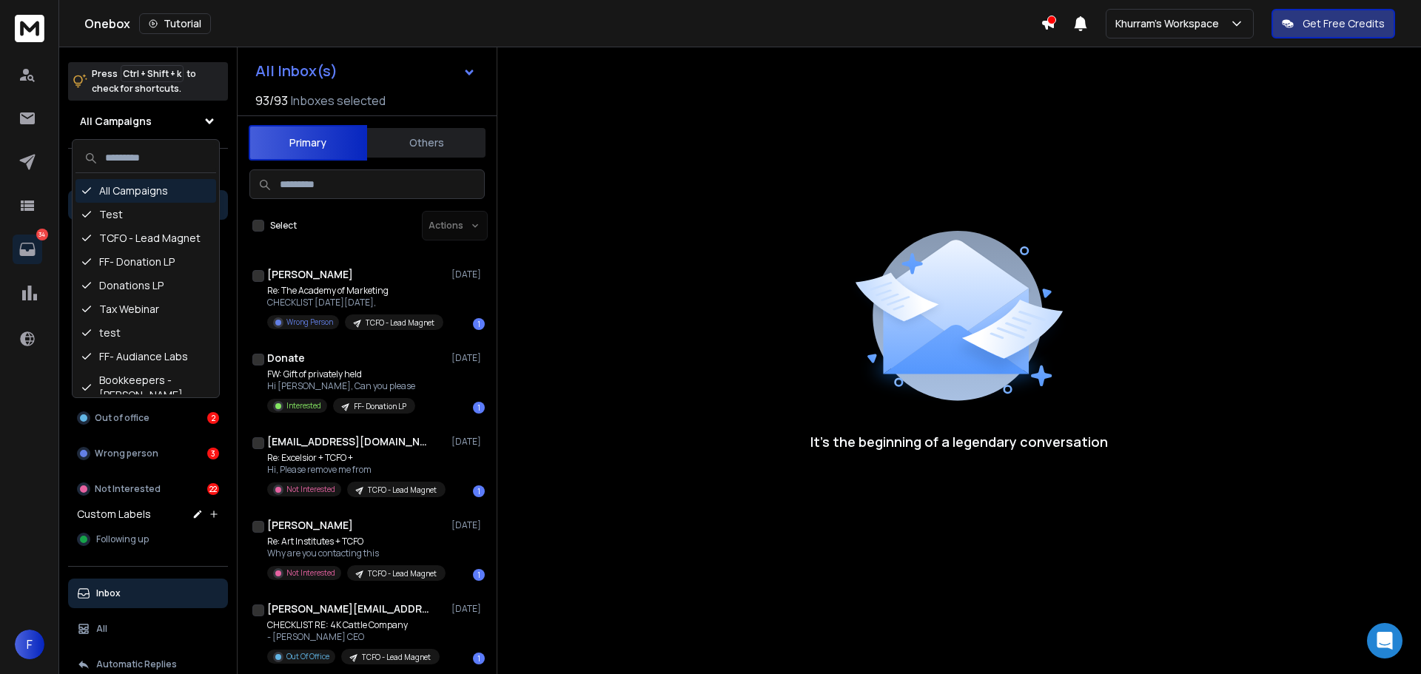
click at [116, 196] on div "All Campaigns" at bounding box center [145, 191] width 141 height 24
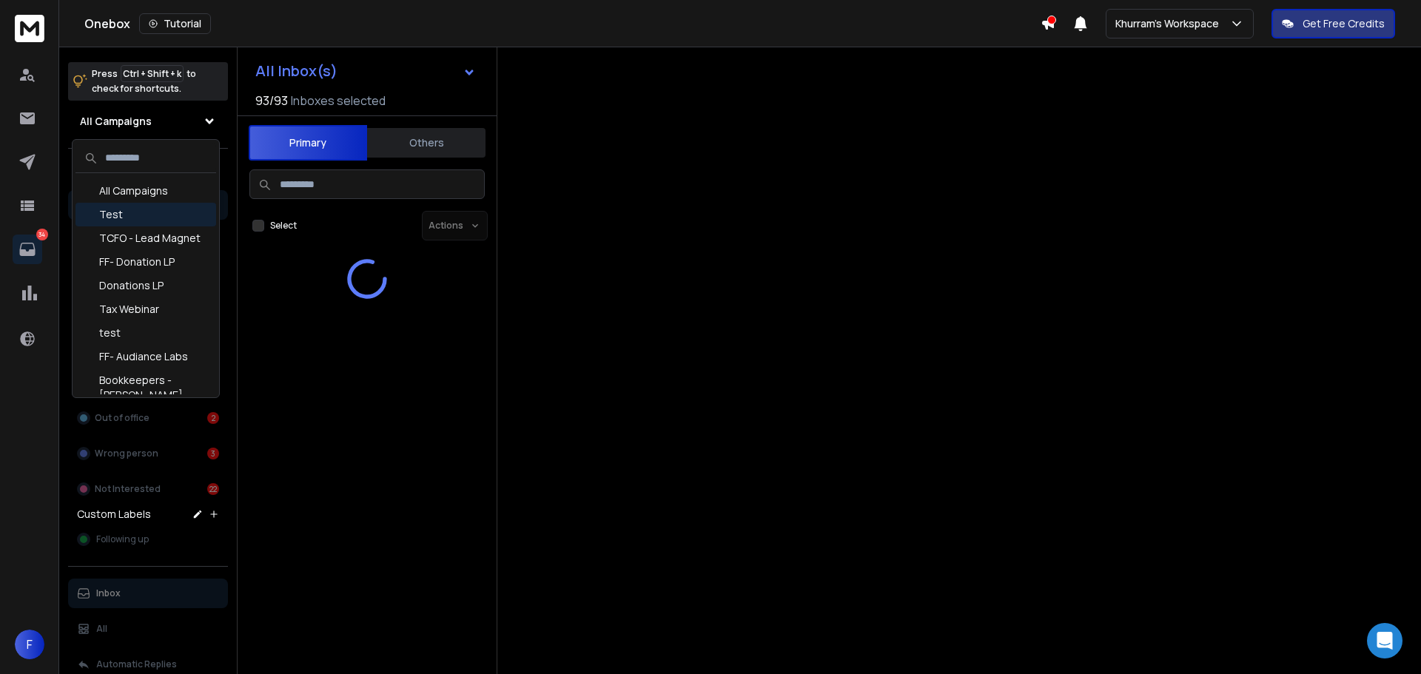
click at [110, 221] on div "Test" at bounding box center [145, 215] width 141 height 24
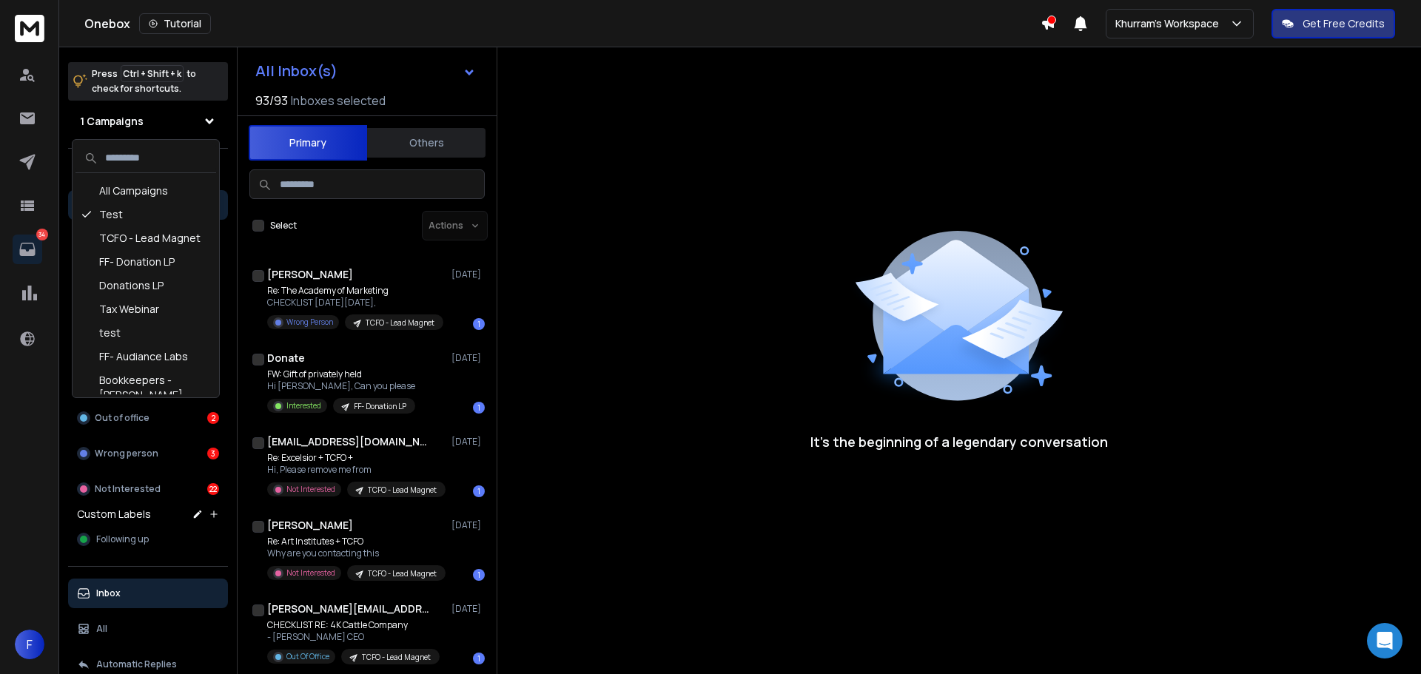
click at [553, 326] on div "It’s the beginning of a legendary conversation" at bounding box center [958, 333] width 923 height 573
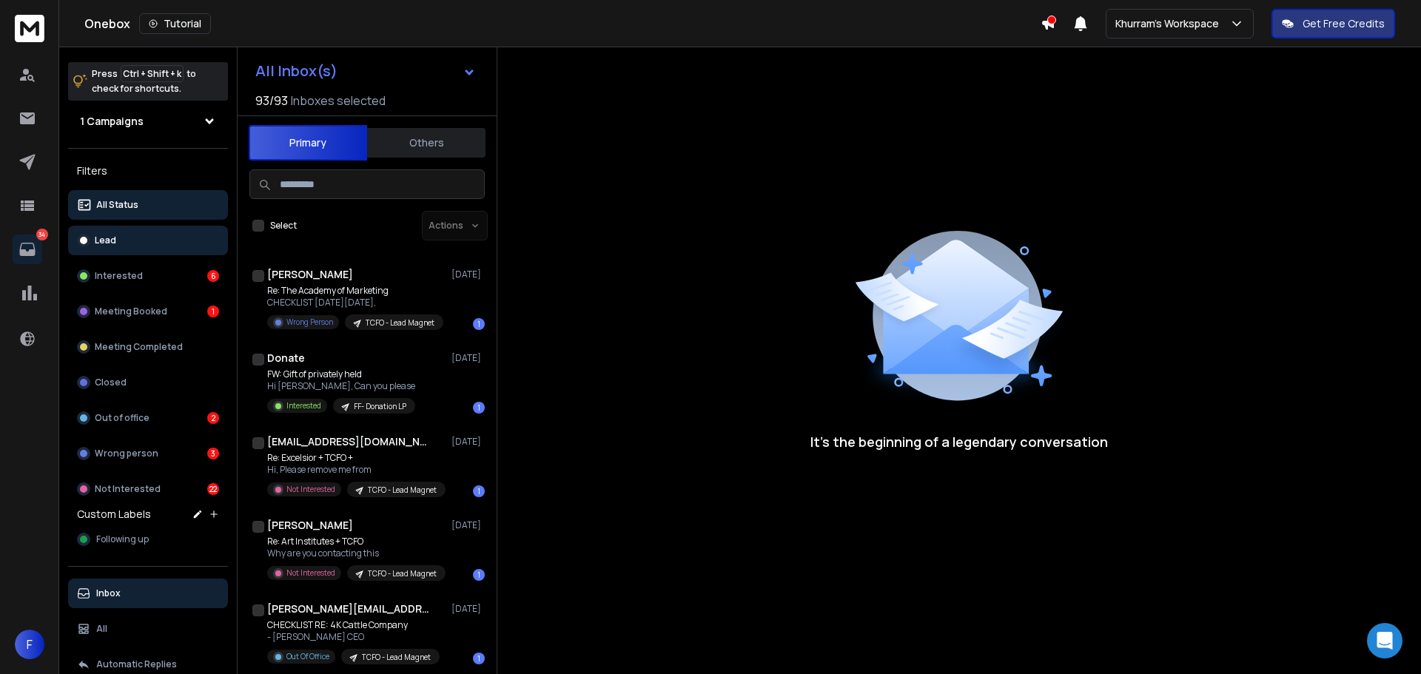
click at [104, 238] on p "Lead" at bounding box center [105, 241] width 21 height 12
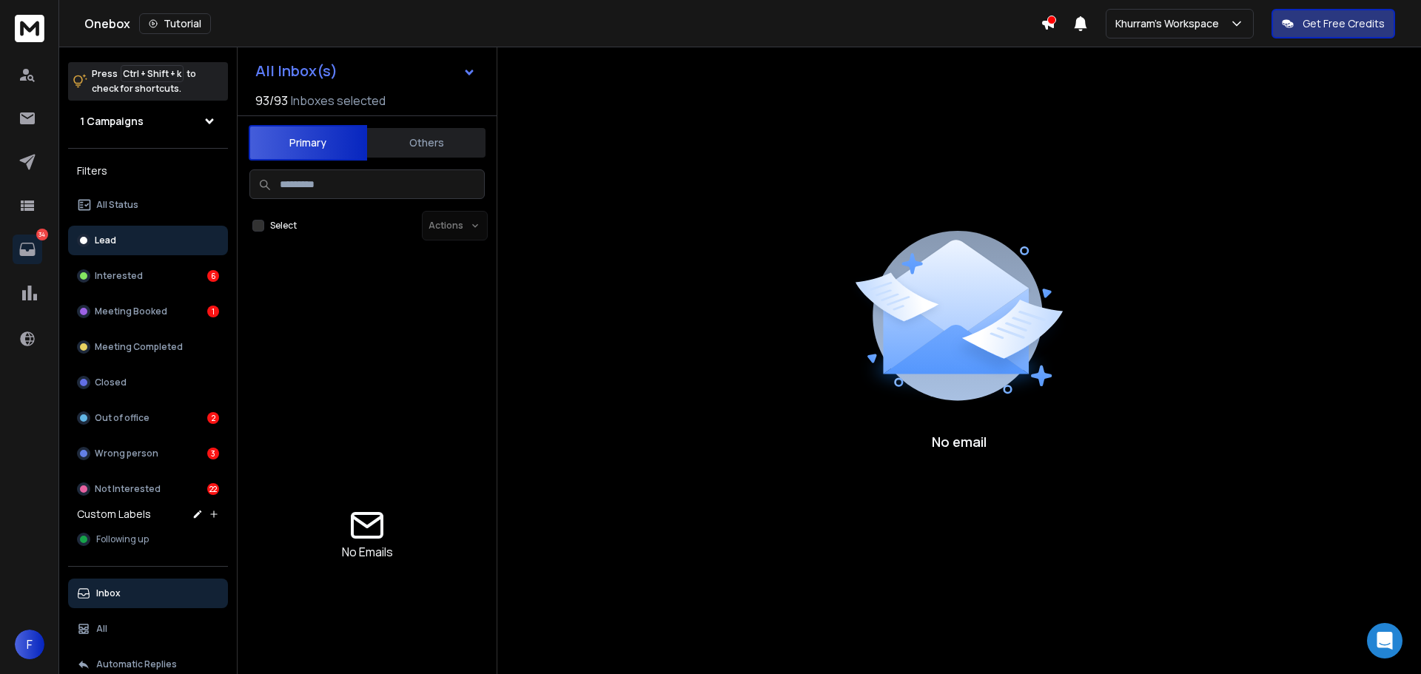
click at [408, 141] on button "Others" at bounding box center [426, 143] width 118 height 33
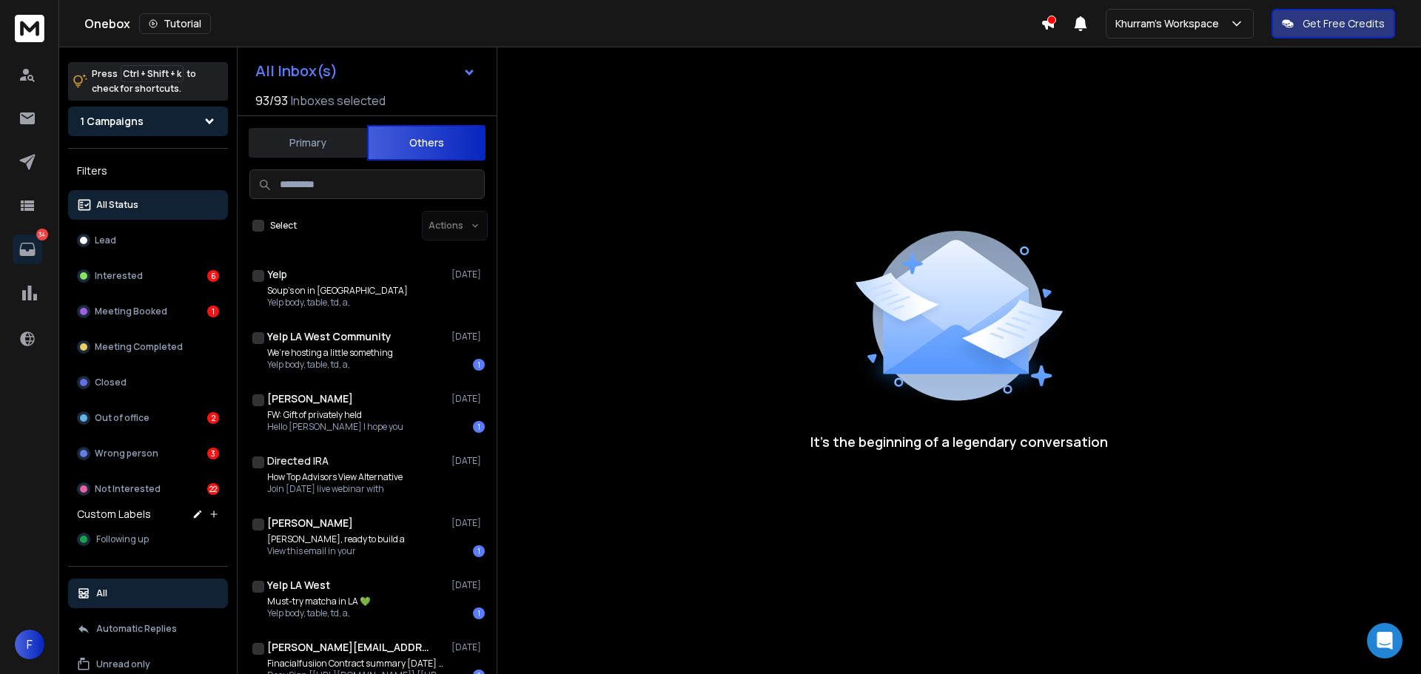
click at [155, 132] on button "1 Campaigns" at bounding box center [148, 122] width 160 height 30
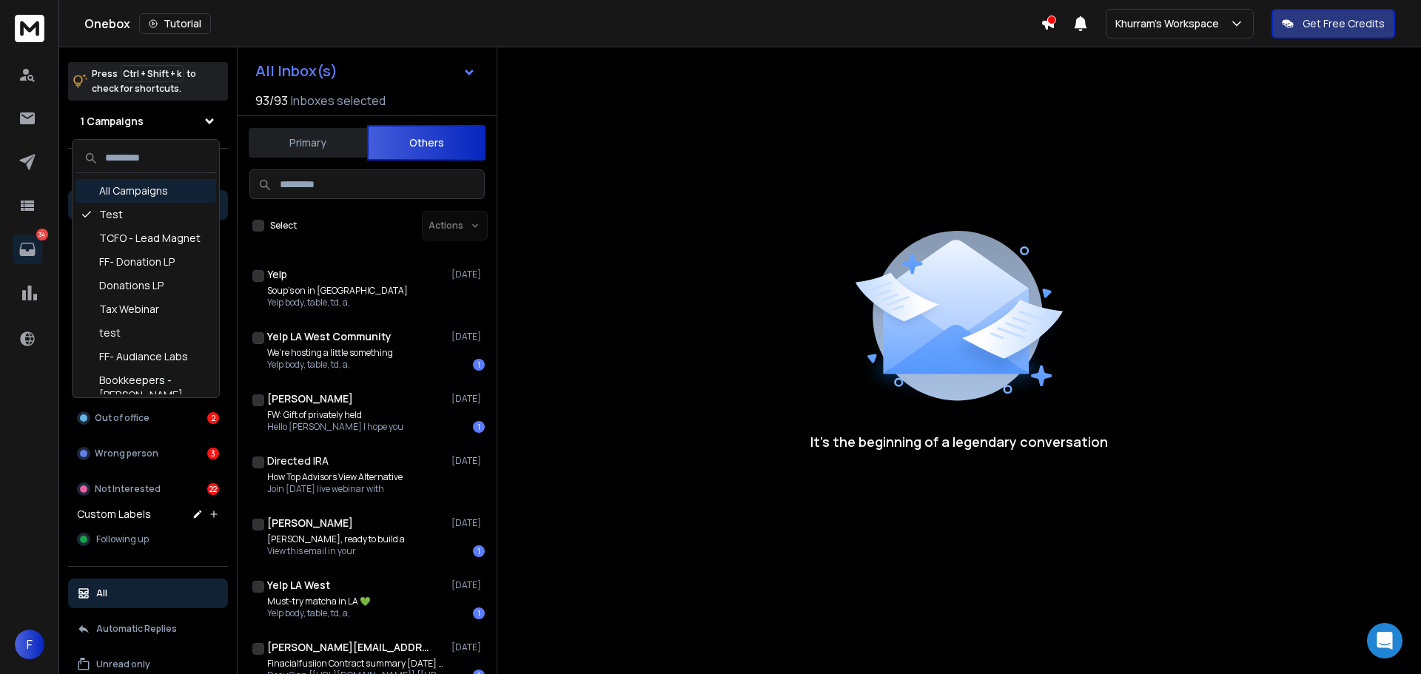
click at [127, 192] on div "All Campaigns" at bounding box center [145, 191] width 141 height 24
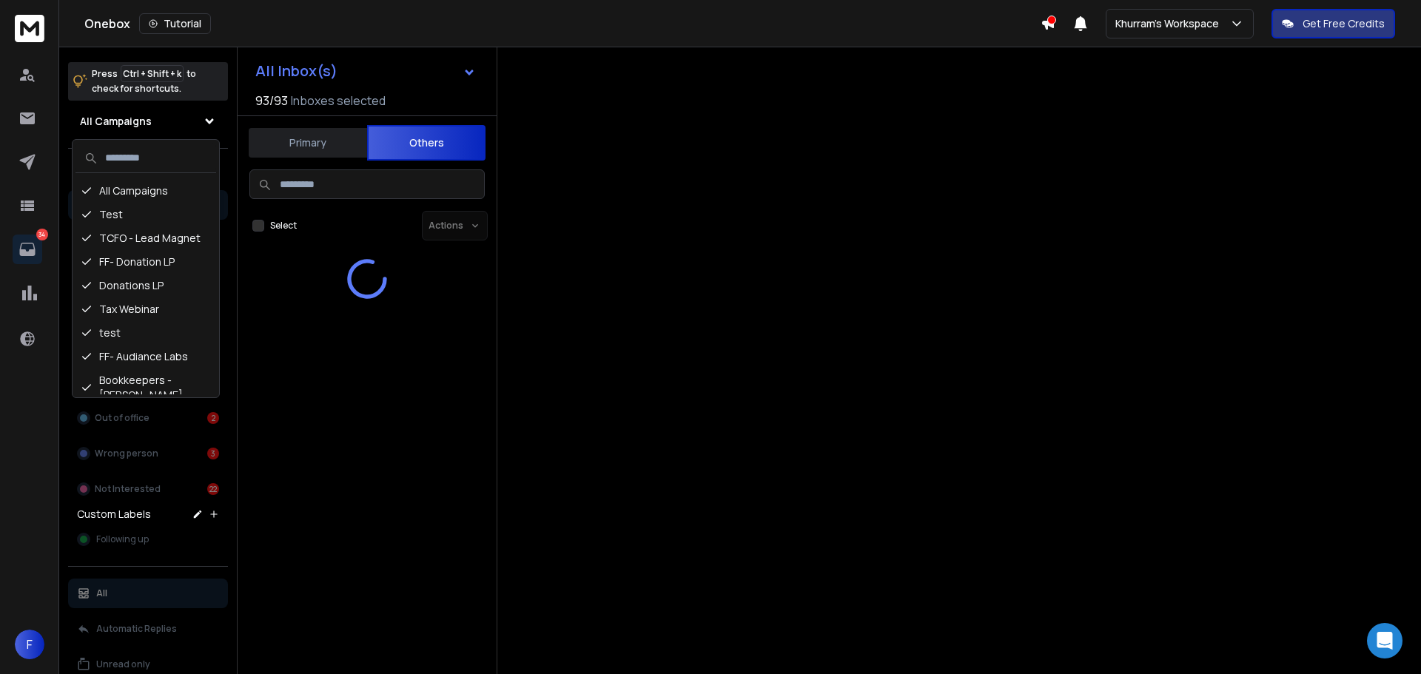
click at [612, 340] on div at bounding box center [958, 384] width 923 height 674
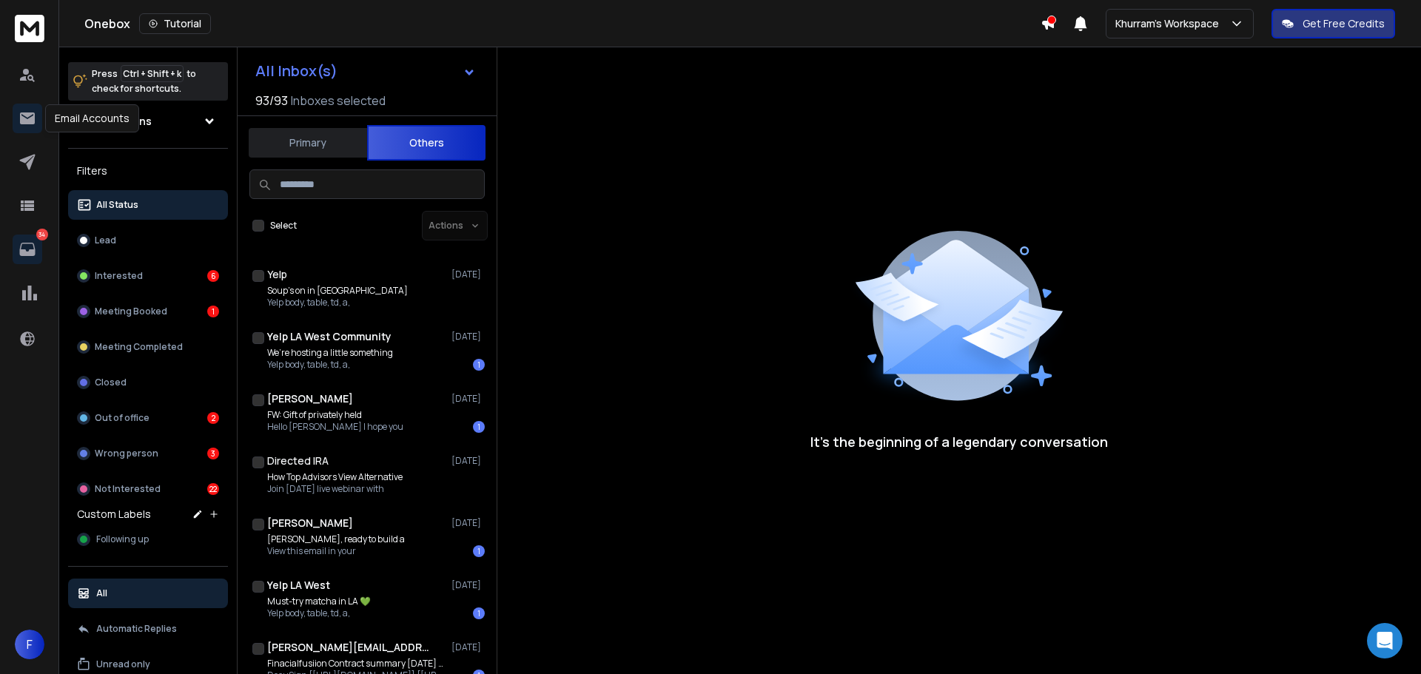
click at [17, 124] on link at bounding box center [28, 119] width 30 height 30
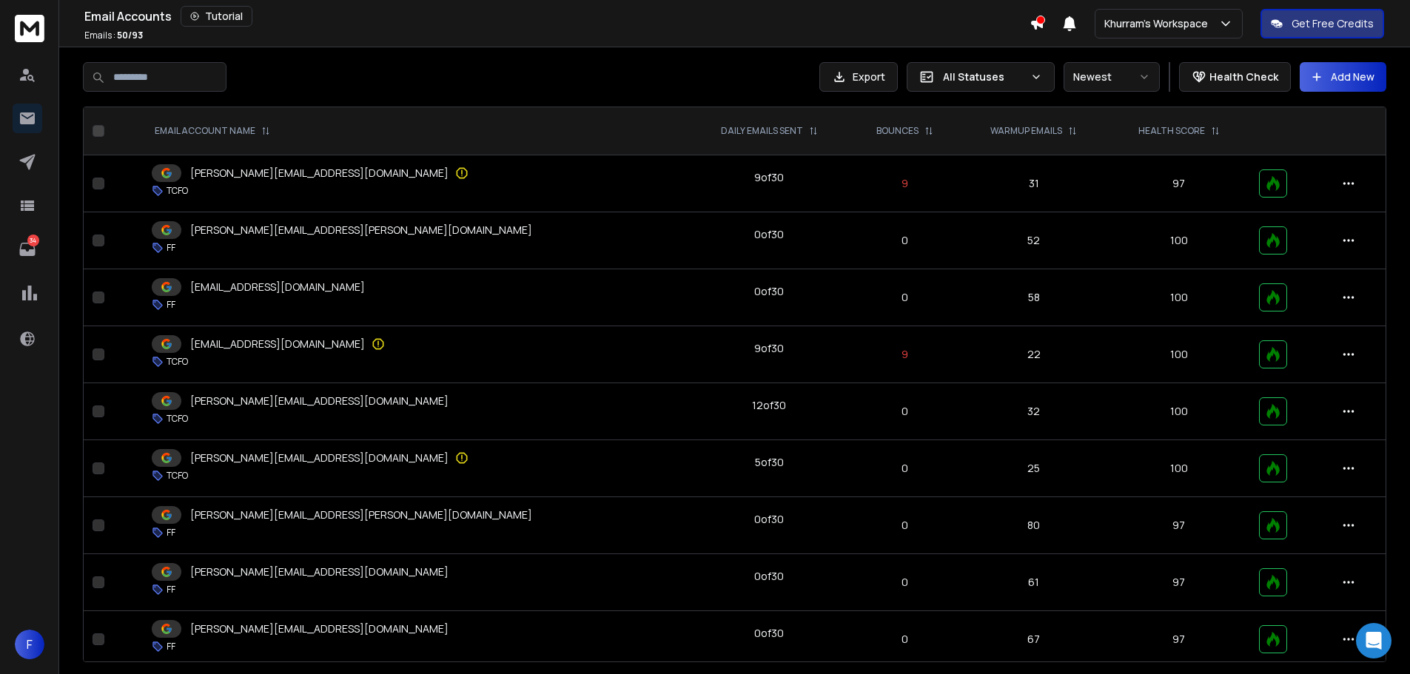
click at [256, 180] on p "[PERSON_NAME][EMAIL_ADDRESS][DOMAIN_NAME]" at bounding box center [319, 173] width 258 height 15
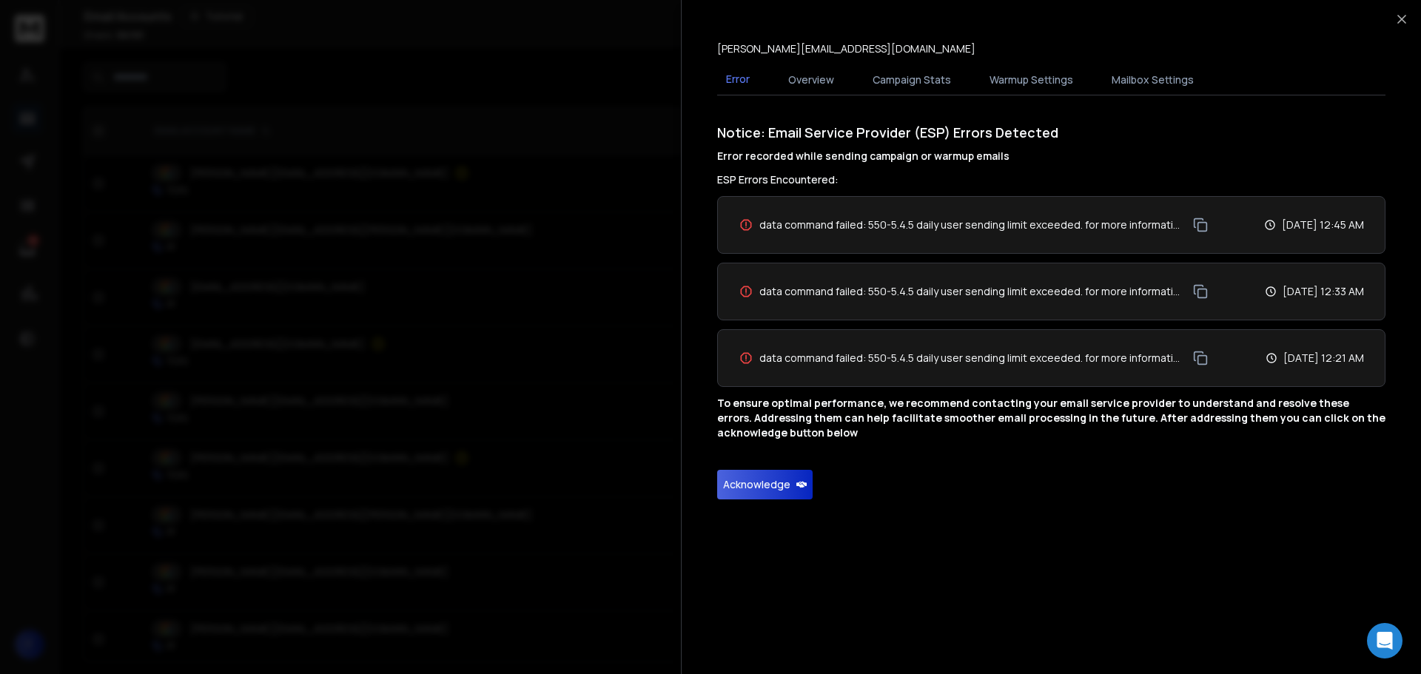
click at [927, 67] on button "Campaign Stats" at bounding box center [911, 80] width 96 height 33
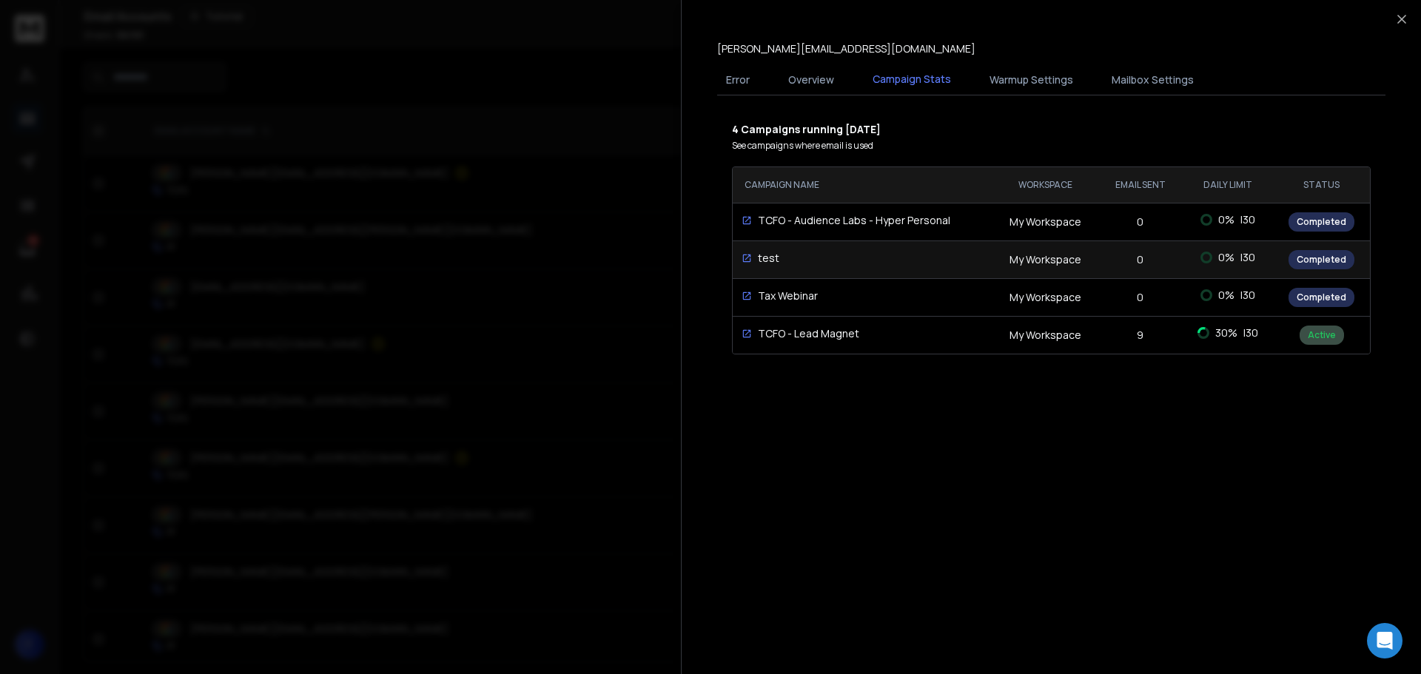
click at [1189, 263] on td "0 % | 30" at bounding box center [1227, 257] width 90 height 33
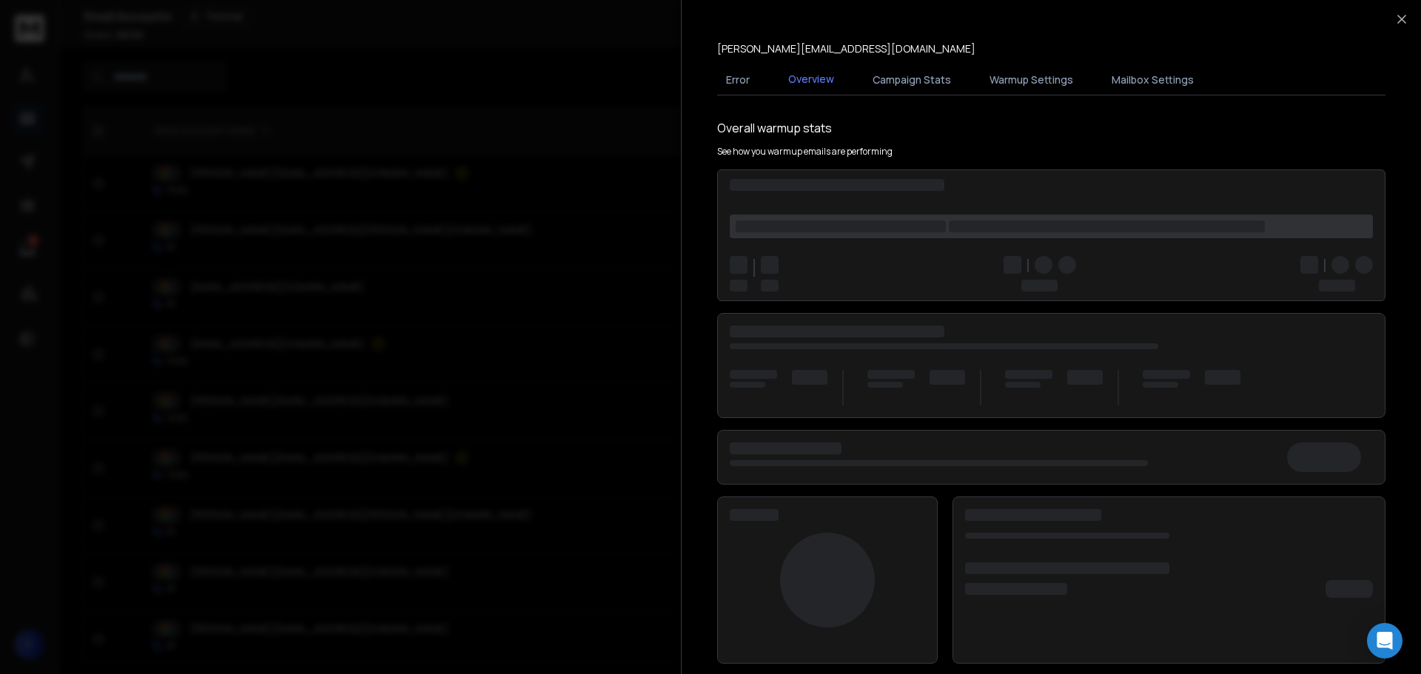
click at [619, 252] on div at bounding box center [710, 337] width 1421 height 674
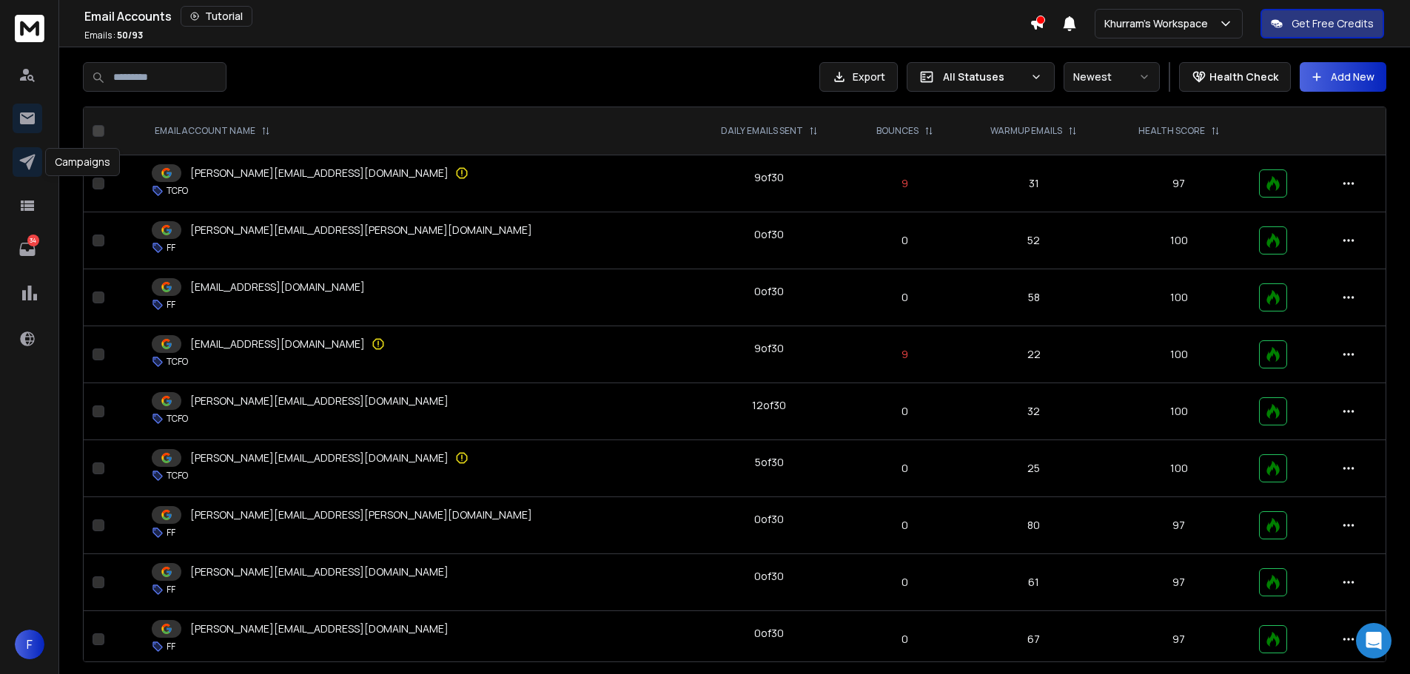
click at [26, 162] on icon at bounding box center [27, 163] width 16 height 16
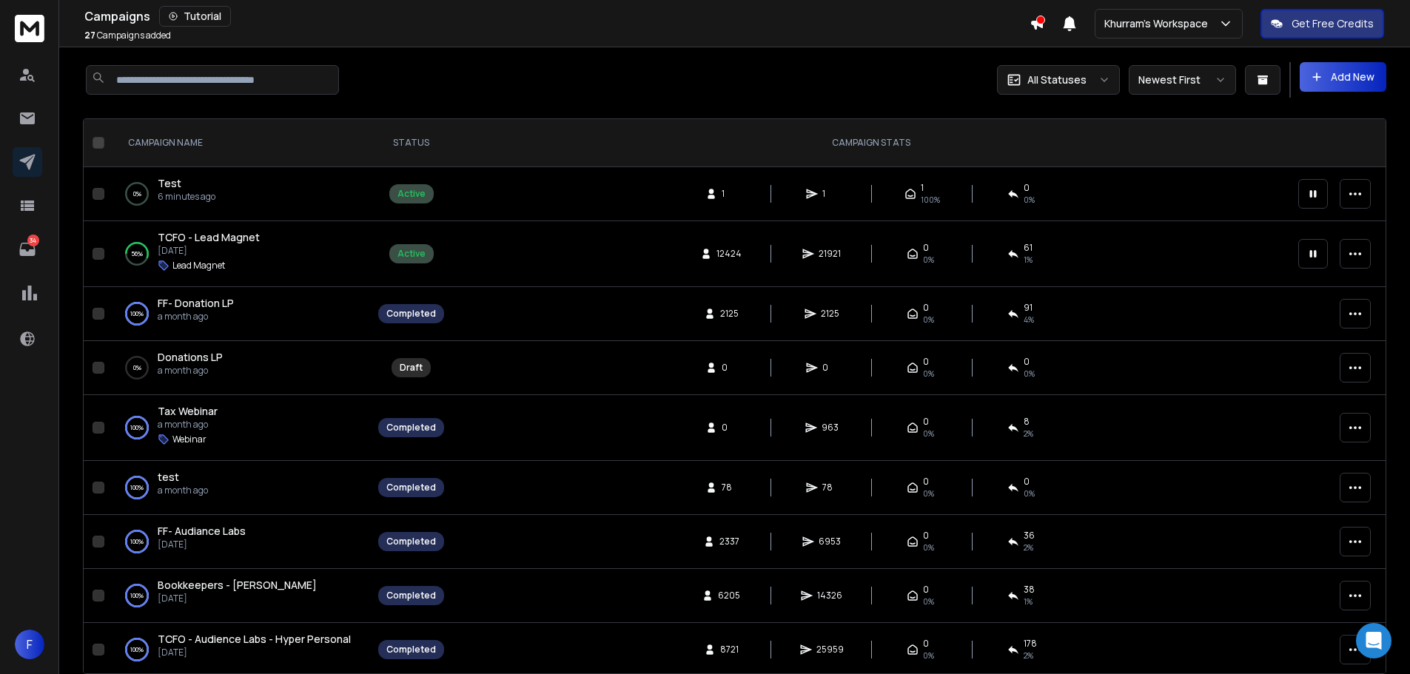
click at [1088, 191] on div "1 1 1 100 % 0 0 %" at bounding box center [871, 194] width 818 height 24
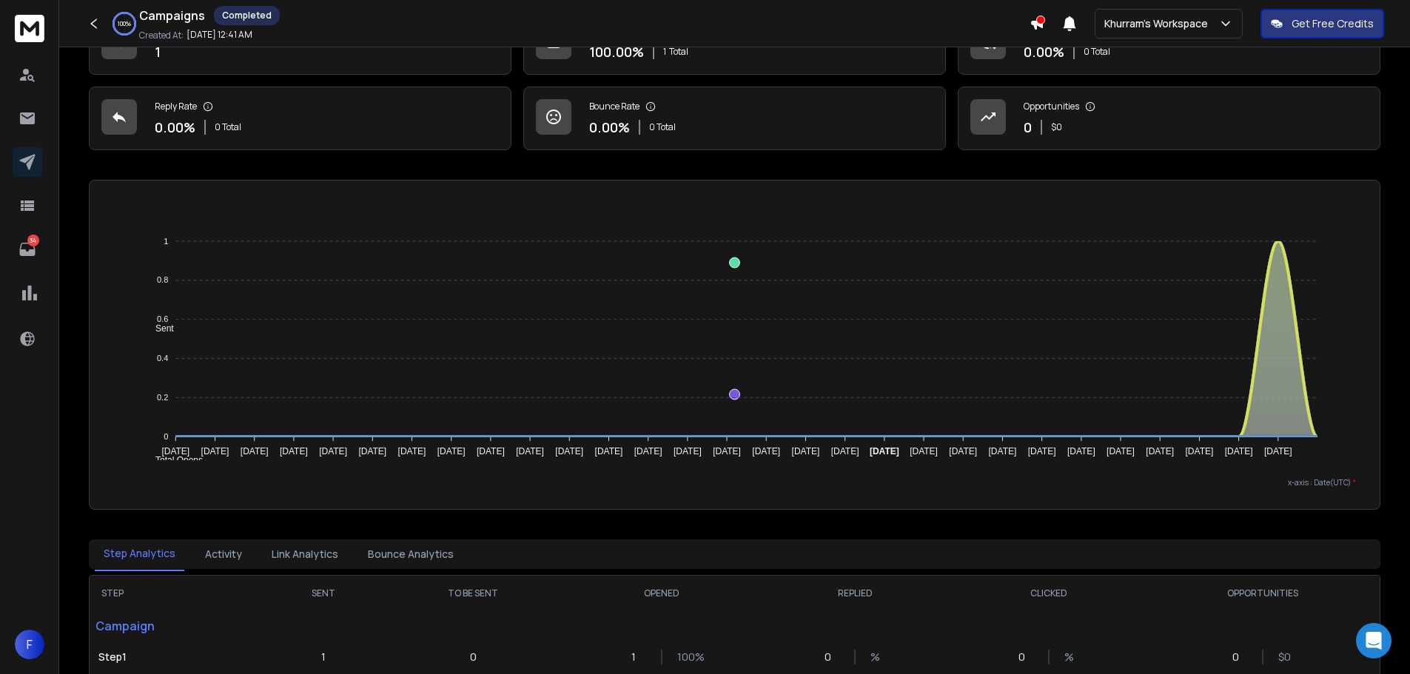
scroll to position [250, 0]
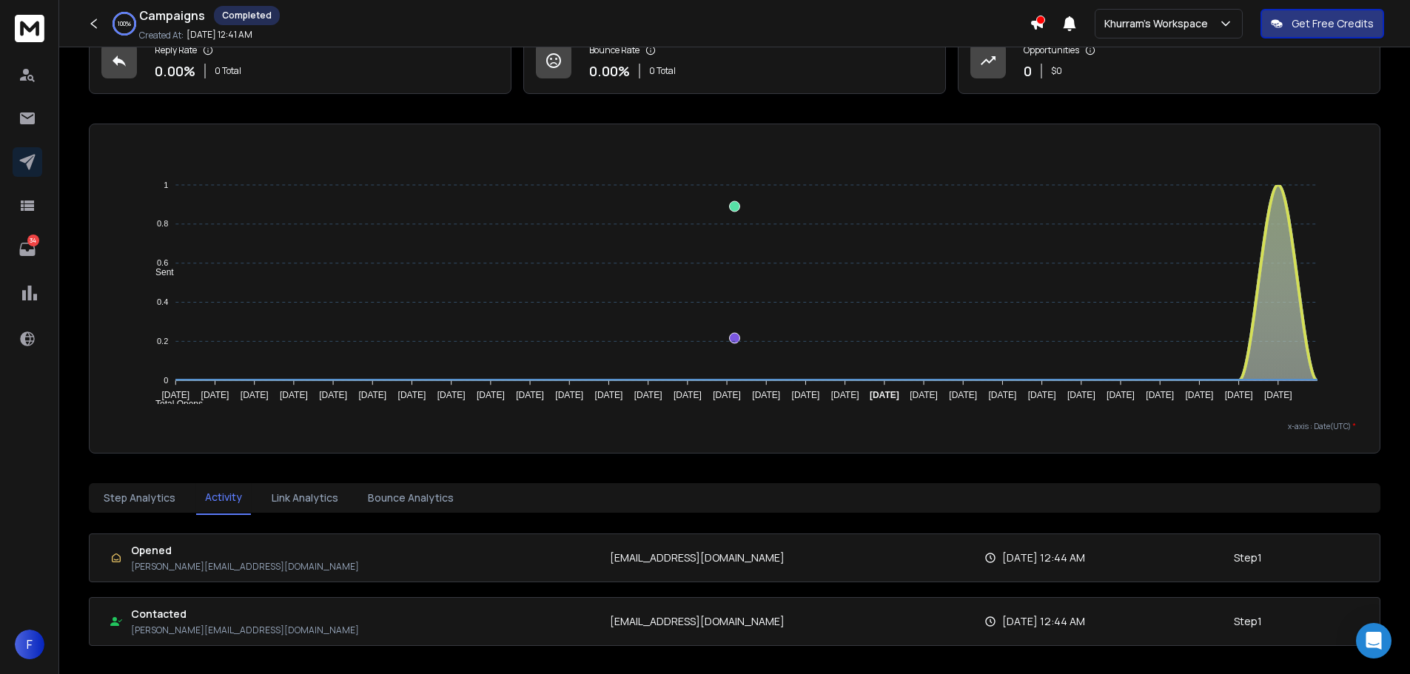
click at [222, 491] on button "Activity" at bounding box center [223, 498] width 55 height 34
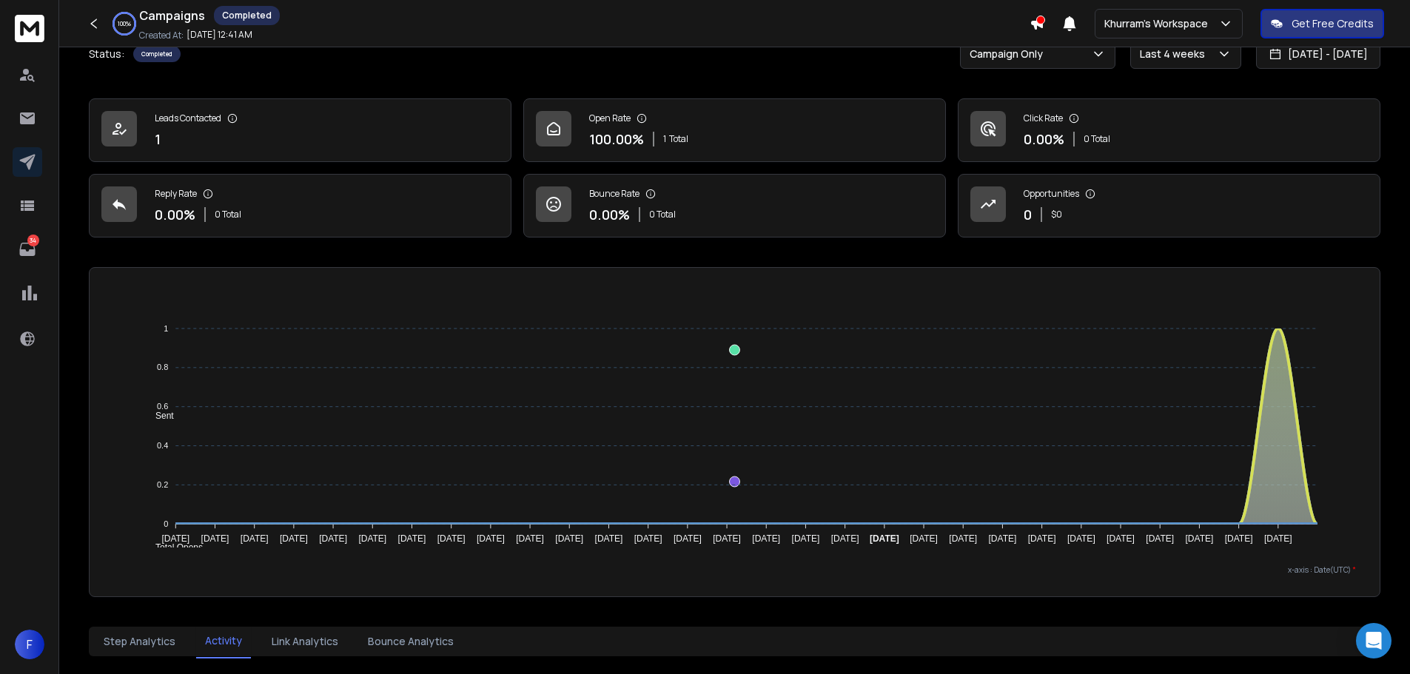
scroll to position [41, 0]
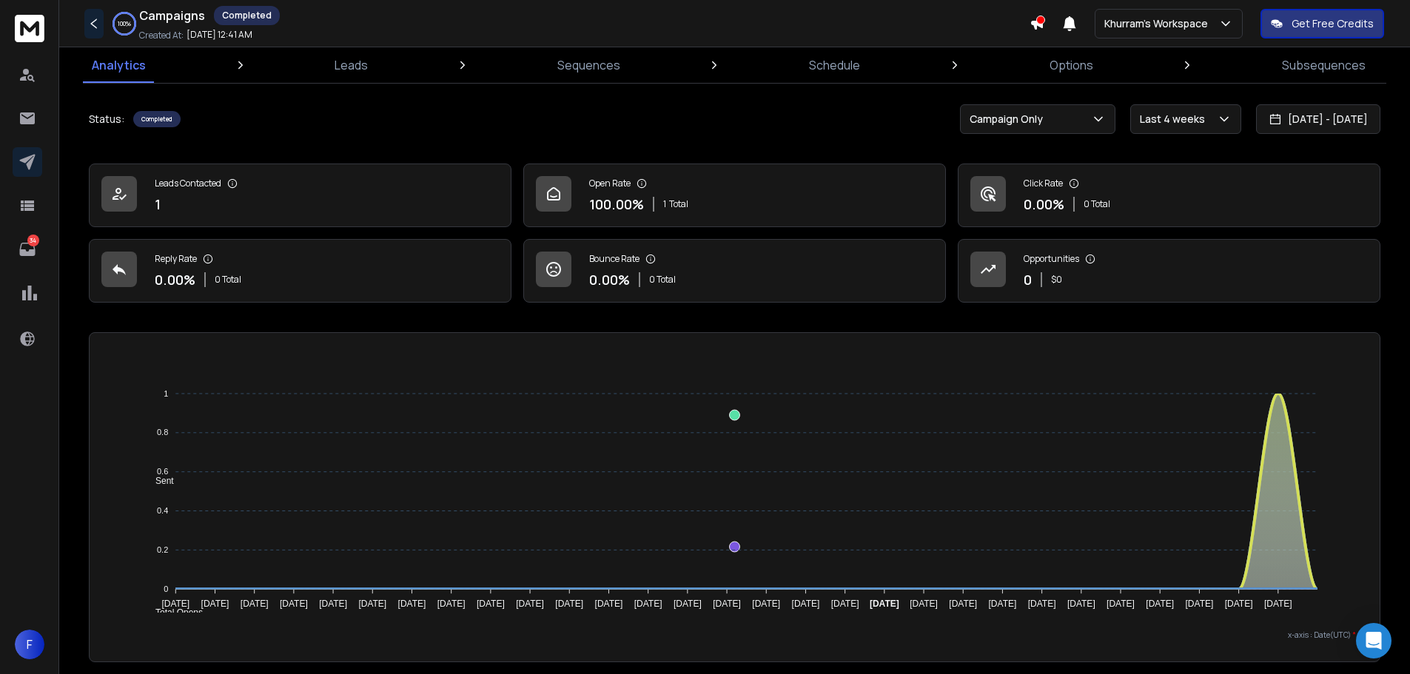
click at [91, 28] on icon at bounding box center [93, 23] width 13 height 13
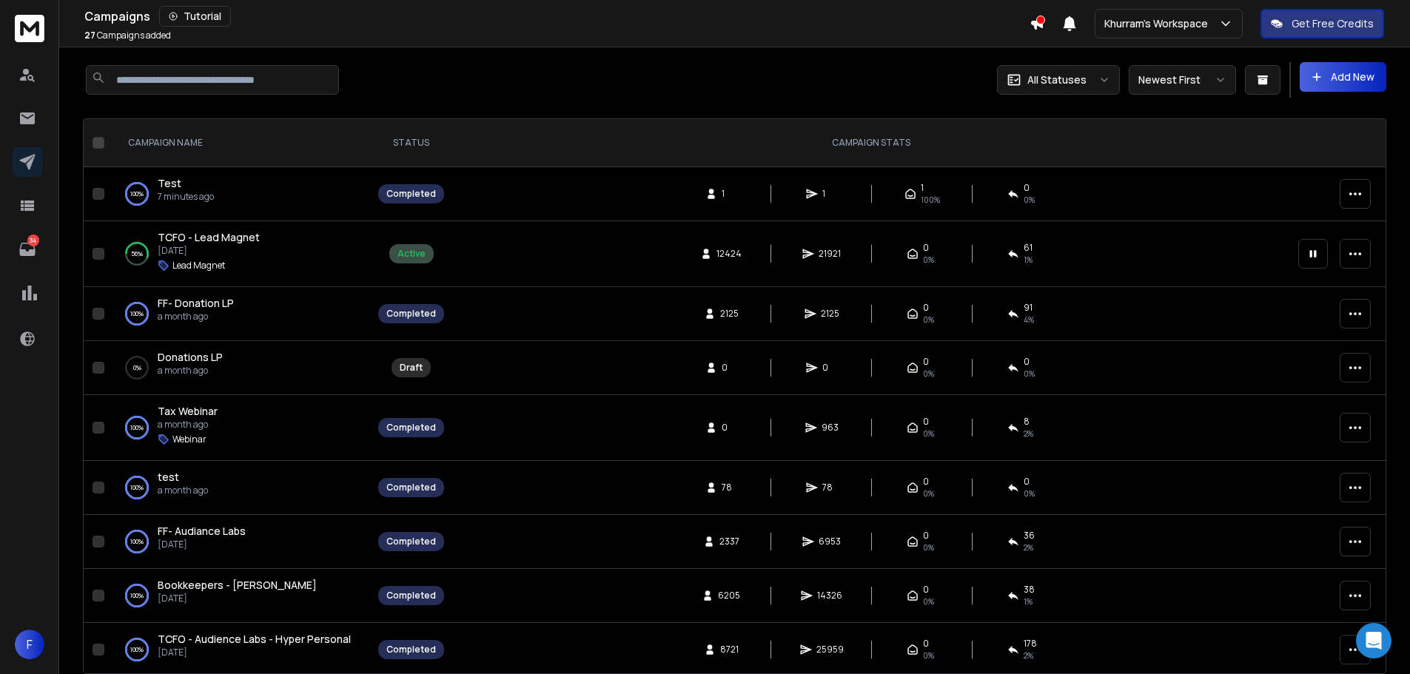
click at [201, 191] on p "7 minutes ago" at bounding box center [186, 197] width 56 height 12
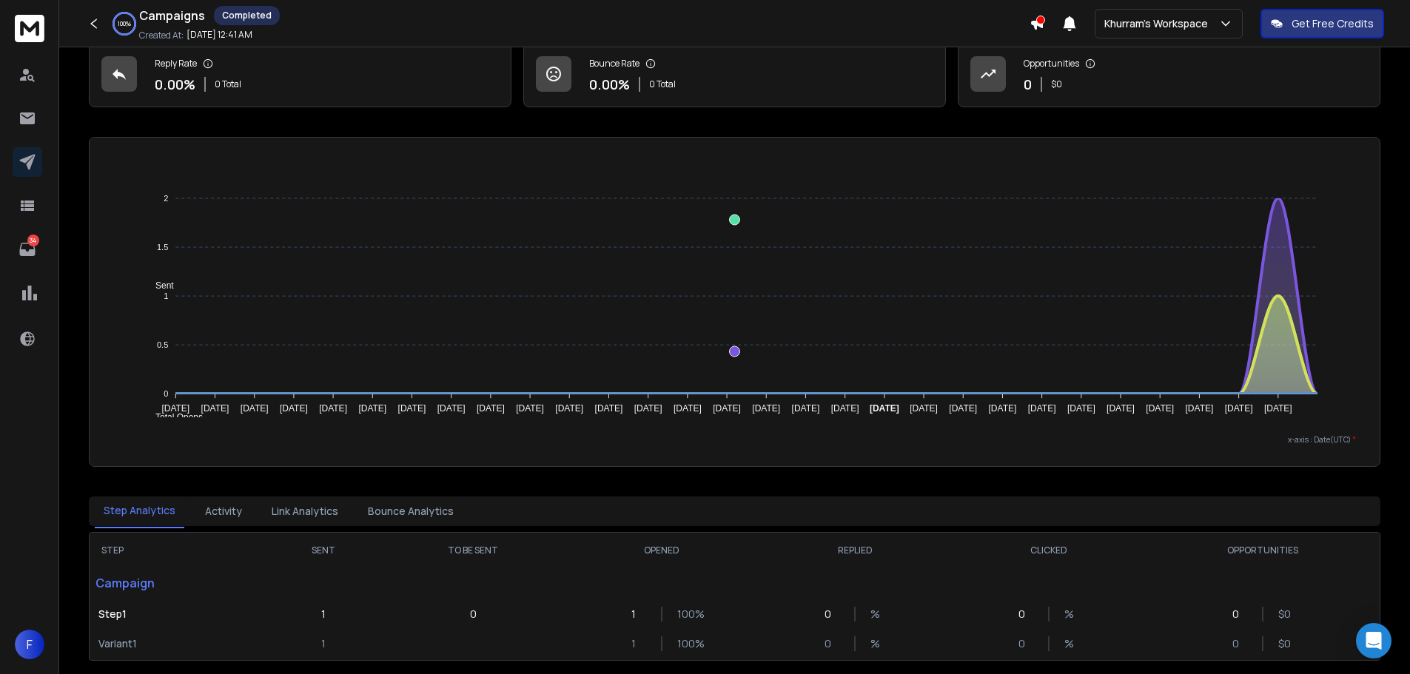
scroll to position [250, 0]
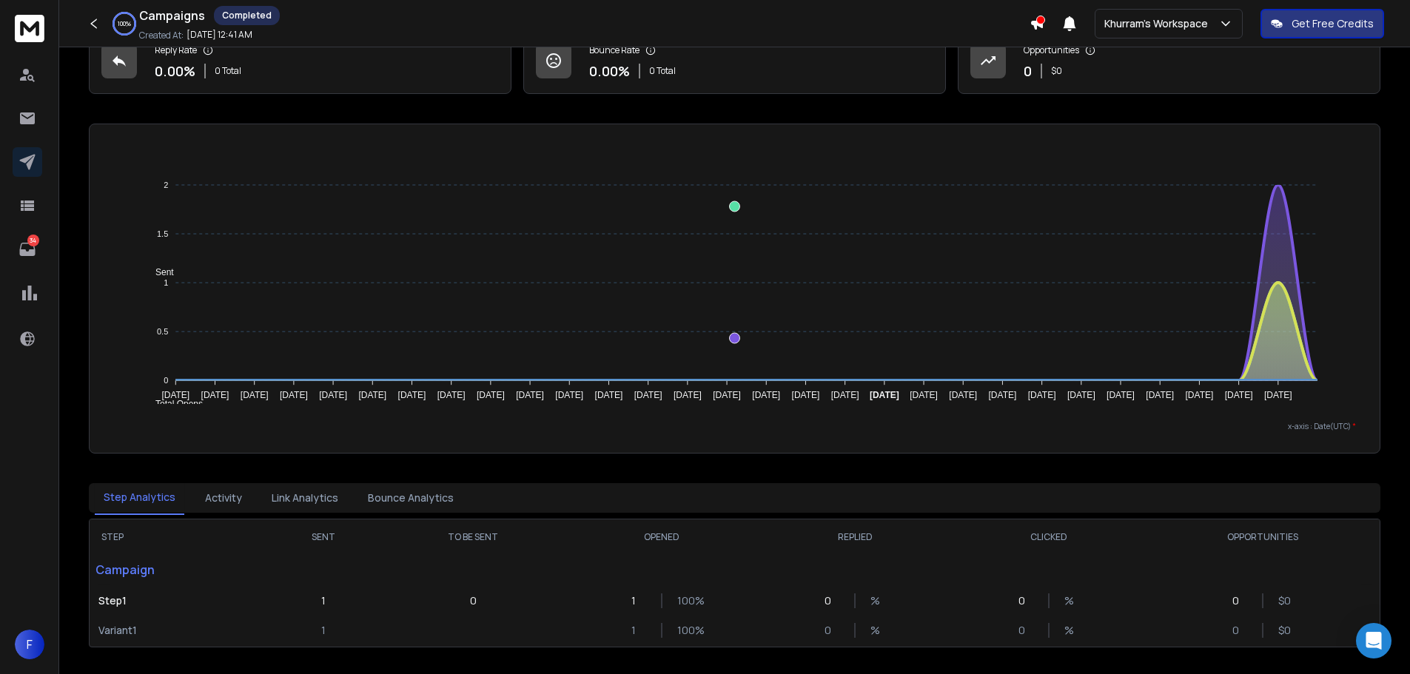
click at [218, 495] on button "Activity" at bounding box center [223, 498] width 55 height 33
click at [159, 497] on button "Step Analytics" at bounding box center [140, 498] width 90 height 34
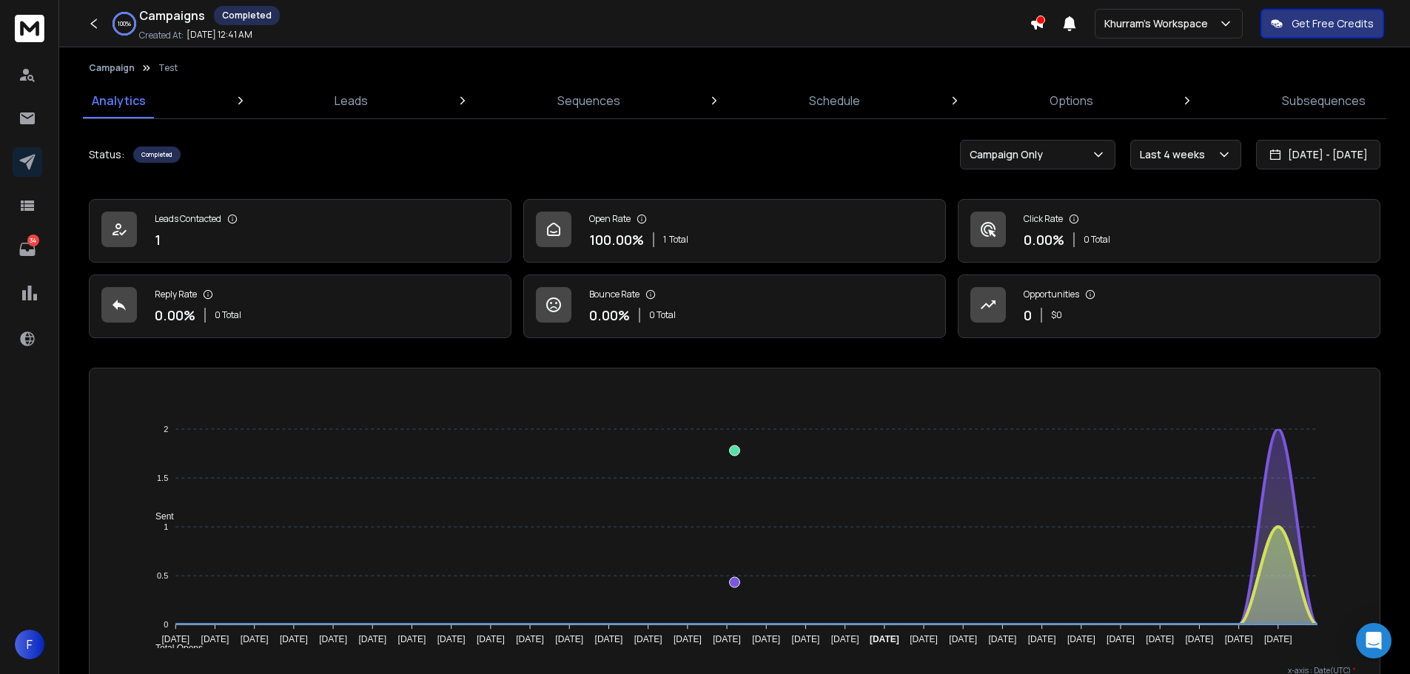
scroll to position [0, 0]
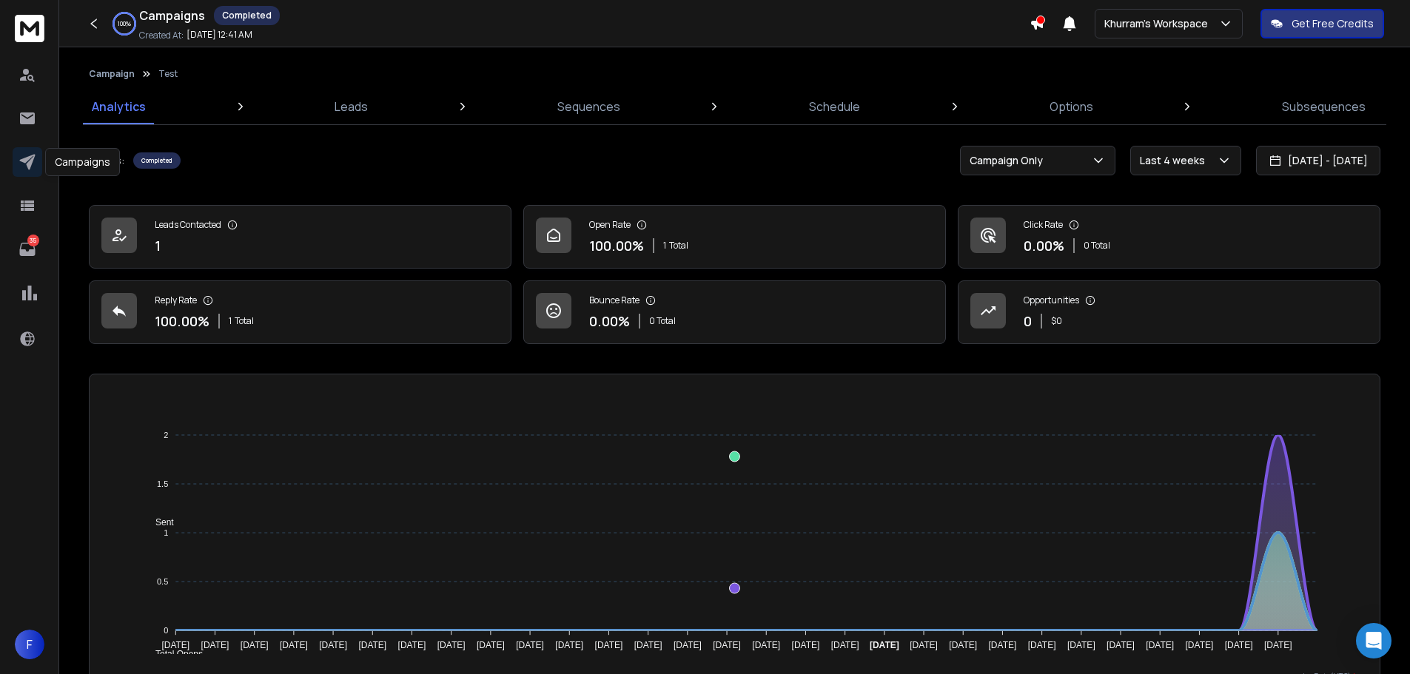
click at [24, 147] on link at bounding box center [28, 162] width 30 height 30
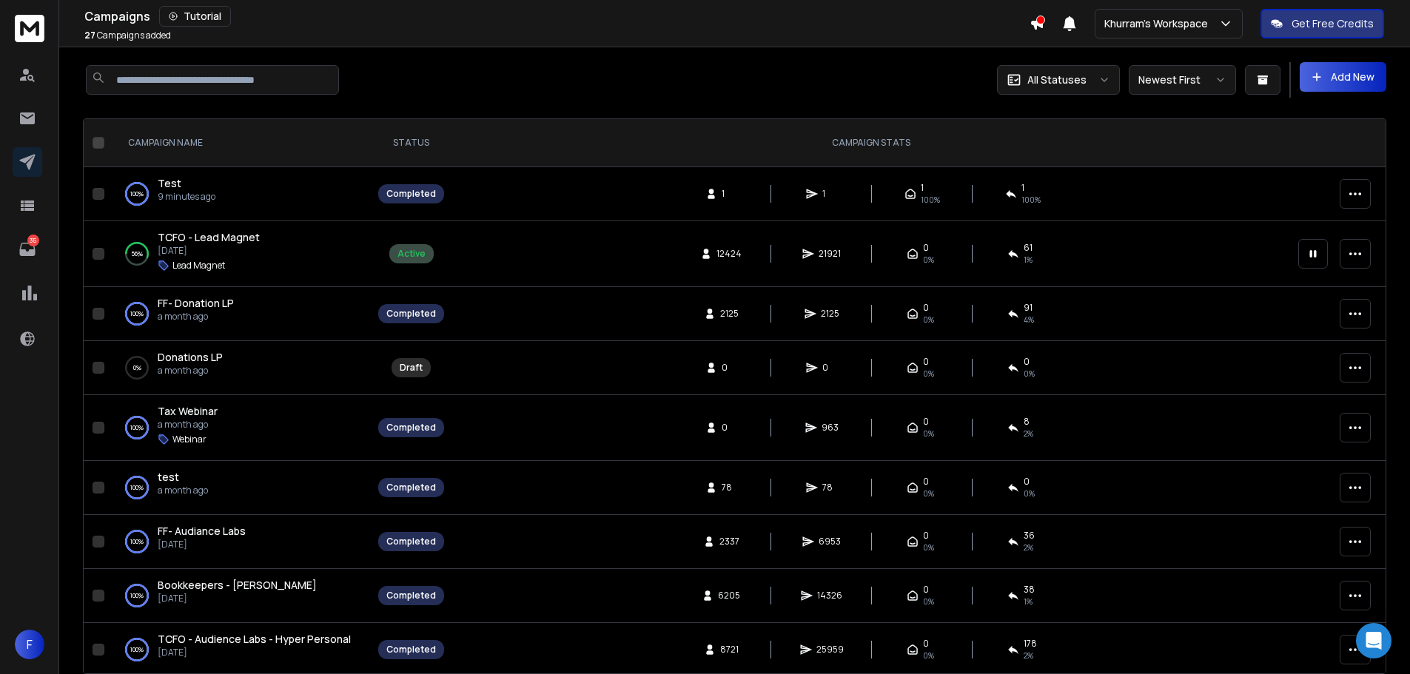
click at [1347, 194] on icon "button" at bounding box center [1354, 193] width 15 height 15
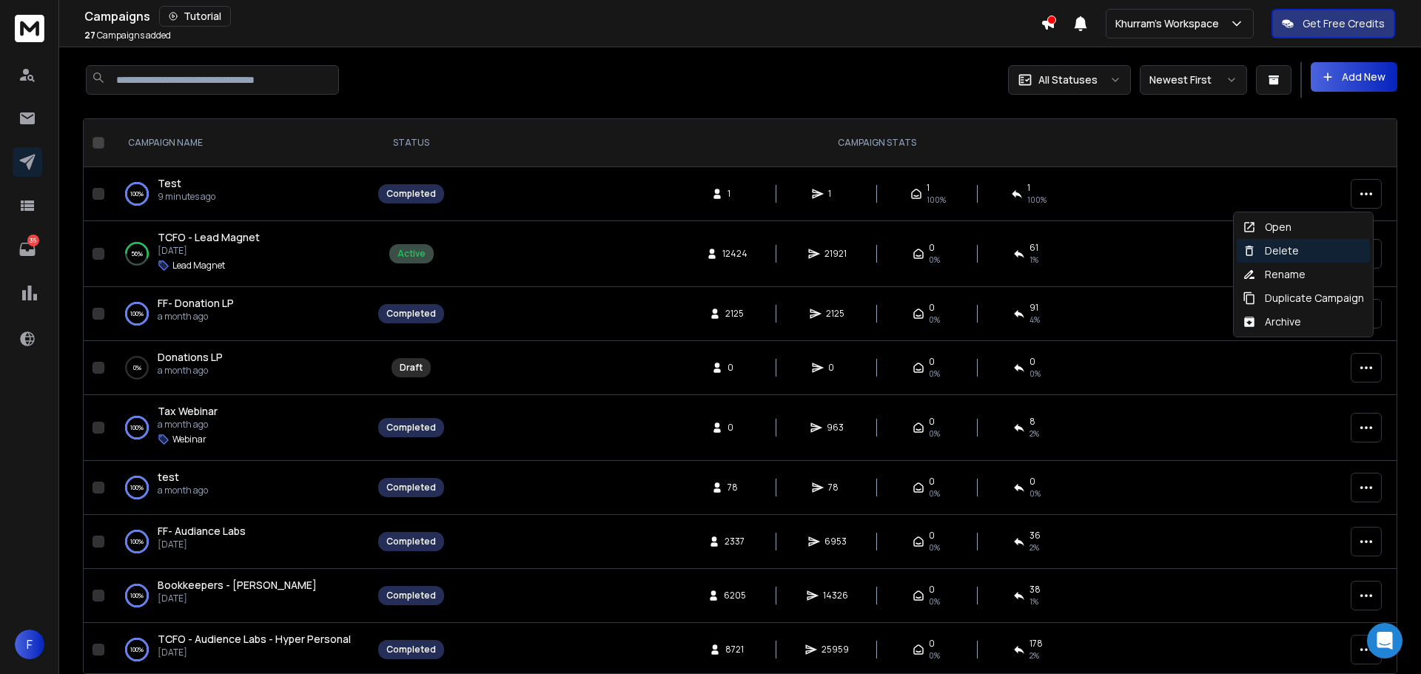
click at [1276, 261] on div "Delete" at bounding box center [1302, 251] width 133 height 24
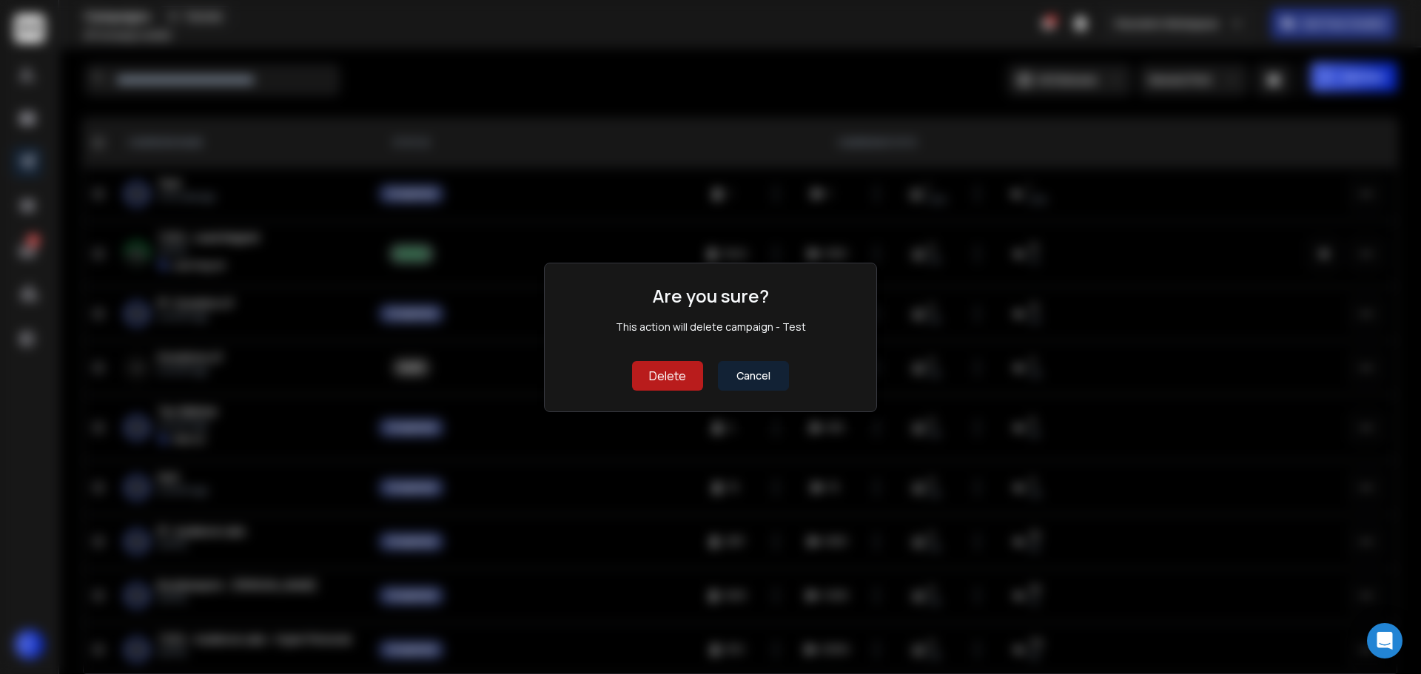
click at [667, 375] on button "Delete" at bounding box center [667, 376] width 71 height 30
